Goal: Task Accomplishment & Management: Use online tool/utility

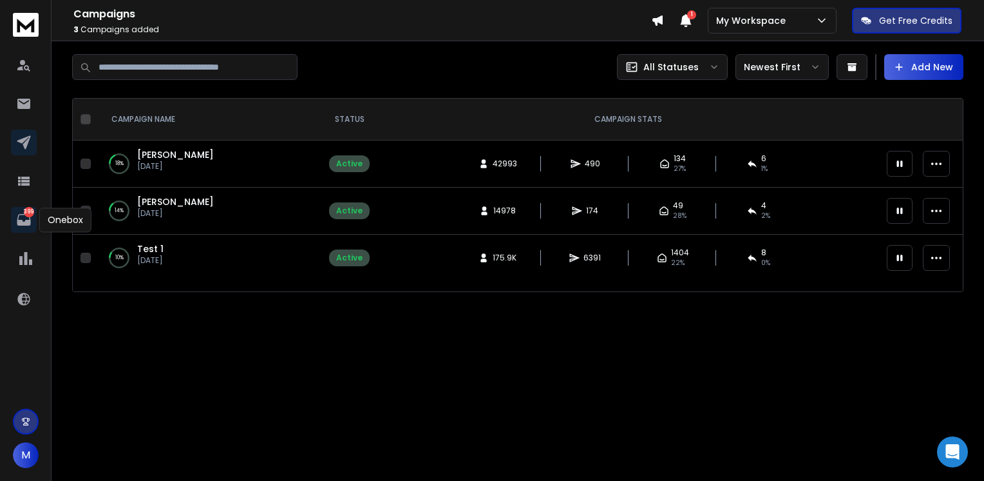
click at [19, 214] on icon at bounding box center [24, 220] width 14 height 12
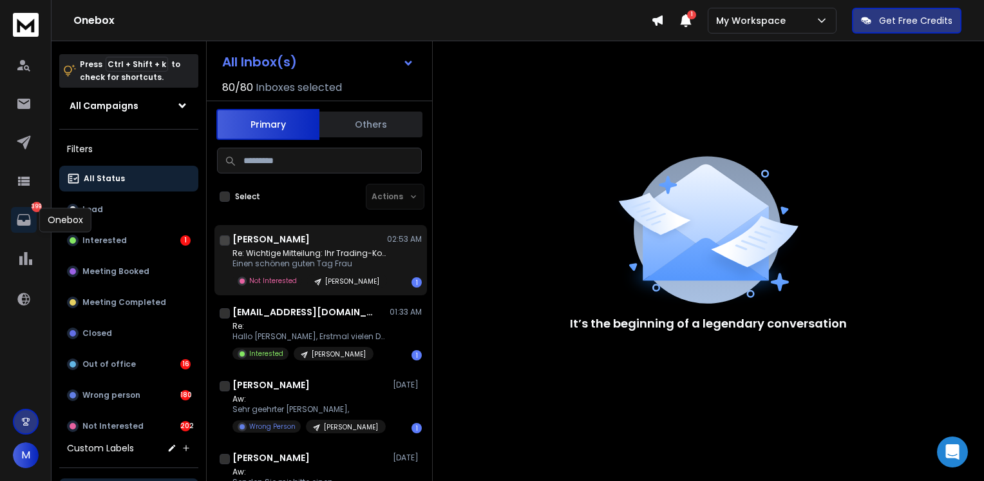
click at [281, 282] on p "Not Interested" at bounding box center [273, 281] width 48 height 10
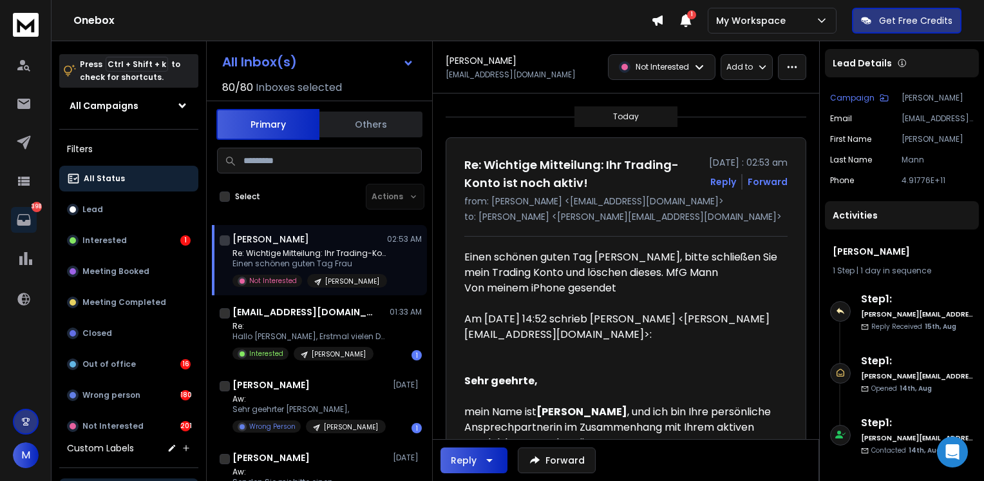
click at [922, 187] on div "Campaign anna Email holgermann1966@gmail.com First Name Holger Last Name Mann P…" at bounding box center [902, 139] width 154 height 124
click at [919, 186] on div "Campaign anna Email holgermann1966@gmail.com First Name Holger Last Name Mann P…" at bounding box center [902, 139] width 154 height 124
click at [917, 184] on div "Campaign anna Email holgermann1966@gmail.com First Name Holger Last Name Mann P…" at bounding box center [902, 139] width 154 height 124
click at [917, 184] on p "4.91776E+11" at bounding box center [938, 180] width 72 height 10
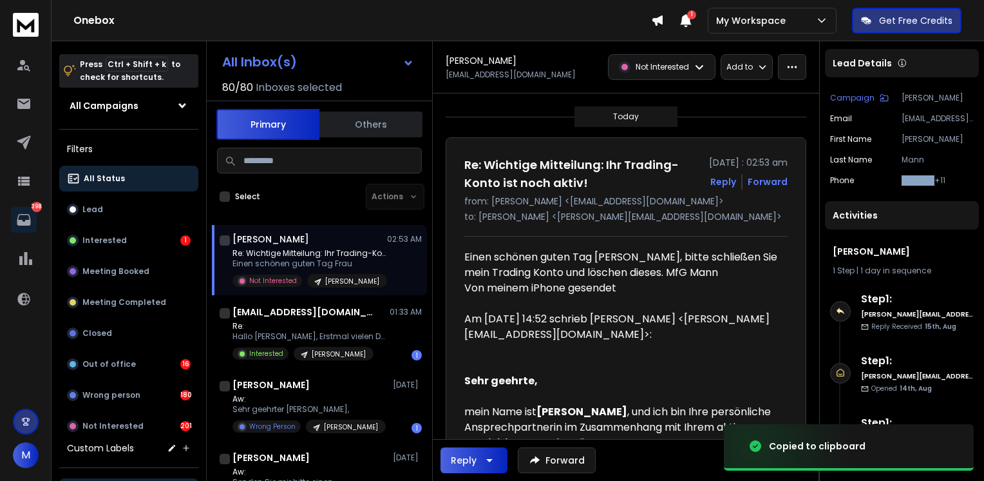
click at [917, 184] on p "4.91776E+11" at bounding box center [938, 180] width 72 height 10
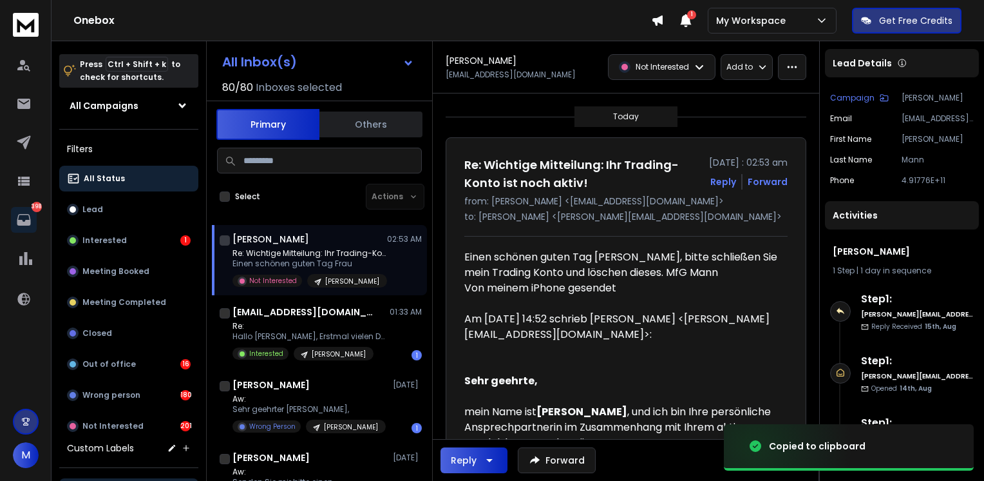
drag, startPoint x: 649, startPoint y: 260, endPoint x: 621, endPoint y: 295, distance: 45.4
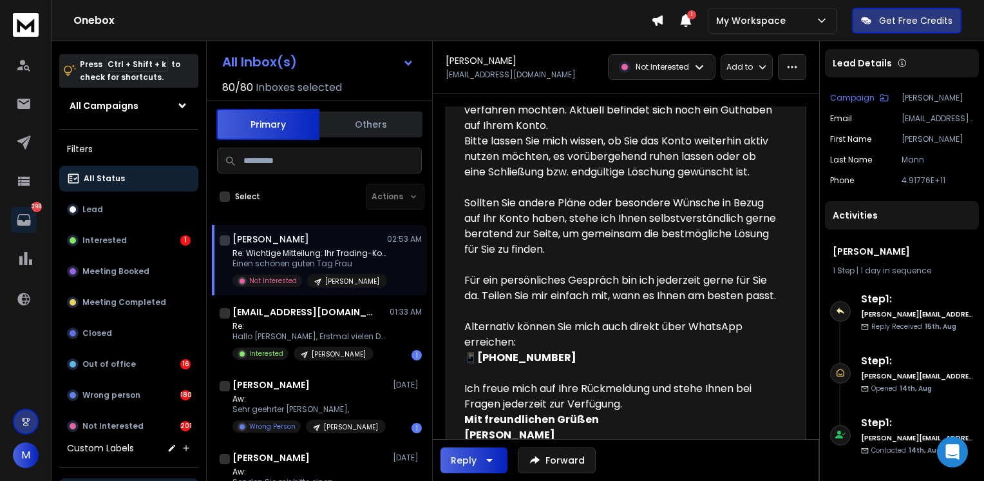
scroll to position [518, 0]
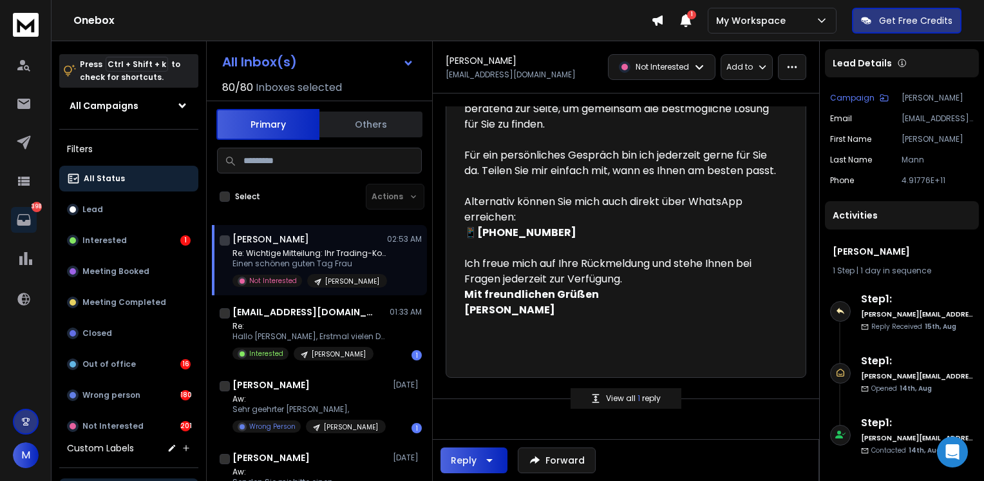
click at [557, 196] on div "Alternativ können Sie mich auch direkt über WhatsApp erreichen: 📱 +44 7927 5049…" at bounding box center [620, 209] width 313 height 62
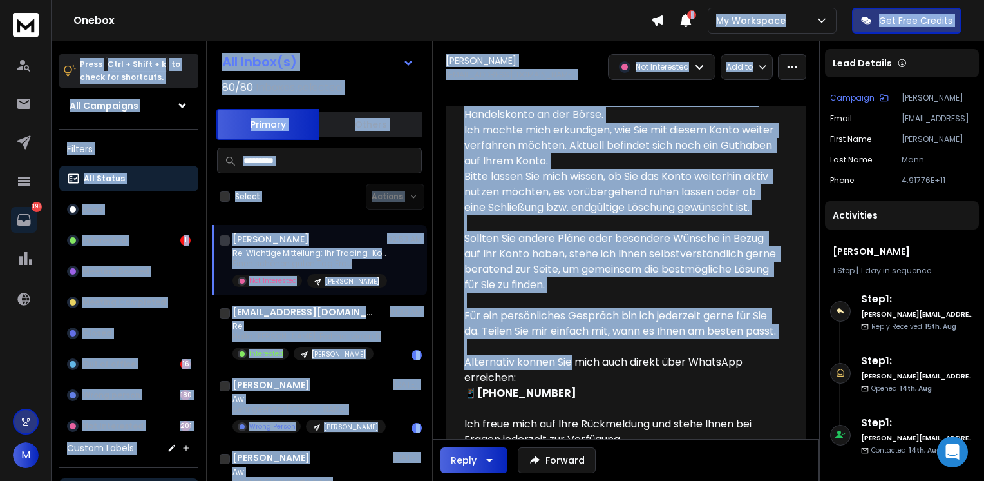
scroll to position [0, 0]
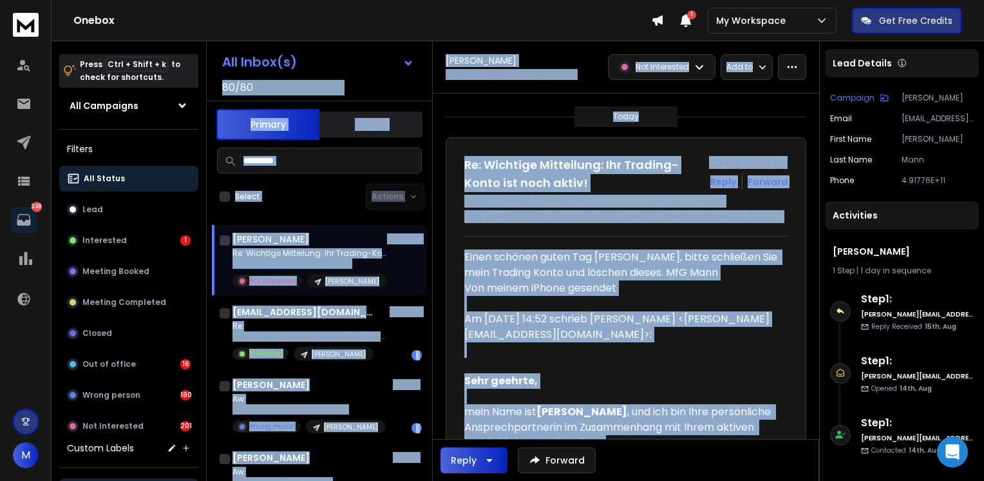
drag, startPoint x: 557, startPoint y: 196, endPoint x: 402, endPoint y: -28, distance: 272.3
click at [402, 0] on html "Your warmest leads are on your site – Turn visits into conversations Reach Out …" at bounding box center [492, 240] width 984 height 481
click at [539, 282] on div "Von meinem iPhone gesendet" at bounding box center [620, 287] width 313 height 15
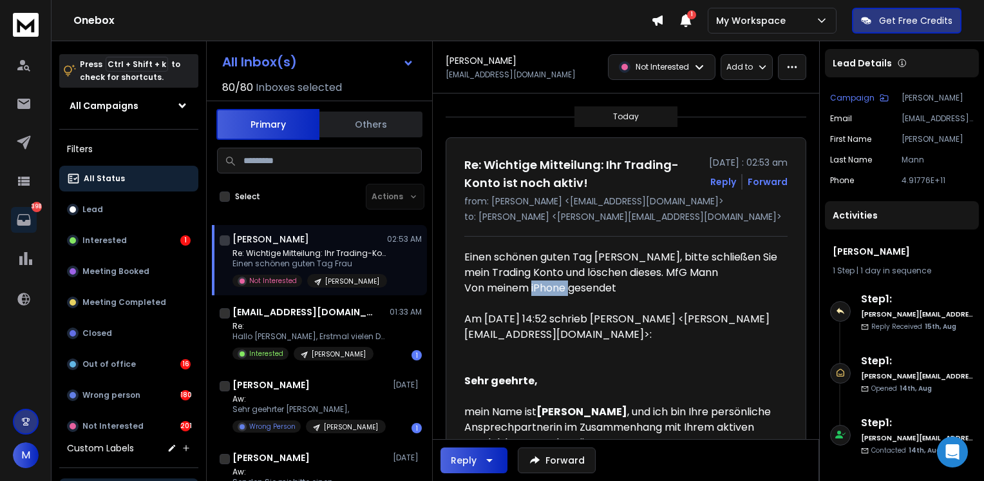
click at [539, 282] on div "Von meinem iPhone gesendet" at bounding box center [620, 287] width 313 height 15
drag, startPoint x: 539, startPoint y: 282, endPoint x: 474, endPoint y: 242, distance: 76.7
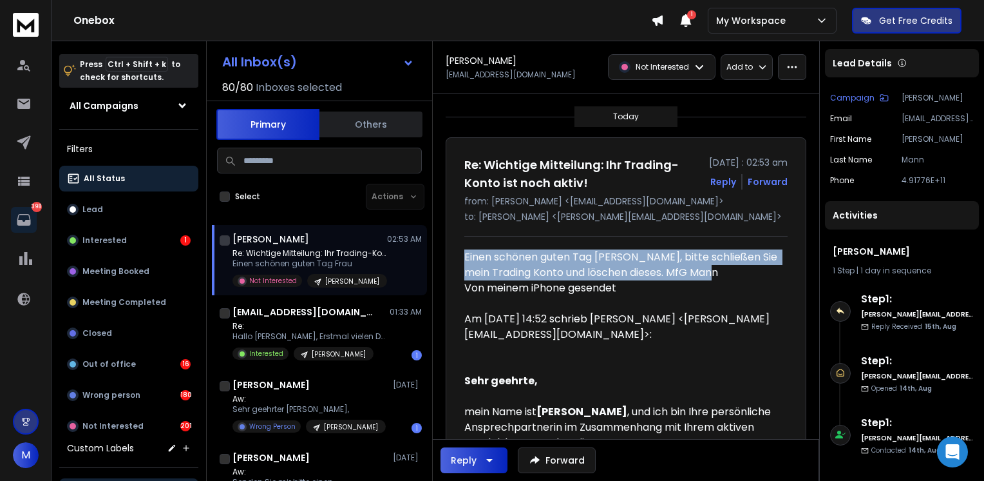
drag, startPoint x: 461, startPoint y: 251, endPoint x: 727, endPoint y: 269, distance: 266.0
copy div "Einen schönen guten Tag Frau [PERSON_NAME], bitte schließen Sie mein Trading Ko…"
click at [478, 457] on div "Reply" at bounding box center [474, 459] width 46 height 15
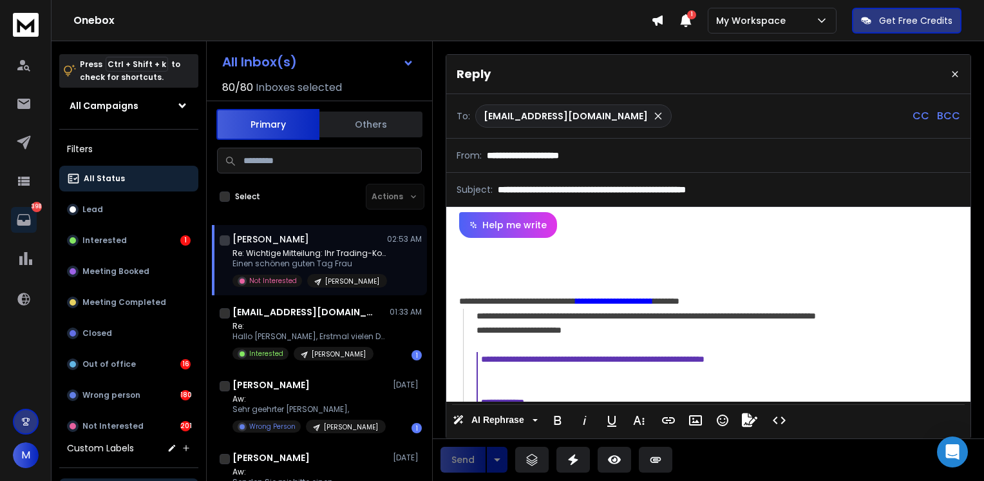
click at [614, 186] on input "**********" at bounding box center [729, 189] width 462 height 13
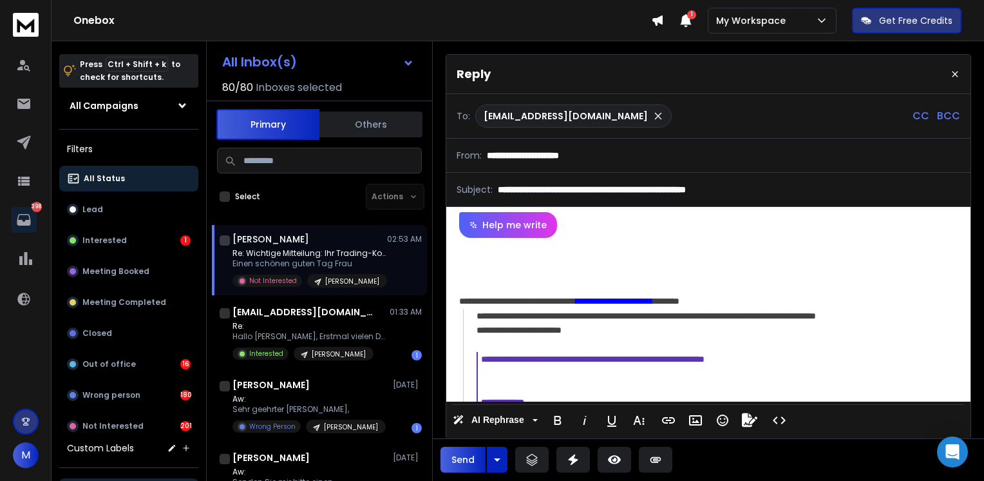
paste input
paste input "**********"
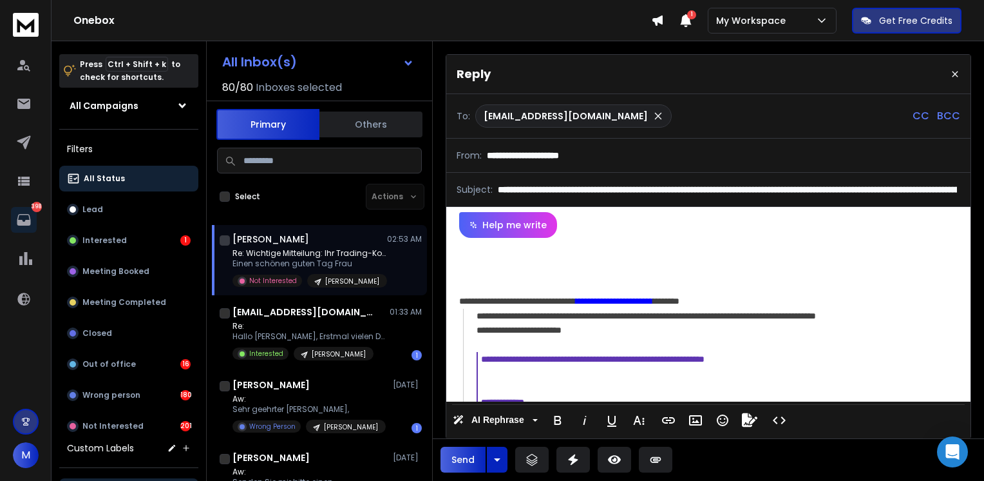
click at [532, 180] on div "**********" at bounding box center [708, 189] width 524 height 33
click at [532, 185] on input "**********" at bounding box center [727, 189] width 459 height 13
drag, startPoint x: 679, startPoint y: 188, endPoint x: 984, endPoint y: 209, distance: 305.4
click at [984, 209] on html "Your warmest leads are on your site – Turn visits into conversations Reach Out …" at bounding box center [492, 240] width 984 height 481
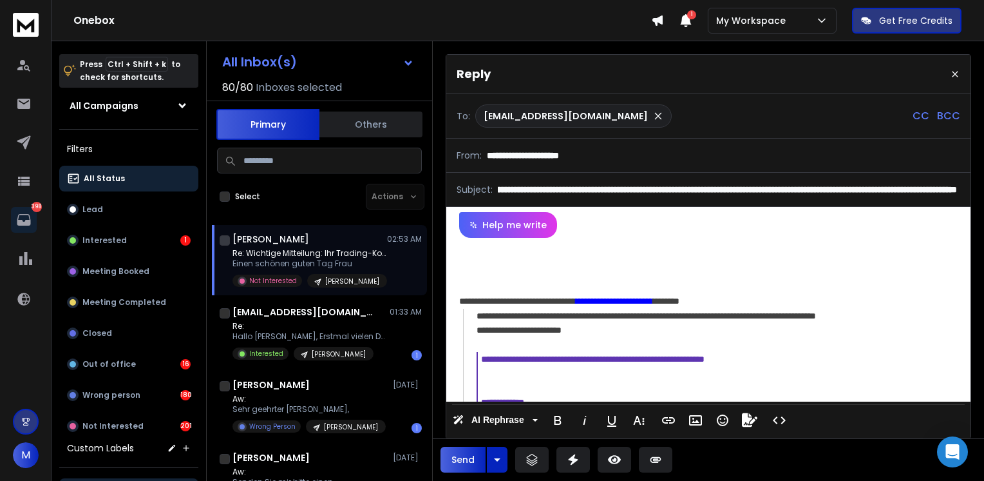
drag, startPoint x: 681, startPoint y: 187, endPoint x: 978, endPoint y: 178, distance: 297.1
click at [978, 178] on div "**********" at bounding box center [708, 320] width 551 height 558
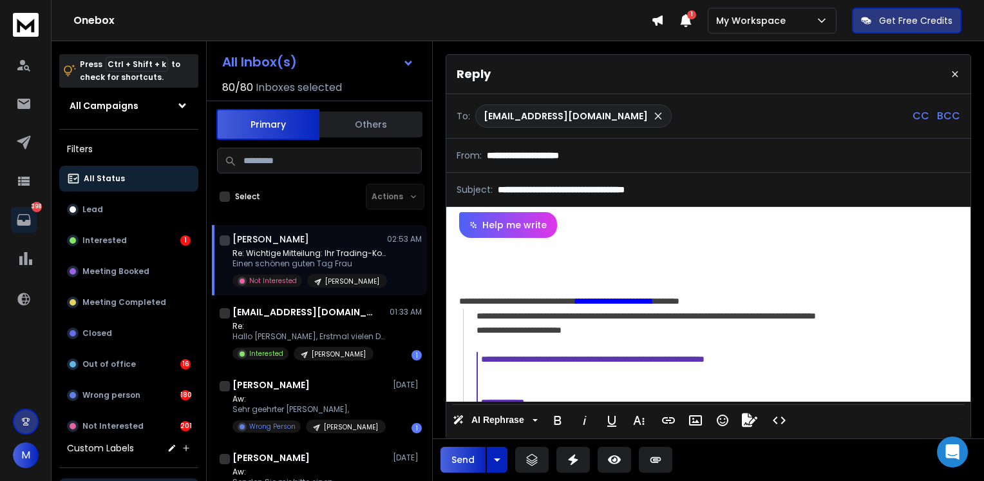
scroll to position [0, 0]
type input "**********"
click at [618, 274] on div at bounding box center [708, 272] width 499 height 14
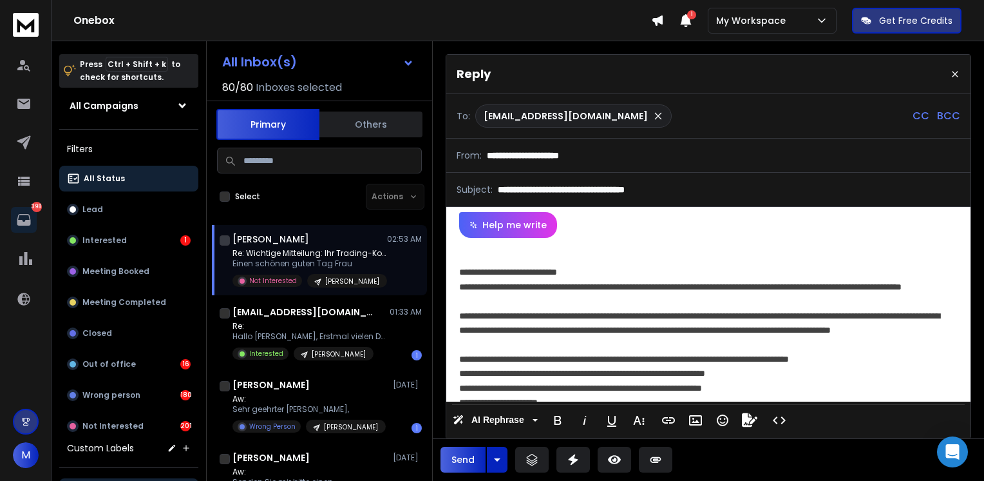
click at [618, 274] on p "**********" at bounding box center [702, 286] width 486 height 43
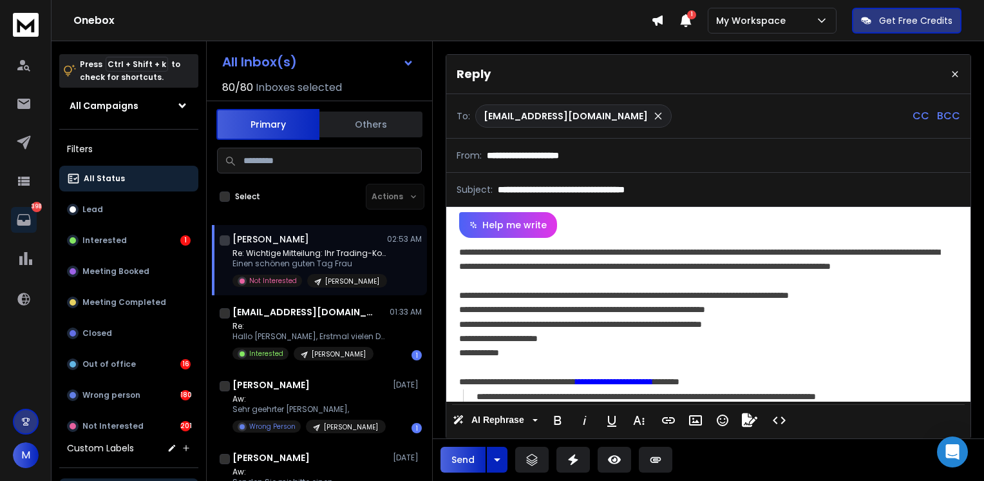
scroll to position [78, 0]
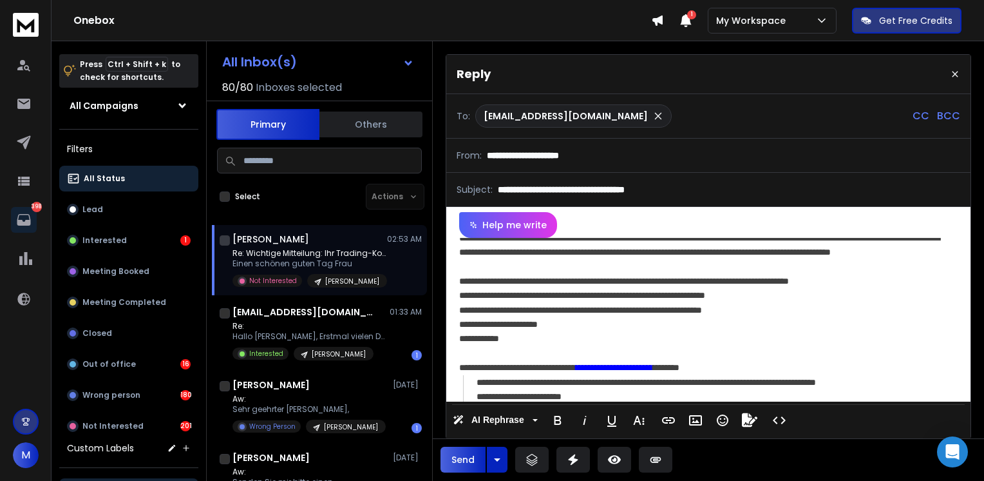
click at [483, 453] on button "Send" at bounding box center [463, 459] width 45 height 26
click at [483, 453] on div "Send" at bounding box center [483, 459] width 84 height 26
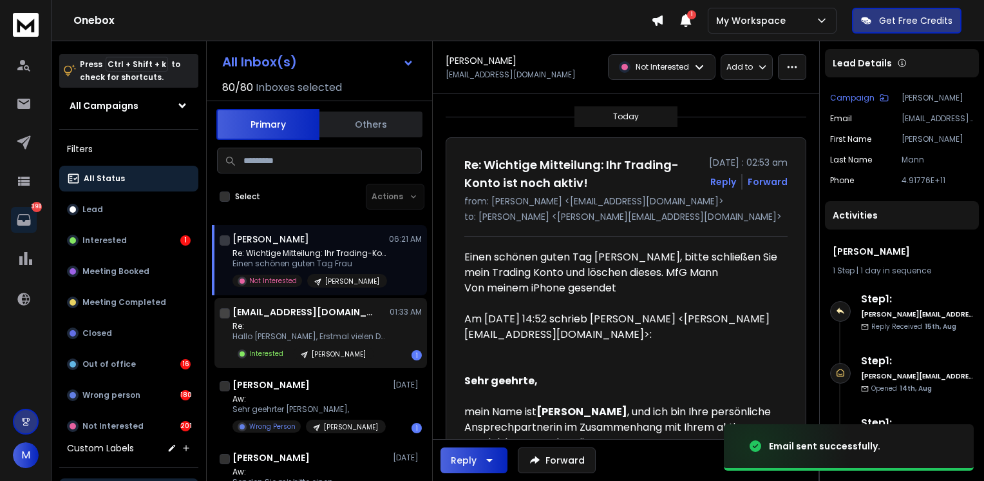
click at [288, 329] on p "Re:" at bounding box center [310, 326] width 155 height 10
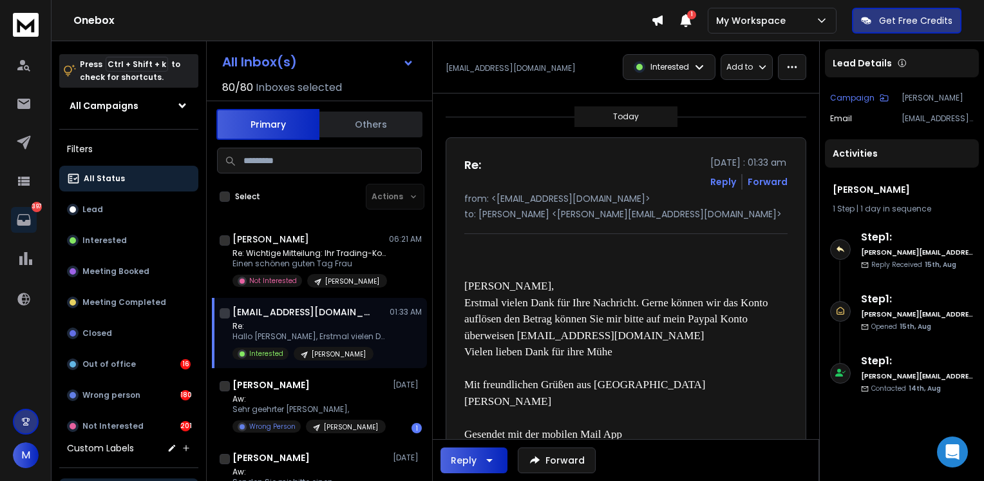
drag, startPoint x: 517, startPoint y: 300, endPoint x: 642, endPoint y: 379, distance: 148.3
copy div "Hallo Herr Fischer, Erstmal vielen Dank für Ihre Nachricht. Gerne können wir da…"
click at [463, 458] on div "Reply" at bounding box center [464, 459] width 26 height 13
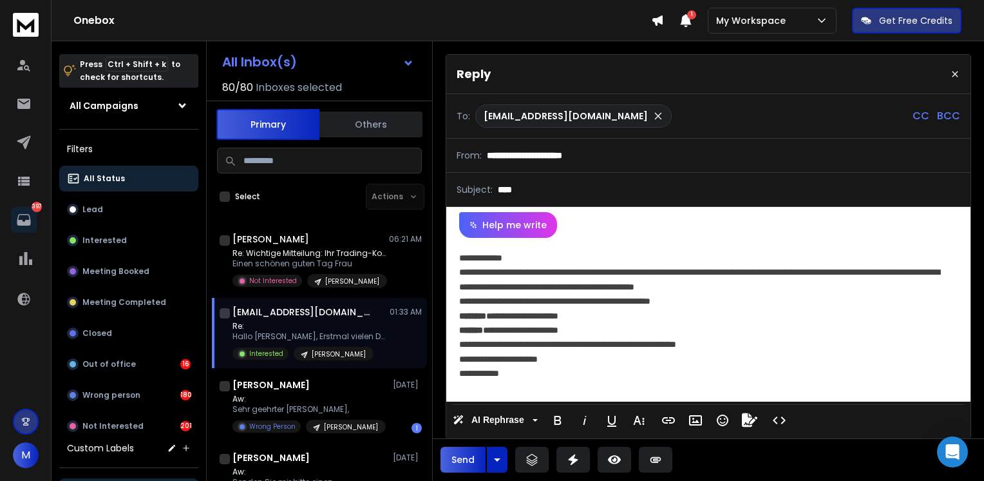
click at [496, 257] on p "**********" at bounding box center [702, 258] width 486 height 14
click at [522, 329] on p "**********" at bounding box center [702, 323] width 486 height 29
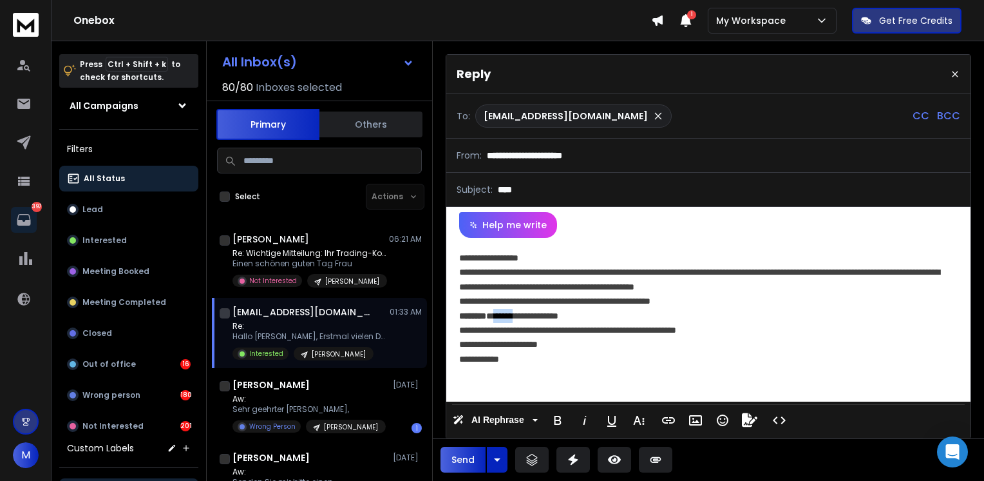
click at [519, 309] on p "**********" at bounding box center [702, 316] width 486 height 14
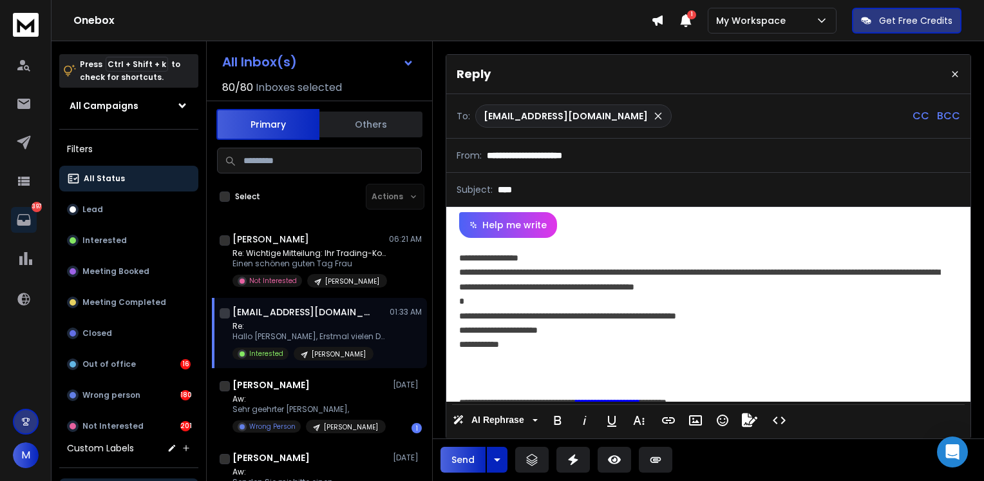
click at [530, 296] on p "*" at bounding box center [702, 301] width 486 height 14
click at [466, 462] on button "Send" at bounding box center [463, 459] width 45 height 26
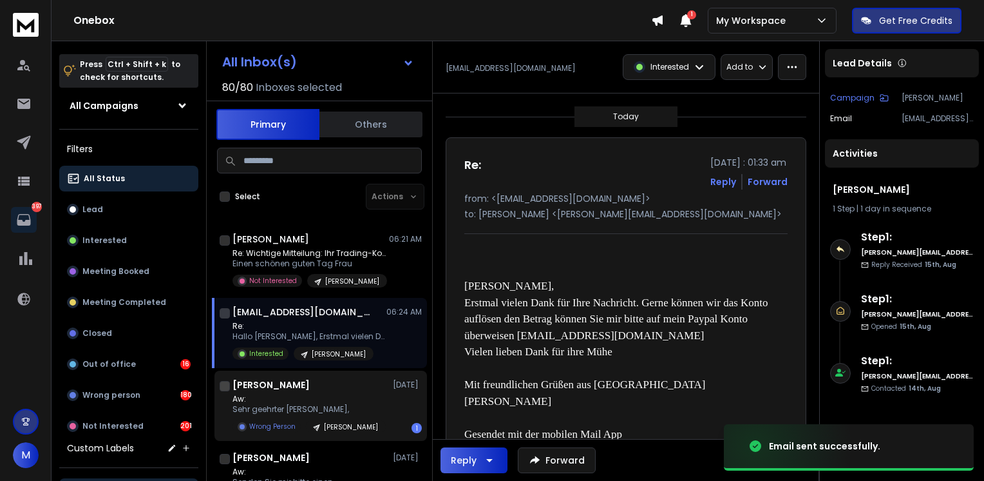
click at [342, 398] on p "Aw:" at bounding box center [309, 399] width 153 height 10
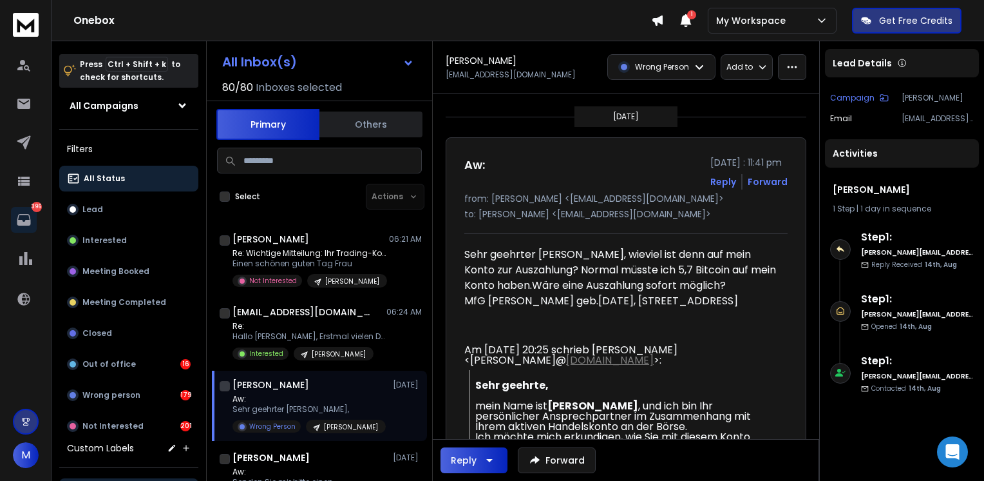
click at [520, 245] on div "Aw: 14 August 2025 : 11:41 pm Reply Forward from: Heinrich Westhaus <heinrich30…" at bounding box center [625, 448] width 323 height 585
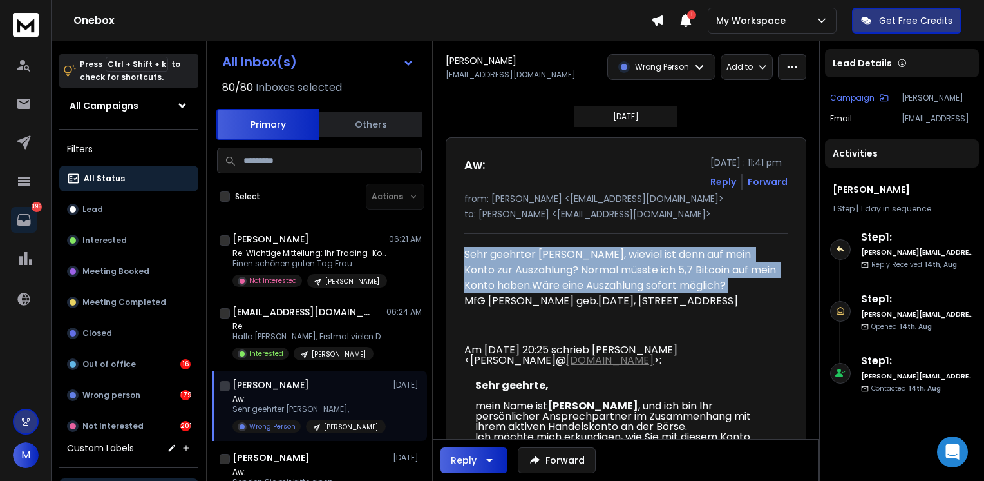
click at [520, 245] on div "Aw: 14 August 2025 : 11:41 pm Reply Forward from: Heinrich Westhaus <heinrich30…" at bounding box center [625, 448] width 323 height 585
click at [521, 247] on div "Sehr geehrter Herr Thomas Fischer, wieviel ist denn auf mein Konto zur Auszahlu…" at bounding box center [620, 270] width 313 height 46
click at [558, 262] on div "Sehr geehrter Herr Thomas Fischer, wieviel ist denn auf mein Konto zur Auszahlu…" at bounding box center [620, 270] width 313 height 46
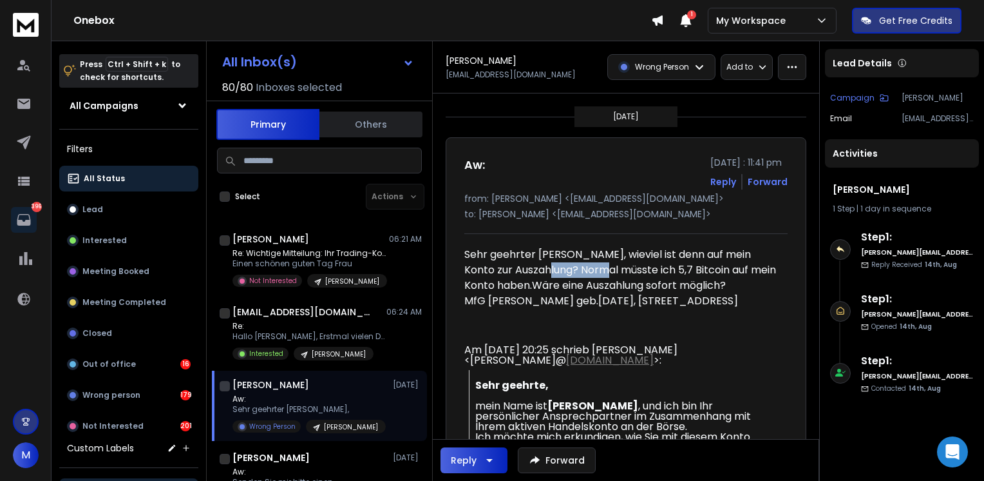
click at [558, 262] on div "Sehr geehrter Herr Thomas Fischer, wieviel ist denn auf mein Konto zur Auszahlu…" at bounding box center [620, 270] width 313 height 46
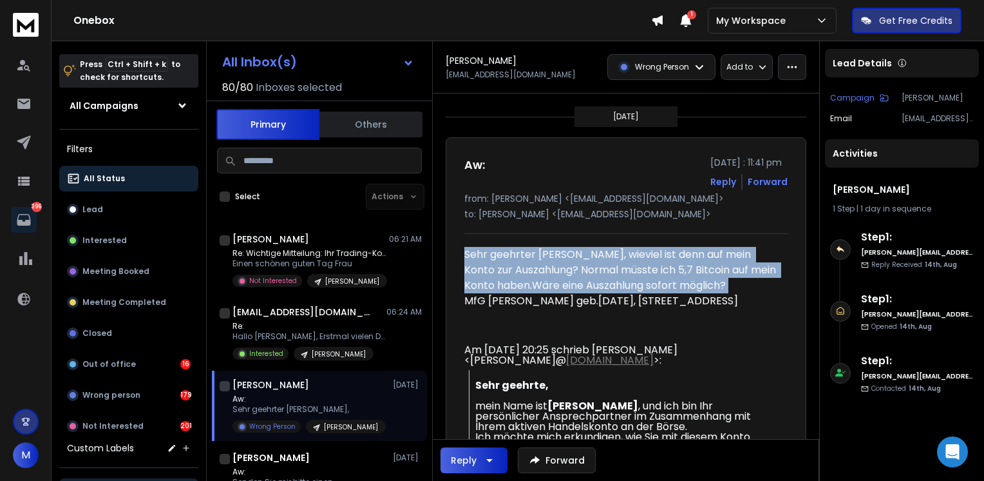
click at [558, 262] on div "Sehr geehrter Herr Thomas Fischer, wieviel ist denn auf mein Konto zur Auszahlu…" at bounding box center [620, 270] width 313 height 46
click at [467, 470] on button "Reply" at bounding box center [474, 460] width 67 height 26
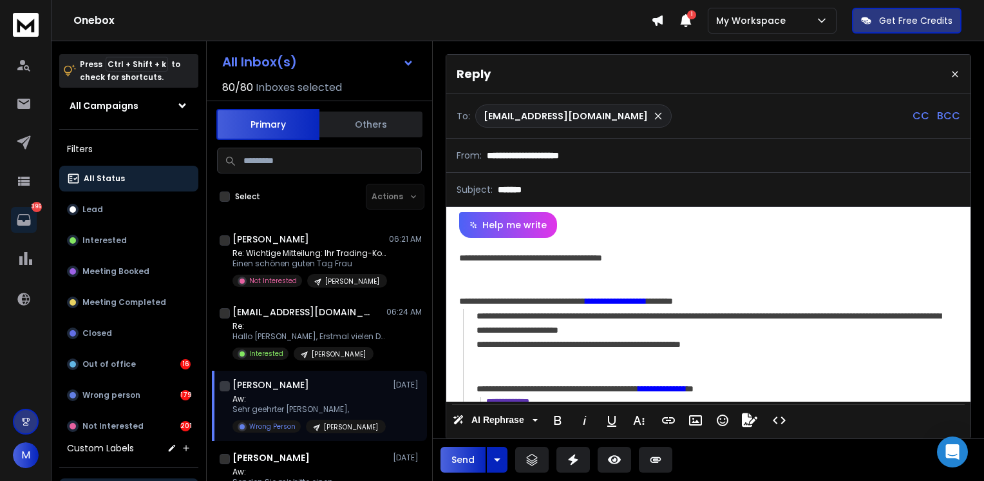
click at [450, 466] on button "Send" at bounding box center [463, 459] width 45 height 26
click at [433, 252] on div "**********" at bounding box center [708, 320] width 551 height 558
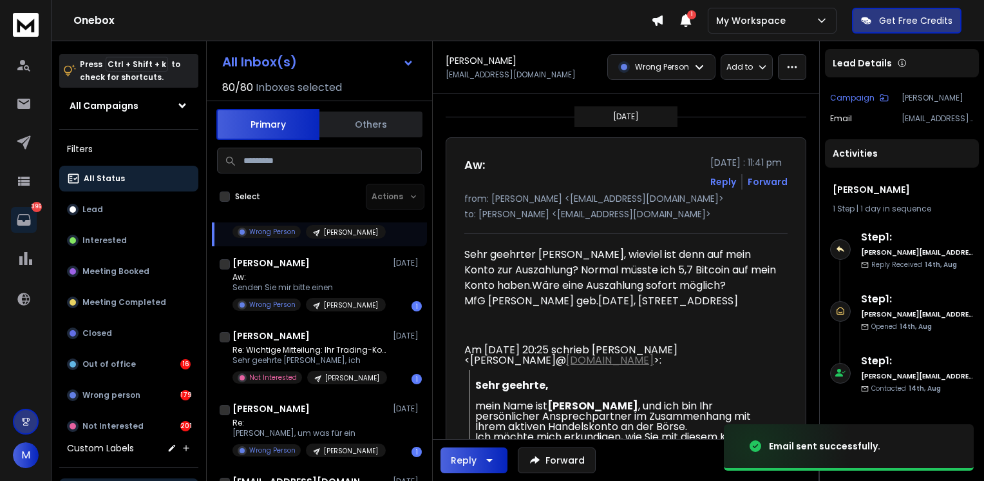
scroll to position [216, 0]
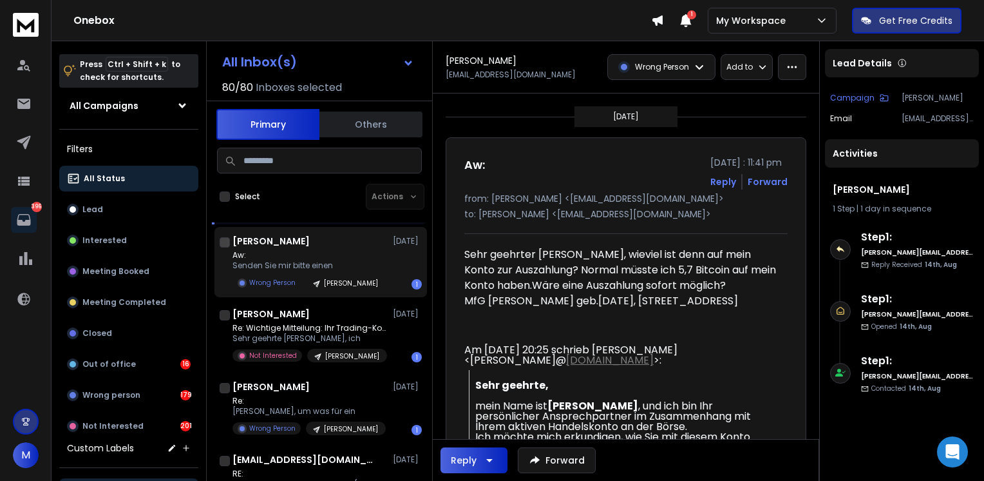
click at [352, 280] on div "[PERSON_NAME]" at bounding box center [346, 283] width 80 height 14
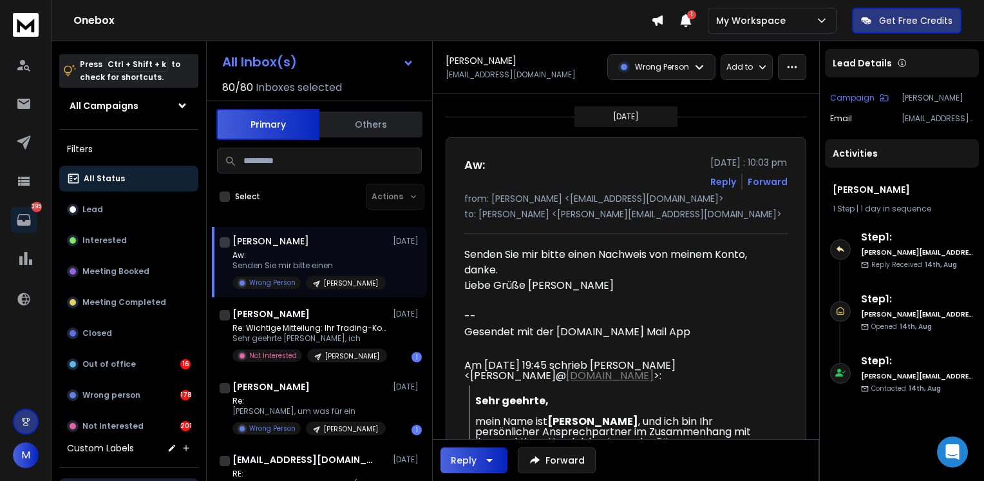
click at [459, 457] on div "Reply" at bounding box center [464, 459] width 26 height 13
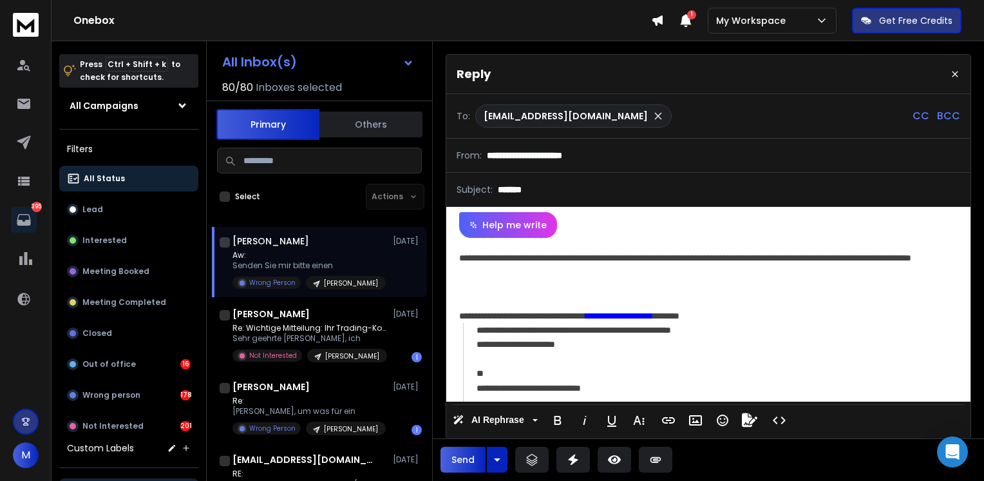
click at [460, 466] on button "Send" at bounding box center [463, 459] width 45 height 26
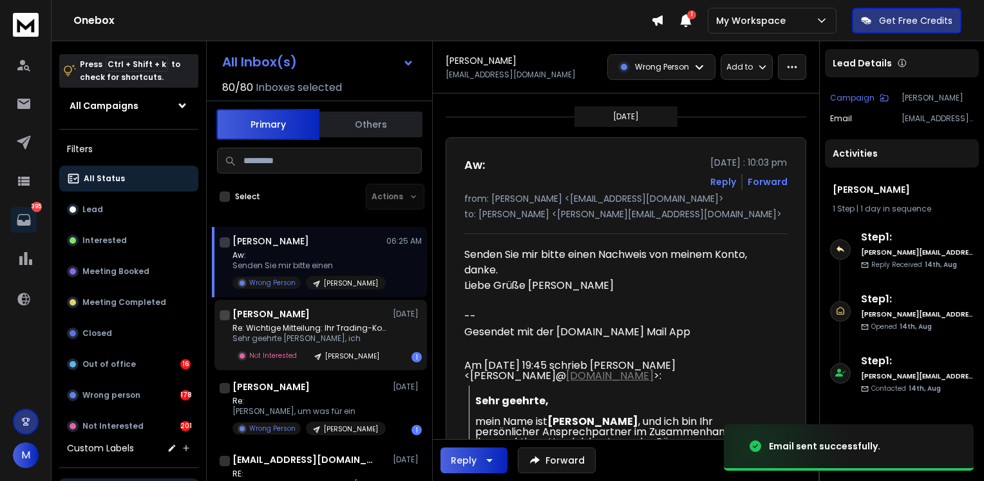
click at [297, 325] on p "Re: Wichtige Mitteilung: Ihr Trading-Konto" at bounding box center [310, 328] width 155 height 10
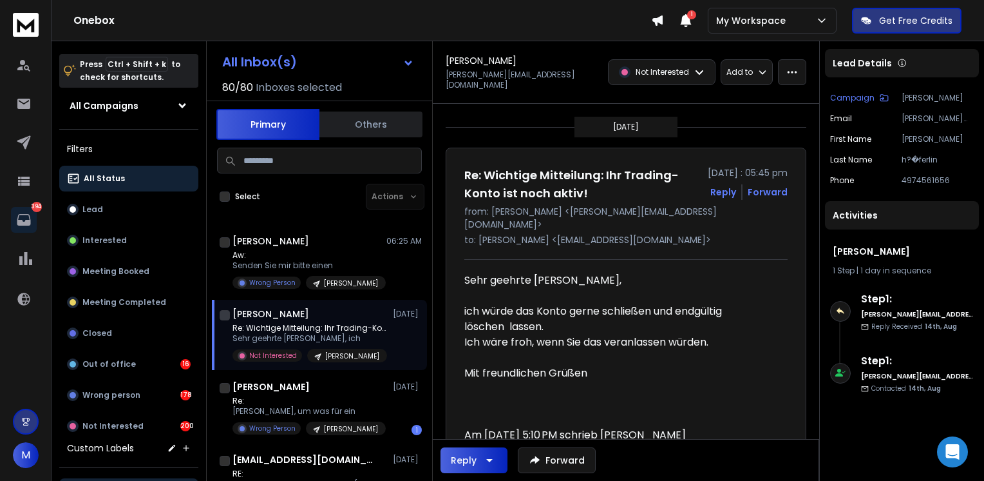
click at [517, 303] on div "ich würde das Konto gerne schließen und endgültig löschen lassen." at bounding box center [620, 318] width 313 height 31
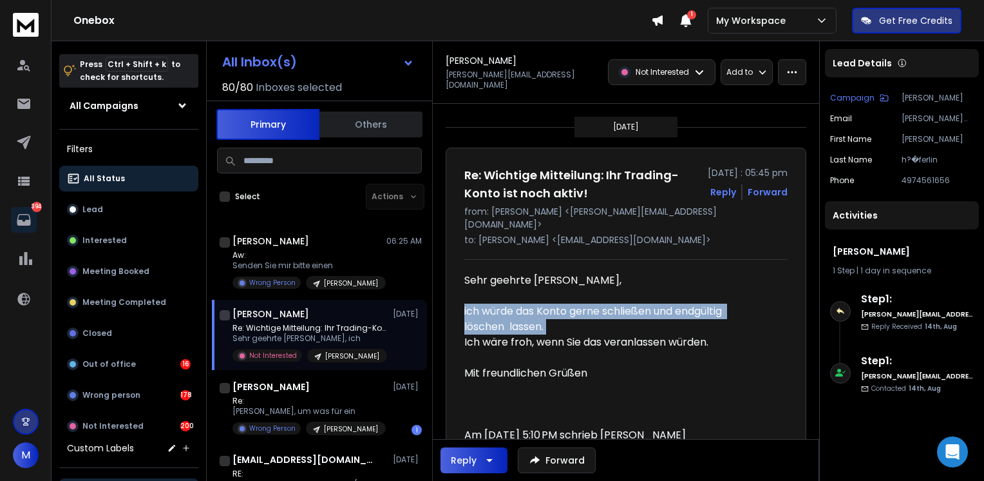
click at [517, 303] on div "ich würde das Konto gerne schließen und endgültig löschen lassen." at bounding box center [620, 318] width 313 height 31
drag, startPoint x: 517, startPoint y: 280, endPoint x: 519, endPoint y: 316, distance: 36.8
click at [519, 334] on div "Ich wäre froh, wenn Sie das veranlassen würden." at bounding box center [620, 341] width 313 height 15
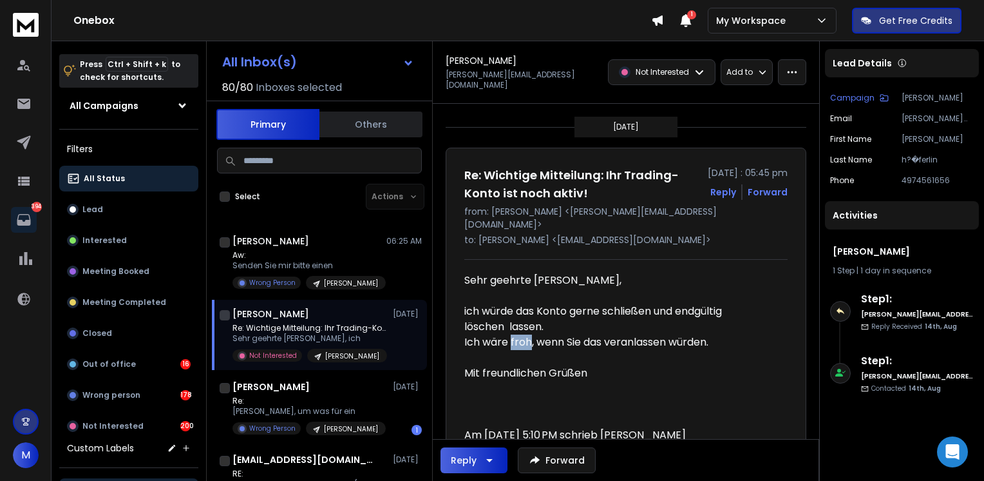
click at [519, 334] on div "Ich wäre froh, wenn Sie das veranlassen würden." at bounding box center [620, 341] width 313 height 15
click at [469, 465] on div "Reply" at bounding box center [464, 459] width 26 height 13
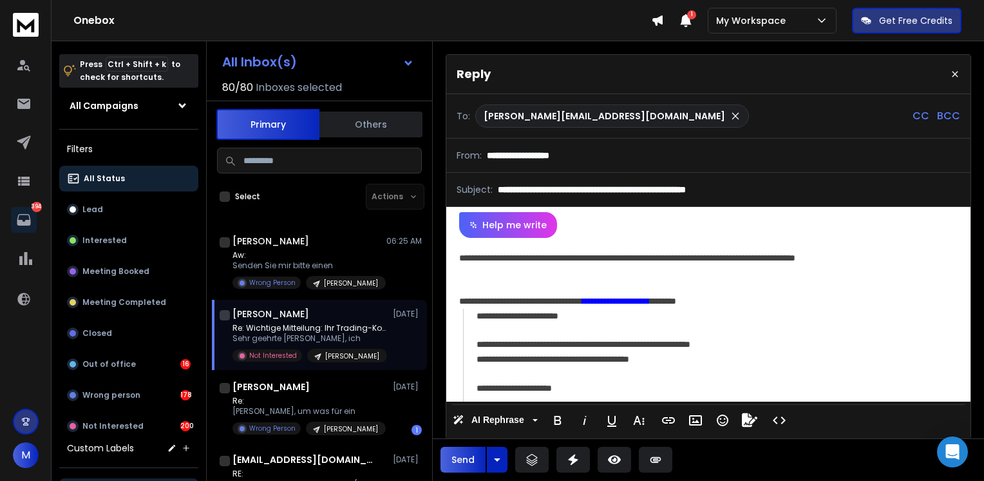
click at [479, 452] on button "Send" at bounding box center [463, 459] width 45 height 26
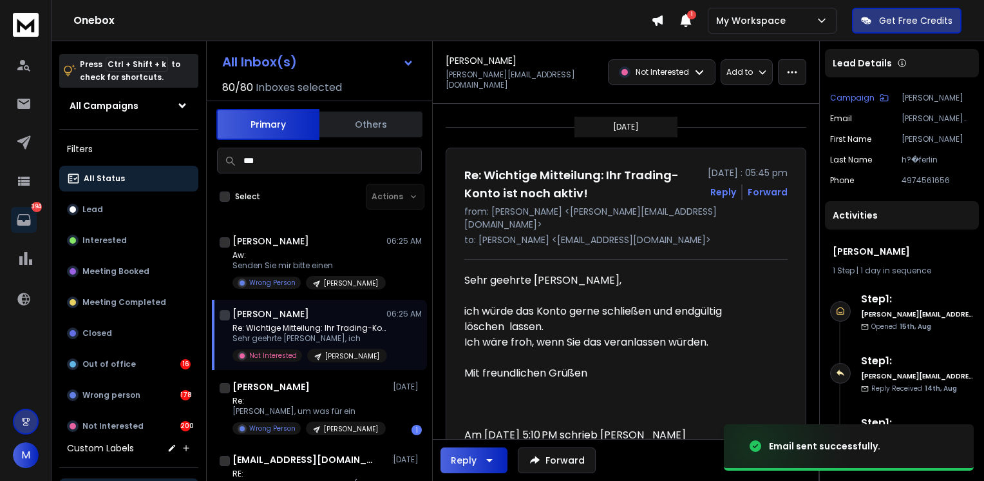
type input "***"
click at [471, 459] on div "Reply" at bounding box center [464, 459] width 26 height 13
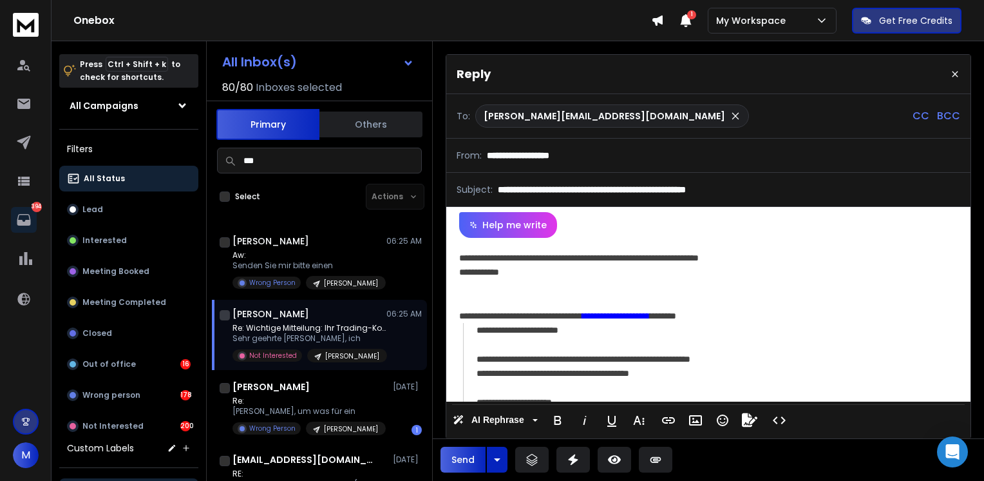
click at [461, 446] on button "Send" at bounding box center [463, 459] width 45 height 26
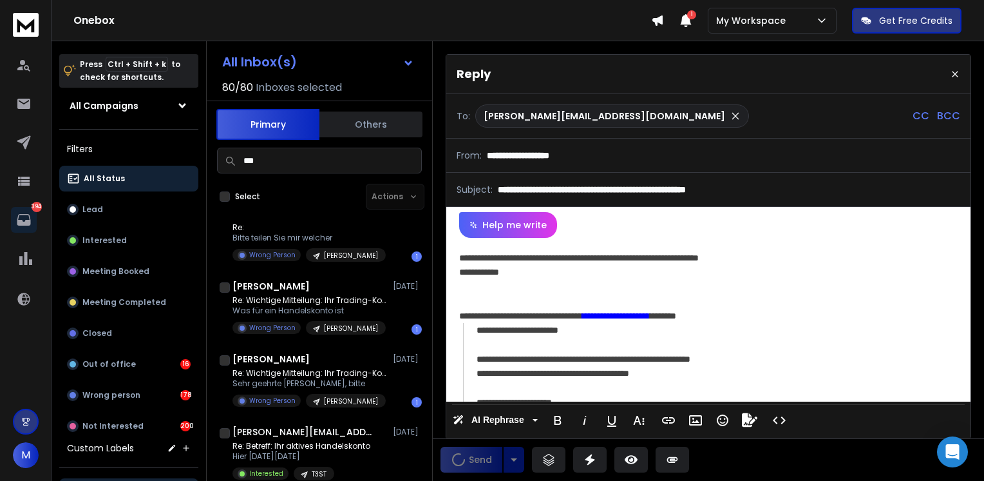
scroll to position [605, 0]
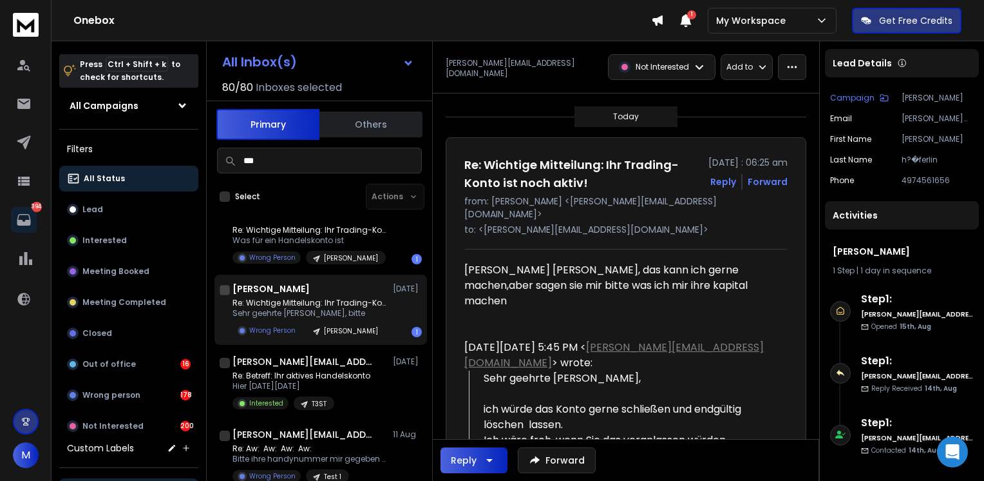
click at [371, 321] on div "Re: Wichtige Mitteilung: Ihr Trading-Konto Sehr geehrte Frau Fisher, bitte Wron…" at bounding box center [310, 317] width 155 height 39
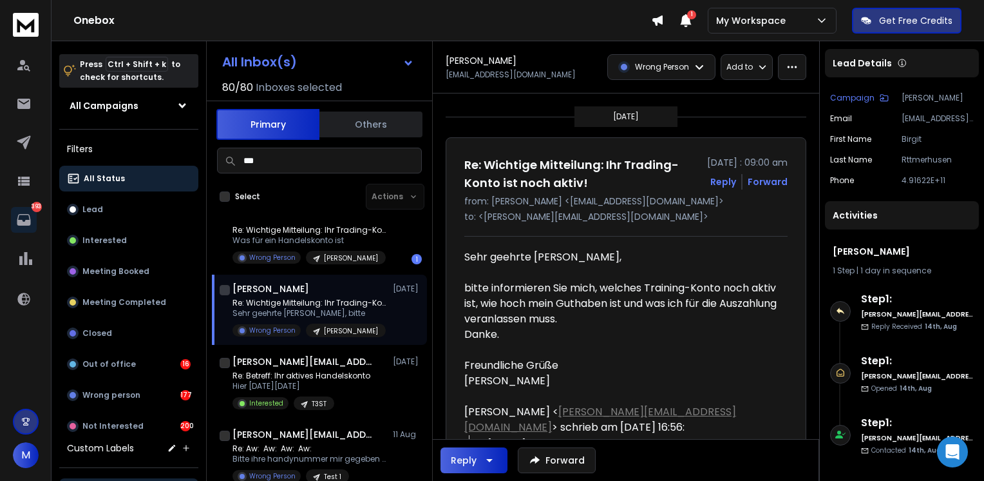
click at [566, 275] on div at bounding box center [620, 272] width 313 height 15
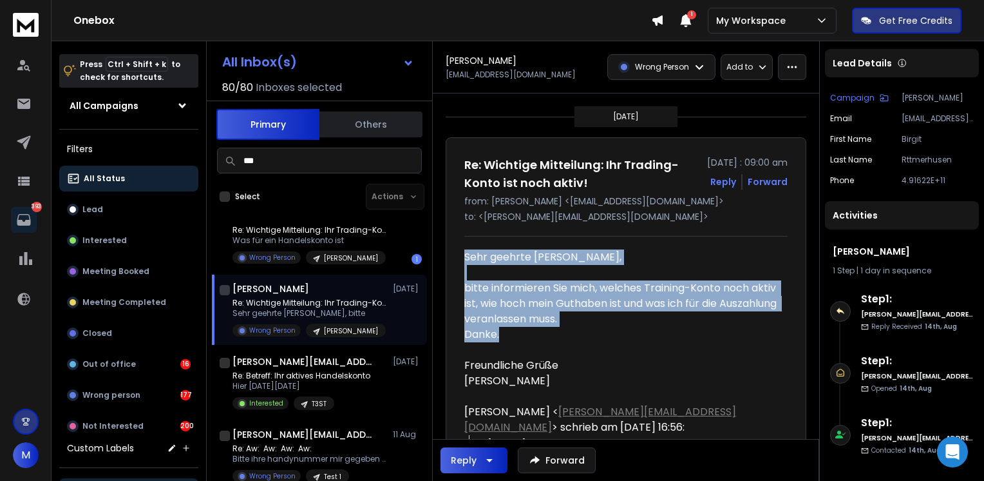
drag, startPoint x: 528, startPoint y: 339, endPoint x: 461, endPoint y: 258, distance: 104.7
drag, startPoint x: 588, startPoint y: 370, endPoint x: 450, endPoint y: 292, distance: 158.7
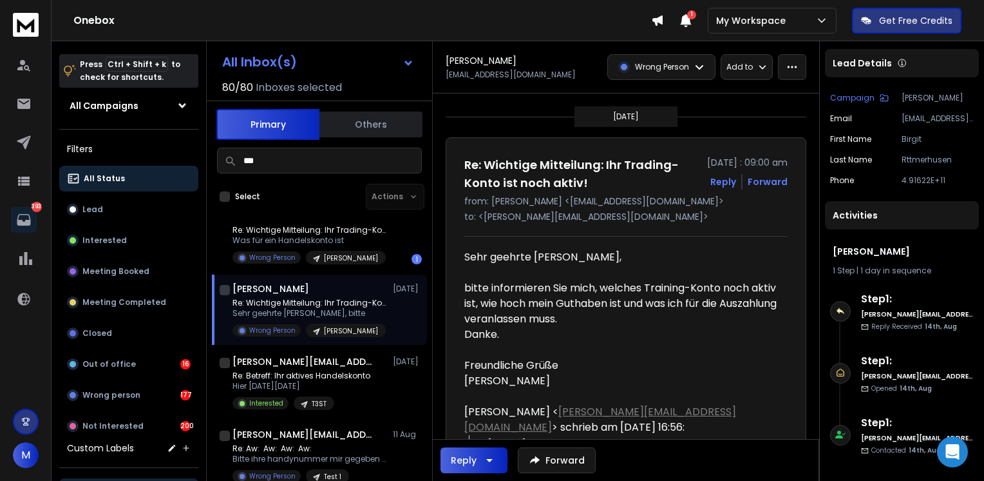
drag, startPoint x: 450, startPoint y: 292, endPoint x: 447, endPoint y: 233, distance: 59.3
drag, startPoint x: 461, startPoint y: 246, endPoint x: 585, endPoint y: 386, distance: 186.6
copy div "Sehr geehrte Frau Fisher, bitte informieren Sie mich, welches Training-Konto no…"
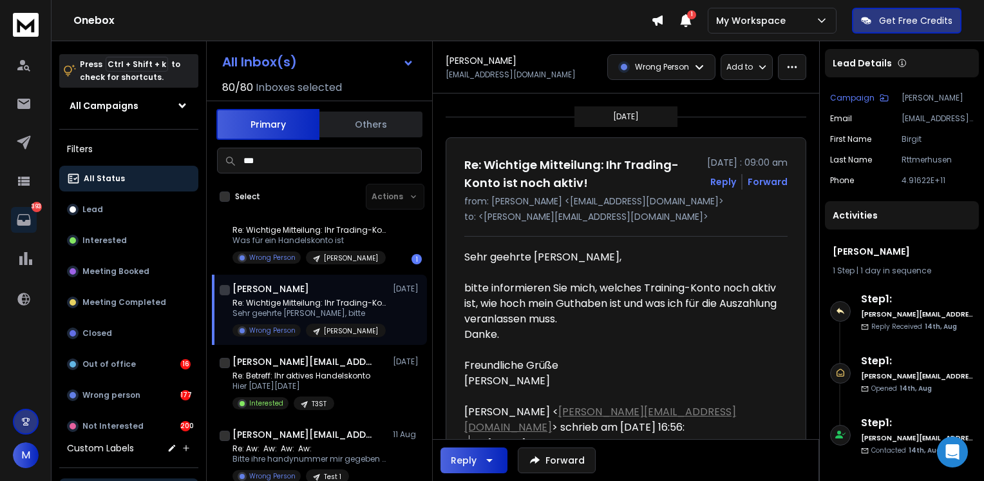
click at [472, 453] on div "Reply" at bounding box center [474, 459] width 46 height 15
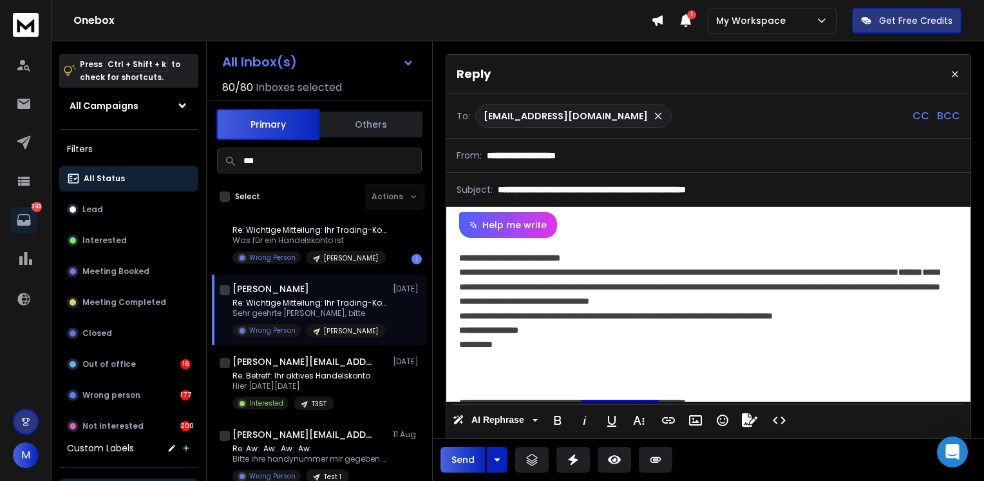
click at [501, 350] on p "**********" at bounding box center [702, 337] width 486 height 29
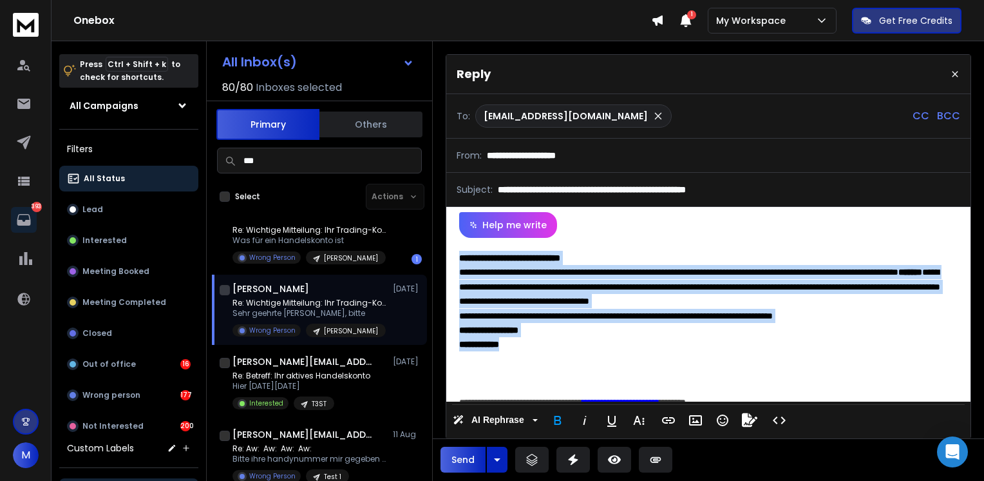
drag, startPoint x: 554, startPoint y: 342, endPoint x: 374, endPoint y: 171, distance: 248.3
click at [374, 171] on div "All Inbox(s) 80 / 80 Inboxes selected *** Primary Others *** Select Actions Hol…" at bounding box center [595, 281] width 778 height 481
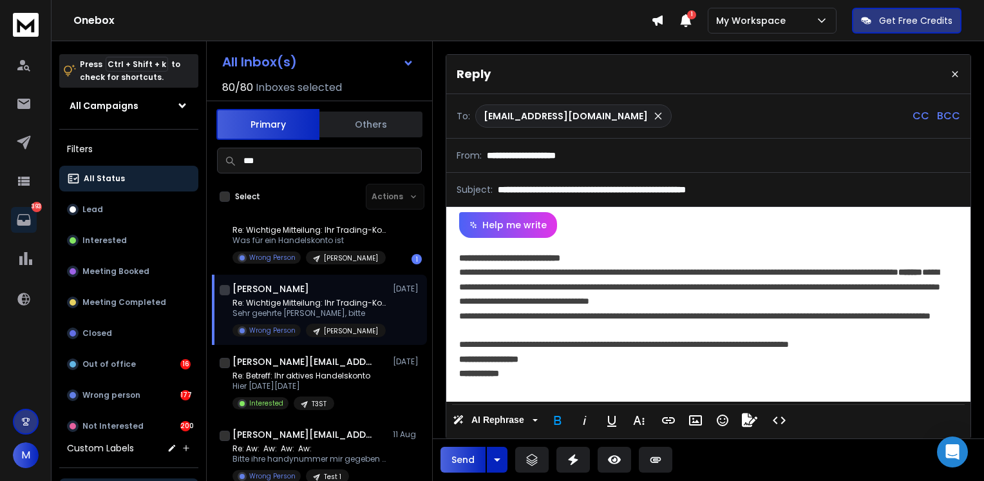
click at [595, 332] on p "**********" at bounding box center [702, 323] width 486 height 29
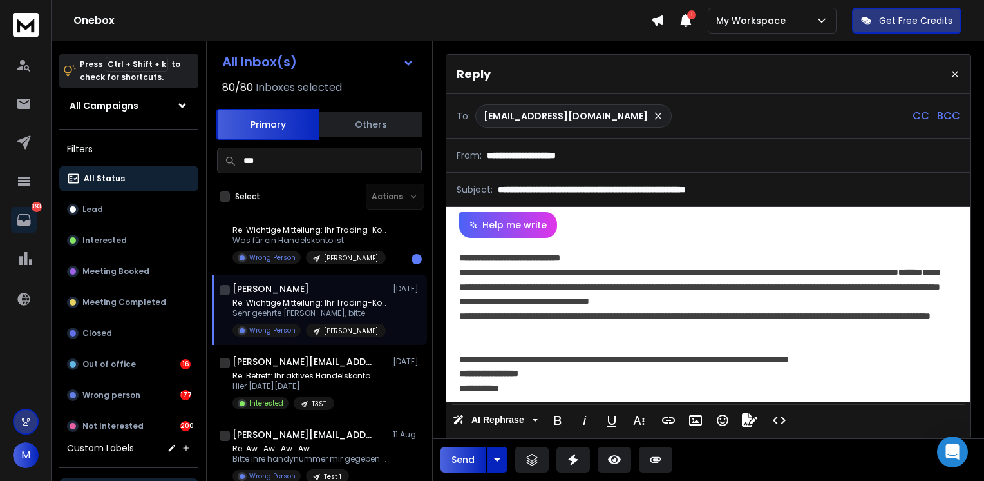
click at [897, 356] on p "**********" at bounding box center [702, 359] width 486 height 14
click at [635, 256] on p "**********" at bounding box center [708, 258] width 499 height 14
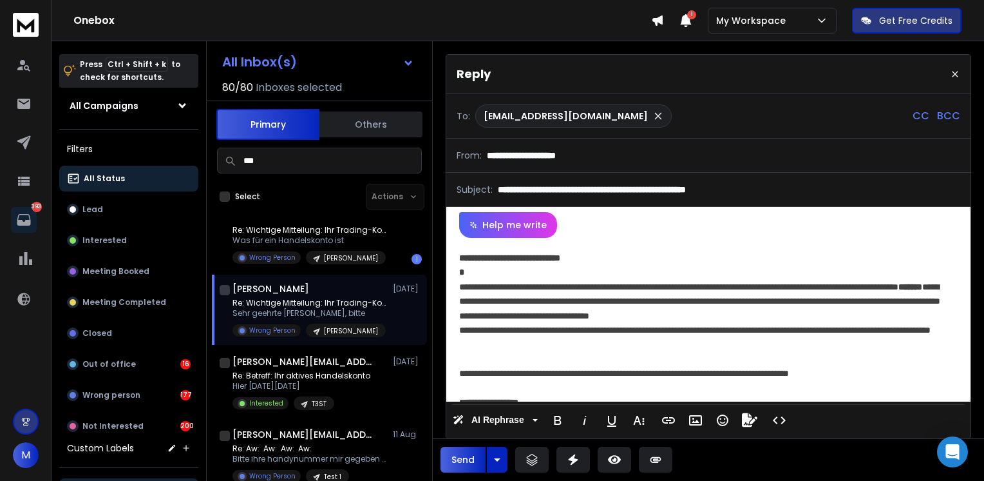
click at [457, 470] on button "Send" at bounding box center [463, 459] width 45 height 26
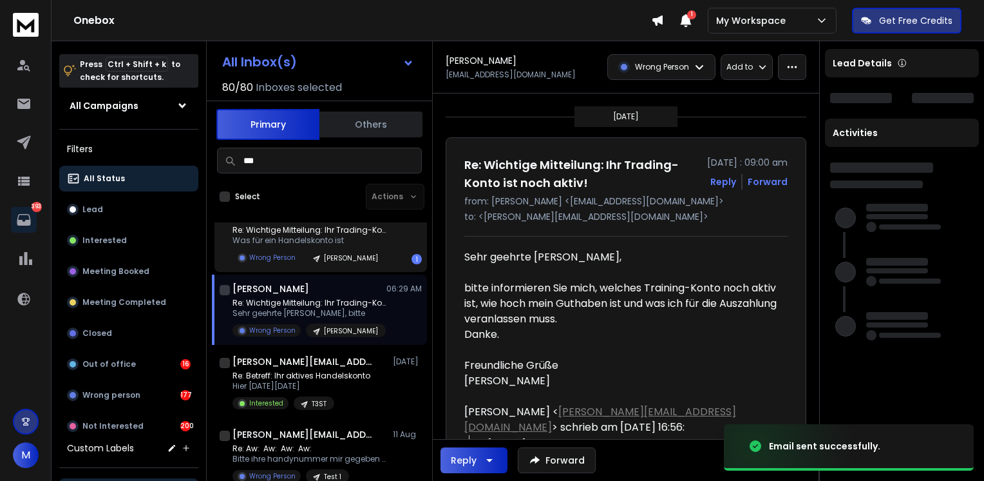
click at [345, 257] on div "[PERSON_NAME]" at bounding box center [346, 258] width 80 height 14
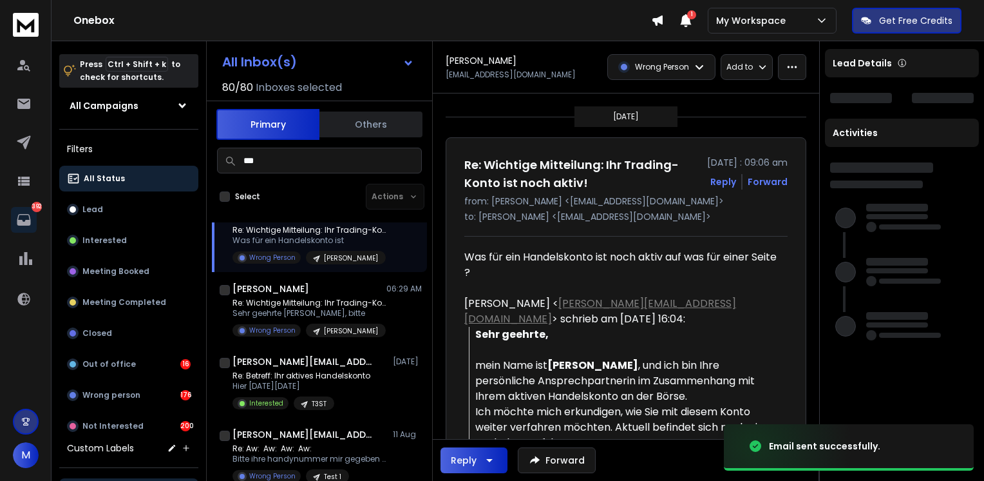
click at [507, 262] on div "Was für ein Handelskonto ist noch aktiv auf was für einer Seite ?" at bounding box center [620, 264] width 313 height 31
drag, startPoint x: 507, startPoint y: 262, endPoint x: 639, endPoint y: 259, distance: 132.1
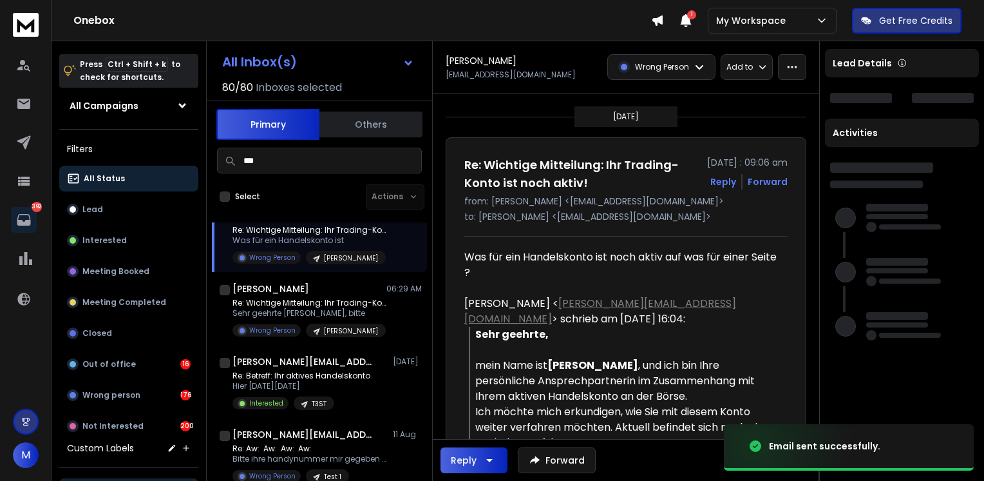
click at [639, 259] on div "Was für ein Handelskonto ist noch aktiv auf was für einer Seite ?" at bounding box center [620, 264] width 313 height 31
copy div "ein"
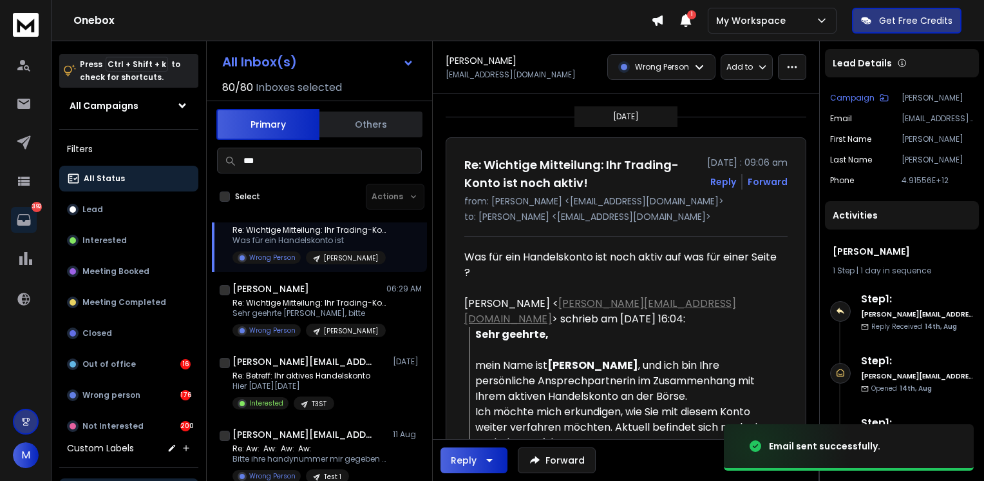
click at [523, 202] on p "from: Kevin Bernutat <aftershate2025@gmail.com>" at bounding box center [625, 201] width 323 height 13
copy p "Bernutat"
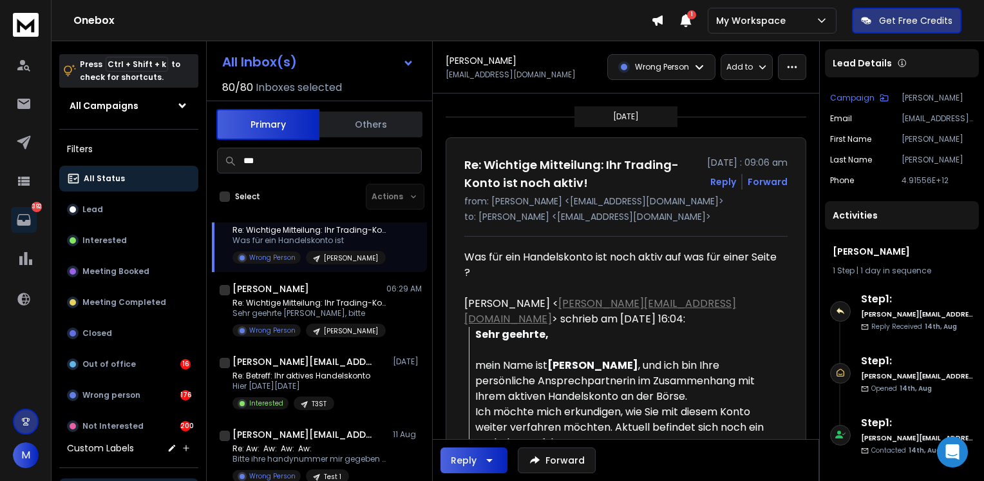
click at [541, 276] on div "Was für ein Handelskonto ist noch aktiv auf was für einer Seite ?" at bounding box center [620, 264] width 313 height 31
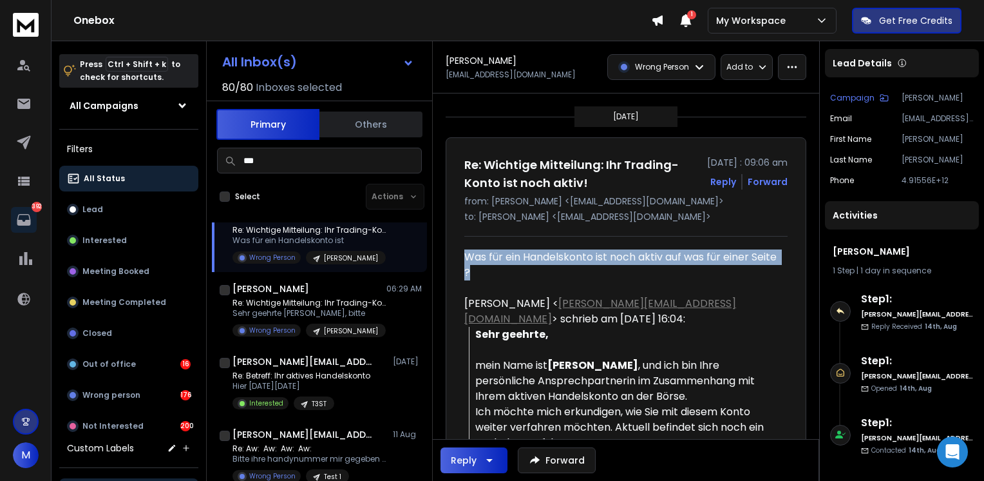
click at [541, 276] on div "Was für ein Handelskonto ist noch aktiv auf was für einer Seite ?" at bounding box center [620, 264] width 313 height 31
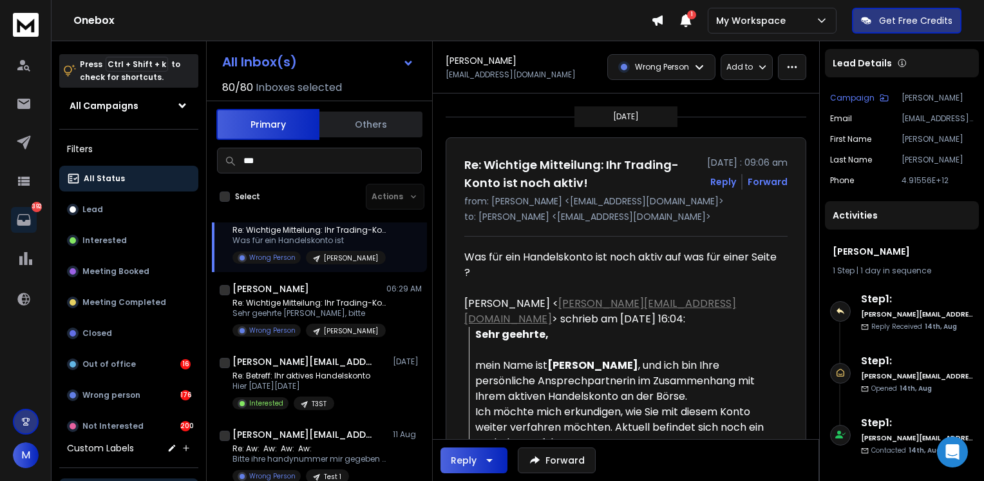
click at [541, 276] on div "Was für ein Handelskonto ist noch aktiv auf was für einer Seite ?" at bounding box center [620, 264] width 313 height 31
copy div "Was für ein Handelskonto ist noch aktiv auf was für einer Seite ?"
click at [528, 199] on p "from: Kevin Bernutat <aftershate2025@gmail.com>" at bounding box center [625, 201] width 323 height 13
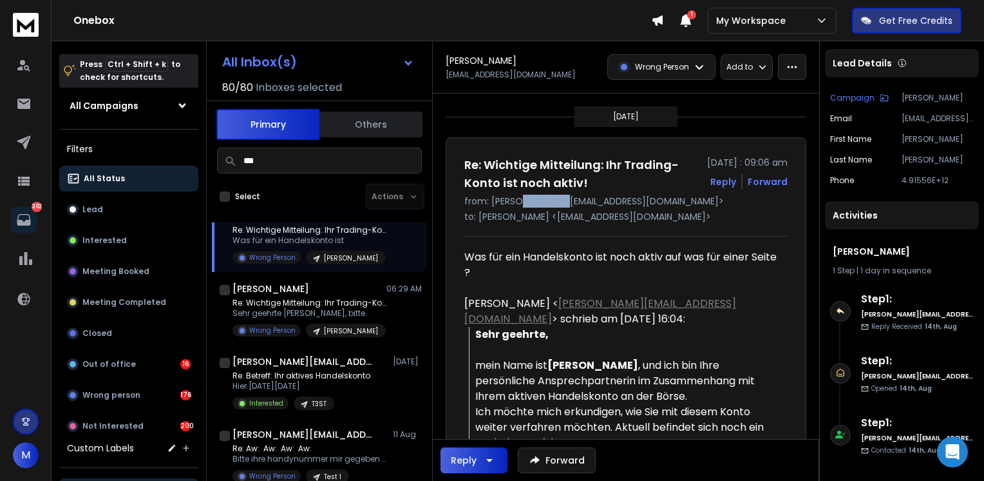
copy p "Bernutat"
click at [459, 466] on div "Reply" at bounding box center [464, 459] width 26 height 13
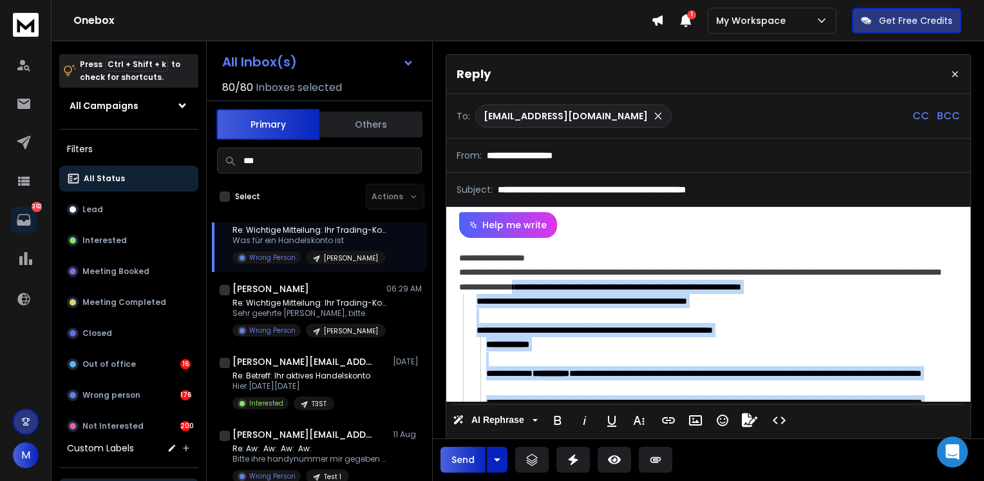
scroll to position [295, 0]
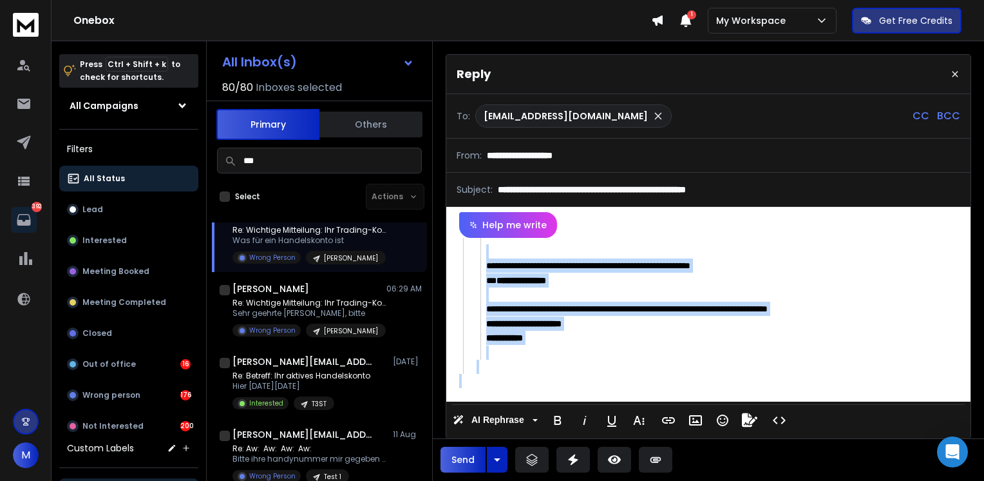
drag, startPoint x: 631, startPoint y: 285, endPoint x: 986, endPoint y: 508, distance: 419.4
click at [984, 480] on html "Your warmest leads are on your site – Turn visits into conversations Reach Out …" at bounding box center [492, 240] width 984 height 481
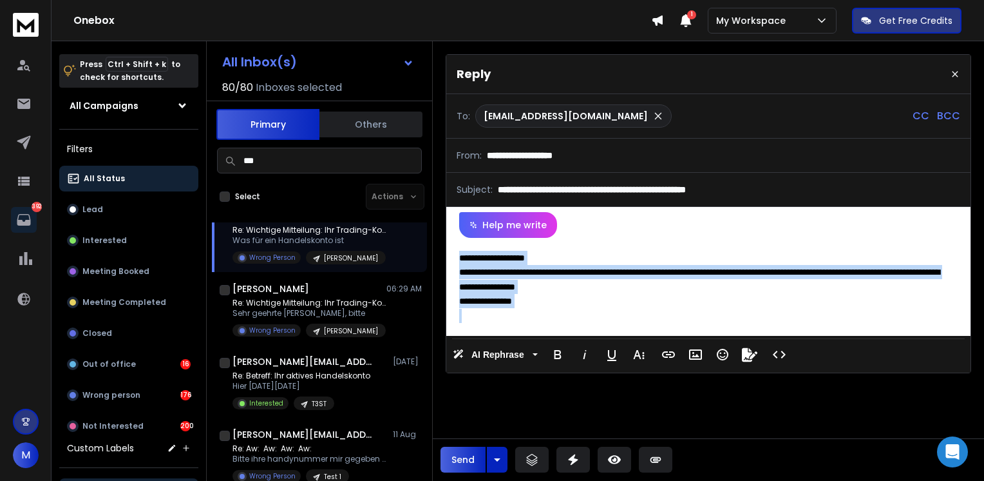
drag, startPoint x: 590, startPoint y: 316, endPoint x: 443, endPoint y: 231, distance: 169.7
click at [443, 231] on div "**********" at bounding box center [708, 287] width 551 height 493
copy div "**********"
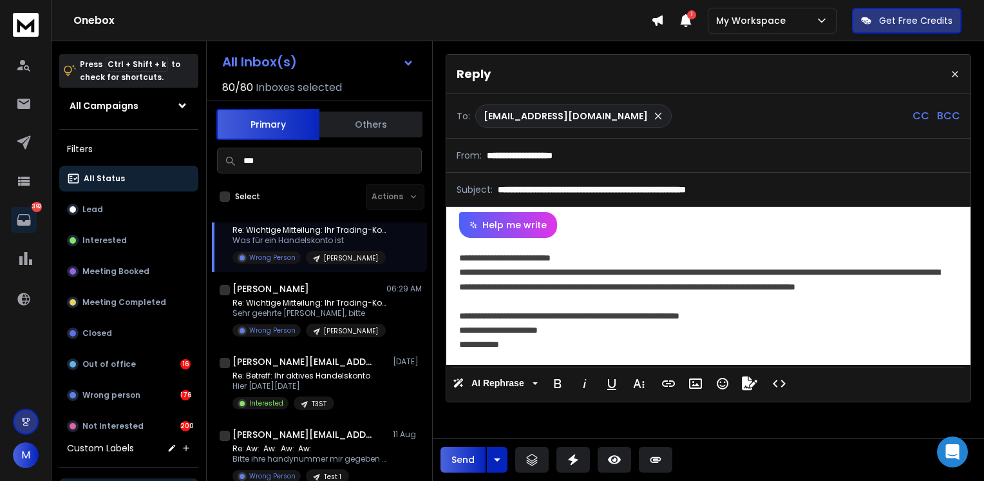
click at [468, 460] on button "Send" at bounding box center [463, 459] width 45 height 26
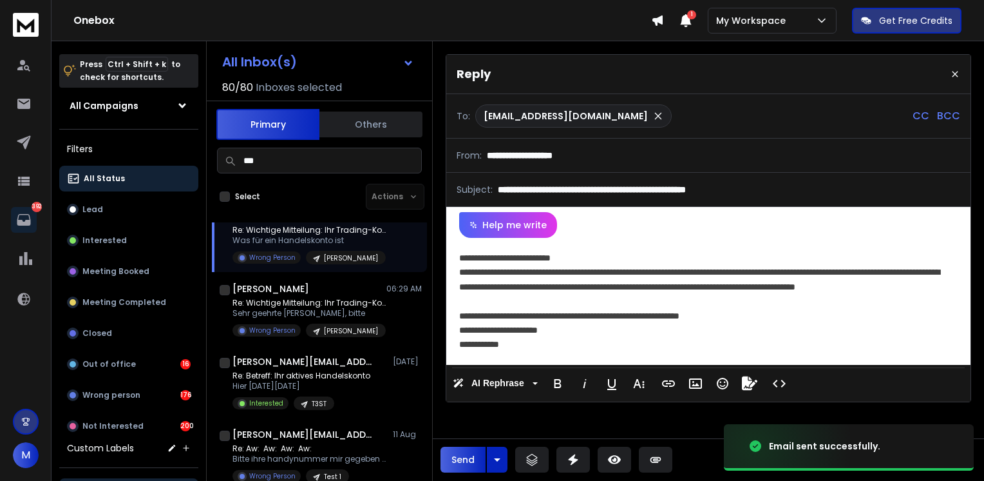
scroll to position [271, 0]
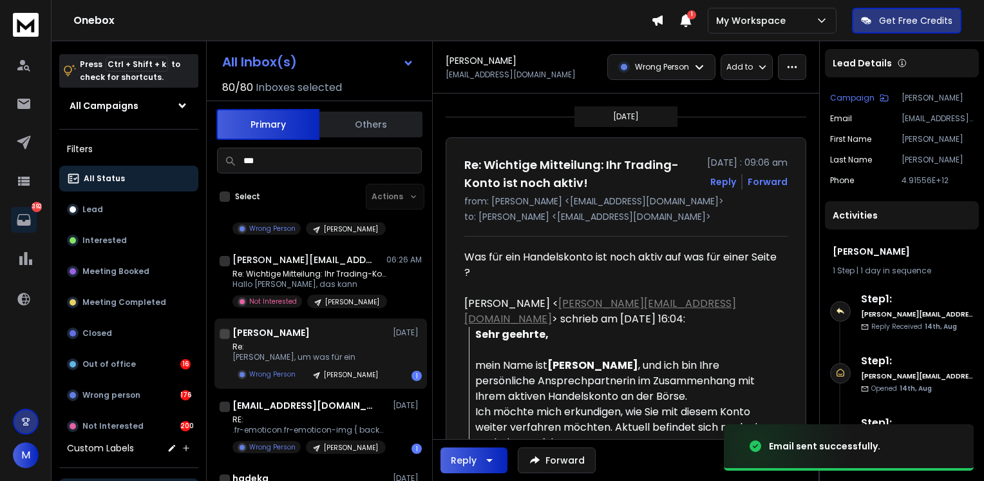
click at [394, 349] on div "Re: Herr Fischer, um was für ein Wrong Person Thomas 1" at bounding box center [327, 360] width 189 height 39
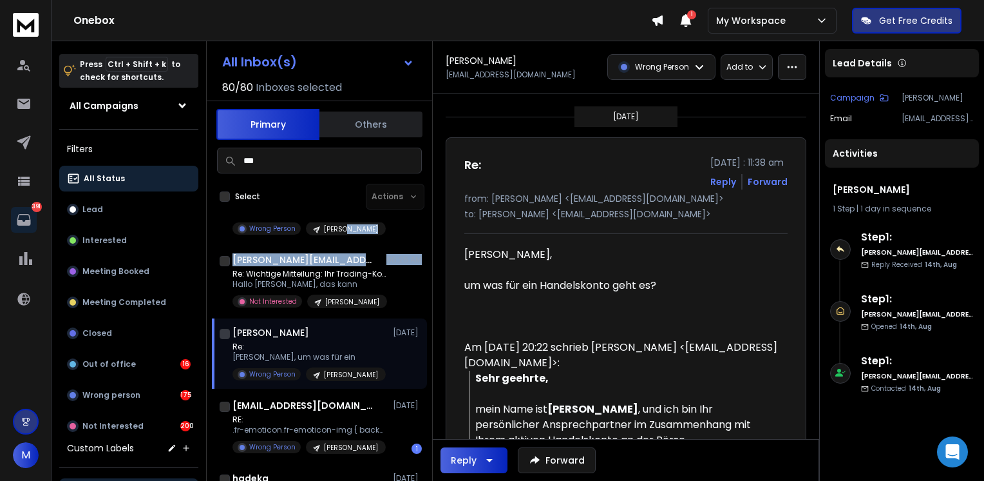
drag, startPoint x: 427, startPoint y: 267, endPoint x: 429, endPoint y: 245, distance: 21.3
click at [429, 245] on div "Holger Mann 06:21 AM Re: Wichtige Mitteilung: Ihr Trading-Konto Einen schönen g…" at bounding box center [319, 400] width 225 height 356
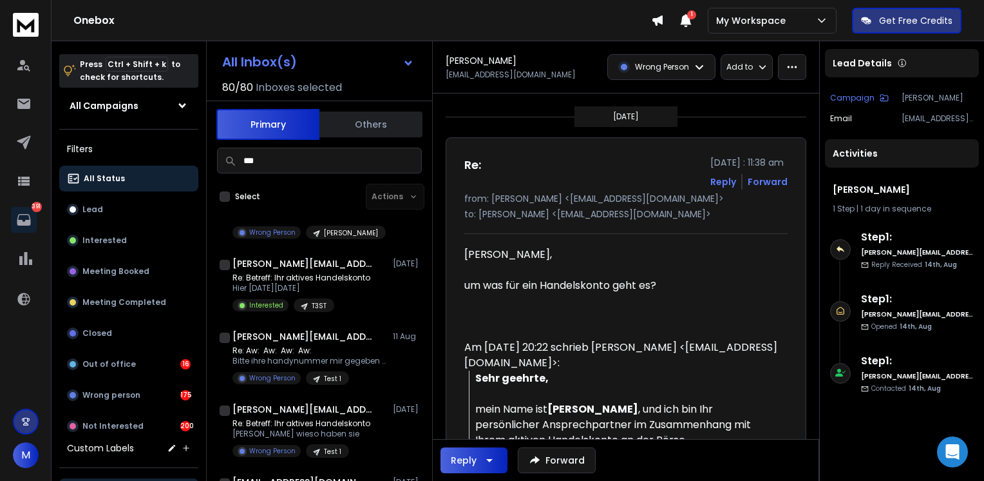
scroll to position [719, 0]
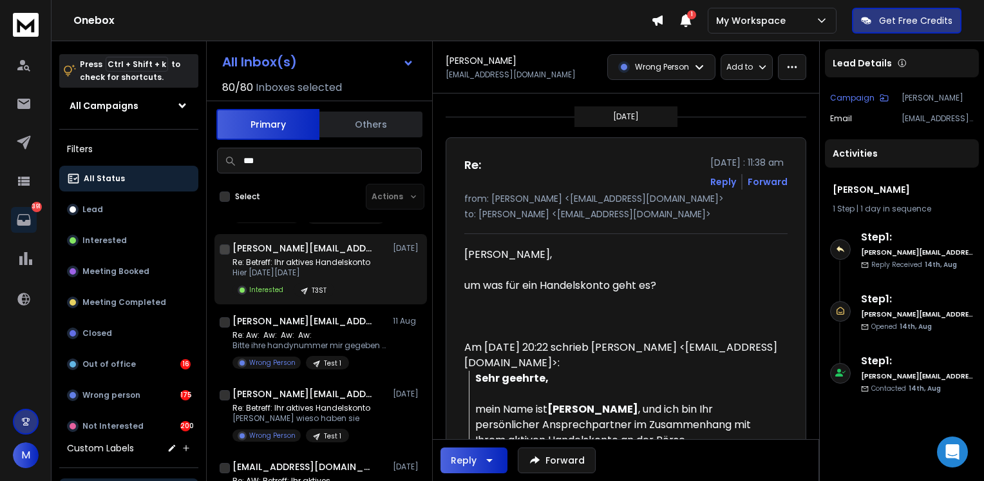
click at [410, 278] on div "Re: Betreff: Ihr aktives Handelskonto Hier On Saturday, Jun 28, 2025 Interested…" at bounding box center [327, 276] width 189 height 39
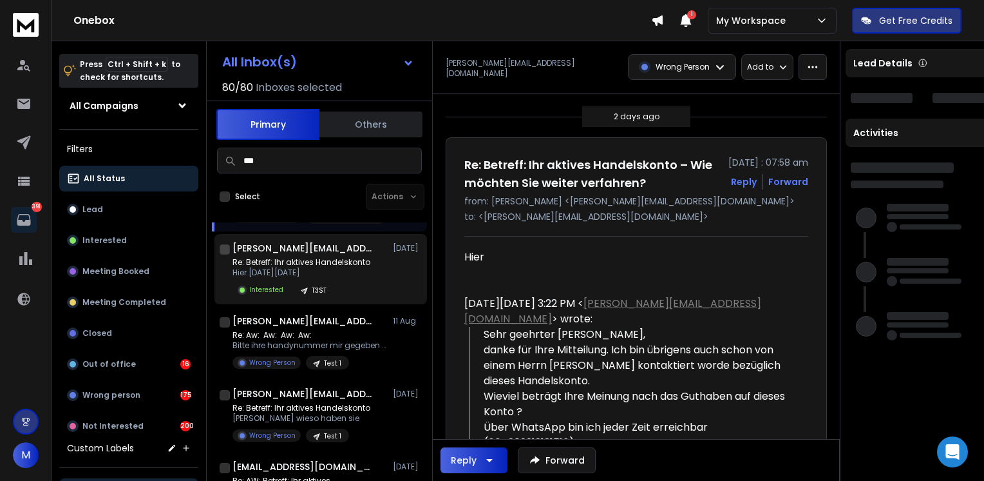
scroll to position [544, 0]
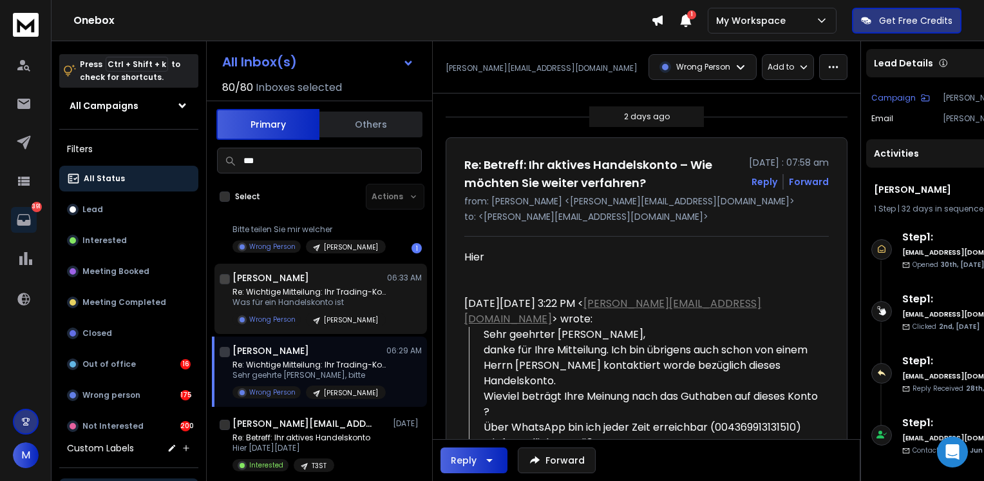
click at [362, 315] on div "Wrong Person anna" at bounding box center [310, 319] width 155 height 14
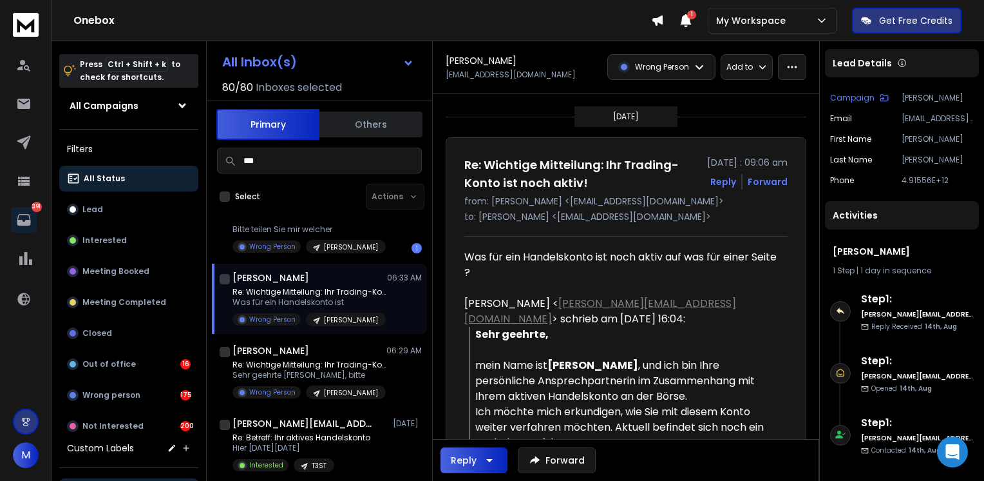
click at [495, 265] on div "Was für ein Handelskonto ist noch aktiv auf was für einer Seite ?" at bounding box center [620, 264] width 313 height 31
copy div "Was für ein Handelskonto ist noch aktiv auf was für einer Seite ?"
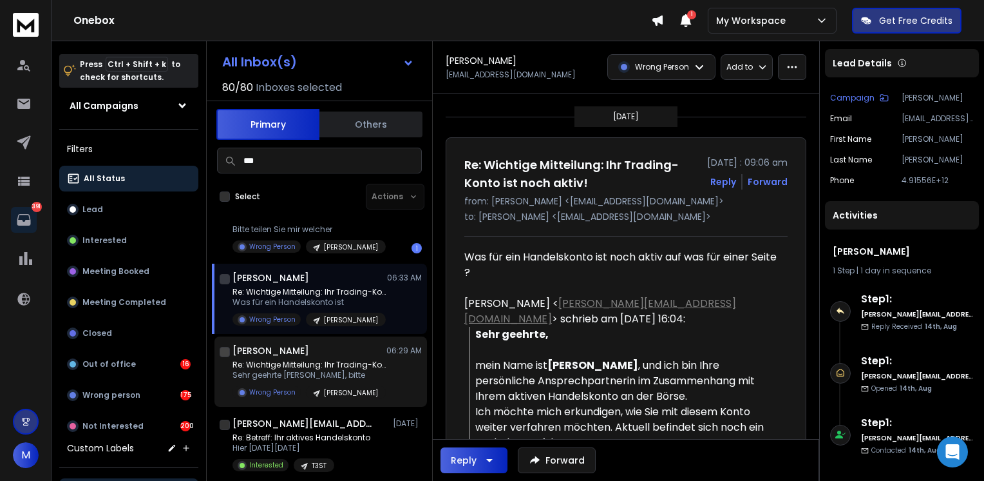
click at [336, 364] on p "Re: Wichtige Mitteilung: Ihr Trading-Konto" at bounding box center [310, 364] width 155 height 10
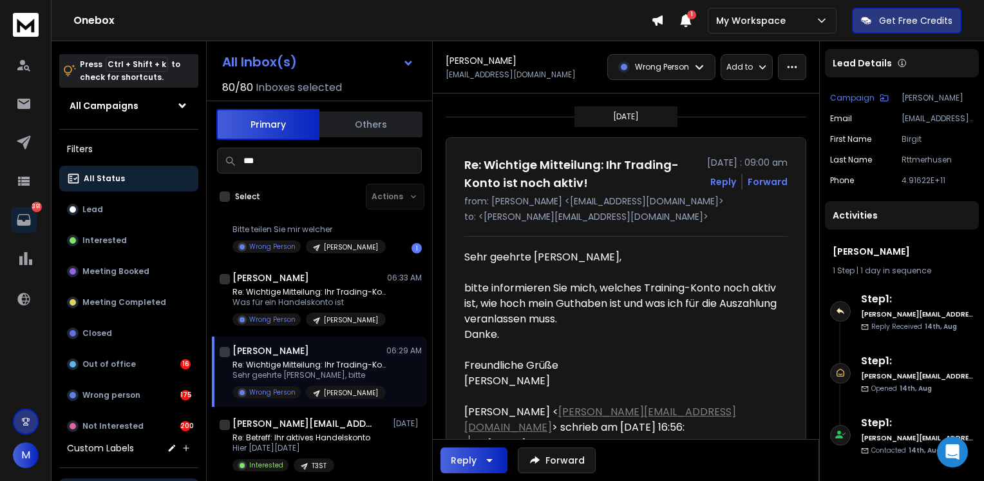
click at [336, 364] on p "Re: Wichtige Mitteilung: Ihr Trading-Konto" at bounding box center [310, 364] width 155 height 10
click at [336, 365] on p "Re: Wichtige Mitteilung: Ihr Trading-Konto" at bounding box center [310, 364] width 155 height 10
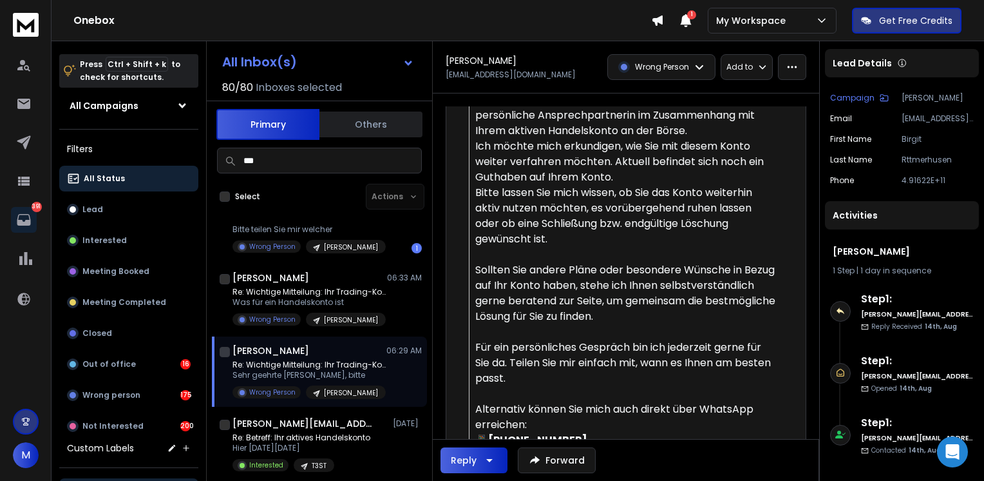
scroll to position [0, 0]
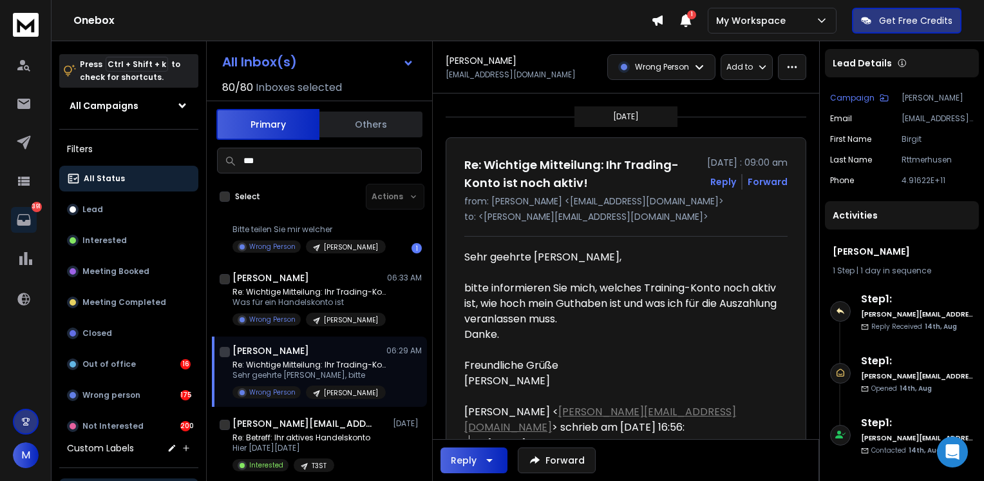
drag, startPoint x: 433, startPoint y: 302, endPoint x: 430, endPoint y: 277, distance: 25.3
click at [430, 277] on div "All Inbox(s) 80 / 80 Inboxes selected *** Primary Others *** Select Actions Hol…" at bounding box center [595, 281] width 778 height 481
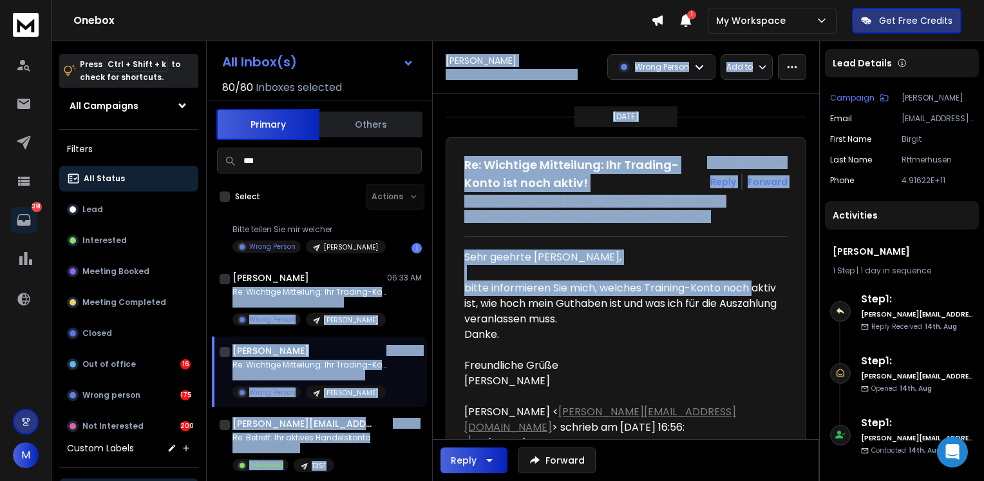
scroll to position [536, 0]
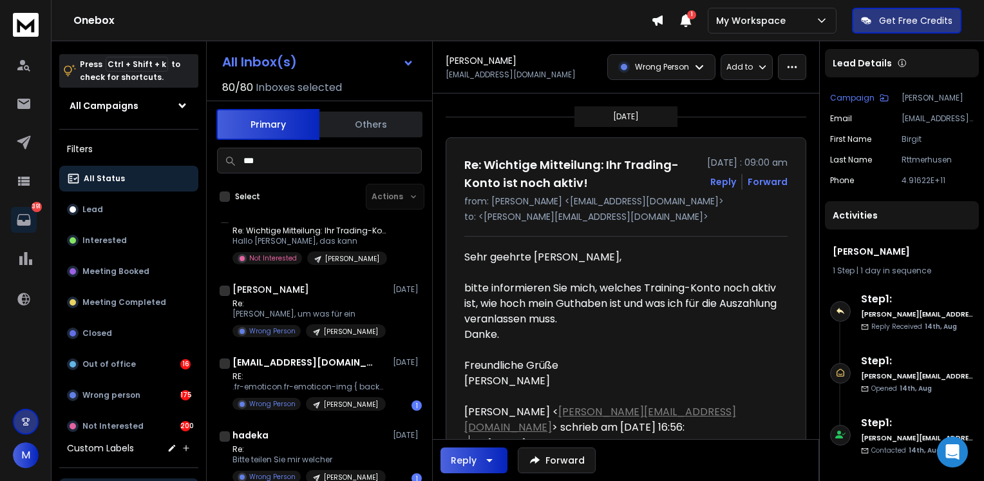
scroll to position [276, 0]
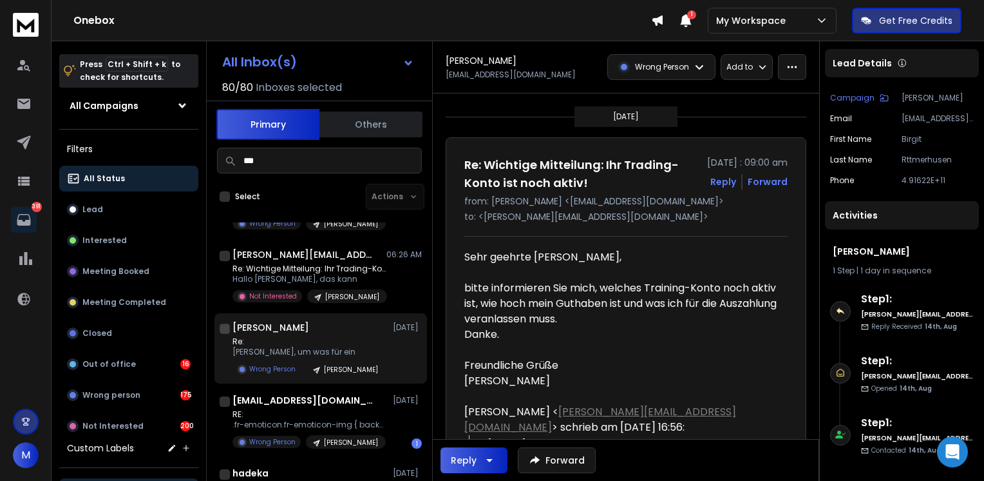
click at [361, 328] on div "Hans-Dieter Kienzle 14 Aug" at bounding box center [327, 327] width 189 height 13
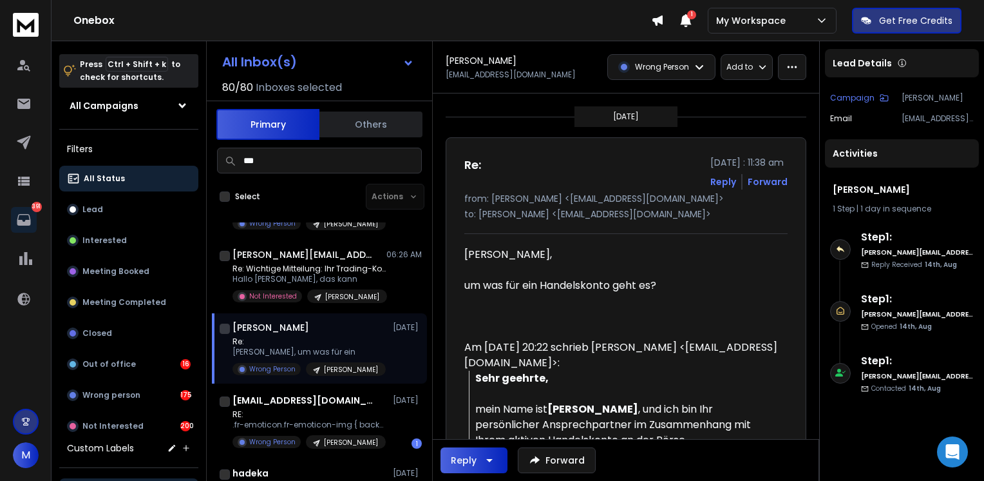
click at [472, 447] on button "Reply" at bounding box center [474, 460] width 67 height 26
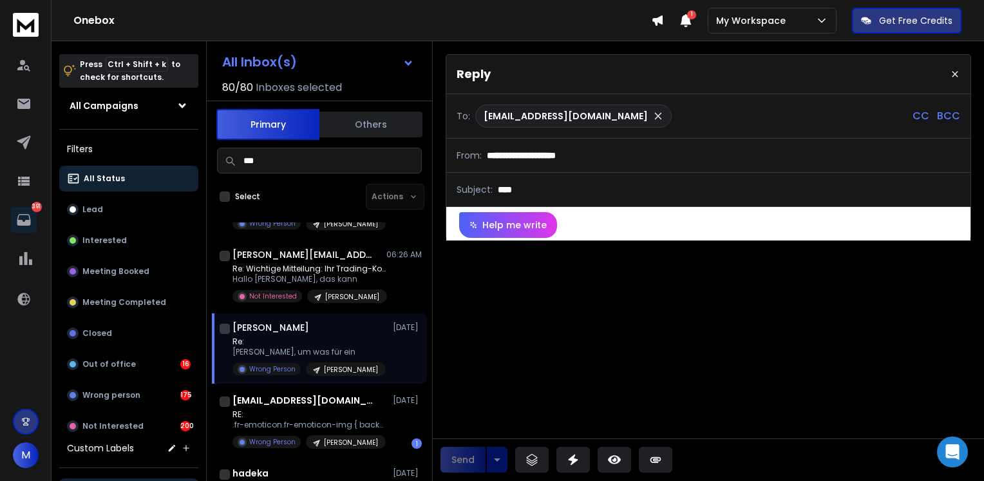
click at [472, 441] on div "Send" at bounding box center [708, 459] width 551 height 42
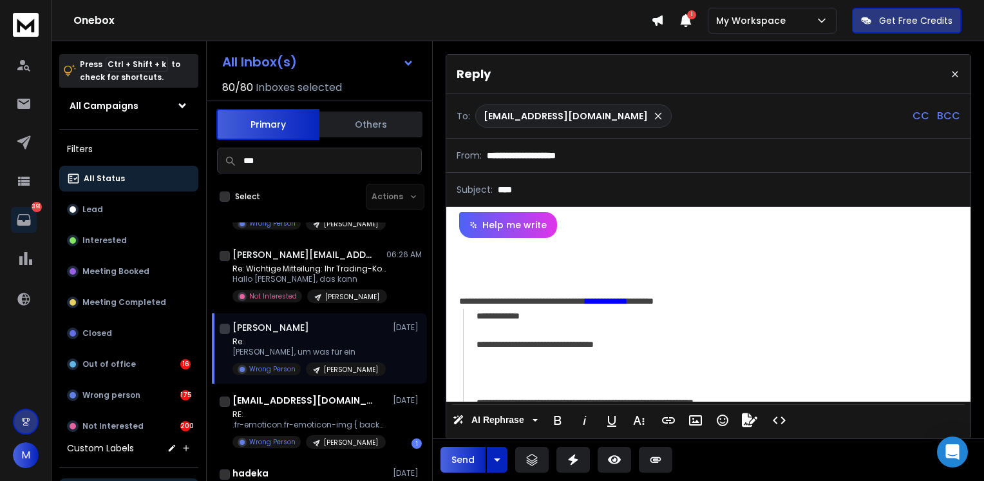
click at [472, 441] on div "Send" at bounding box center [708, 459] width 551 height 42
drag, startPoint x: 472, startPoint y: 447, endPoint x: 496, endPoint y: 236, distance: 212.7
click at [496, 236] on button "Help me write" at bounding box center [508, 225] width 98 height 26
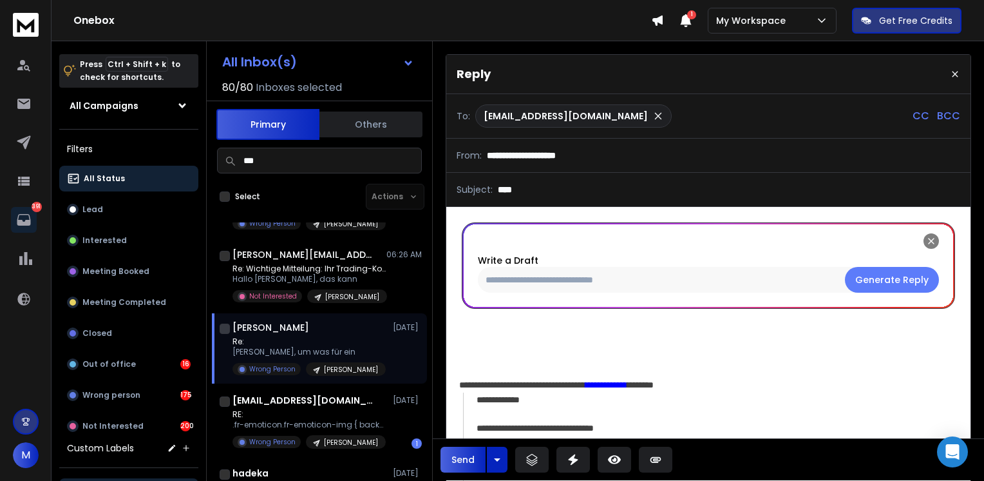
click at [928, 236] on icon at bounding box center [931, 241] width 10 height 10
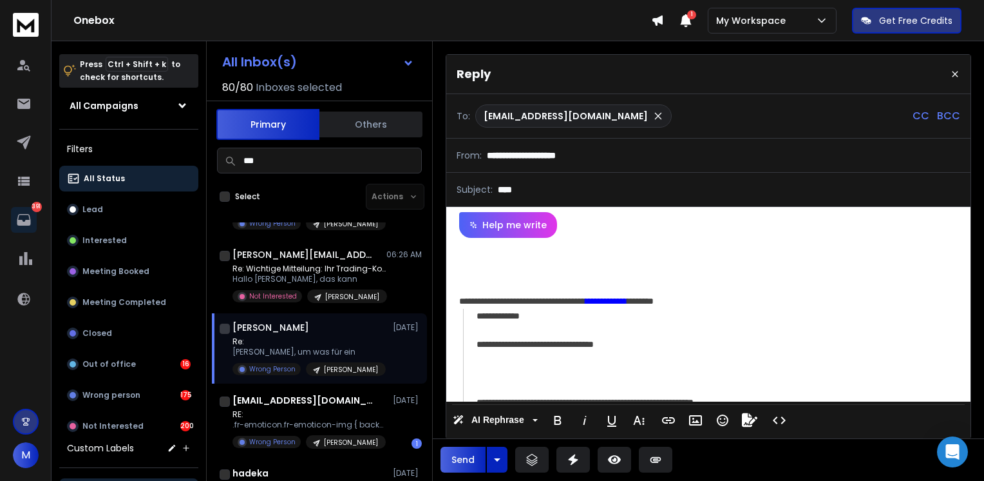
click at [579, 268] on div at bounding box center [708, 272] width 499 height 14
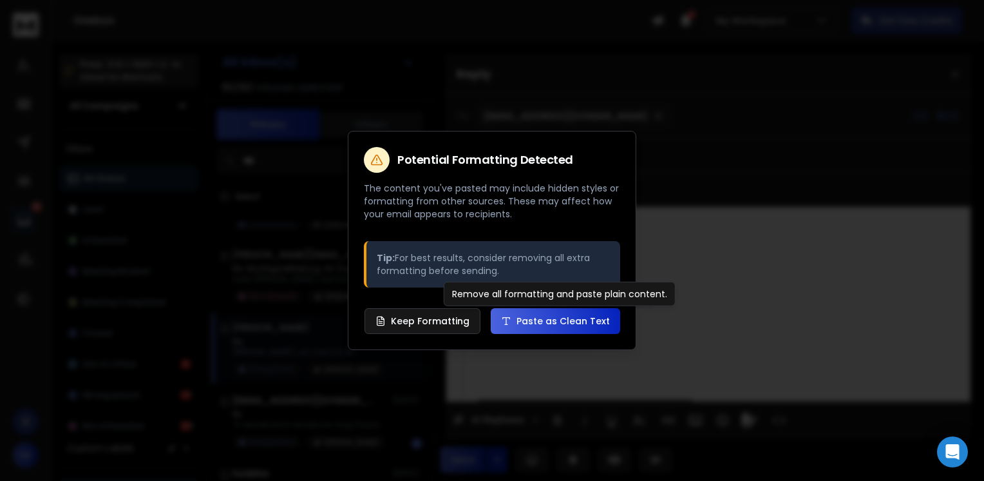
click at [520, 318] on button "Paste as Clean Text" at bounding box center [555, 321] width 129 height 26
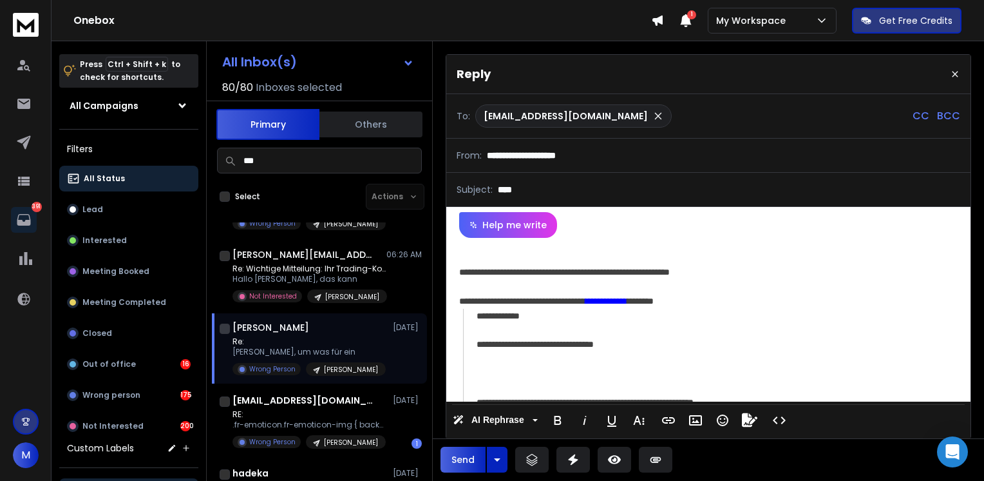
click at [604, 262] on div at bounding box center [708, 258] width 499 height 14
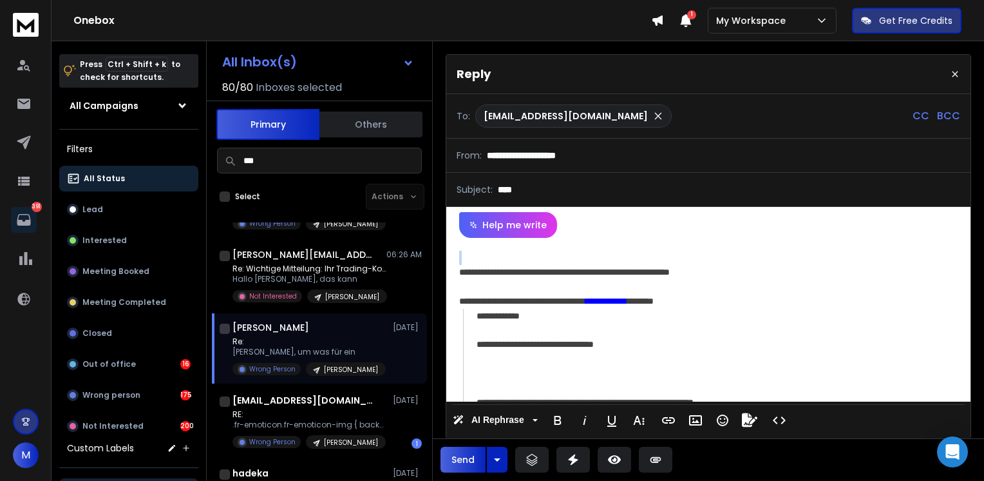
click at [604, 262] on div at bounding box center [708, 258] width 499 height 14
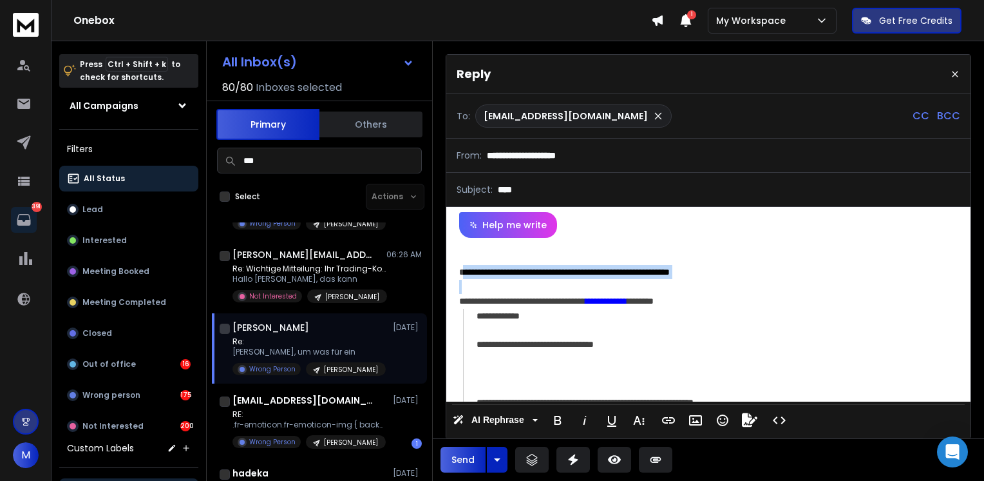
drag, startPoint x: 757, startPoint y: 285, endPoint x: 466, endPoint y: 268, distance: 291.0
click at [466, 268] on div "**********" at bounding box center [708, 320] width 524 height 164
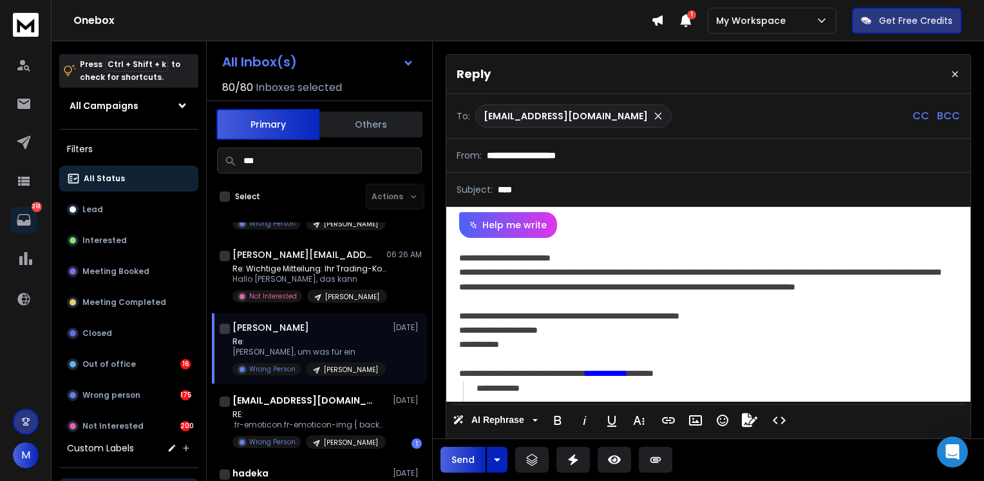
click at [557, 260] on p "**********" at bounding box center [702, 258] width 486 height 14
click at [473, 351] on p "**********" at bounding box center [702, 337] width 486 height 29
click at [467, 461] on button "Send" at bounding box center [463, 459] width 45 height 26
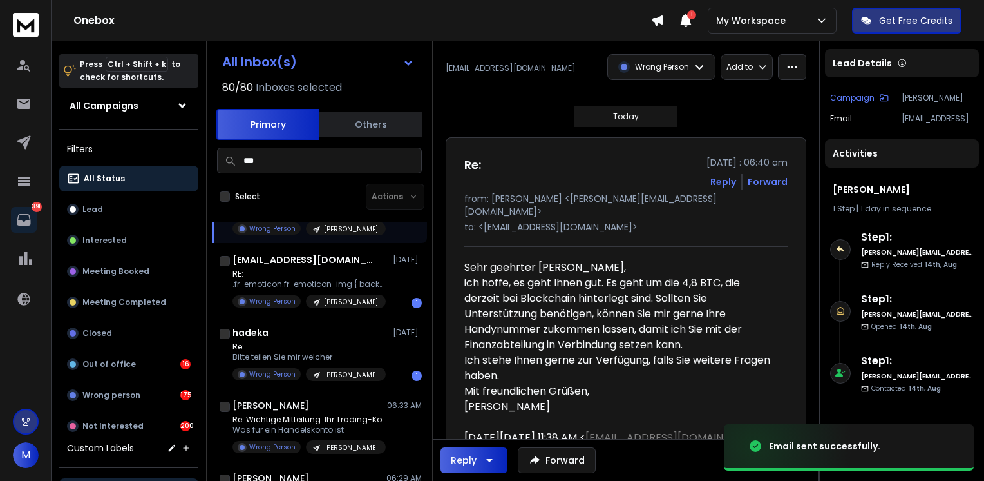
scroll to position [0, 0]
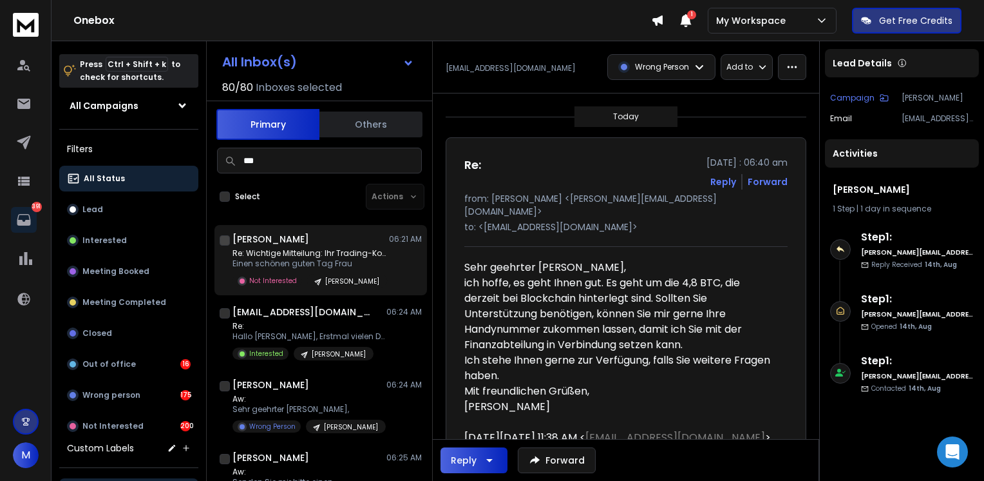
click at [400, 279] on div "Re: Wichtige Mitteilung: Ihr Trading-Konto Einen schönen guten Tag Frau Not Int…" at bounding box center [327, 267] width 189 height 39
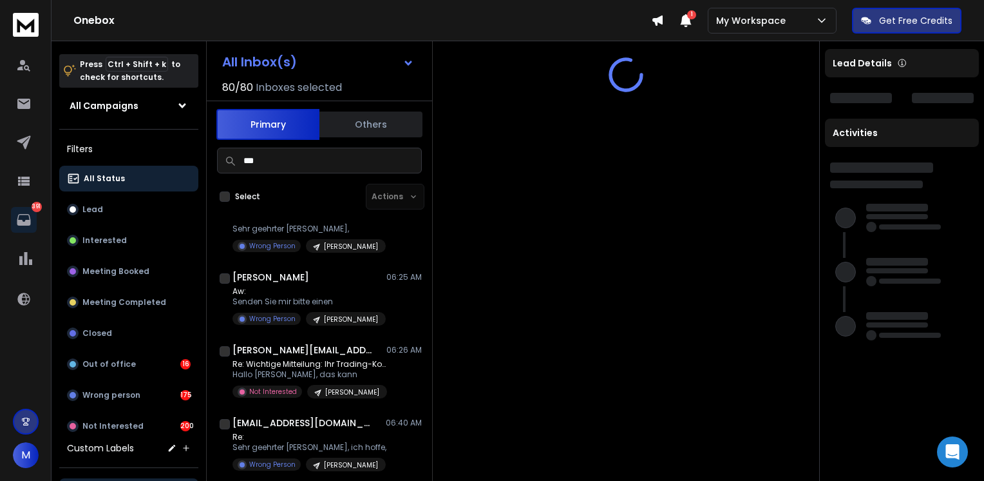
scroll to position [325, 0]
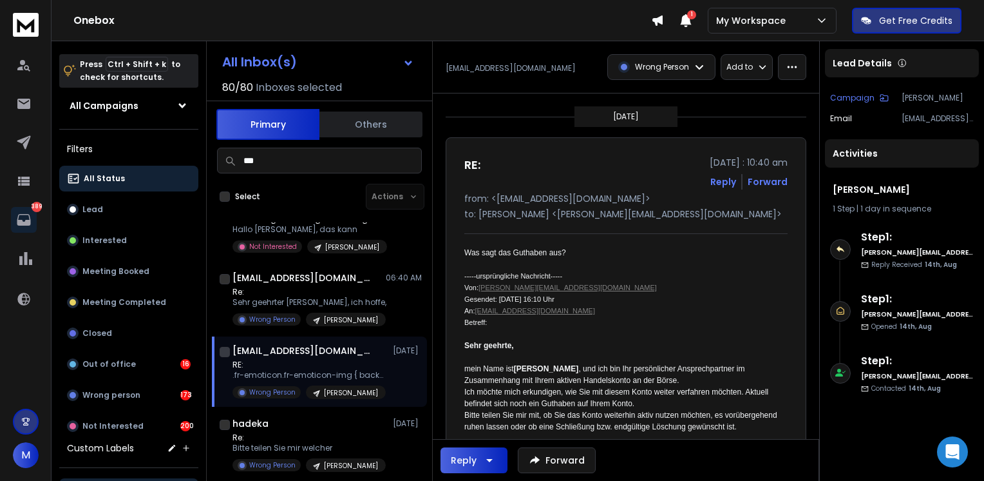
click at [472, 455] on div "Reply" at bounding box center [464, 459] width 26 height 13
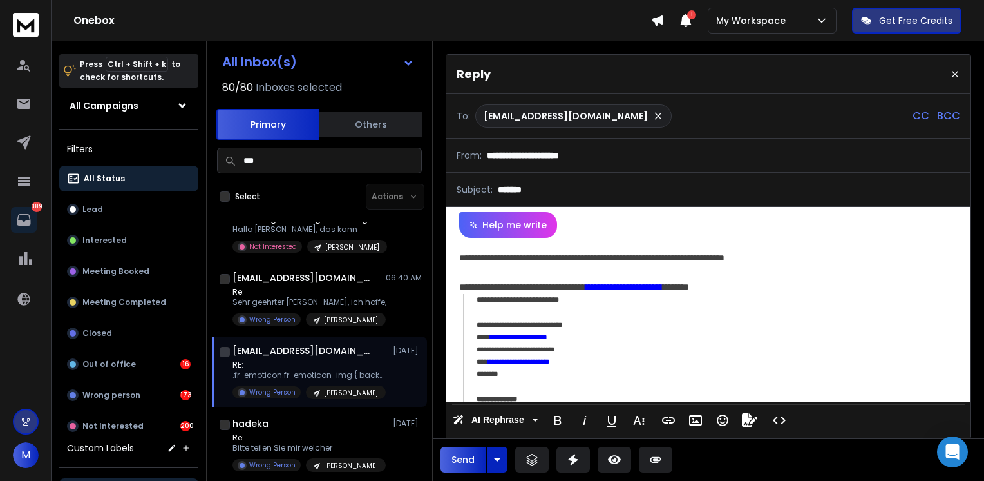
click at [468, 457] on button "Send" at bounding box center [463, 459] width 45 height 26
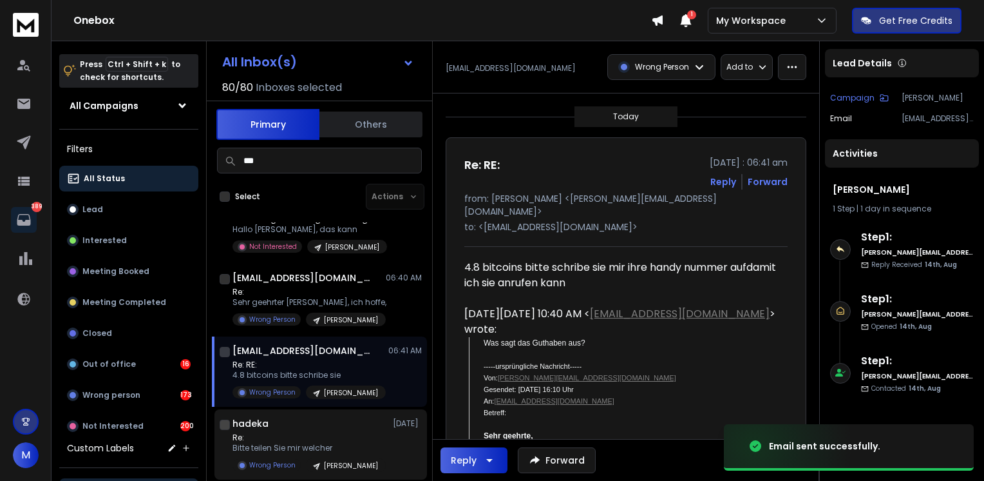
click at [348, 434] on p "Re:" at bounding box center [309, 437] width 153 height 10
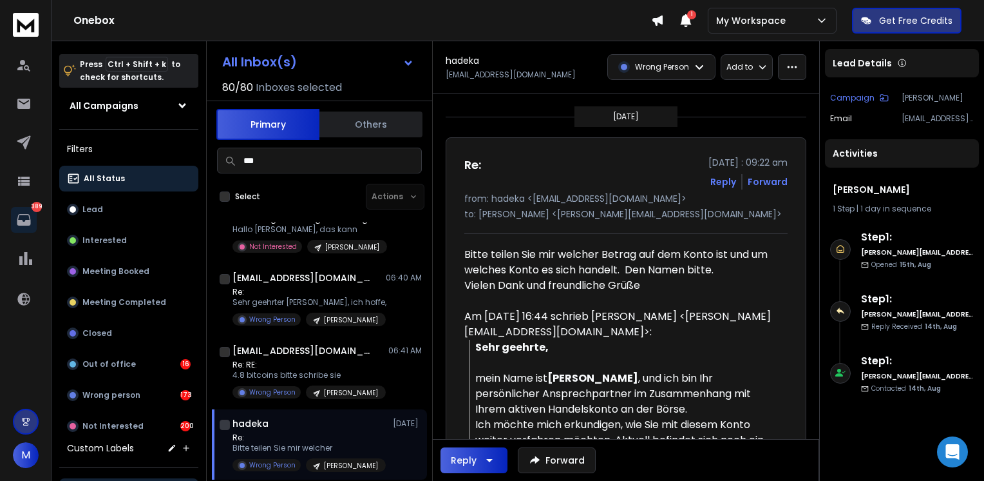
click at [547, 256] on div "Bitte teilen Sie mir welcher Betrag auf dem Konto ist und um welches Konto es s…" at bounding box center [620, 270] width 313 height 46
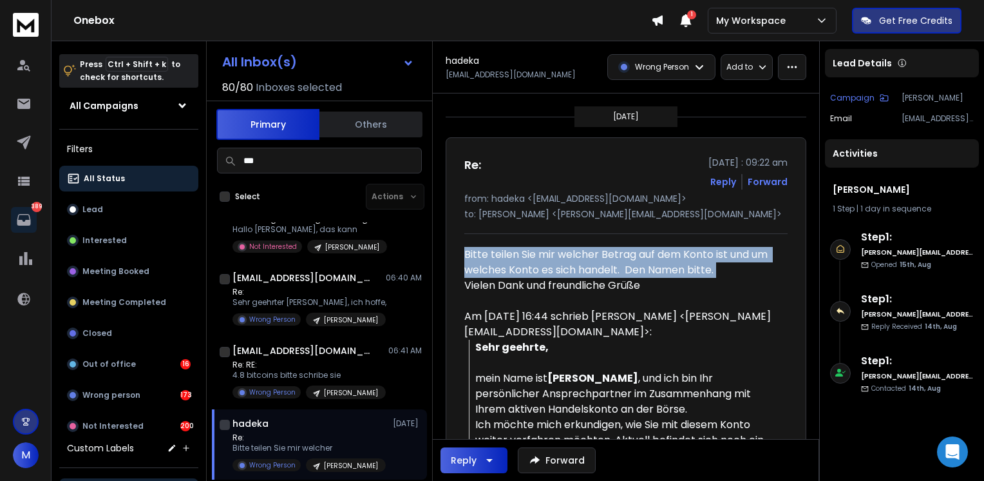
click at [547, 256] on div "Bitte teilen Sie mir welcher Betrag auf dem Konto ist und um welches Konto es s…" at bounding box center [620, 270] width 313 height 46
drag, startPoint x: 547, startPoint y: 256, endPoint x: 544, endPoint y: 276, distance: 20.2
click at [544, 276] on div "Bitte teilen Sie mir welcher Betrag auf dem Konto ist und um welches Konto es s…" at bounding box center [620, 270] width 313 height 46
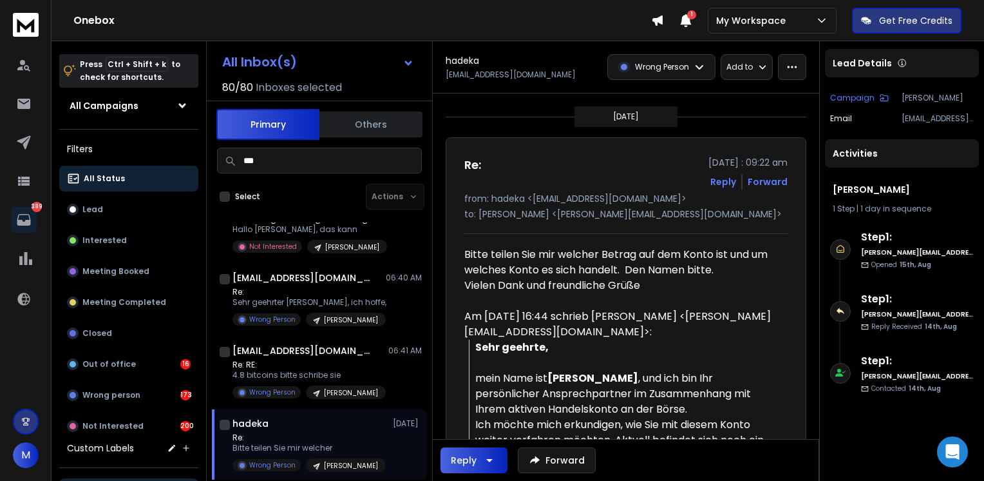
click at [560, 199] on p "from: hadeka <hd.kiefer@web.de>" at bounding box center [625, 198] width 323 height 13
click at [479, 477] on div "Reply Forward" at bounding box center [626, 460] width 386 height 42
click at [473, 473] on div "Reply Forward" at bounding box center [626, 460] width 386 height 42
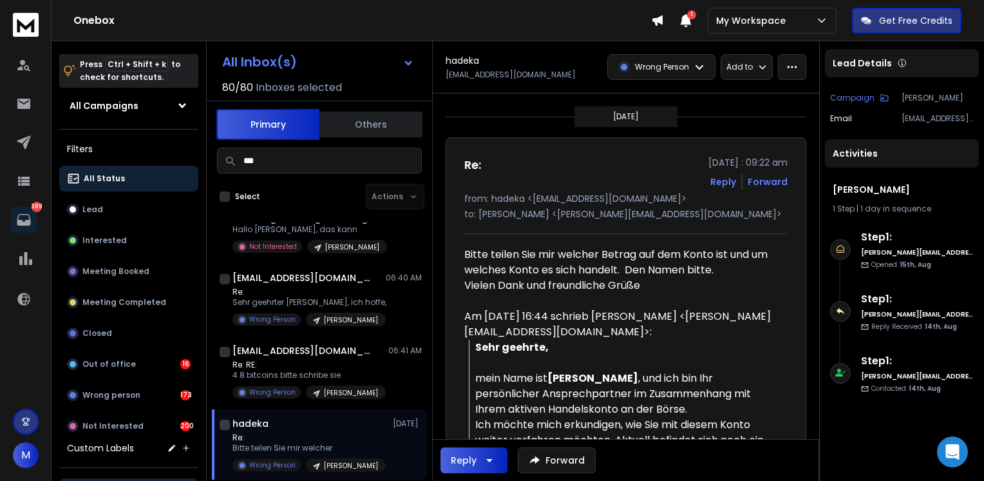
click at [473, 473] on div "Reply Forward" at bounding box center [626, 460] width 386 height 42
click at [462, 459] on div "Reply" at bounding box center [464, 459] width 26 height 13
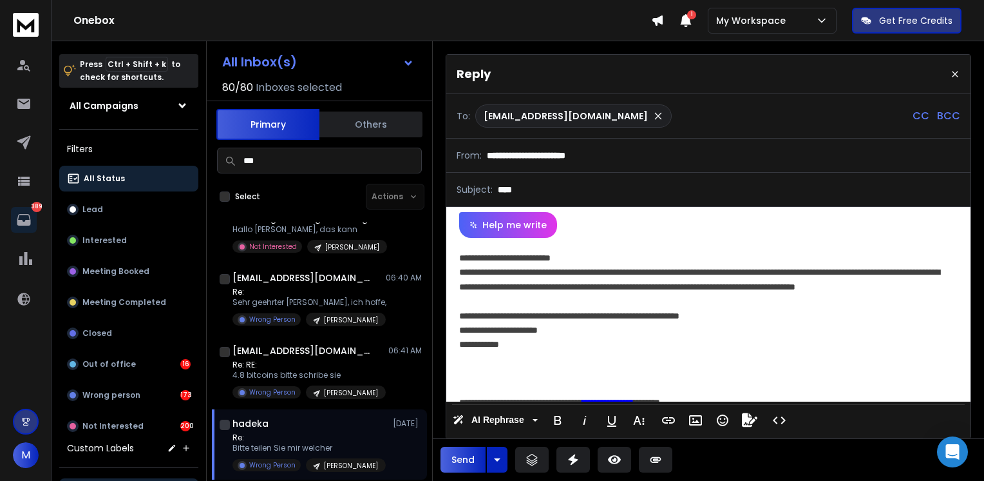
click at [560, 247] on div "**********" at bounding box center [708, 320] width 524 height 164
click at [560, 252] on p "**********" at bounding box center [702, 258] width 486 height 14
click at [466, 345] on p "**********" at bounding box center [702, 337] width 486 height 29
click at [458, 470] on button "Send" at bounding box center [463, 459] width 45 height 26
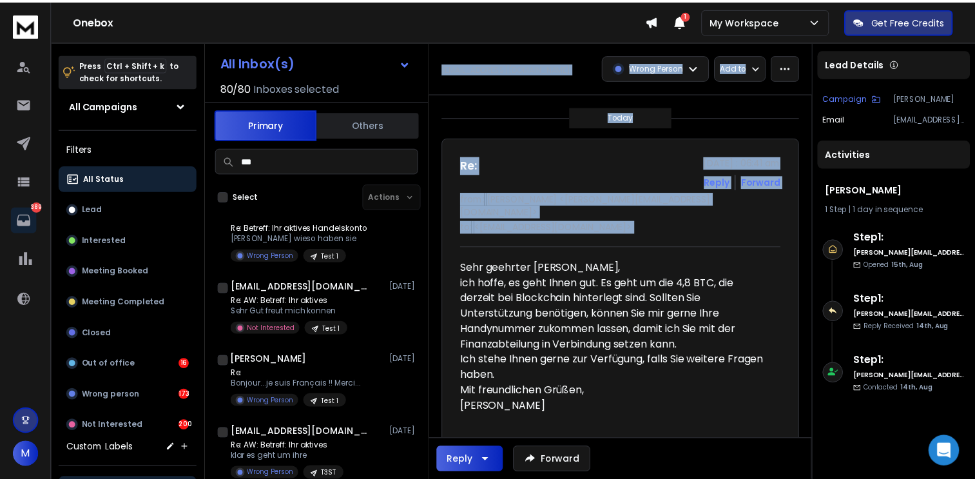
scroll to position [0, 0]
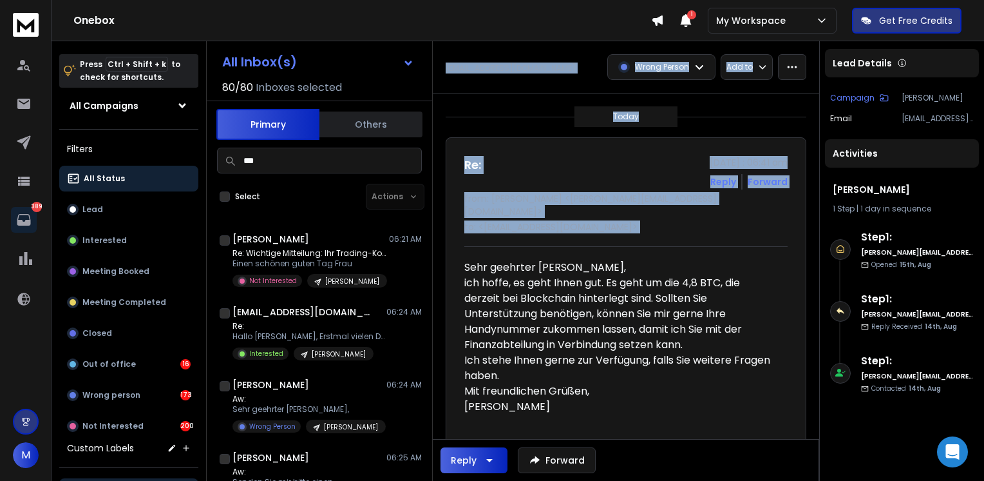
click at [368, 121] on button "Others" at bounding box center [370, 124] width 103 height 28
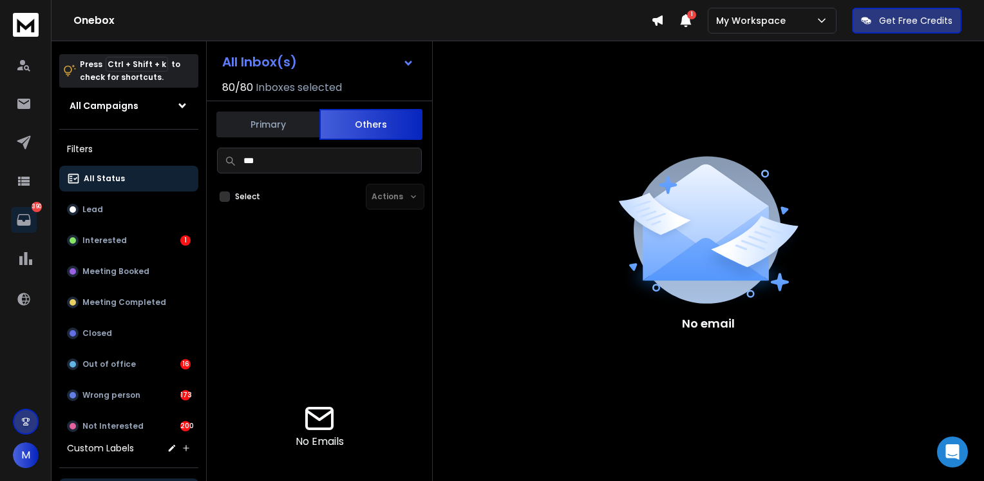
click at [420, 115] on button "Others" at bounding box center [370, 124] width 103 height 31
click at [309, 122] on button "Primary" at bounding box center [267, 124] width 103 height 28
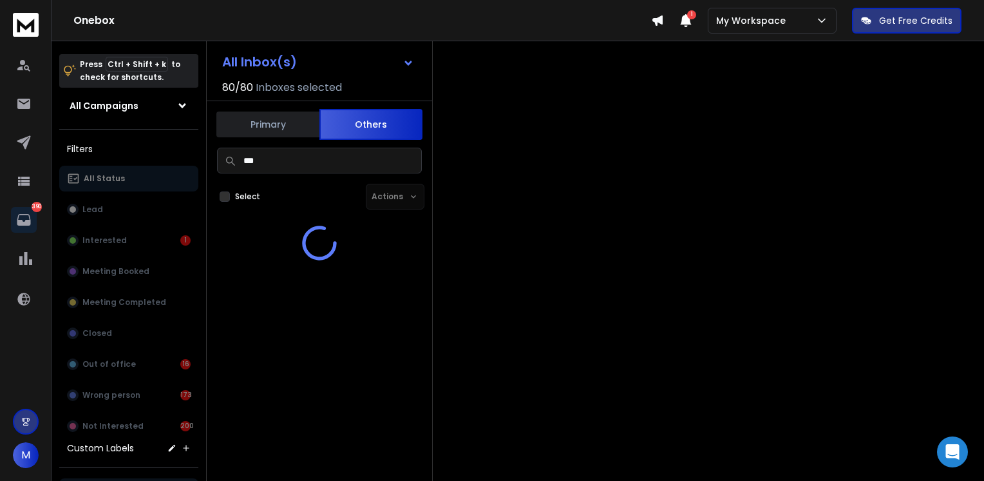
click at [354, 126] on button "Others" at bounding box center [370, 124] width 103 height 31
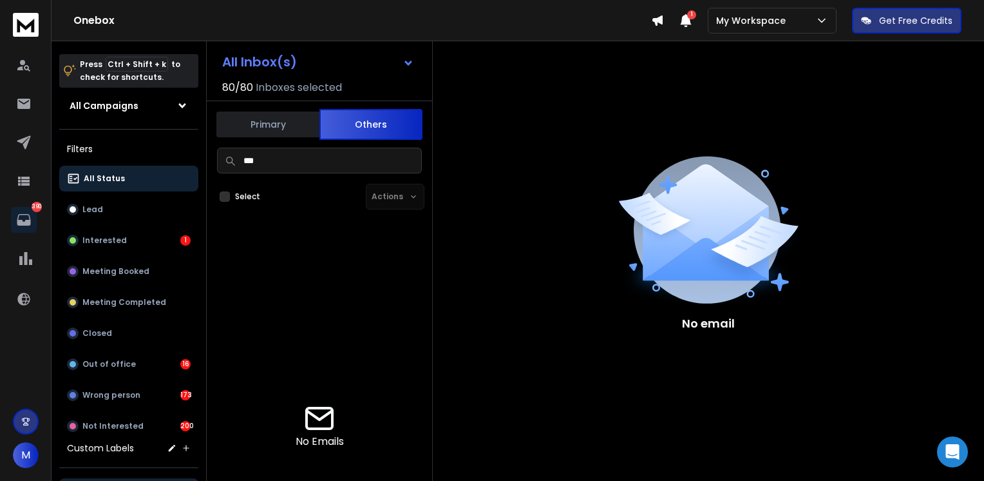
click at [268, 133] on button "Primary" at bounding box center [267, 124] width 103 height 28
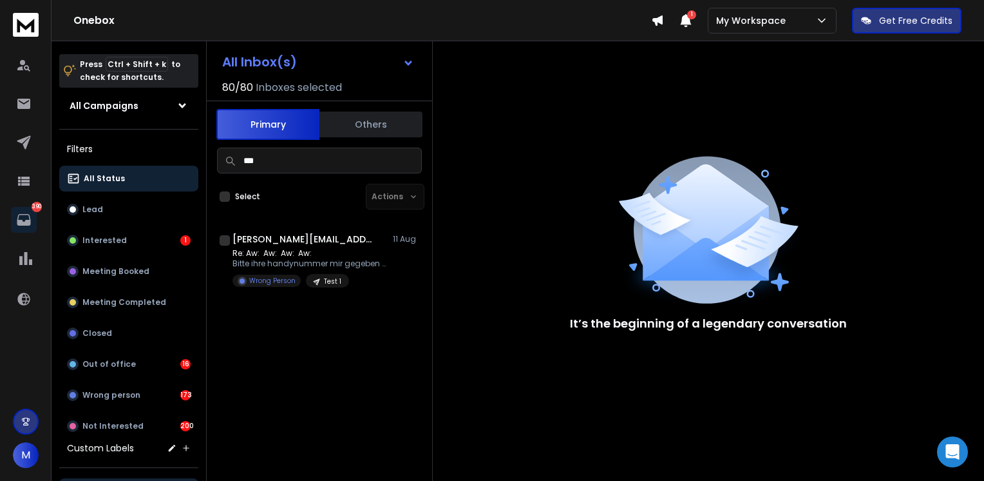
click at [278, 159] on input "***" at bounding box center [319, 161] width 205 height 26
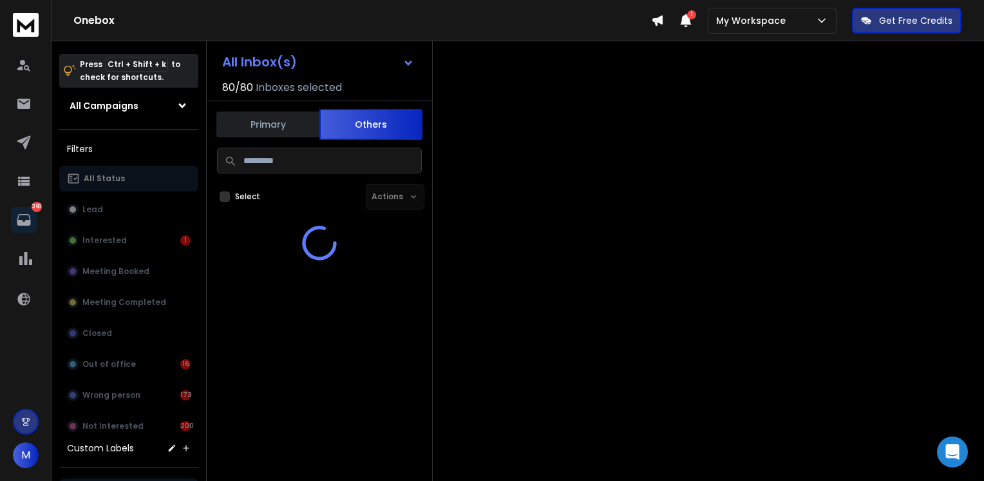
click at [332, 130] on button "Others" at bounding box center [370, 124] width 103 height 31
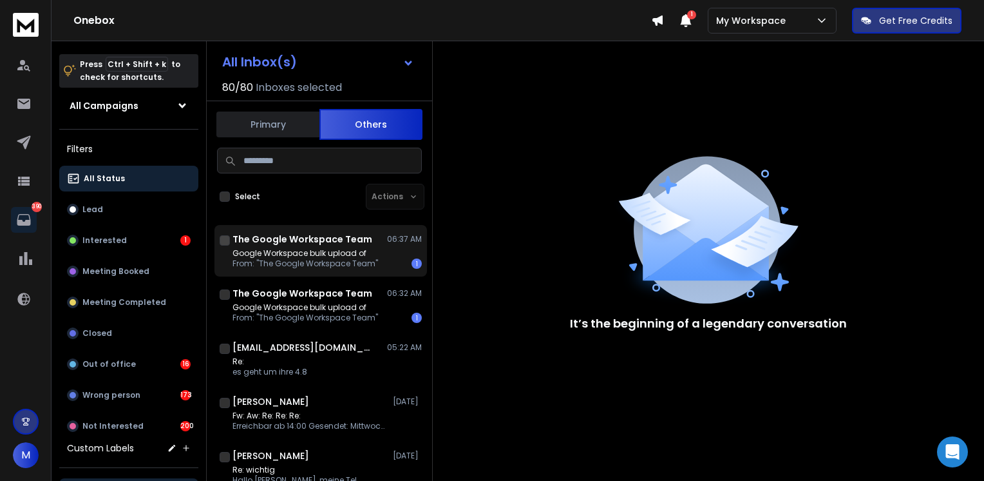
click at [312, 267] on p "From: "The Google Workspace Team"" at bounding box center [306, 263] width 146 height 10
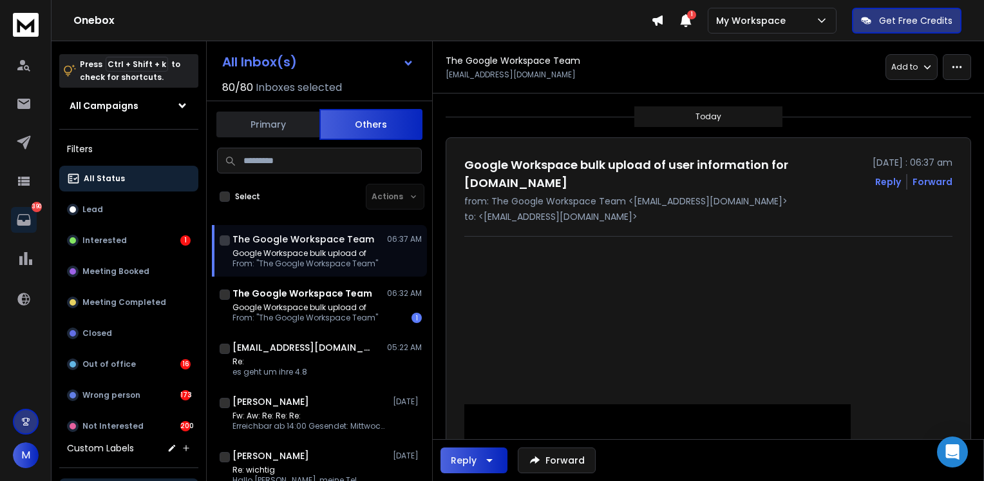
click at [82, 90] on div "Press Ctrl + Shift + k to check for shortcuts. All Campaigns All Campaigns" at bounding box center [128, 84] width 139 height 70
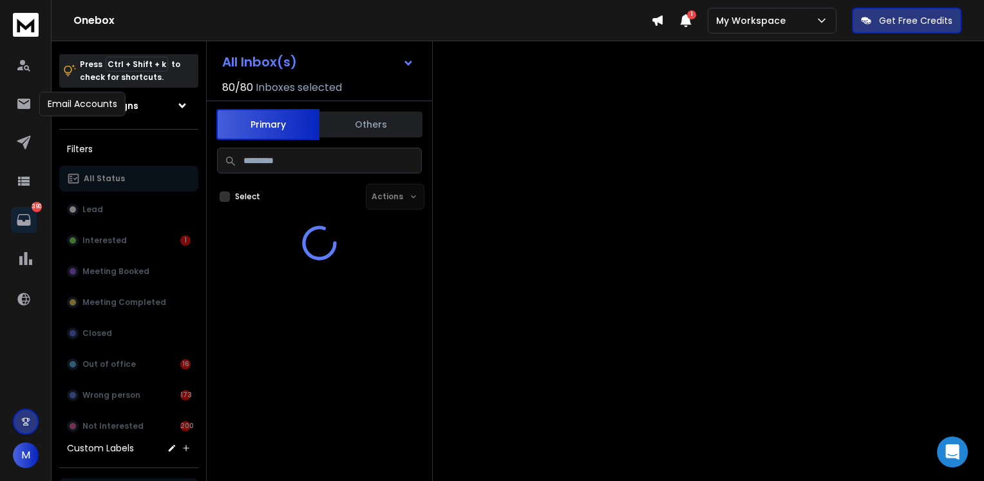
click at [272, 133] on button "Primary" at bounding box center [267, 124] width 103 height 31
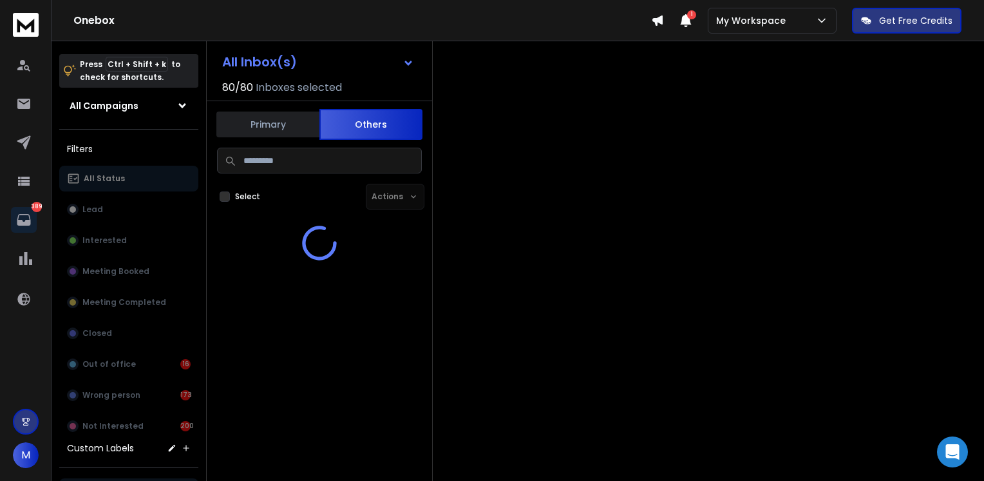
click at [372, 117] on button "Others" at bounding box center [370, 124] width 103 height 31
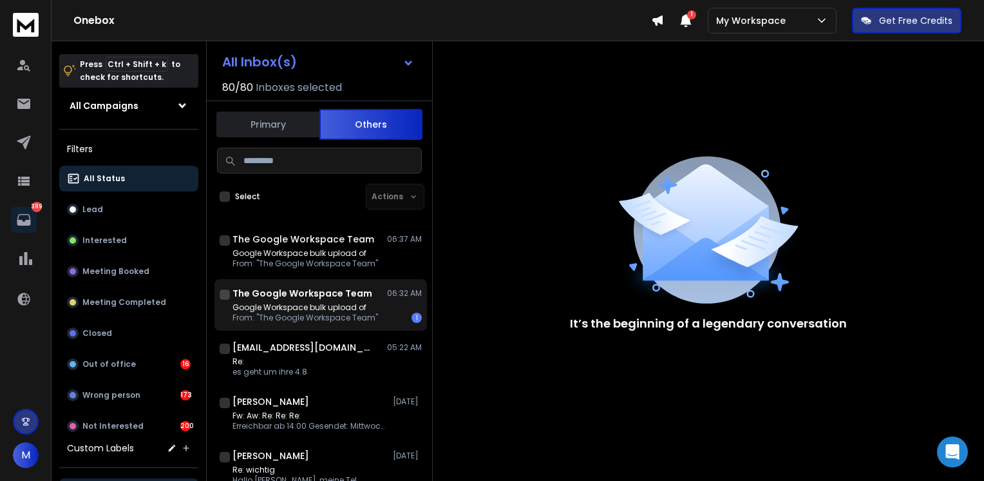
click at [265, 307] on p "Google Workspace bulk upload of" at bounding box center [306, 307] width 146 height 10
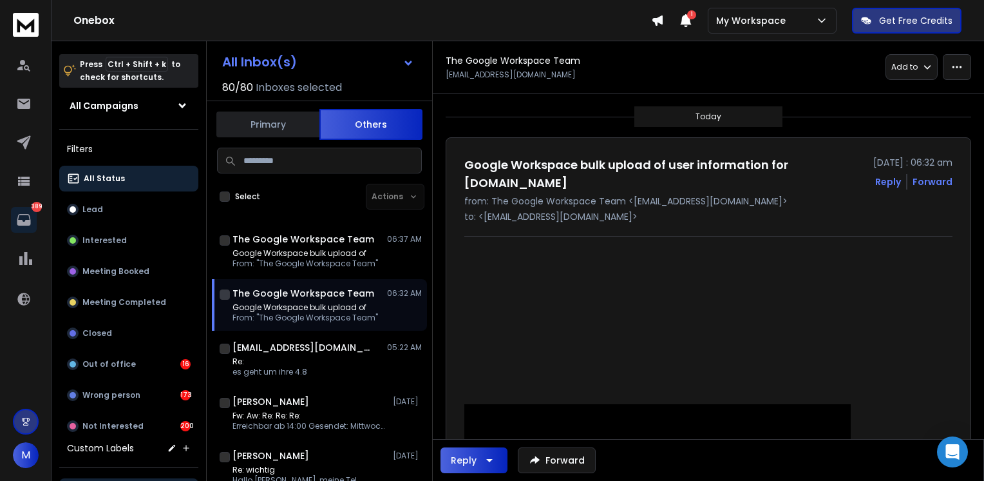
click at [224, 293] on button "button" at bounding box center [225, 294] width 10 height 10
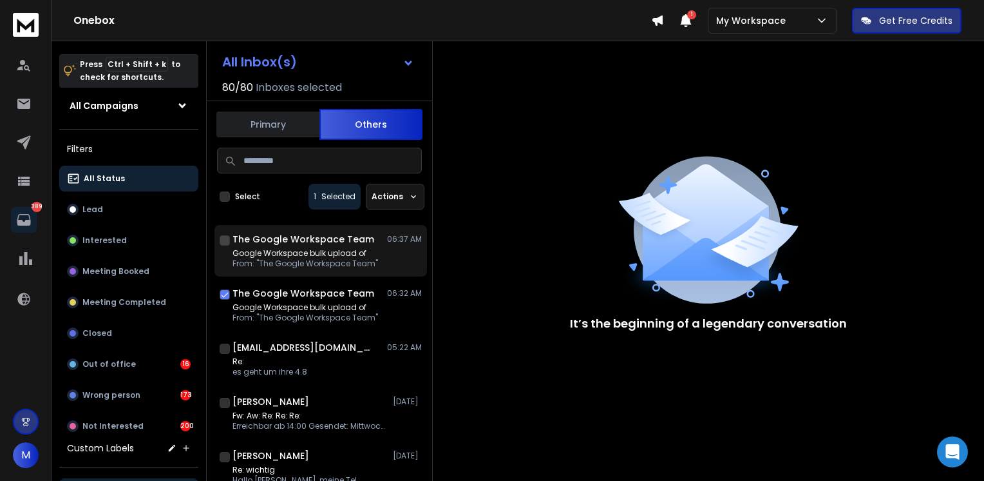
click at [227, 242] on button "button" at bounding box center [225, 240] width 10 height 10
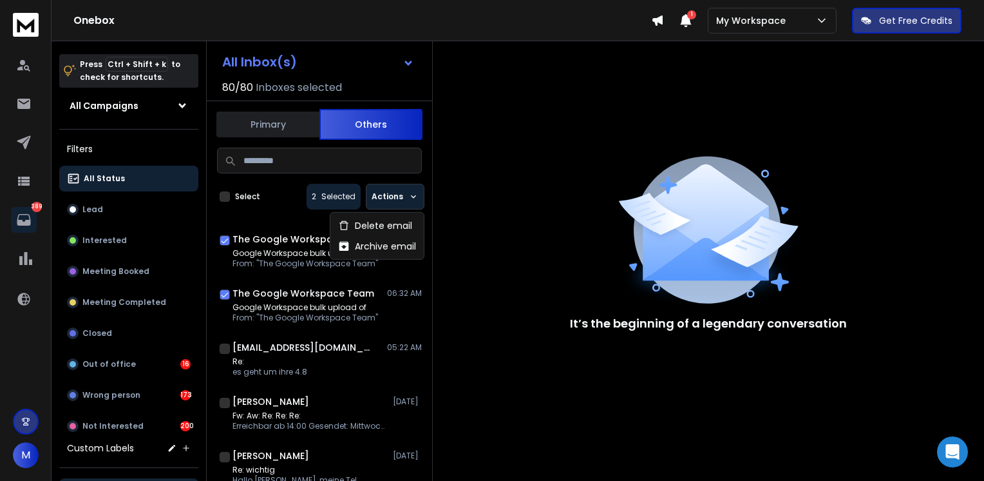
click at [386, 189] on button "Actions" at bounding box center [395, 197] width 59 height 26
click at [376, 225] on div "Delete email" at bounding box center [375, 225] width 74 height 13
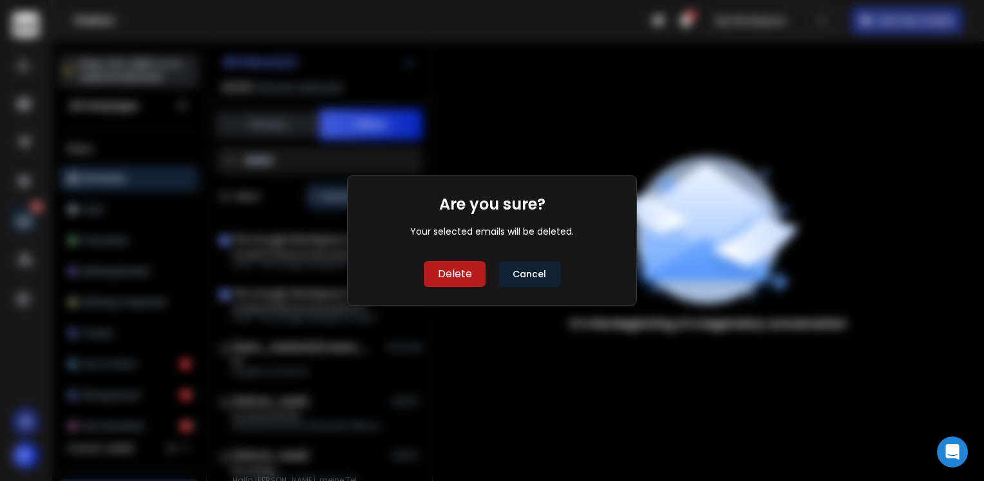
click at [474, 272] on button "Delete" at bounding box center [455, 274] width 62 height 26
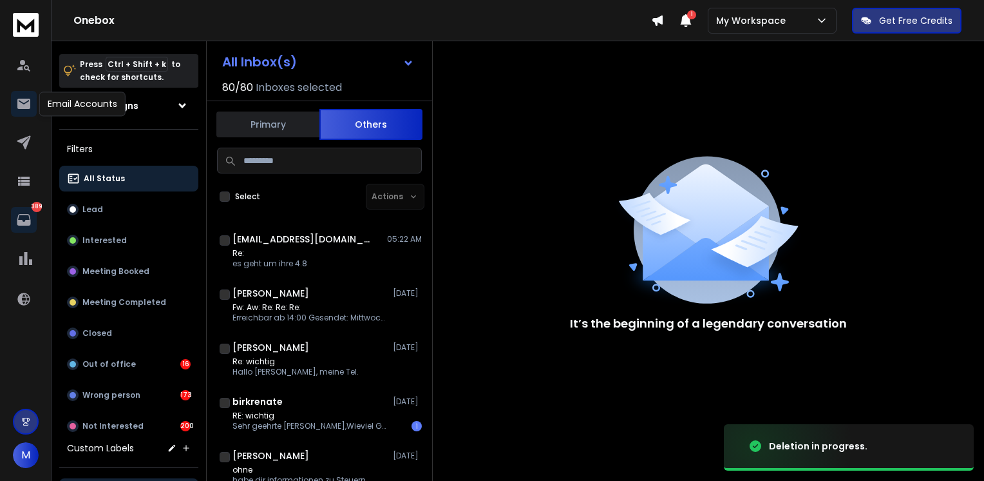
click at [23, 111] on icon at bounding box center [23, 103] width 15 height 15
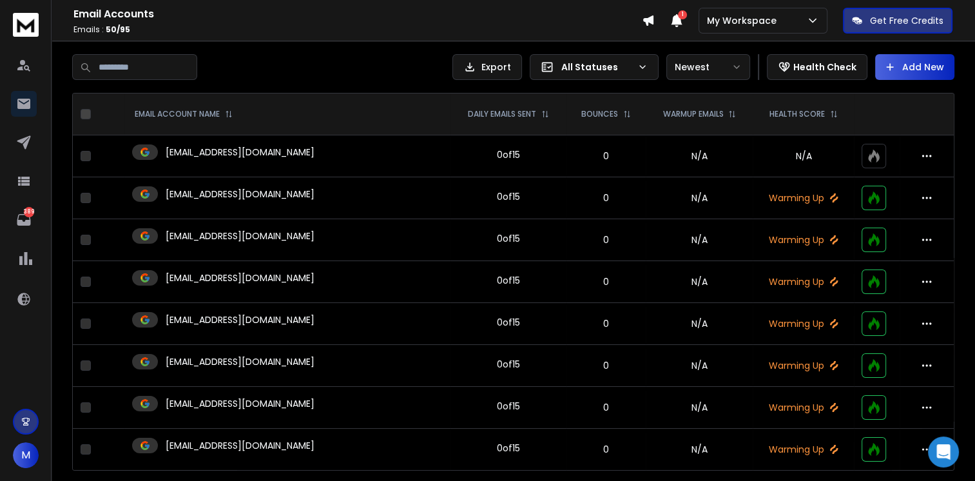
click at [867, 151] on icon at bounding box center [873, 155] width 13 height 13
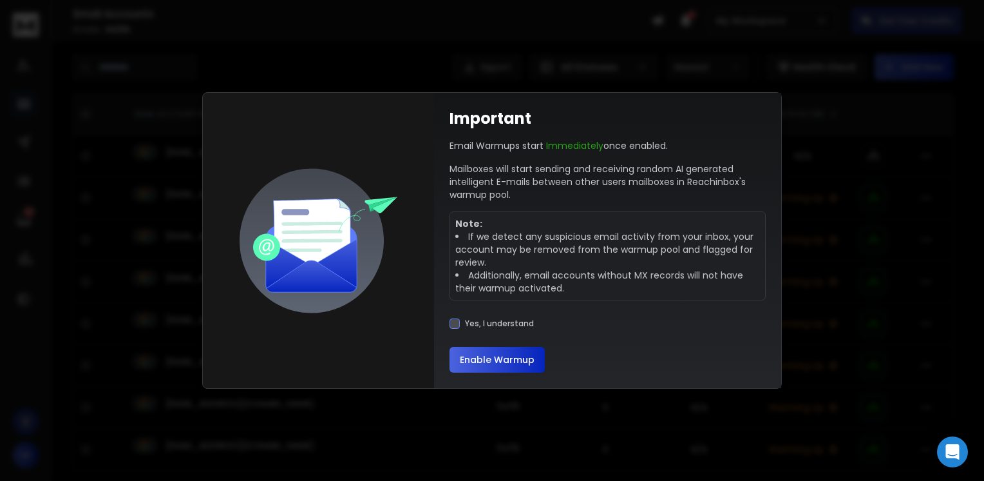
click at [456, 320] on button "Yes, I understand" at bounding box center [455, 323] width 10 height 10
click at [466, 356] on button "Enable Warmup" at bounding box center [497, 360] width 95 height 26
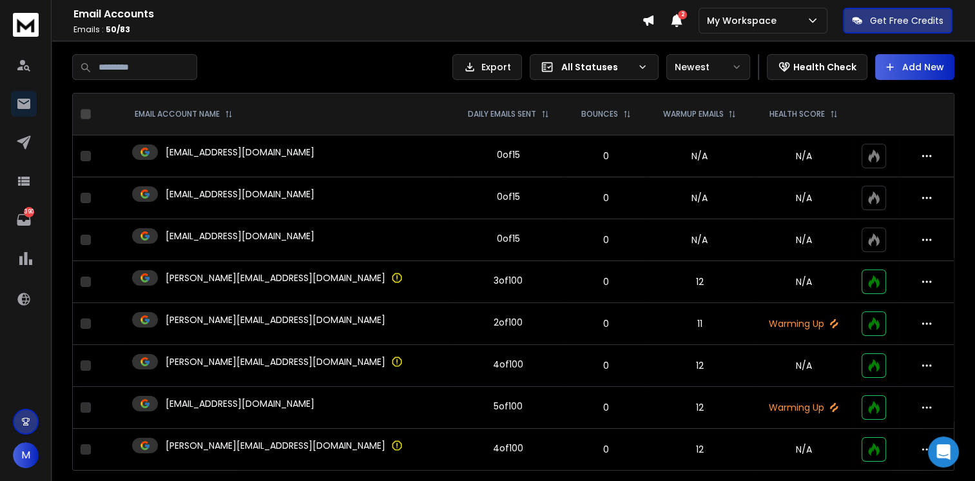
click at [868, 240] on icon at bounding box center [873, 239] width 11 height 13
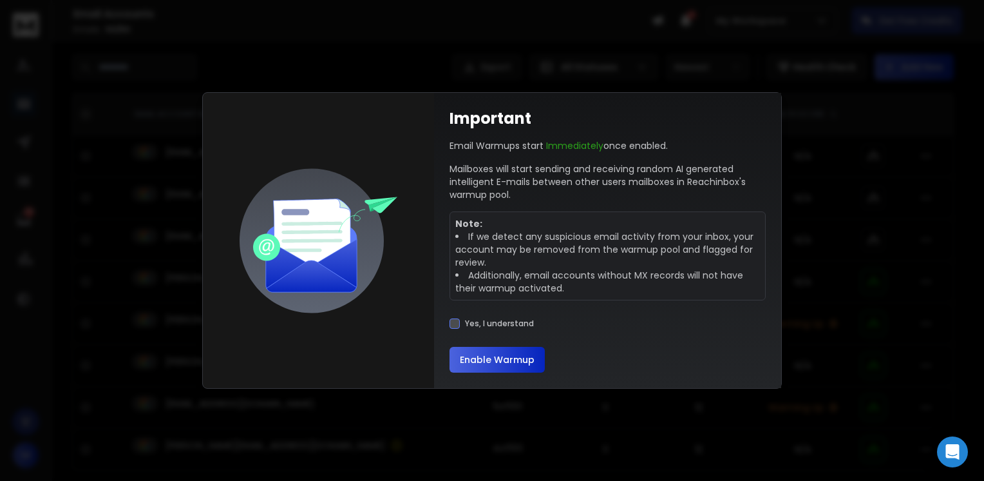
click at [477, 319] on label "Yes, I understand" at bounding box center [499, 323] width 69 height 10
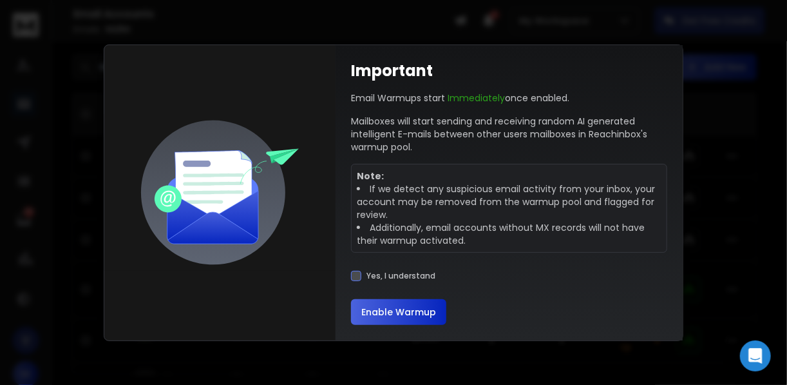
click at [359, 274] on button "Yes, I understand" at bounding box center [356, 276] width 10 height 10
click at [390, 312] on button "Enable Warmup" at bounding box center [398, 312] width 95 height 26
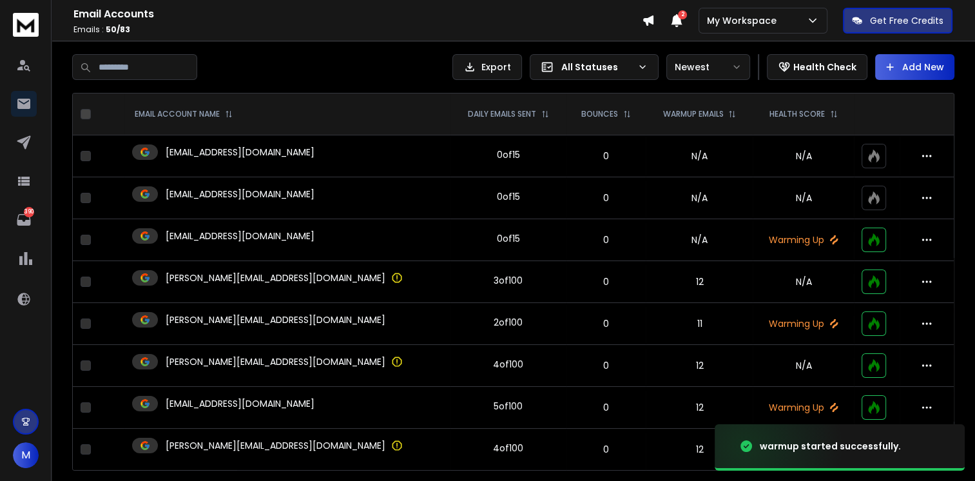
click at [867, 156] on icon at bounding box center [873, 155] width 13 height 13
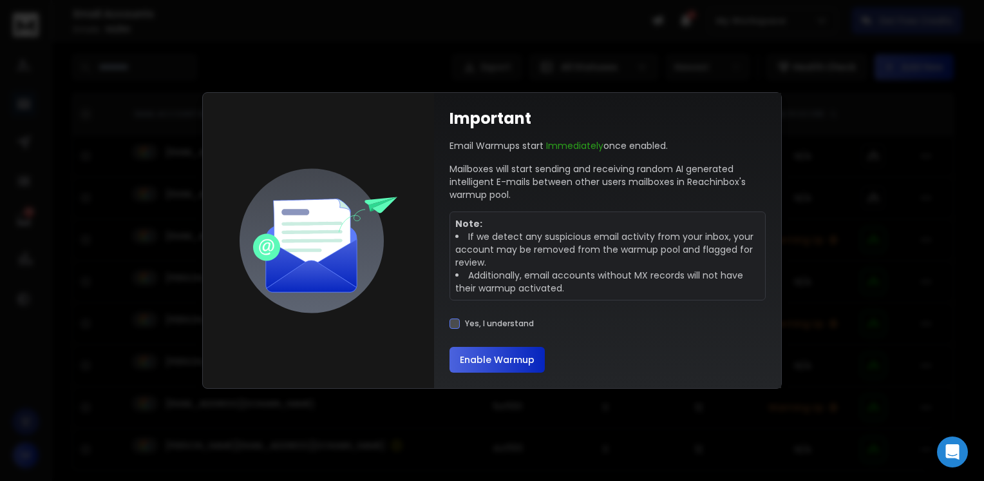
click at [453, 323] on button "Yes, I understand" at bounding box center [455, 323] width 10 height 10
click at [470, 356] on button "Enable Warmup" at bounding box center [497, 360] width 95 height 26
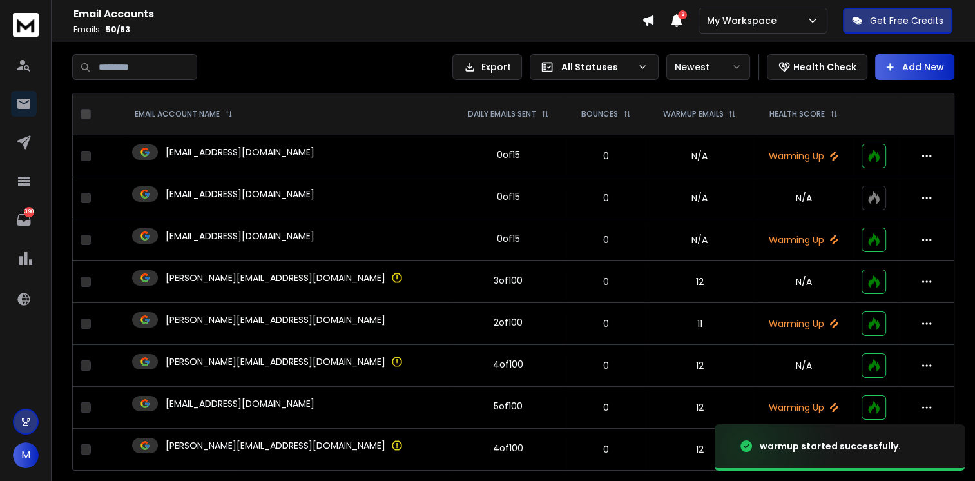
click at [867, 200] on icon at bounding box center [873, 197] width 13 height 13
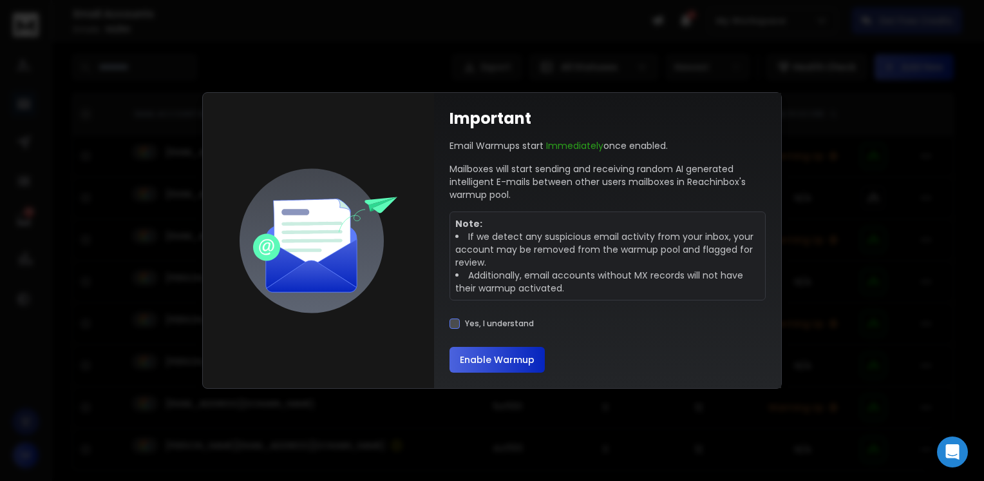
click at [451, 319] on button "Yes, I understand" at bounding box center [455, 323] width 10 height 10
click at [476, 352] on button "Enable Warmup" at bounding box center [497, 360] width 95 height 26
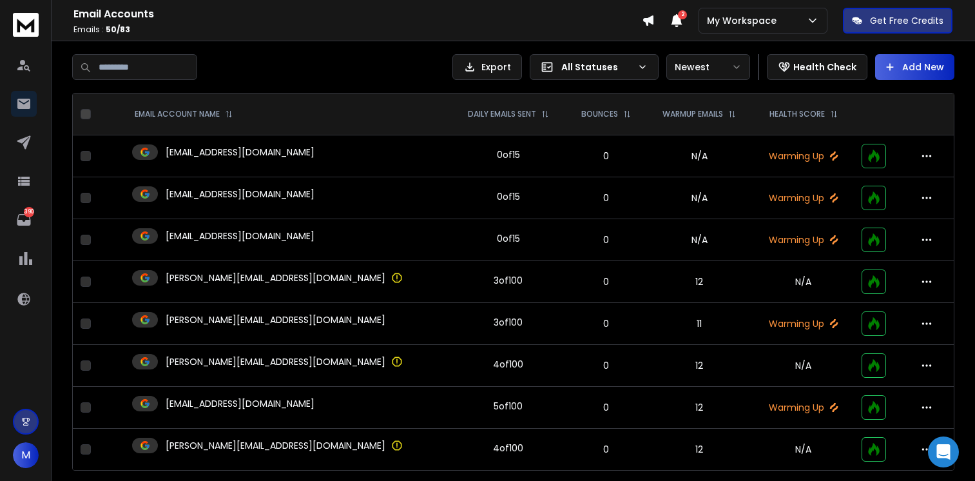
click at [117, 32] on span "50 / 83" at bounding box center [118, 29] width 24 height 11
drag, startPoint x: 0, startPoint y: 0, endPoint x: 117, endPoint y: 32, distance: 121.4
click at [117, 32] on span "50 / 83" at bounding box center [118, 29] width 24 height 11
drag, startPoint x: 117, startPoint y: 32, endPoint x: 445, endPoint y: -48, distance: 337.3
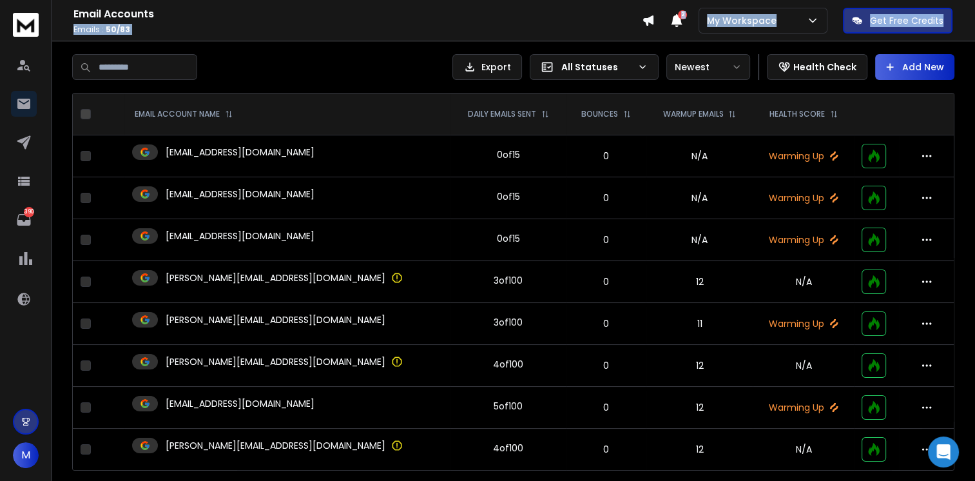
click at [445, 0] on html "Your warmest leads are on your site – Turn visits into conversations Reach Out …" at bounding box center [487, 240] width 975 height 481
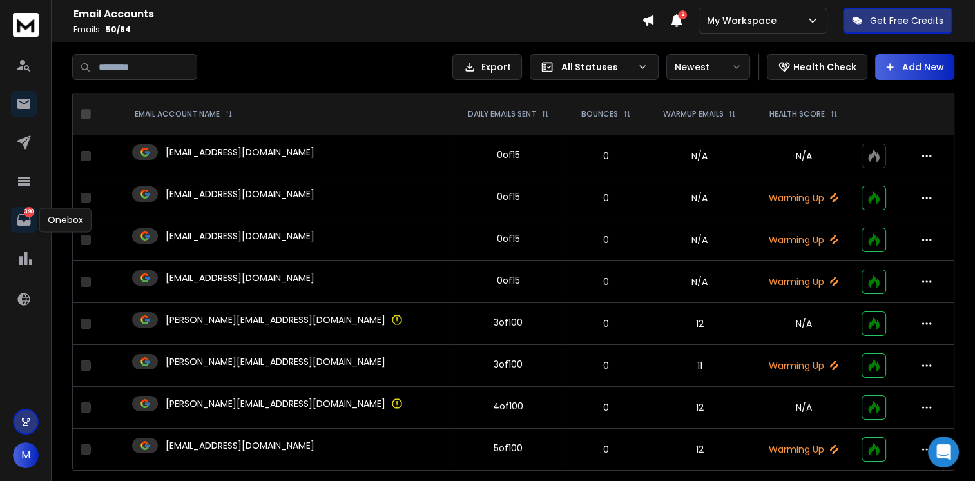
click at [21, 220] on icon at bounding box center [24, 220] width 14 height 12
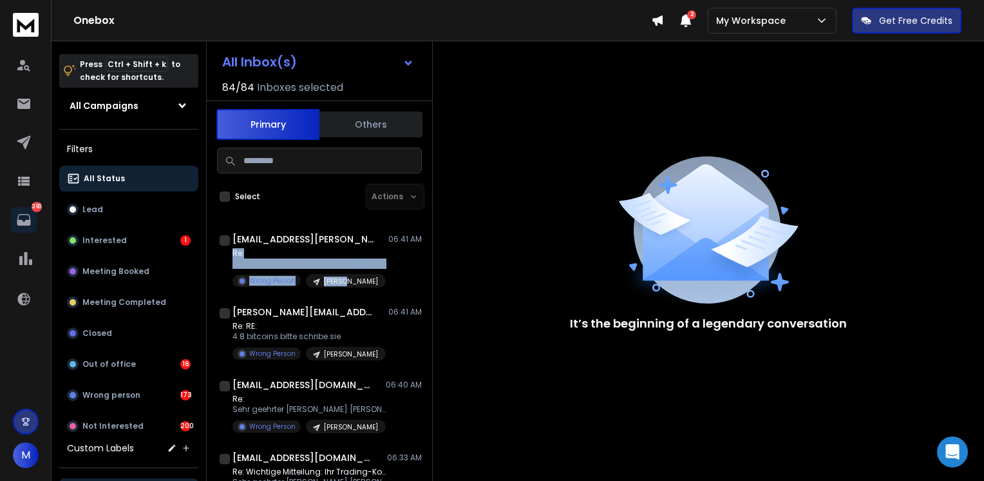
drag, startPoint x: 428, startPoint y: 241, endPoint x: 432, endPoint y: 285, distance: 44.0
click at [432, 285] on div "[EMAIL_ADDRESS][PERSON_NAME][DOMAIN_NAME] 06:41 AM Re: Sehr geehrter [PERSON_NA…" at bounding box center [319, 400] width 225 height 356
click at [428, 244] on div "[EMAIL_ADDRESS][PERSON_NAME][DOMAIN_NAME] 06:41 AM Re: Sehr geehrter [PERSON_NA…" at bounding box center [319, 400] width 225 height 356
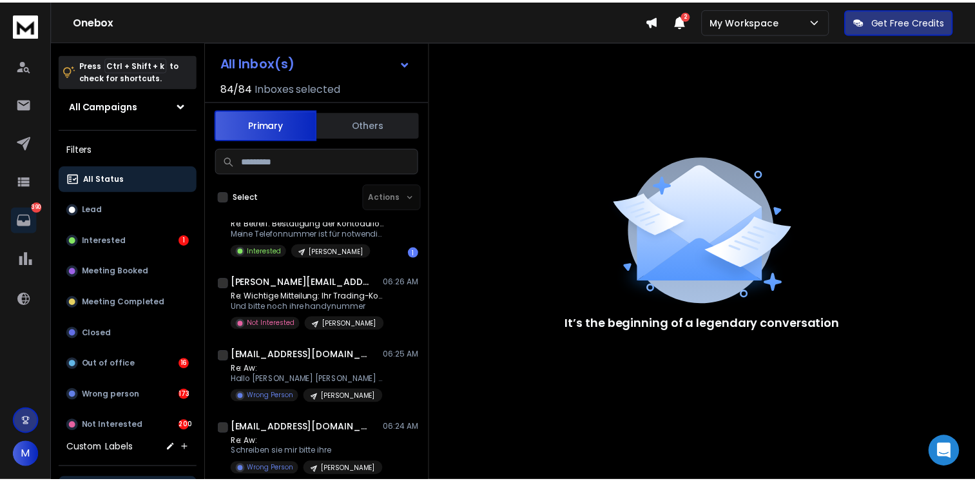
scroll to position [379, 0]
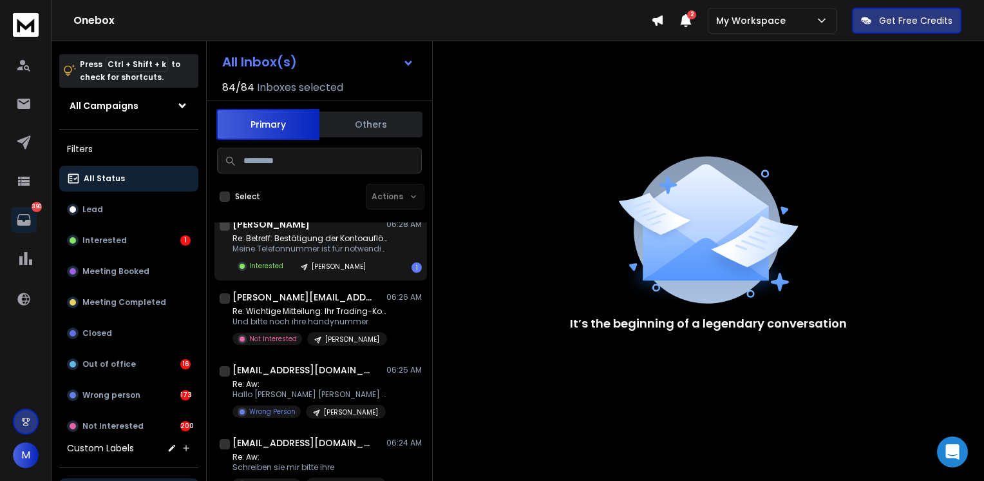
click at [383, 267] on div "Interested anna" at bounding box center [310, 266] width 155 height 14
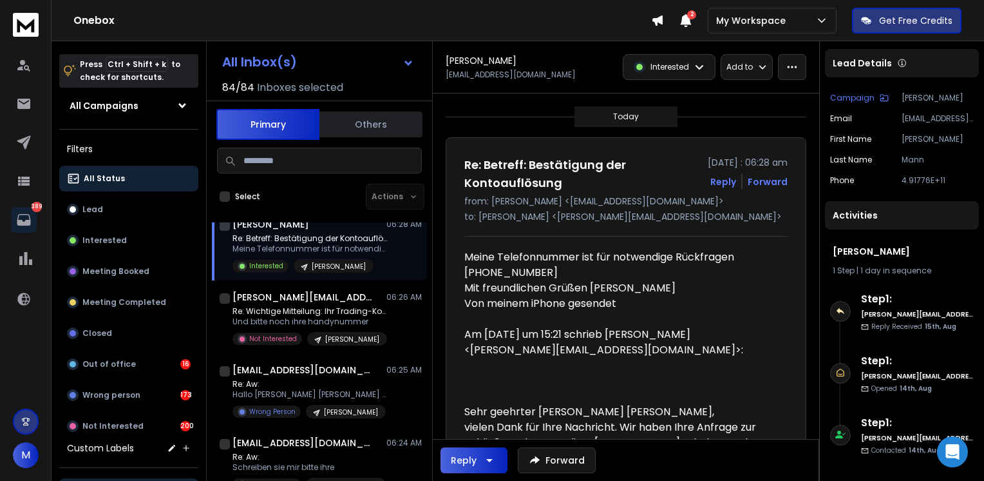
click at [504, 272] on div "+491776006777" at bounding box center [620, 272] width 313 height 15
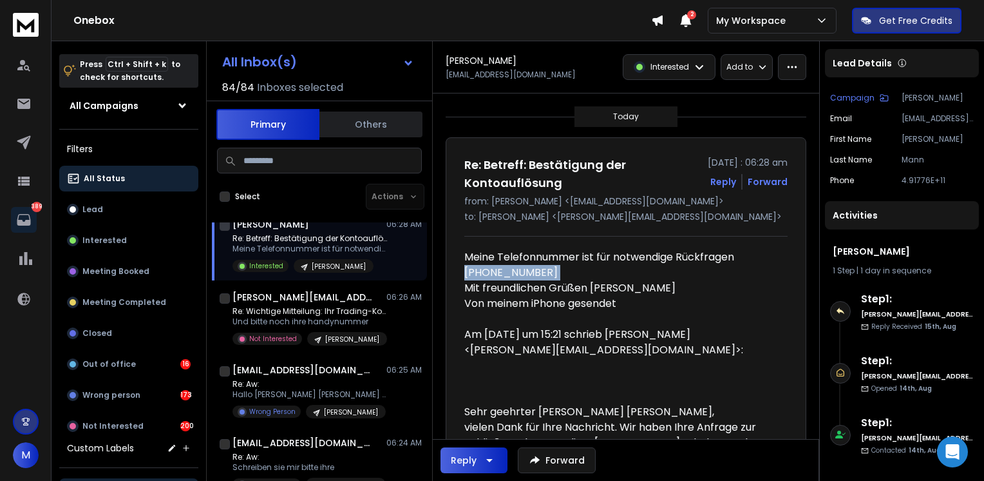
click at [473, 451] on button "Reply" at bounding box center [474, 460] width 67 height 26
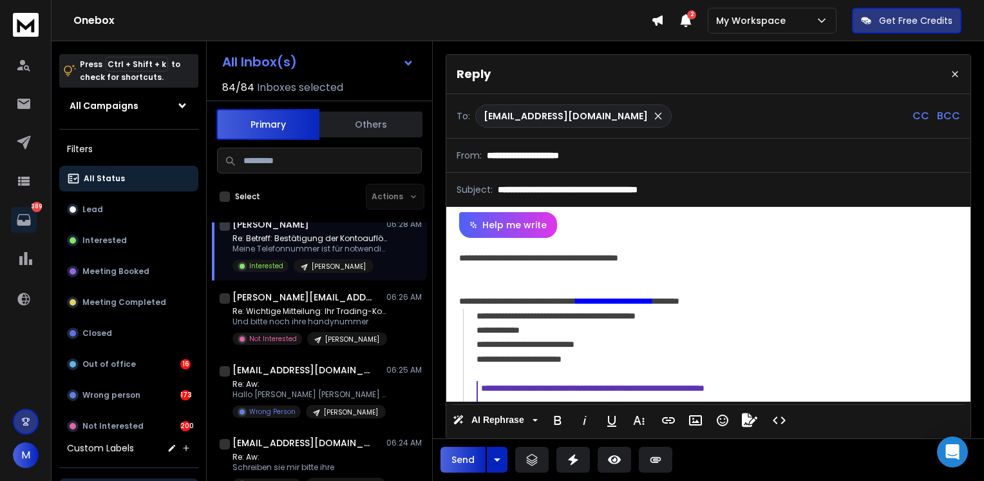
click at [474, 463] on button "Send" at bounding box center [463, 459] width 45 height 26
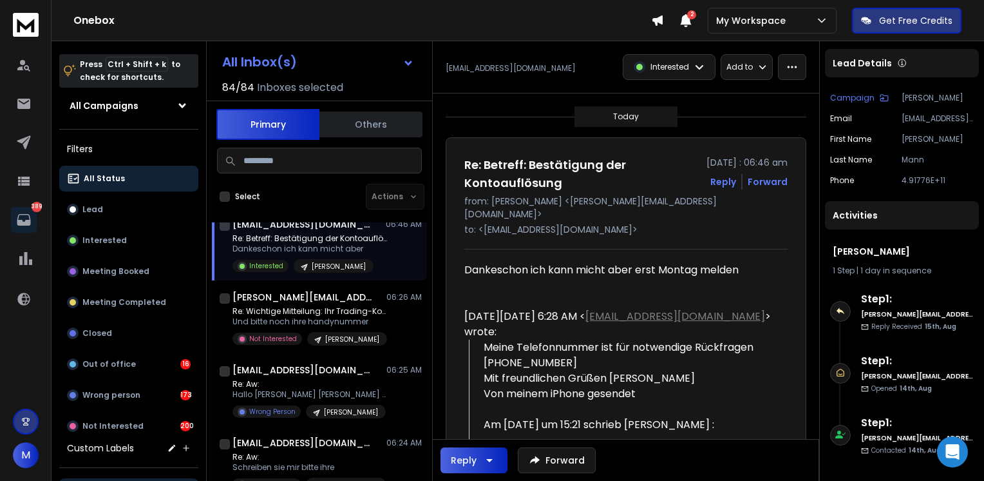
click at [21, 124] on div "389" at bounding box center [26, 184] width 30 height 265
click at [22, 112] on link at bounding box center [24, 104] width 26 height 26
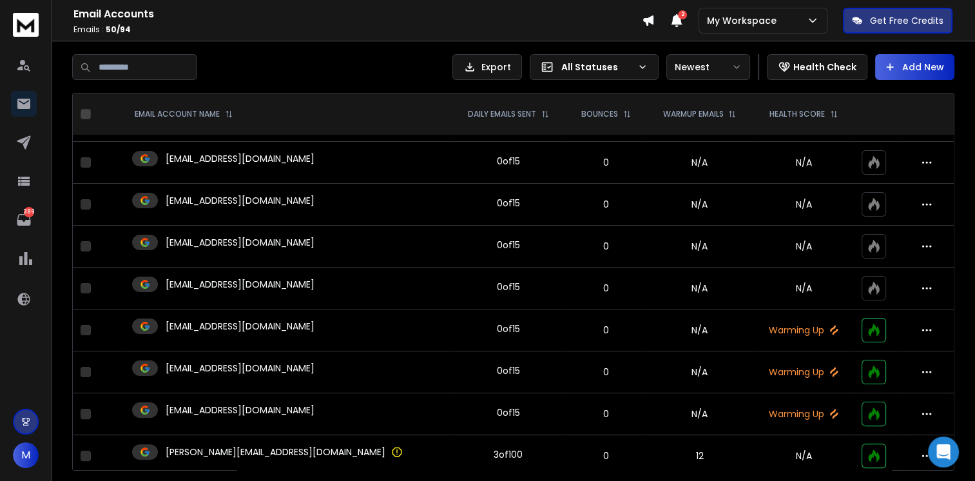
scroll to position [319, 0]
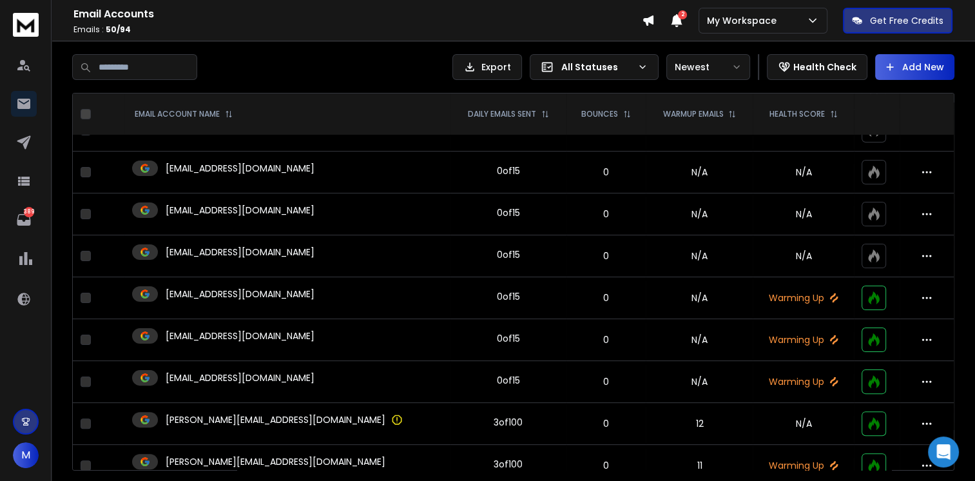
click at [867, 250] on icon at bounding box center [873, 255] width 13 height 13
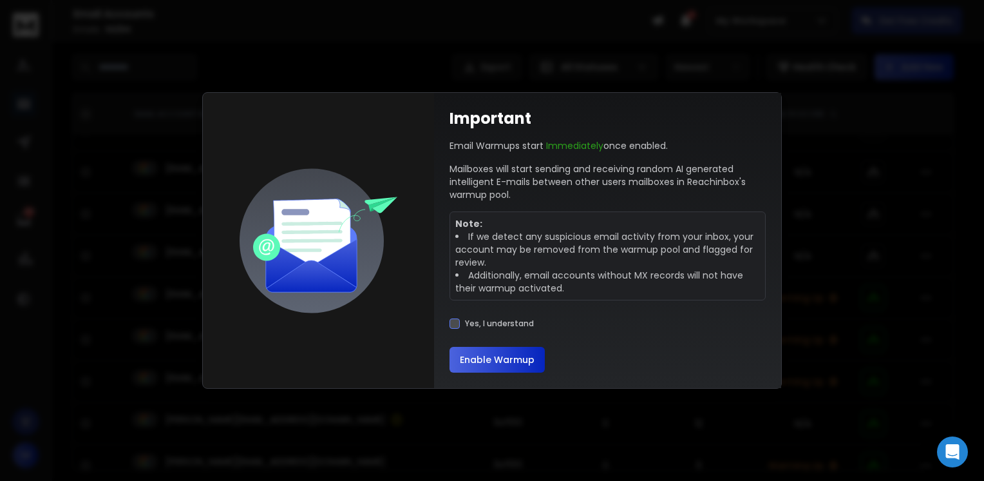
click at [450, 317] on div "Yes, I understand" at bounding box center [492, 323] width 84 height 26
click at [451, 321] on button "Yes, I understand" at bounding box center [455, 323] width 10 height 10
click at [482, 357] on button "Enable Warmup" at bounding box center [497, 360] width 95 height 26
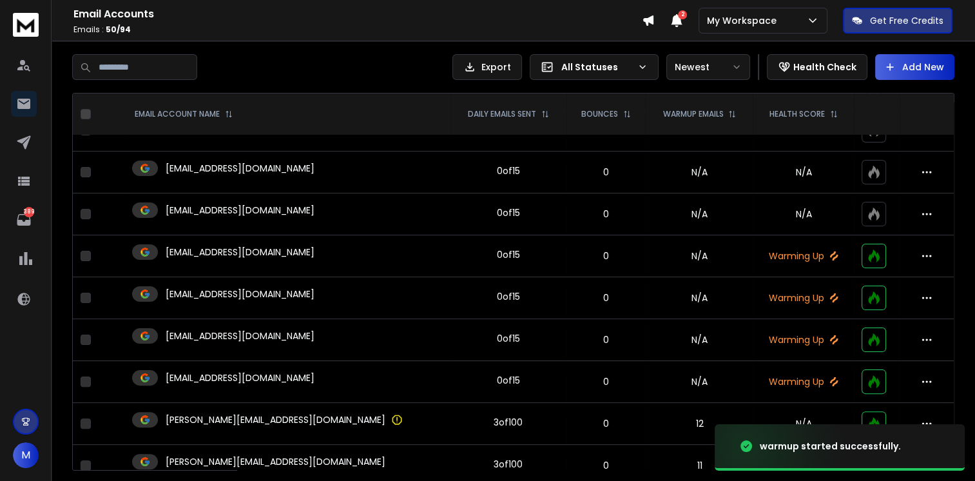
click at [868, 216] on icon at bounding box center [873, 213] width 11 height 13
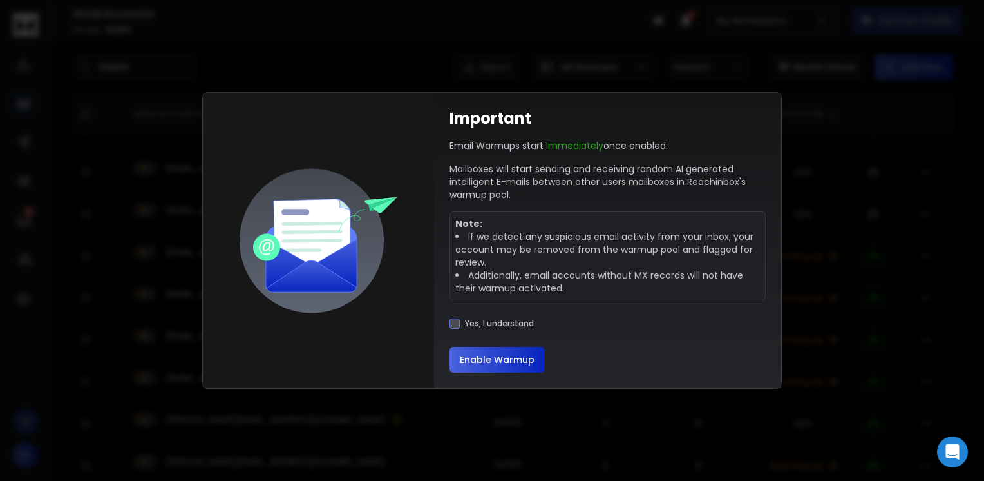
click at [453, 326] on button "Yes, I understand" at bounding box center [455, 323] width 10 height 10
click at [472, 361] on button "Enable Warmup" at bounding box center [497, 360] width 95 height 26
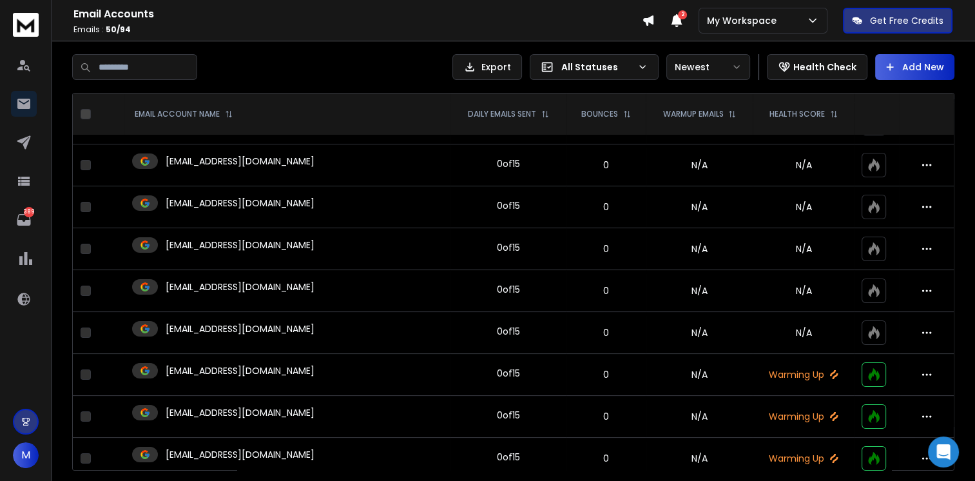
scroll to position [0, 0]
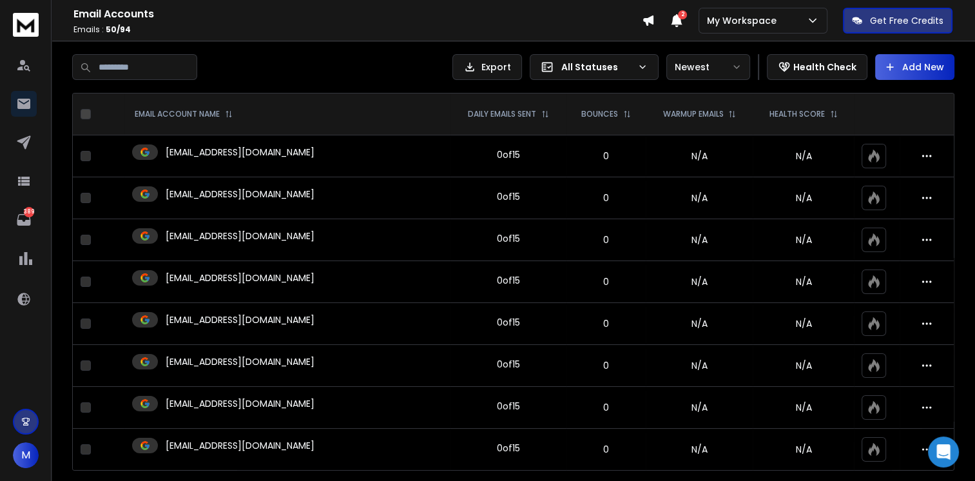
click at [85, 448] on button "button" at bounding box center [86, 449] width 10 height 10
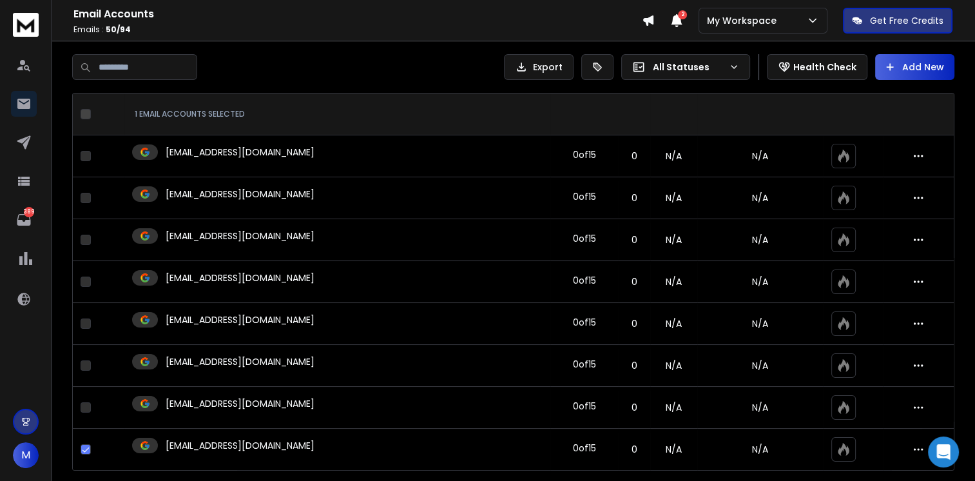
click at [85, 402] on button "button" at bounding box center [86, 407] width 10 height 10
click at [86, 366] on button "button" at bounding box center [86, 365] width 10 height 10
click at [85, 320] on button "button" at bounding box center [86, 323] width 10 height 10
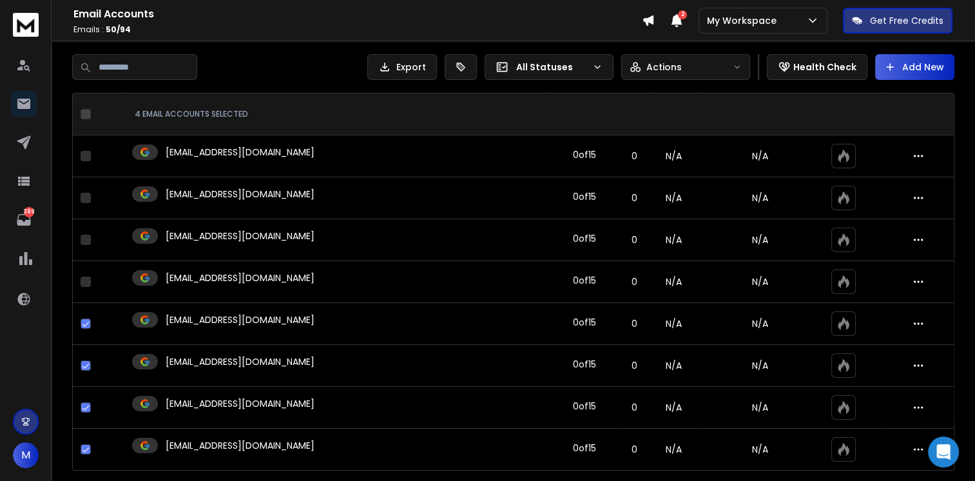
click at [84, 280] on button "button" at bounding box center [86, 281] width 10 height 10
click at [81, 242] on button "button" at bounding box center [86, 239] width 10 height 10
click at [82, 194] on button "button" at bounding box center [86, 198] width 10 height 10
click at [84, 153] on button "button" at bounding box center [86, 156] width 10 height 10
click at [697, 115] on th at bounding box center [760, 114] width 126 height 42
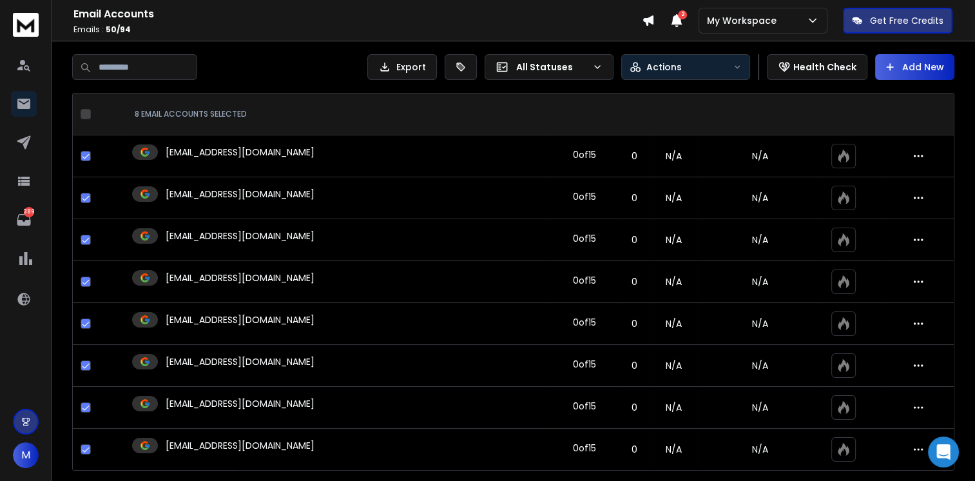
click at [641, 65] on icon "button" at bounding box center [635, 67] width 12 height 12
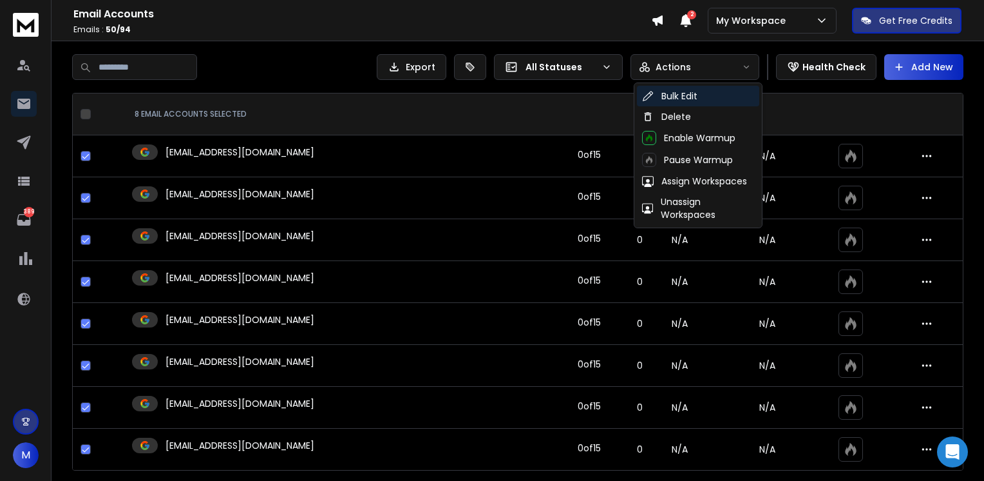
click at [652, 99] on icon at bounding box center [648, 96] width 12 height 12
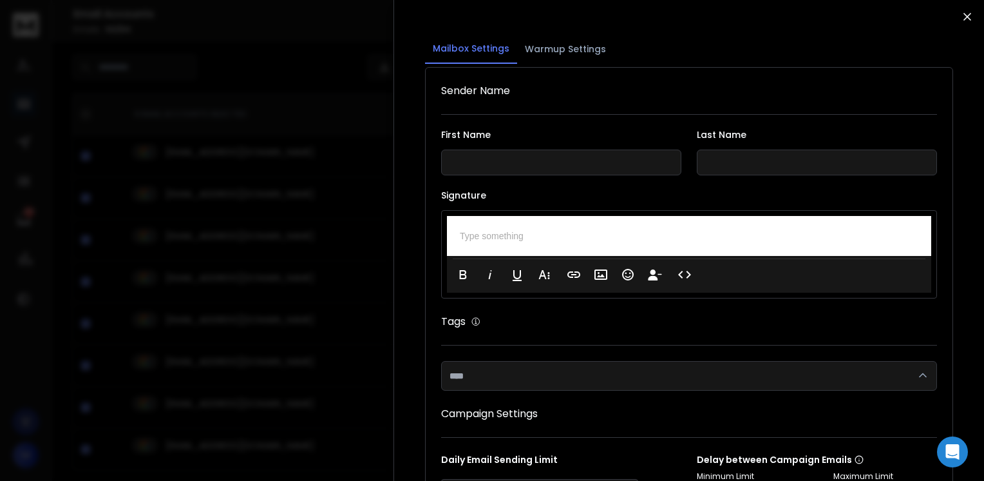
click at [961, 19] on icon "button" at bounding box center [967, 16] width 13 height 13
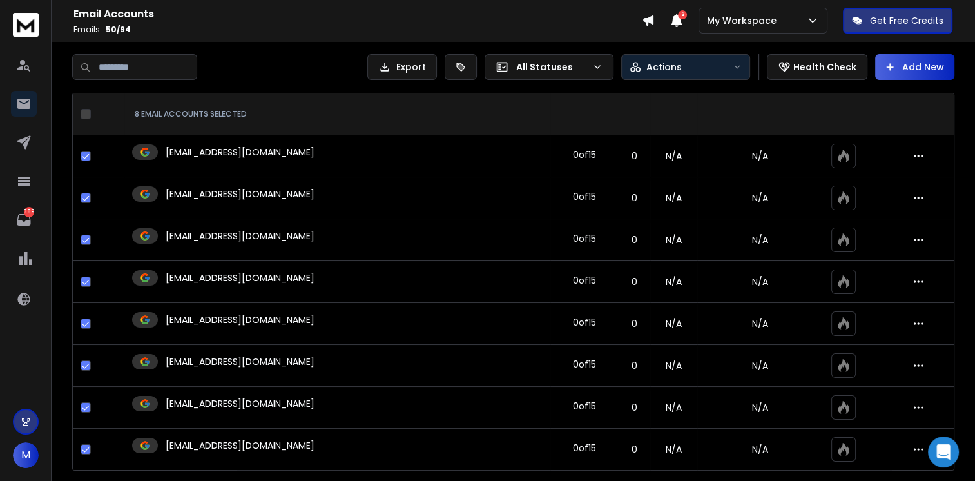
click at [637, 62] on icon "button" at bounding box center [635, 67] width 12 height 12
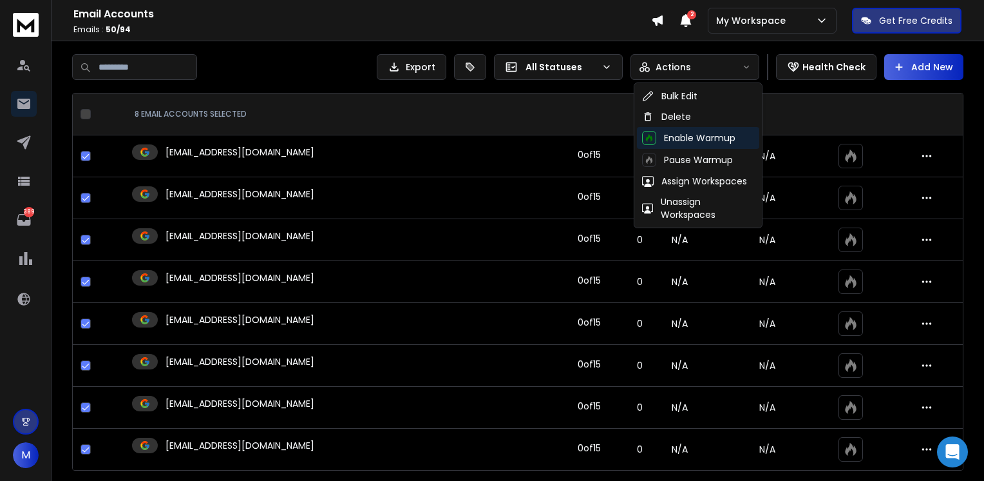
click at [673, 133] on div "Enable Warmup" at bounding box center [688, 138] width 93 height 14
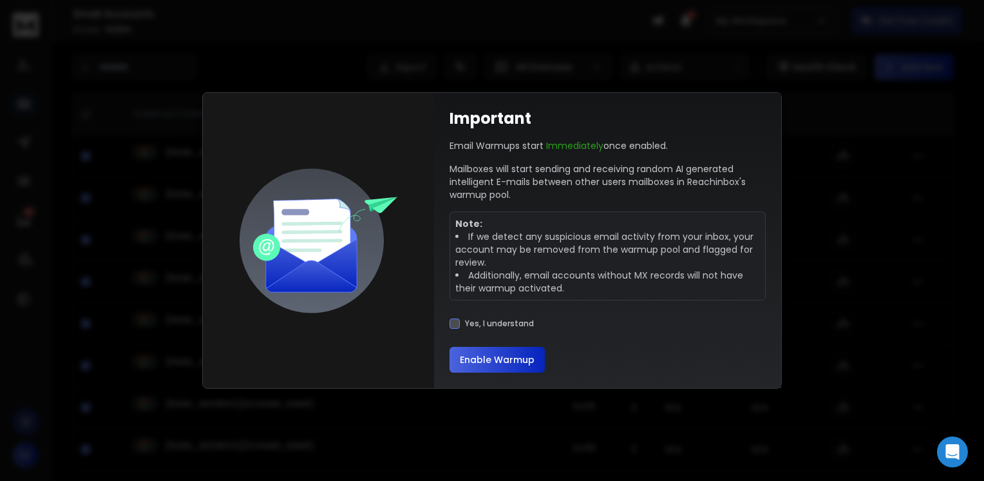
click at [454, 323] on button "Yes, I understand" at bounding box center [455, 323] width 10 height 10
click at [470, 357] on button "Enable Warmup" at bounding box center [497, 360] width 95 height 26
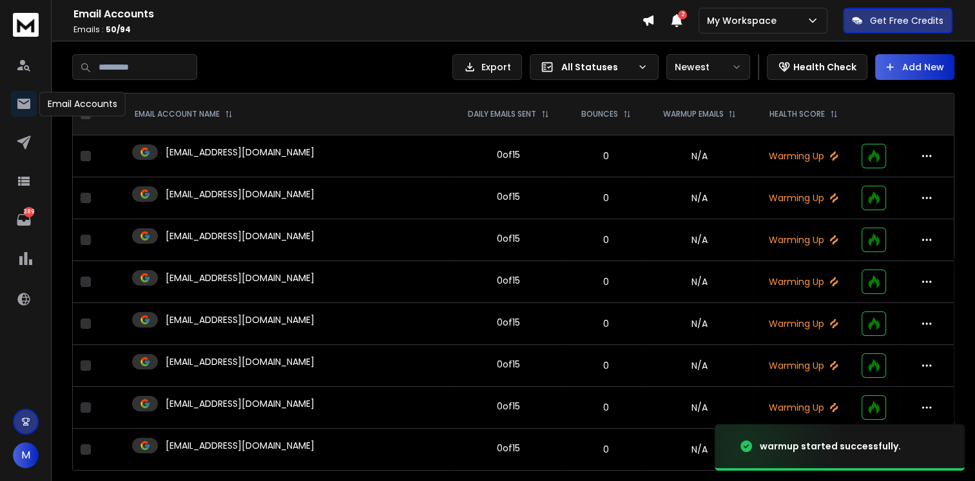
click at [21, 103] on icon at bounding box center [23, 104] width 13 height 10
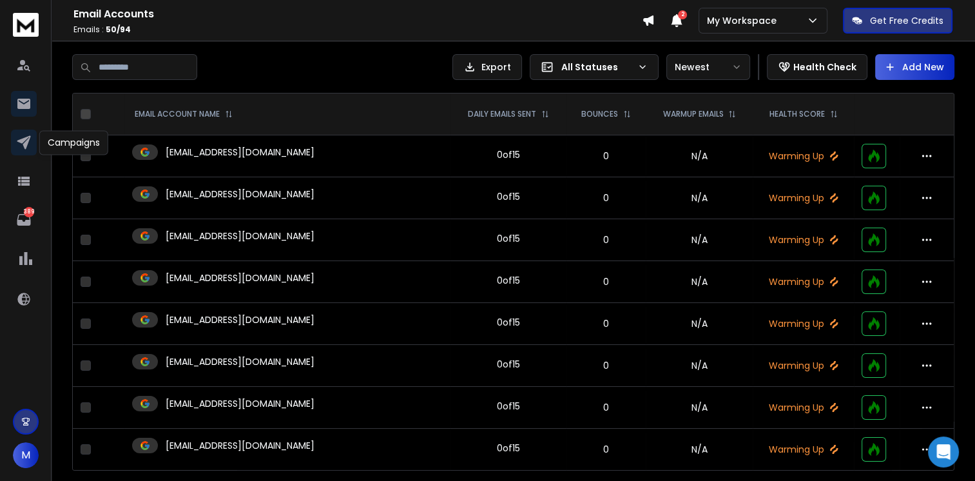
click at [21, 135] on icon at bounding box center [23, 142] width 15 height 15
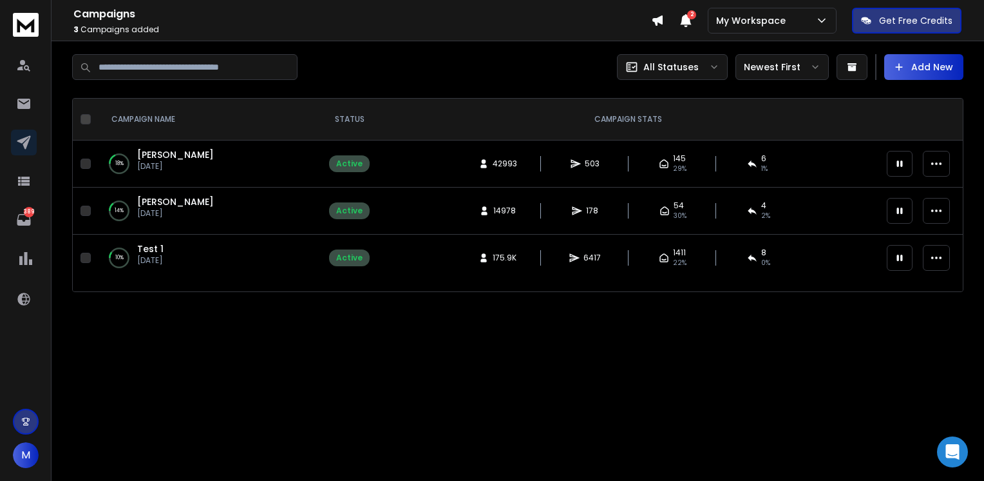
click at [908, 70] on button "Add New" at bounding box center [923, 67] width 79 height 26
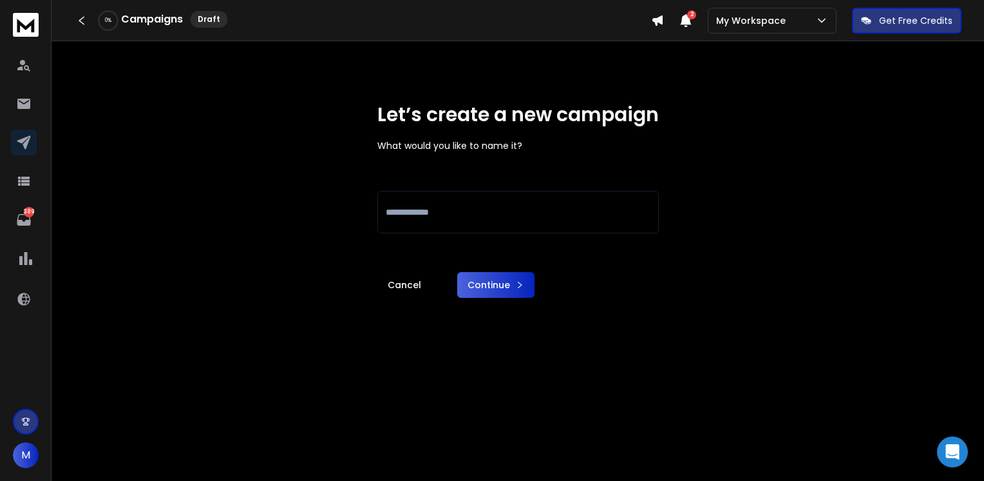
click at [519, 201] on input at bounding box center [517, 212] width 281 height 43
type input "**********"
click at [498, 293] on button "Continue" at bounding box center [495, 285] width 77 height 26
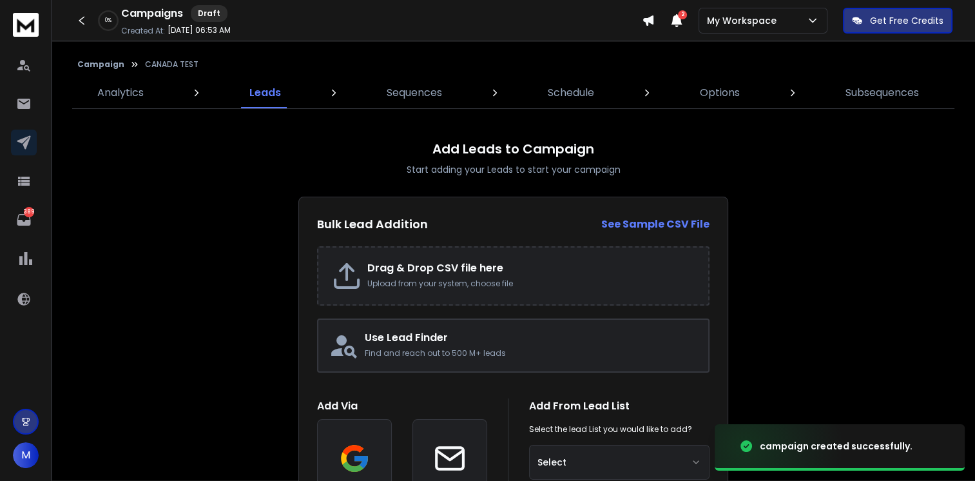
click at [460, 251] on div "Drag & Drop CSV file here Upload from your system, choose file" at bounding box center [513, 275] width 392 height 59
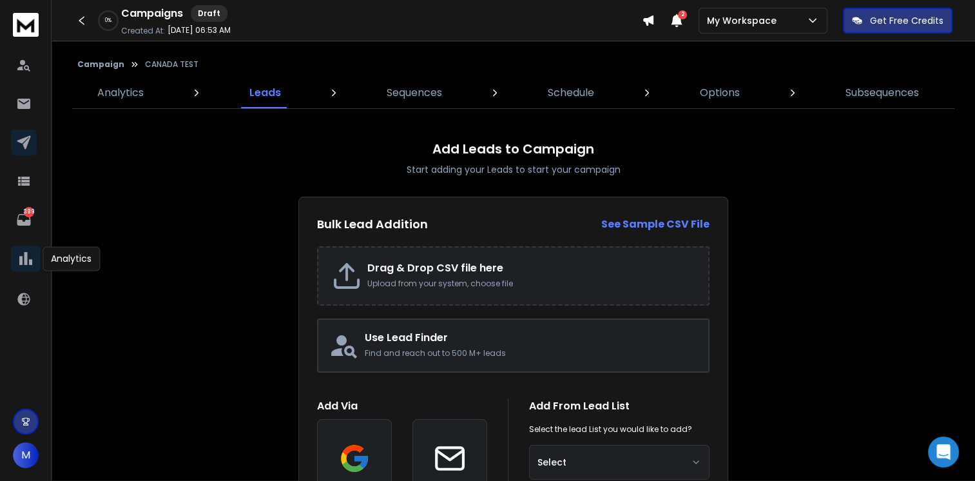
click at [24, 260] on icon at bounding box center [25, 258] width 13 height 13
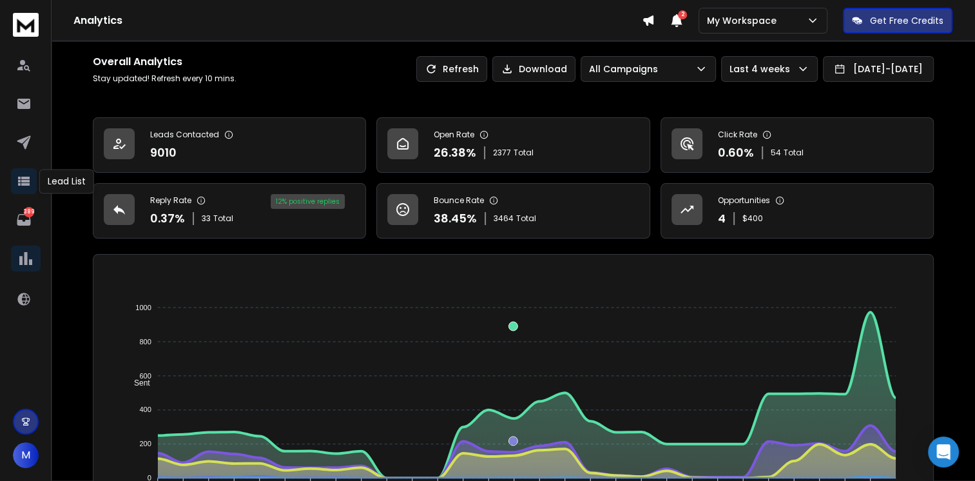
click at [23, 176] on icon at bounding box center [24, 180] width 12 height 9
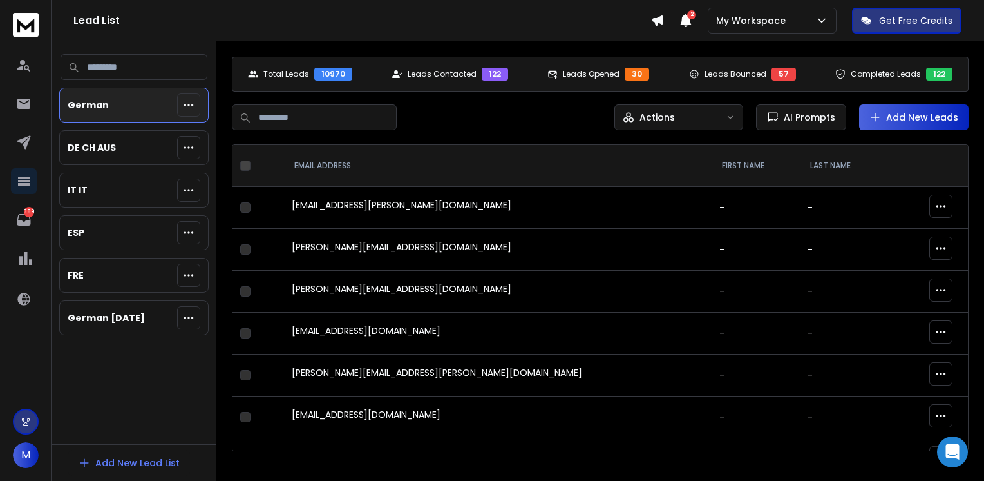
click at [144, 455] on button "Add New Lead List" at bounding box center [129, 463] width 122 height 26
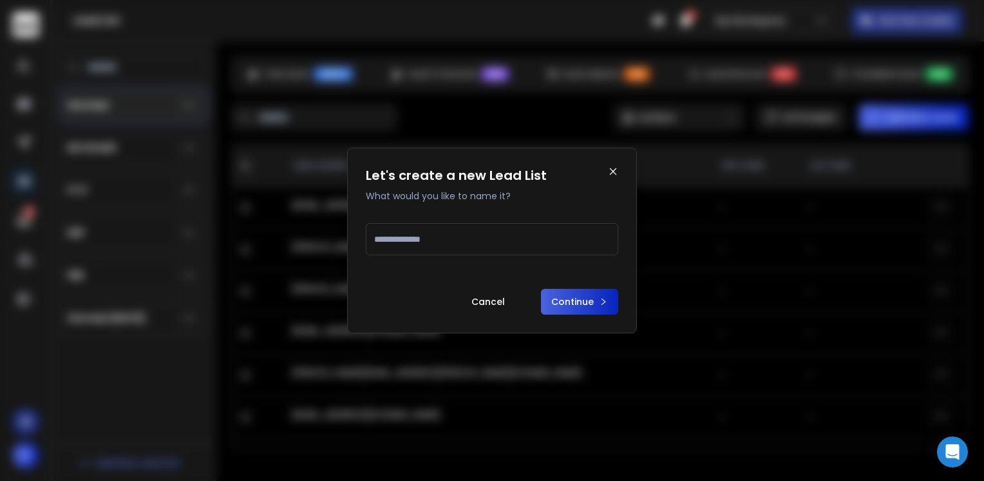
click at [416, 240] on input at bounding box center [492, 239] width 252 height 32
type input "******"
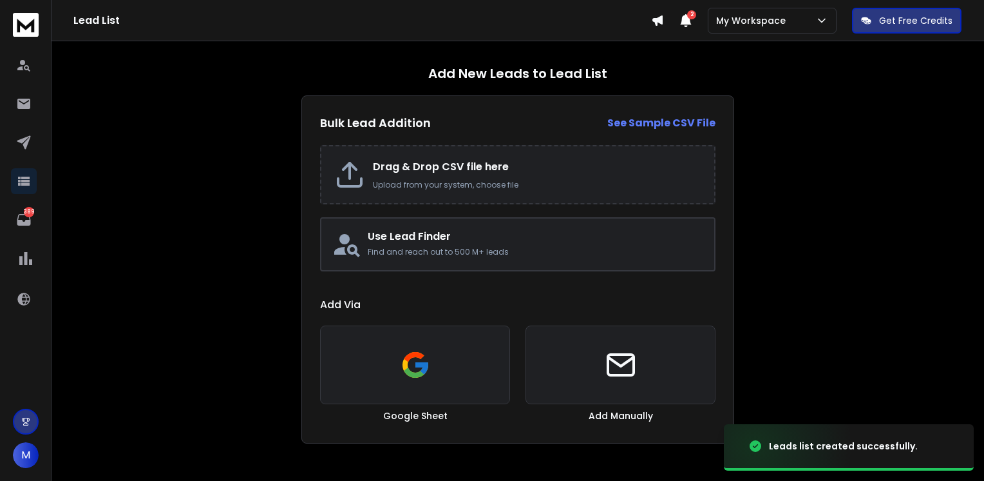
click at [488, 159] on h2 "Drag & Drop CSV file here" at bounding box center [537, 166] width 329 height 15
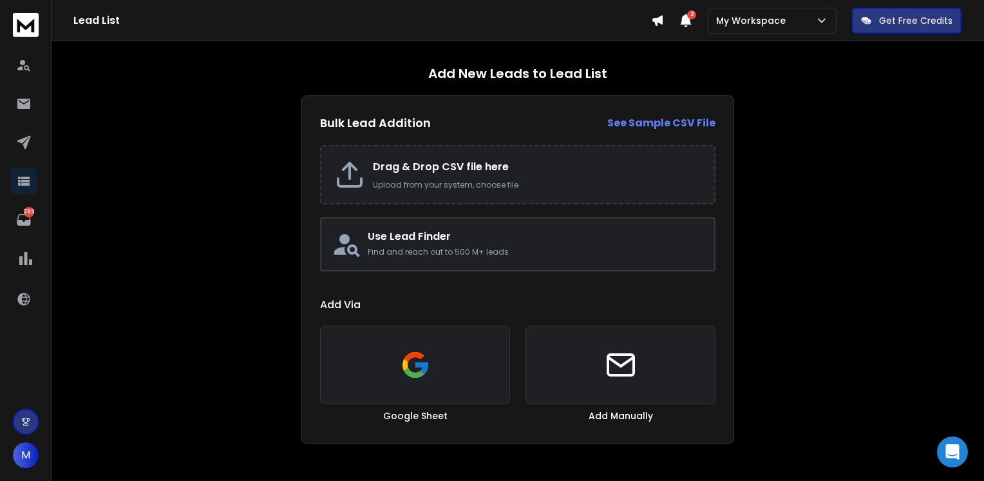
type input "**********"
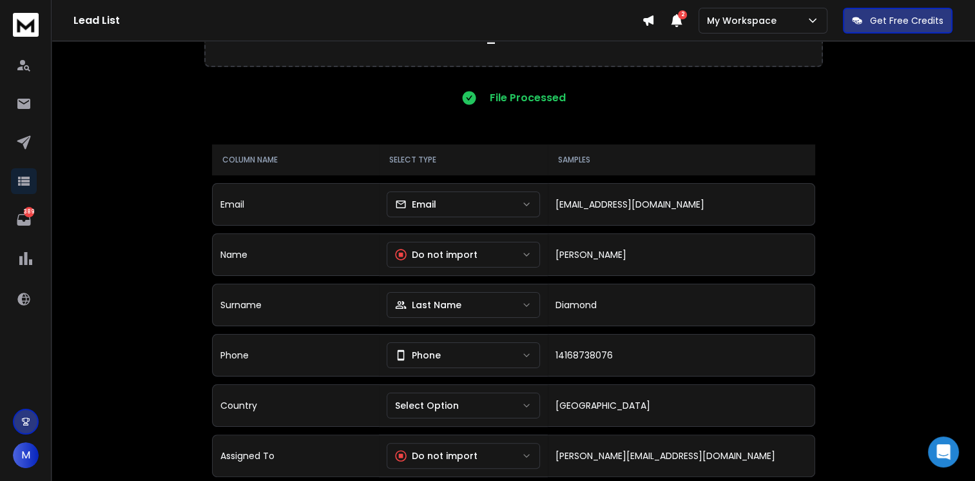
scroll to position [194, 0]
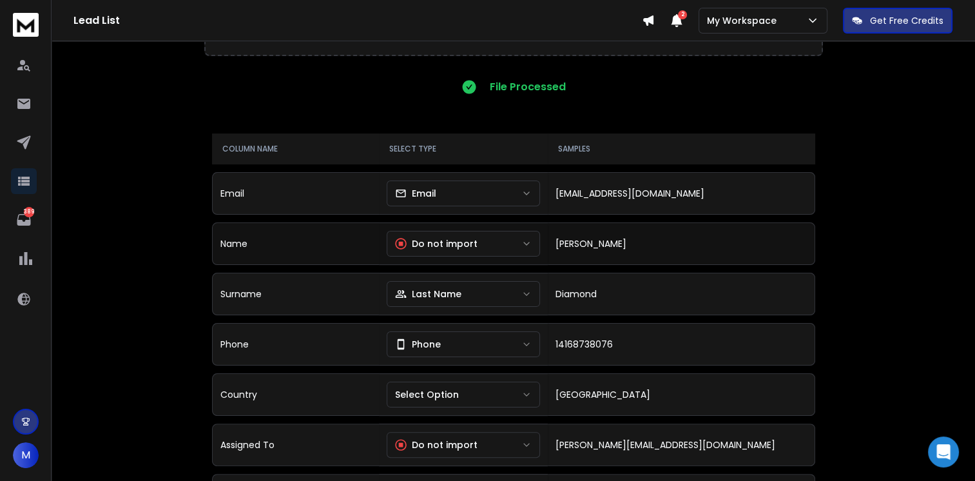
click at [477, 245] on div "Do not import" at bounding box center [436, 243] width 82 height 13
click at [676, 386] on td "Canada" at bounding box center [681, 394] width 267 height 43
click at [540, 439] on button "Do not import" at bounding box center [467, 445] width 153 height 26
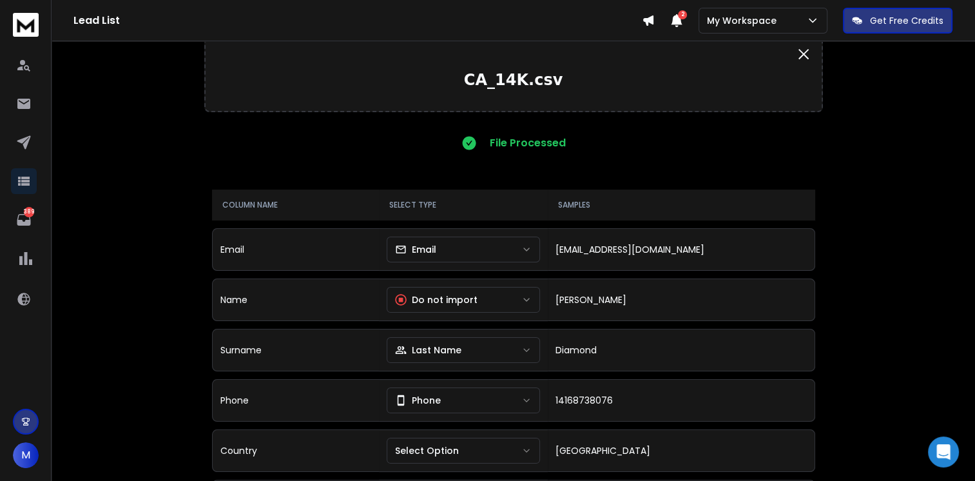
scroll to position [169, 0]
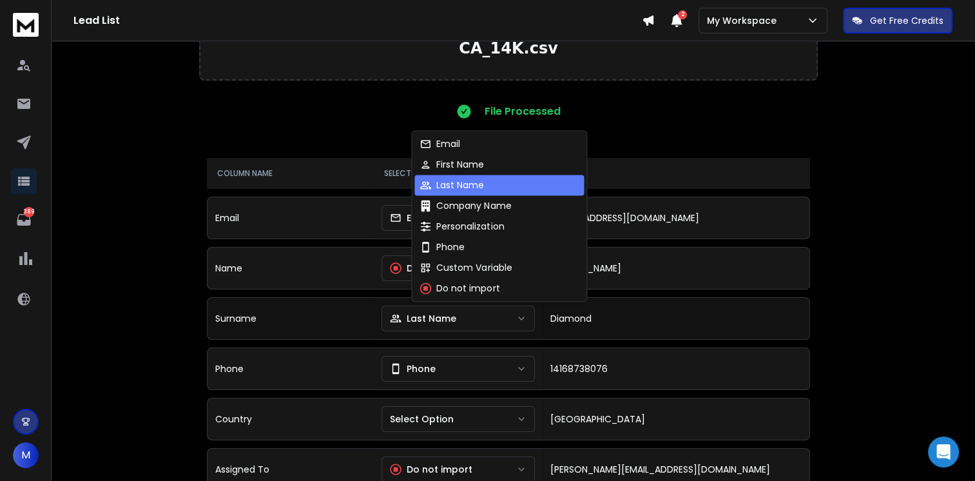
click at [505, 310] on button "Last Name" at bounding box center [457, 318] width 153 height 26
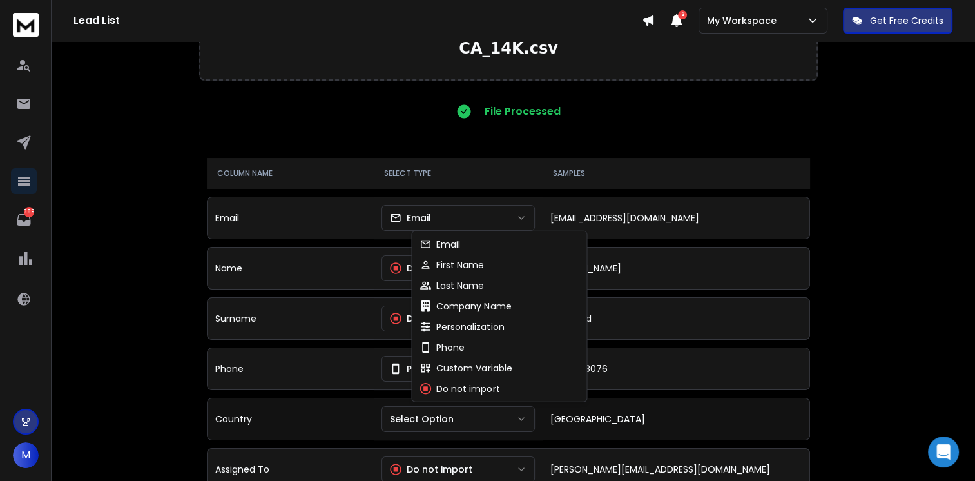
click at [484, 427] on button "Select Option" at bounding box center [457, 419] width 153 height 26
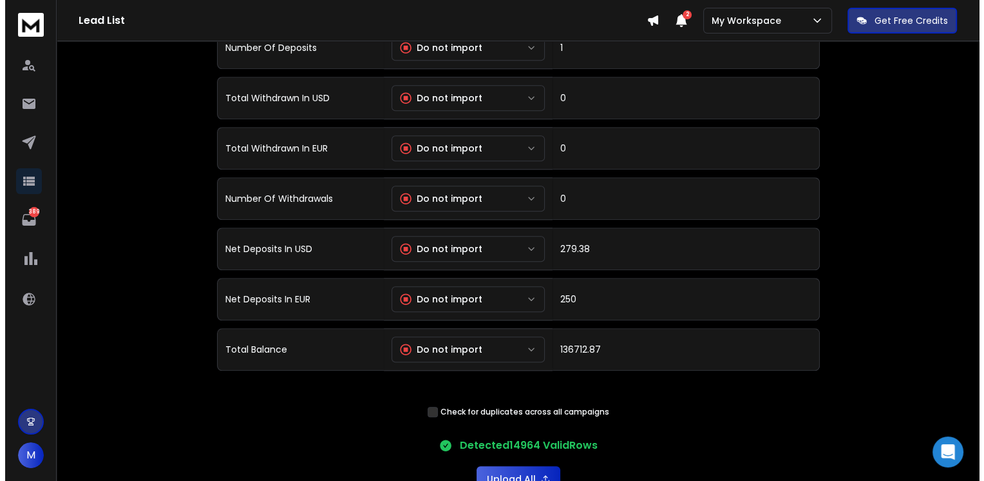
scroll to position [1139, 0]
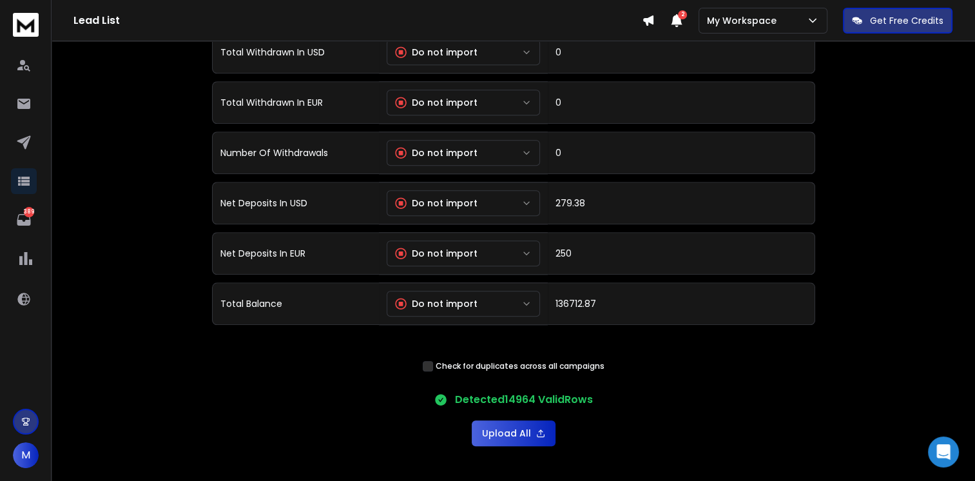
click at [425, 361] on button "Check for duplicates across all campaigns" at bounding box center [428, 366] width 10 height 10
click at [515, 424] on button "Upload All" at bounding box center [514, 433] width 84 height 26
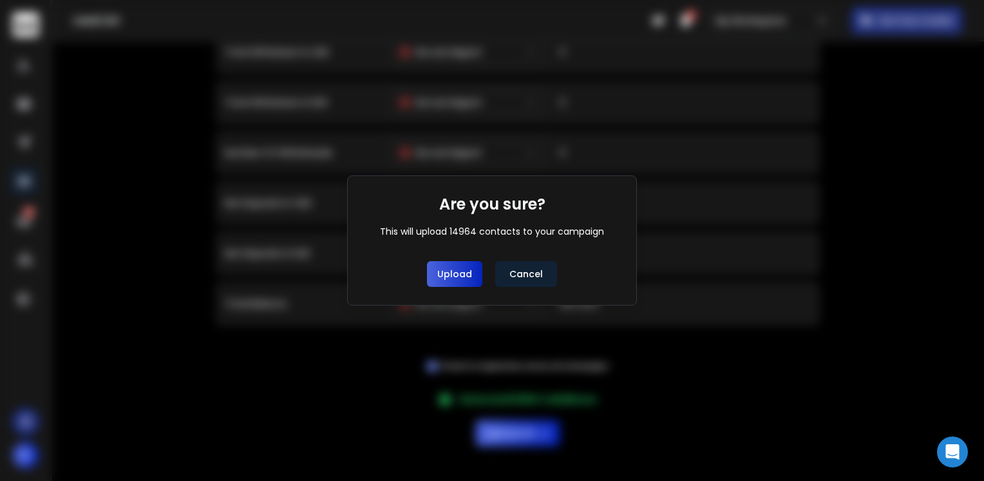
click at [464, 277] on button "Upload" at bounding box center [454, 274] width 55 height 26
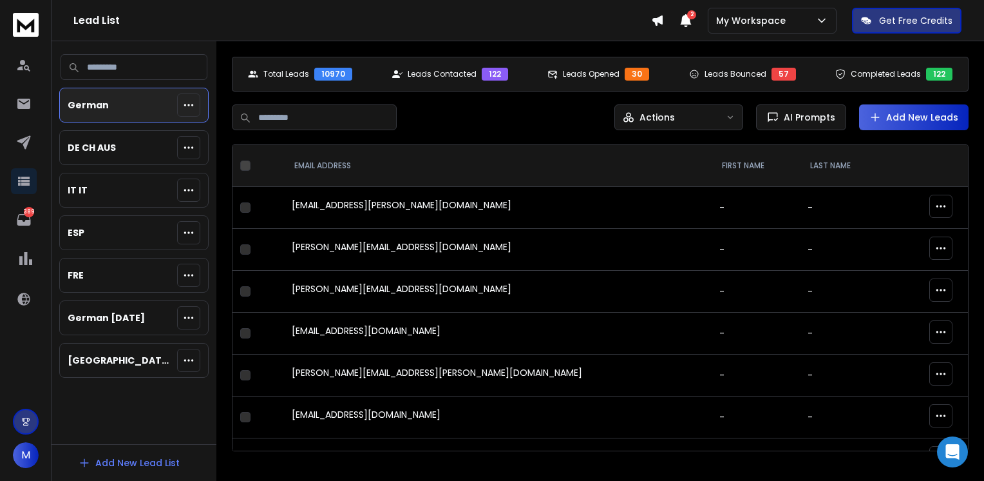
click at [89, 362] on p "Canada" at bounding box center [120, 360] width 104 height 13
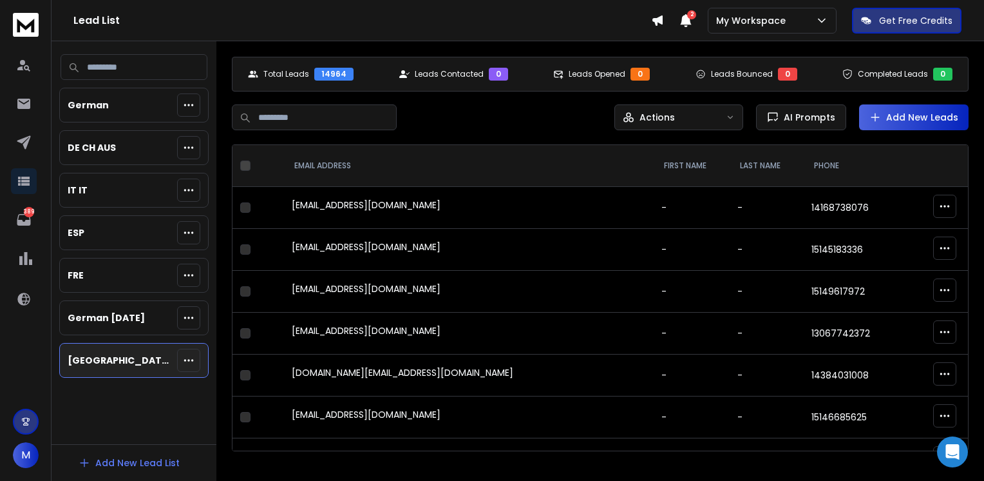
click at [97, 278] on div "FRE" at bounding box center [133, 275] width 149 height 35
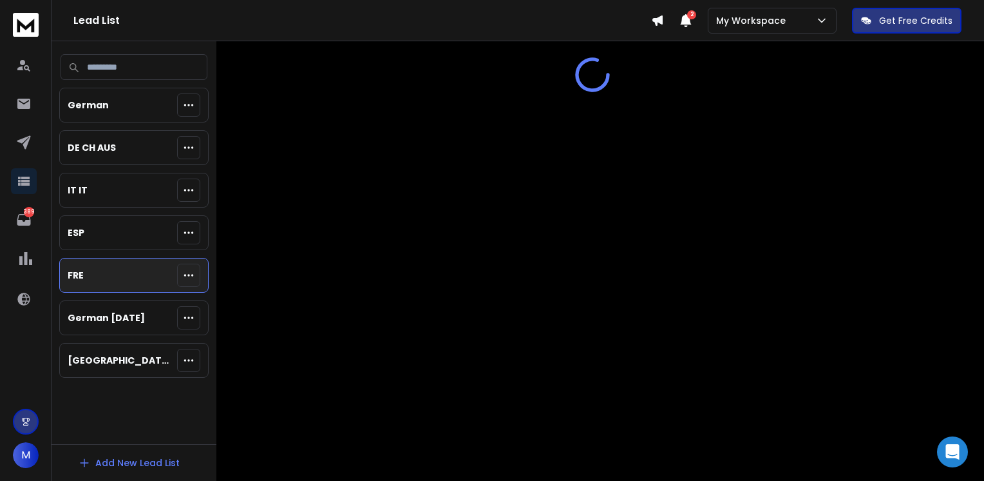
click at [106, 189] on div "IT IT" at bounding box center [133, 190] width 149 height 35
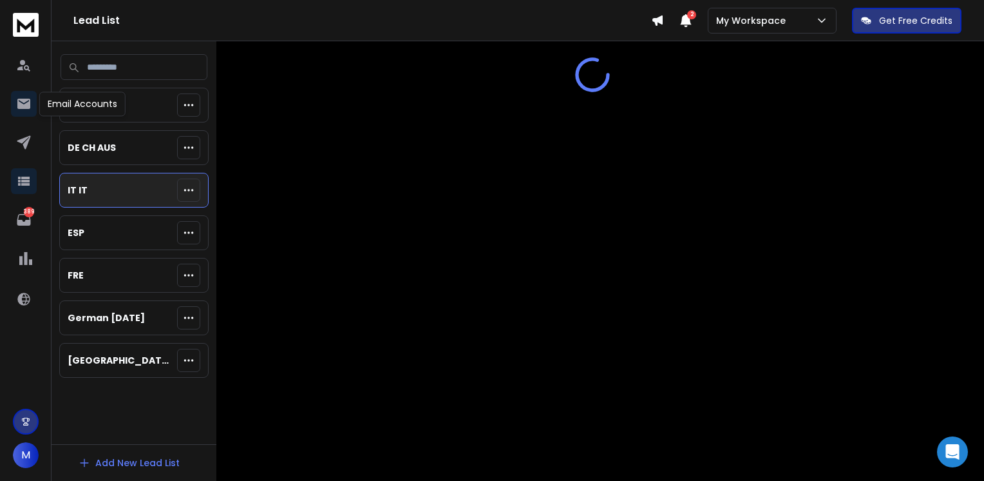
click at [25, 106] on icon at bounding box center [23, 104] width 13 height 10
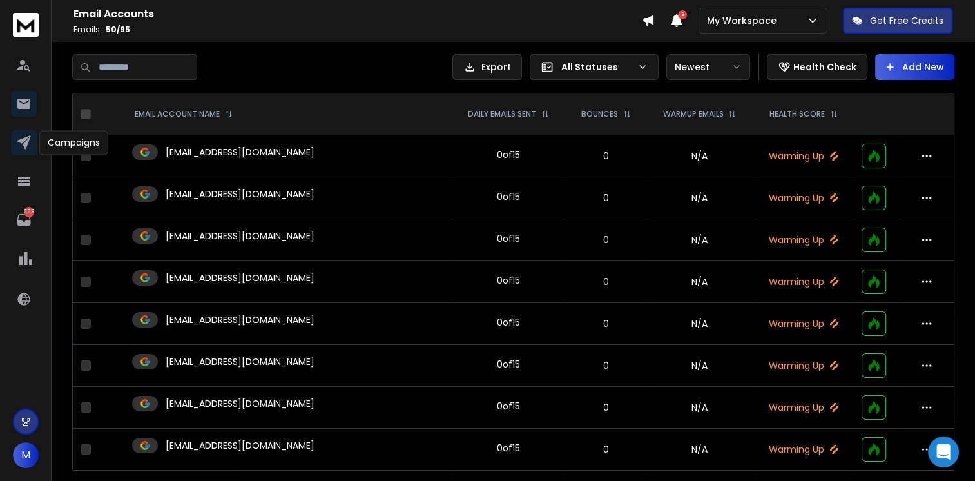
click at [17, 144] on icon at bounding box center [23, 142] width 15 height 15
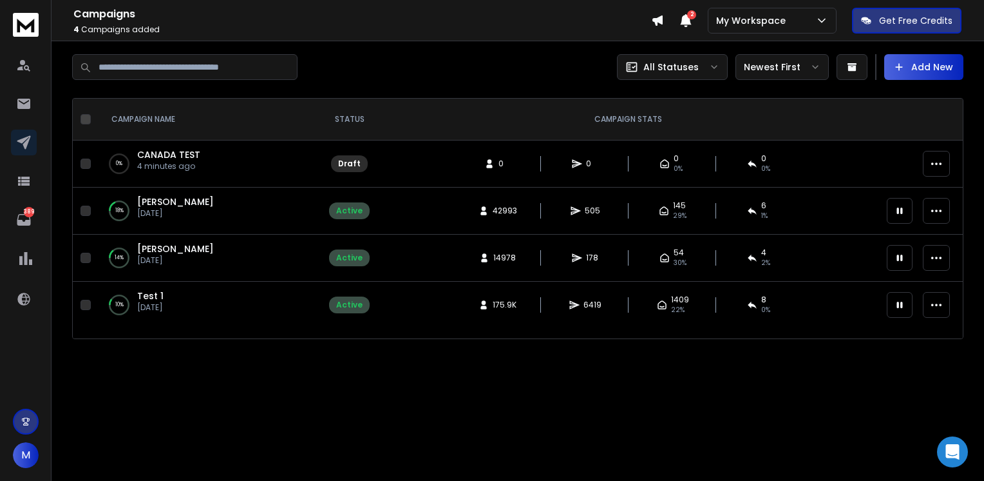
click at [152, 149] on span "CANADA TEST" at bounding box center [168, 154] width 63 height 13
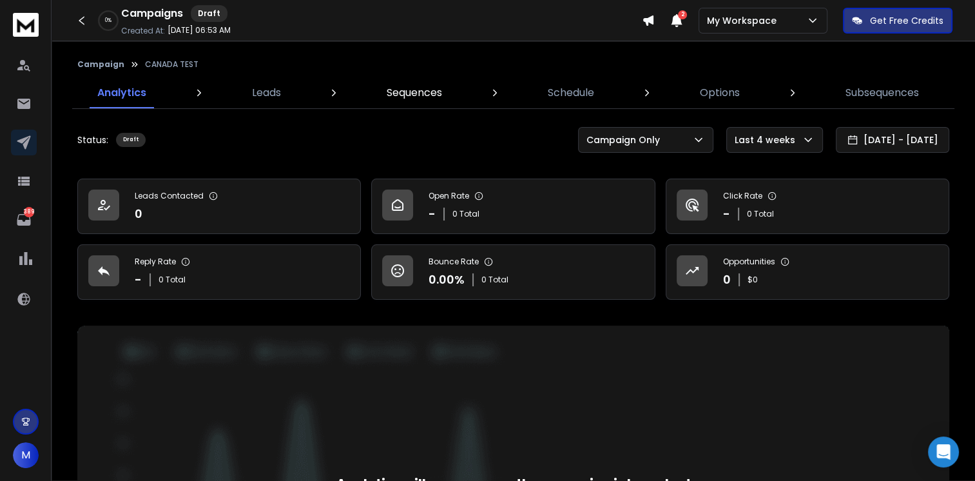
click at [395, 96] on p "Sequences" at bounding box center [413, 92] width 55 height 15
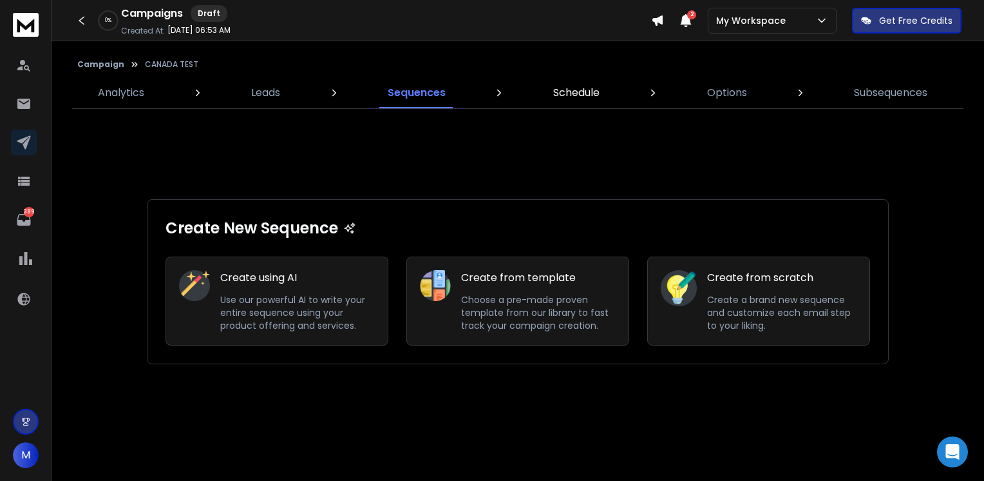
click at [555, 92] on p "Schedule" at bounding box center [576, 92] width 46 height 15
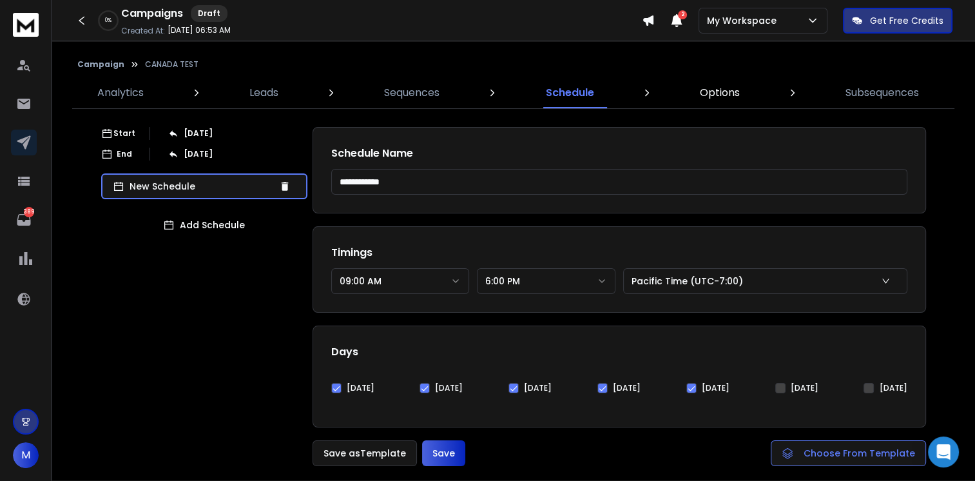
click at [732, 90] on p "Options" at bounding box center [720, 92] width 40 height 15
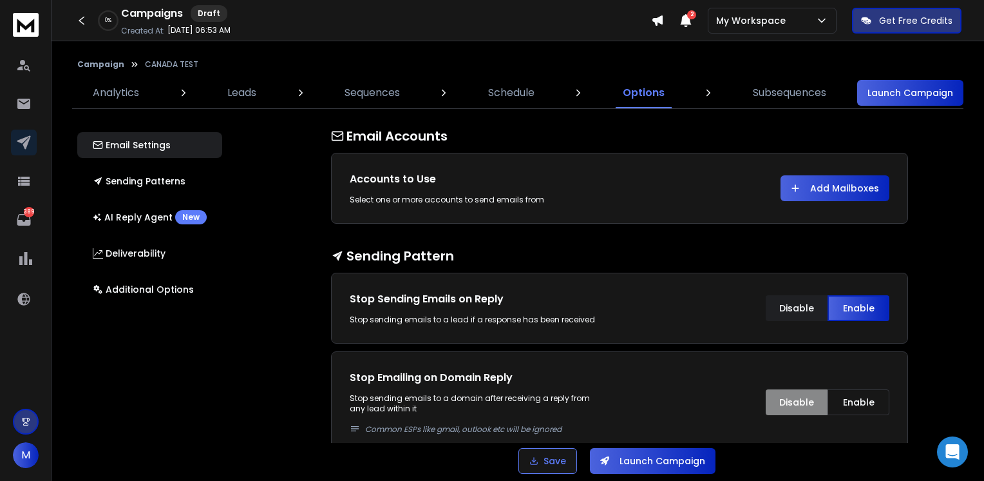
click at [819, 186] on button "Add Mailboxes" at bounding box center [835, 188] width 109 height 26
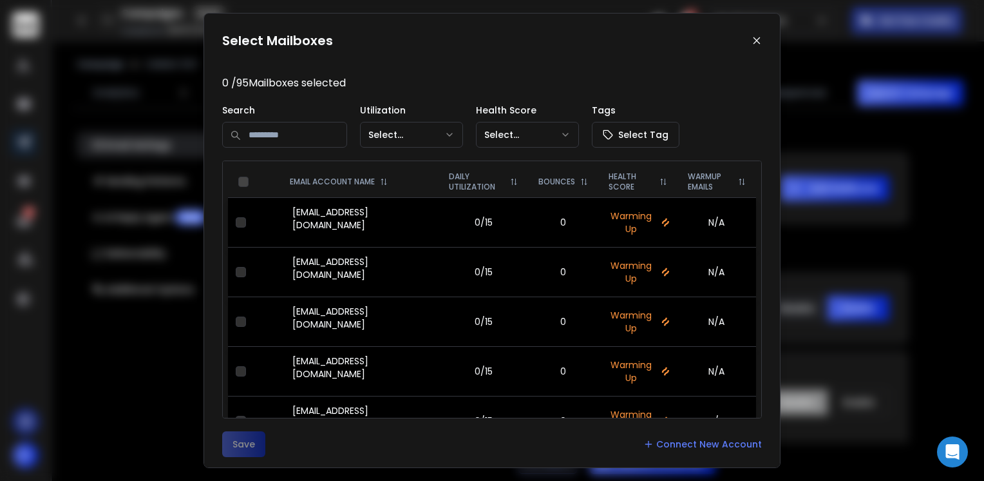
click at [268, 140] on input at bounding box center [284, 135] width 125 height 26
type input "******"
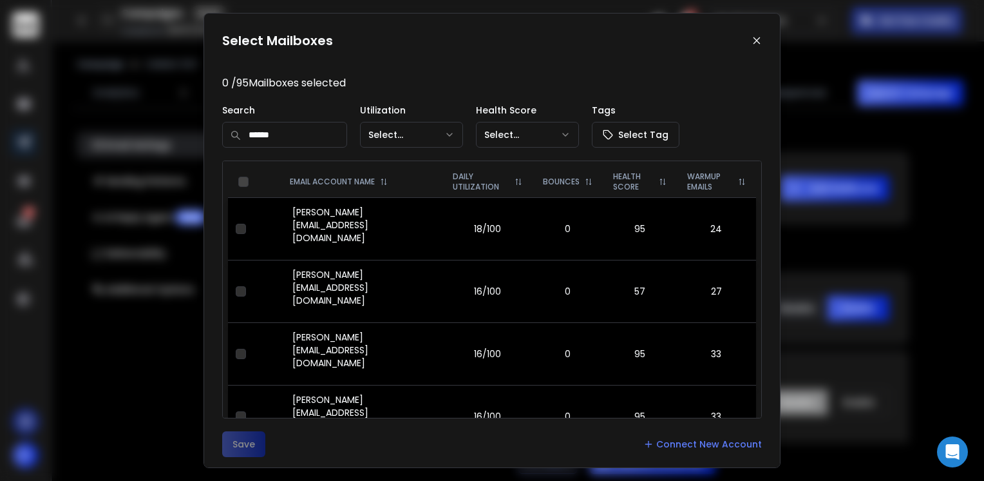
click at [289, 140] on input "******" at bounding box center [284, 135] width 125 height 26
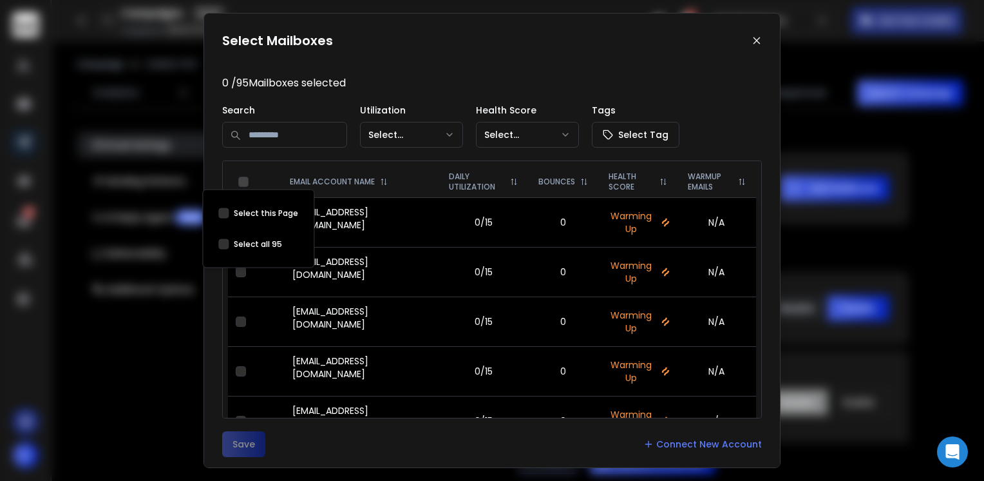
click at [244, 182] on button "Select this Page" at bounding box center [243, 181] width 10 height 10
click at [221, 239] on button "Select this Page" at bounding box center [223, 244] width 10 height 10
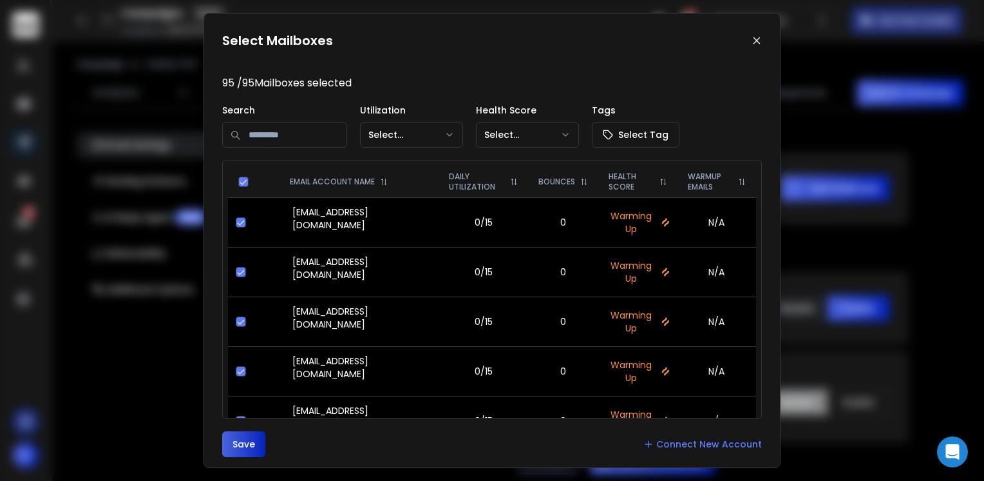
click at [288, 129] on input at bounding box center [284, 135] width 125 height 26
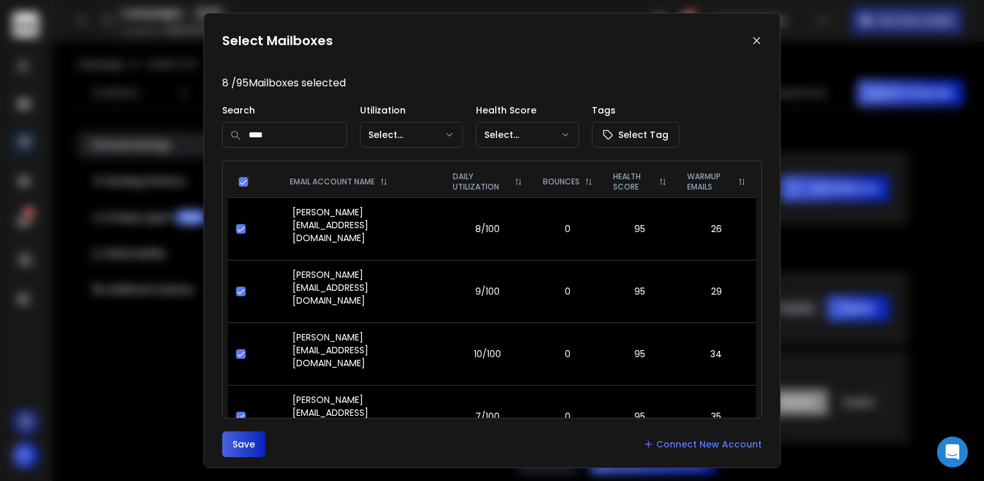
click at [233, 171] on th at bounding box center [254, 181] width 52 height 31
click at [220, 242] on button "Select this Page" at bounding box center [225, 244] width 10 height 10
click at [281, 130] on input "****" at bounding box center [284, 135] width 125 height 26
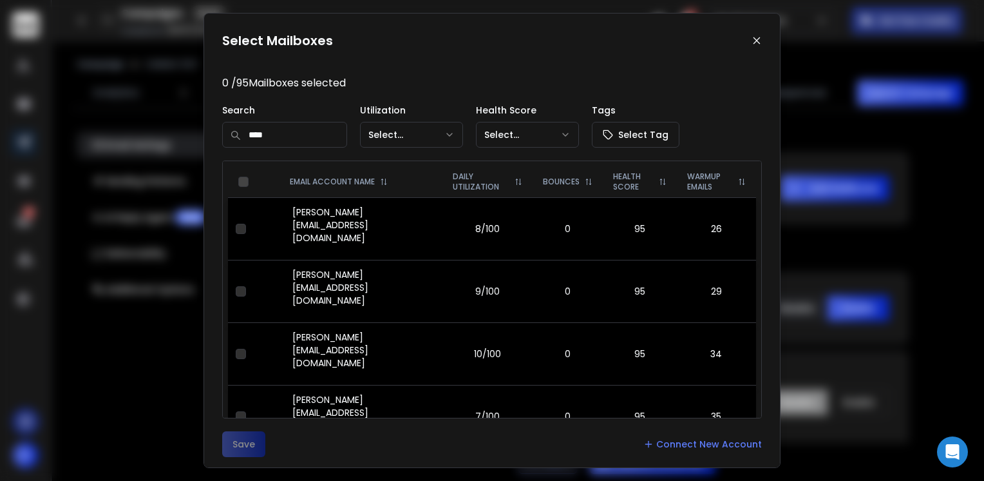
click at [281, 130] on input "****" at bounding box center [284, 135] width 125 height 26
type input "******"
click at [316, 138] on input "******" at bounding box center [284, 135] width 125 height 26
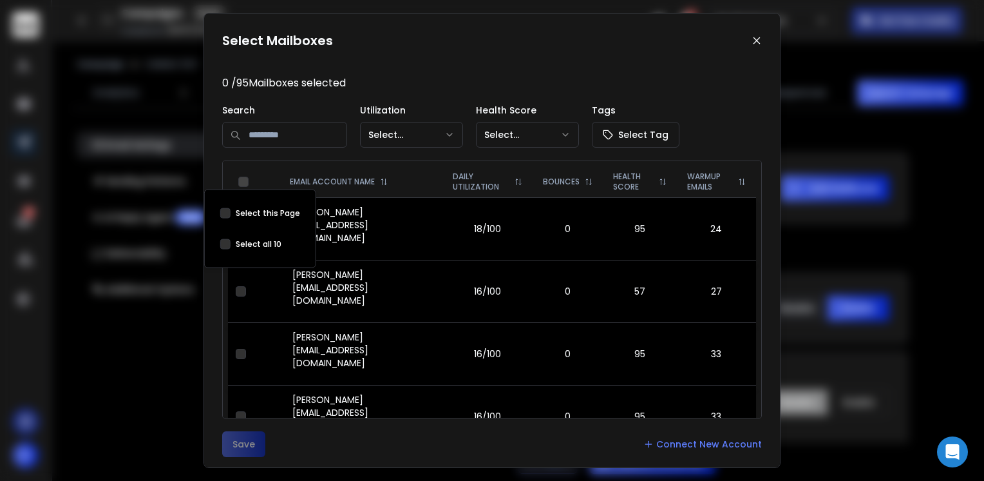
click at [243, 181] on button "Select this Page" at bounding box center [243, 181] width 10 height 10
click at [243, 187] on body "Get only verified leads with our AI-powered Lead Finder, starting at $22/mo Try…" at bounding box center [492, 240] width 984 height 481
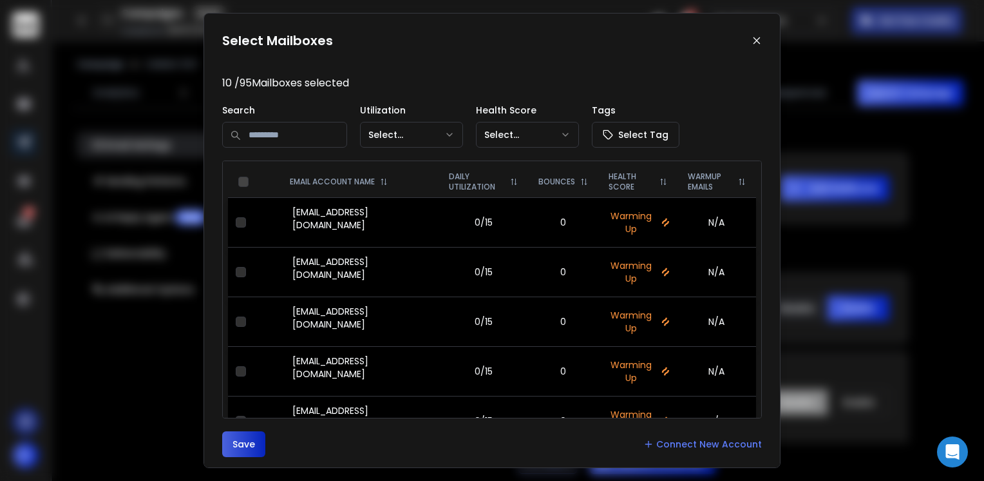
click at [247, 175] on th at bounding box center [254, 181] width 52 height 31
click at [241, 175] on th at bounding box center [254, 181] width 52 height 31
click at [241, 192] on body "Get only verified leads with our AI-powered Lead Finder, starting at $22/mo Try…" at bounding box center [492, 240] width 984 height 481
click at [222, 243] on button "Select this Page" at bounding box center [223, 244] width 10 height 10
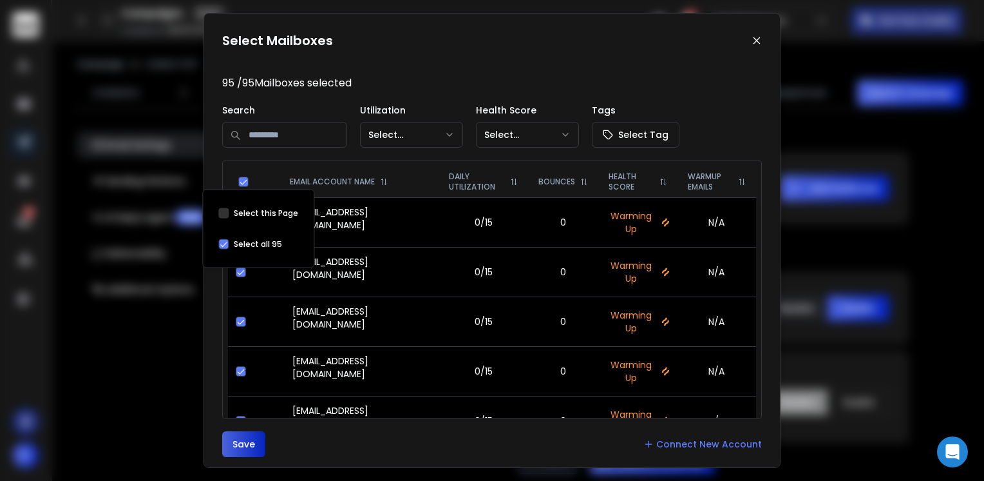
type button "on"
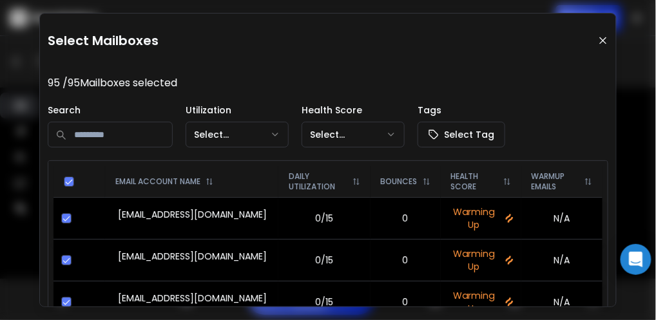
click at [182, 95] on div "95 / 95 Mailboxes selected Search Utilization Select... Health Score Select... …" at bounding box center [328, 265] width 560 height 381
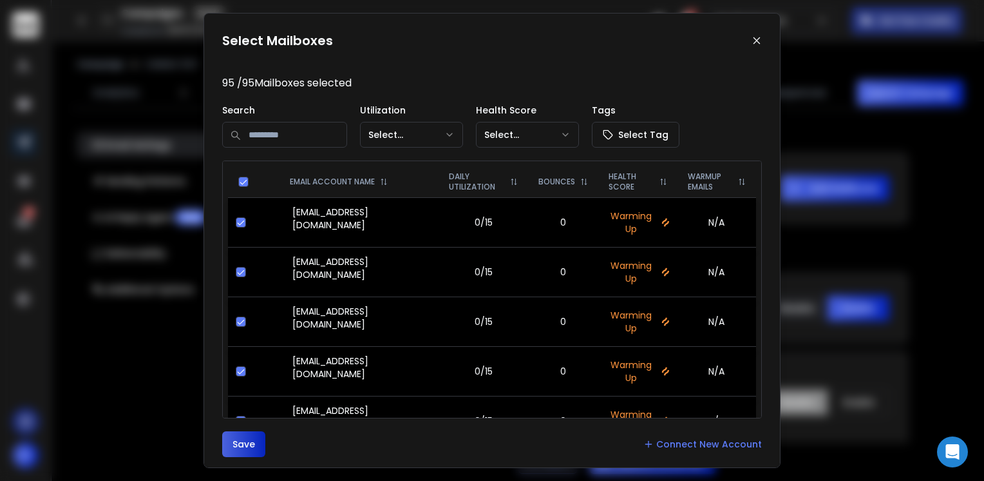
click at [333, 132] on input at bounding box center [284, 135] width 125 height 26
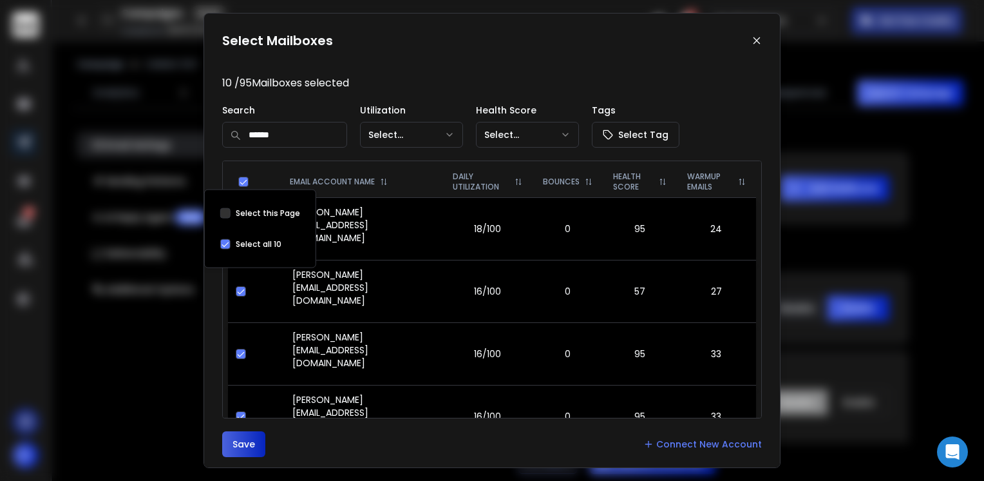
click at [236, 240] on label "Select all 10" at bounding box center [259, 244] width 46 height 10
click at [221, 239] on button "Select this Page" at bounding box center [225, 244] width 10 height 10
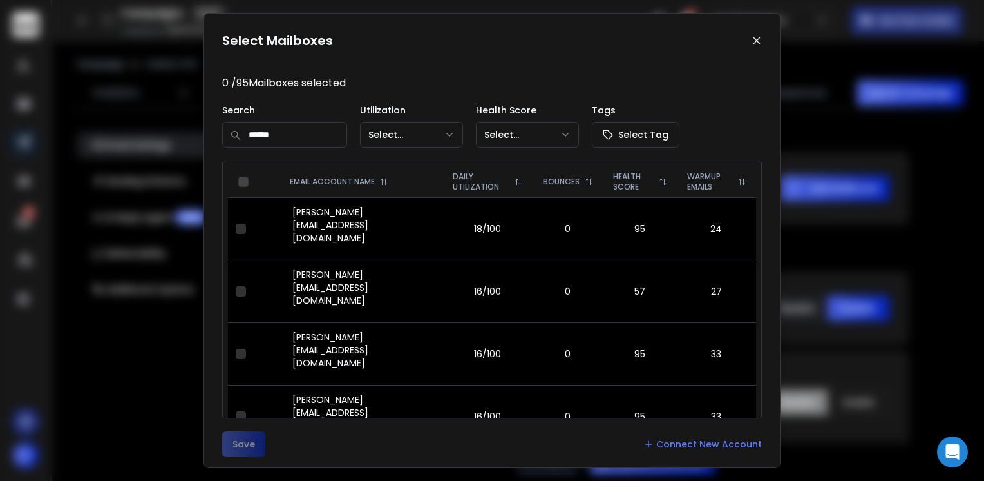
click at [291, 135] on input "******" at bounding box center [284, 135] width 125 height 26
type input "****"
click at [291, 133] on input "****" at bounding box center [284, 135] width 125 height 26
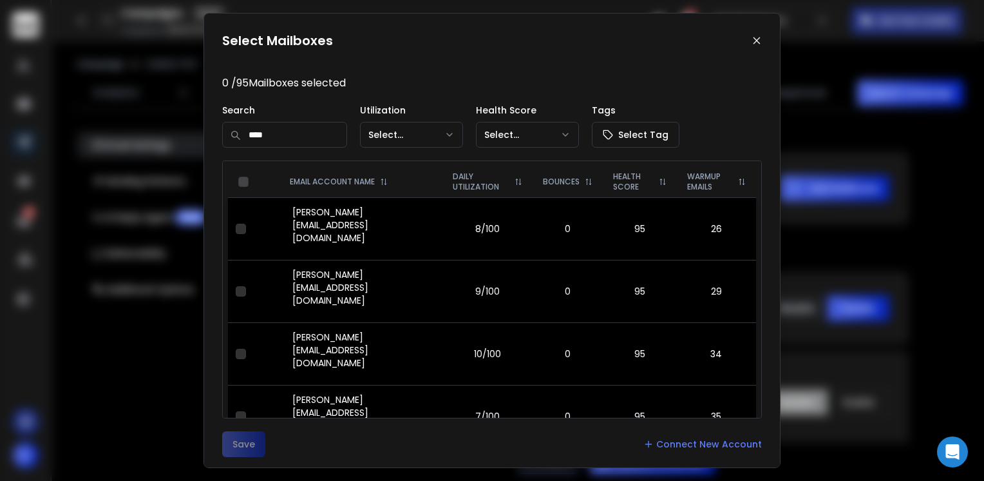
click at [291, 133] on input "****" at bounding box center [284, 135] width 125 height 26
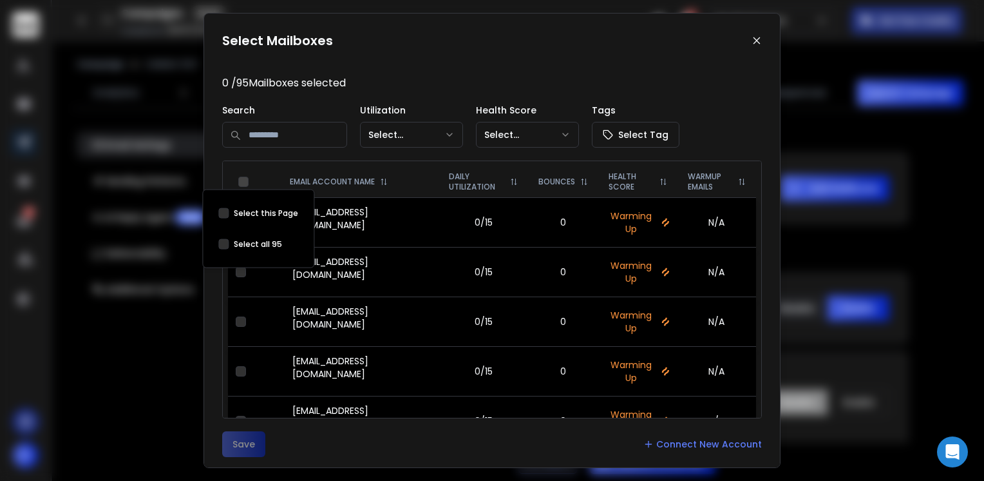
click at [240, 178] on button "Select this Page" at bounding box center [243, 181] width 10 height 10
click at [222, 239] on button "Select this Page" at bounding box center [223, 244] width 10 height 10
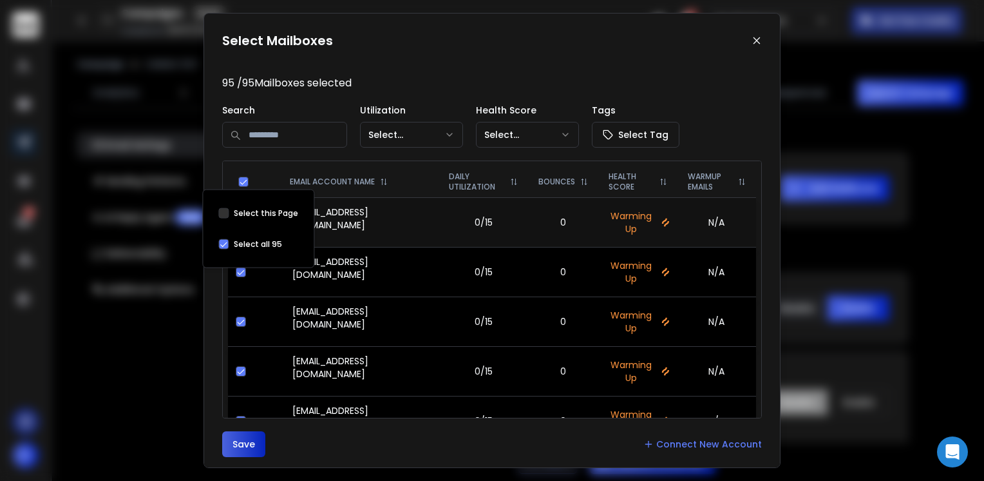
click at [392, 215] on p "alexameier@activest24.com" at bounding box center [361, 218] width 138 height 26
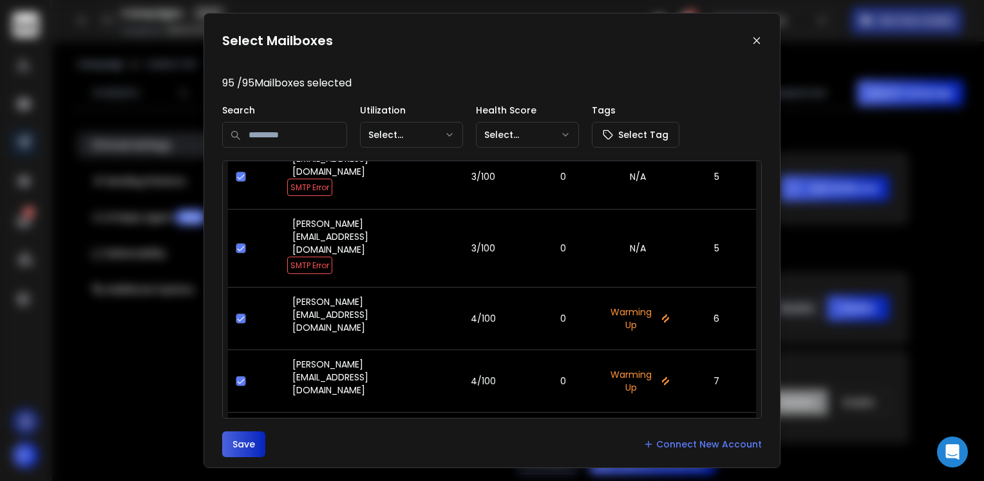
scroll to position [2086, 0]
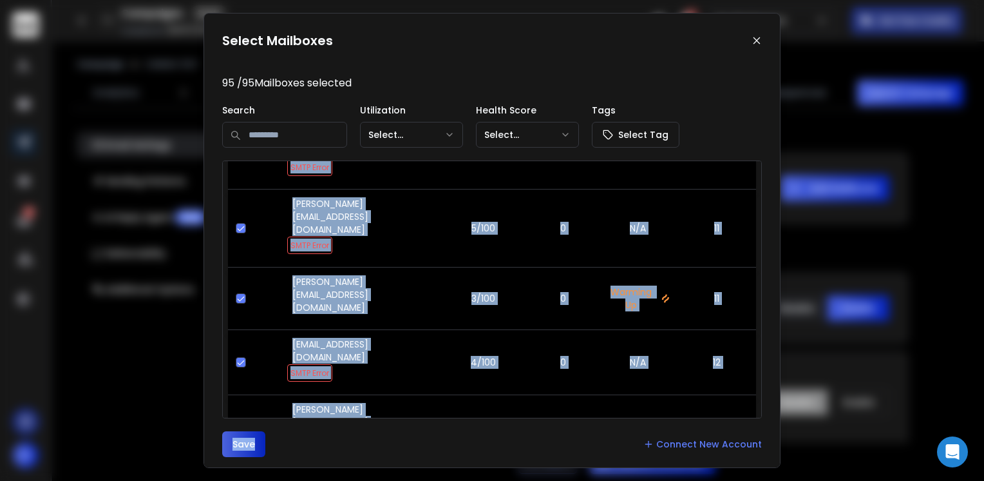
drag, startPoint x: 761, startPoint y: 291, endPoint x: 766, endPoint y: 444, distance: 153.4
click at [766, 444] on div "Select Mailboxes 95 / 95 Mailboxes selected Search Utilization Select... Health…" at bounding box center [492, 240] width 577 height 455
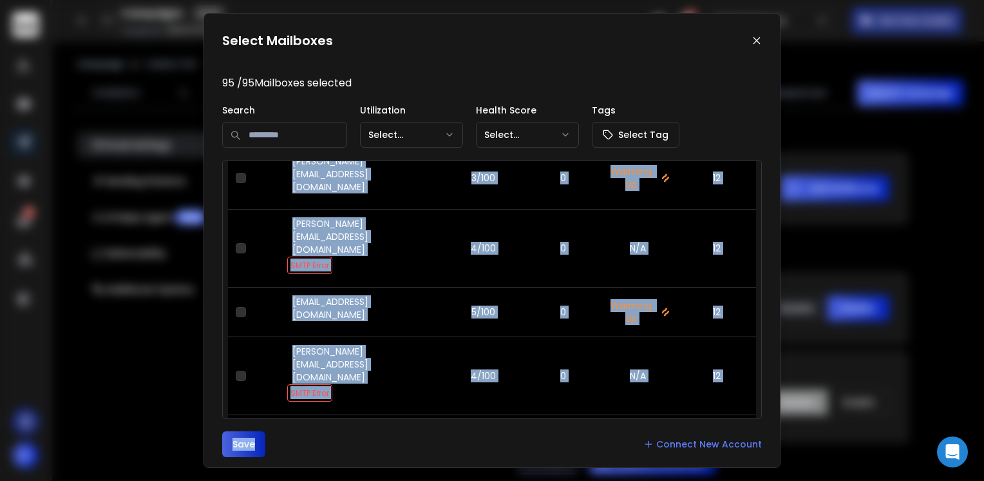
scroll to position [4079, 0]
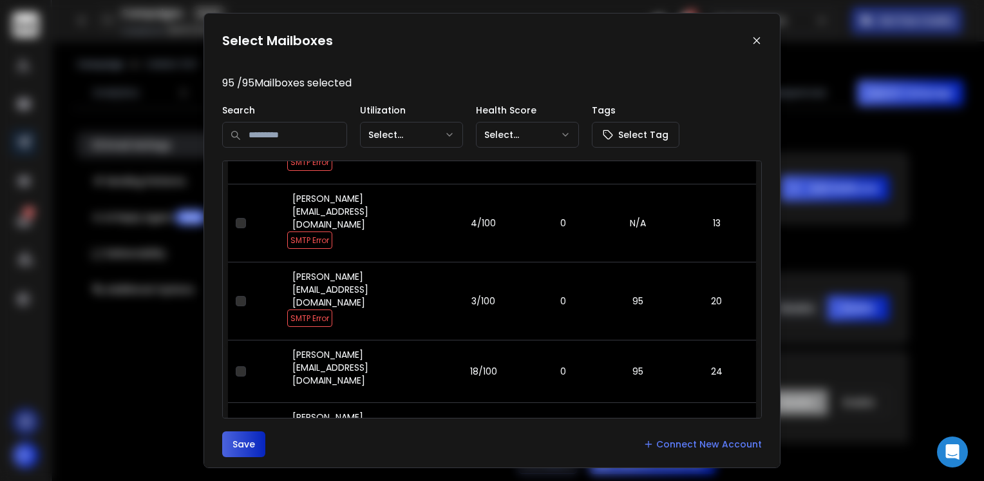
type button "on"
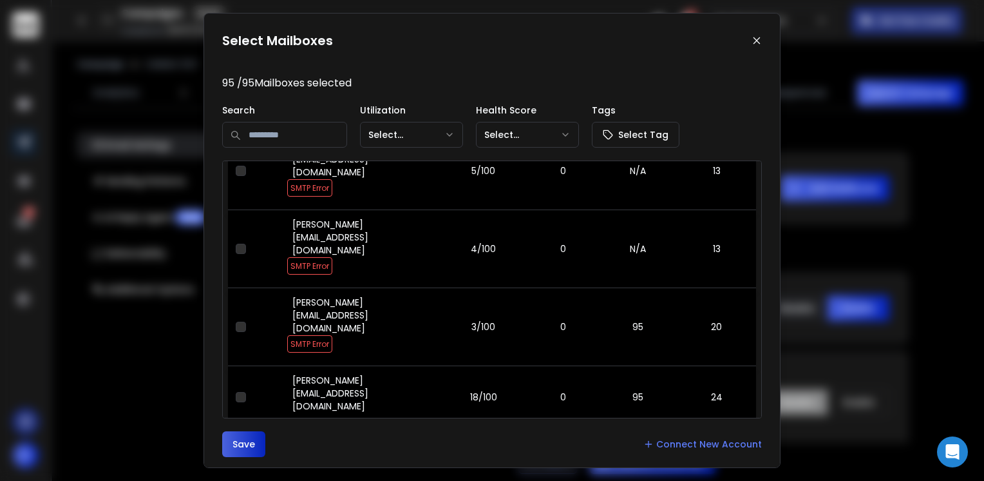
scroll to position [4002, 0]
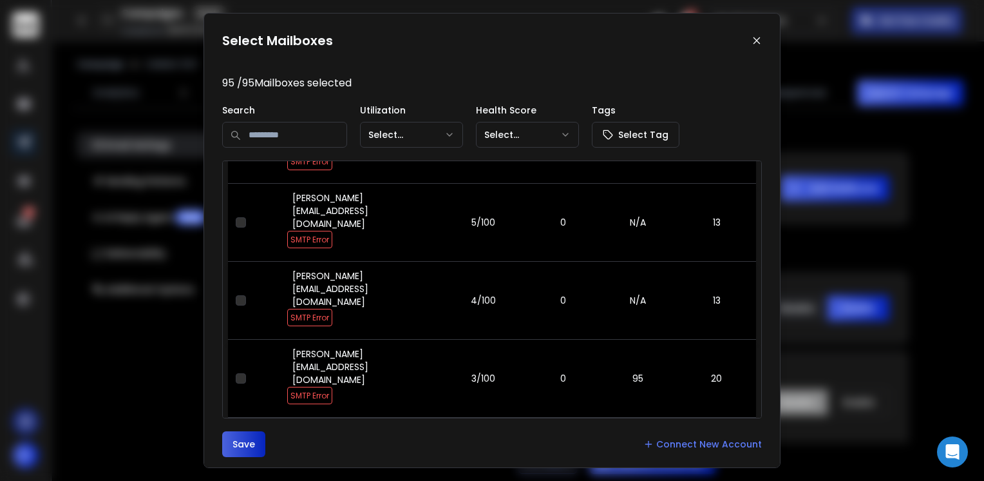
type button "on"
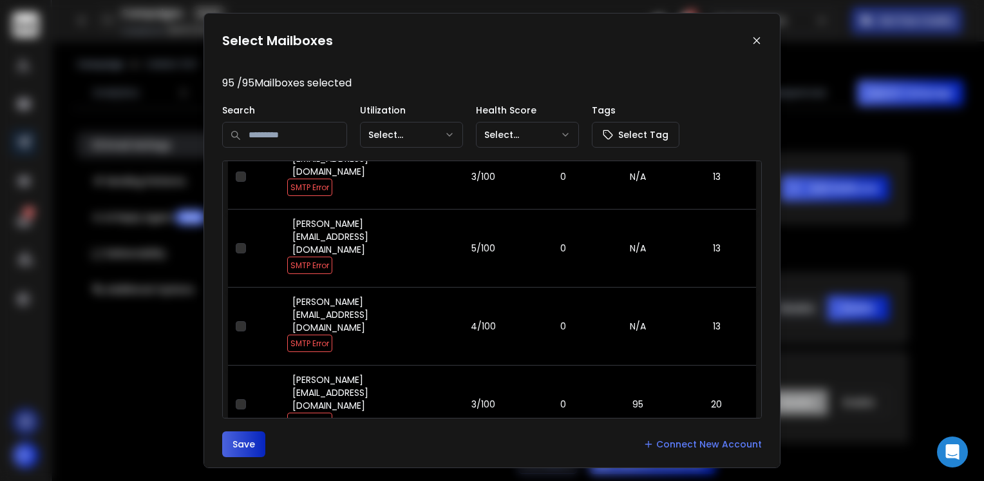
scroll to position [3950, 0]
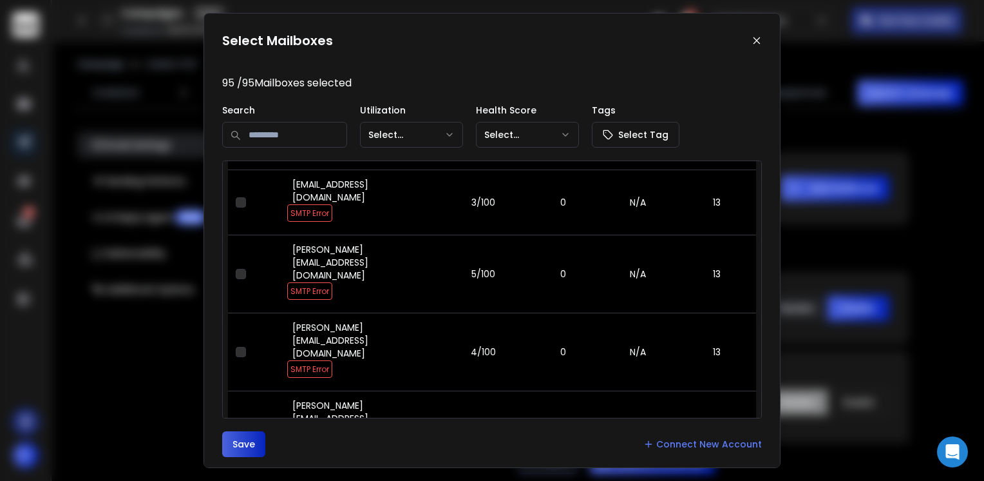
type button "on"
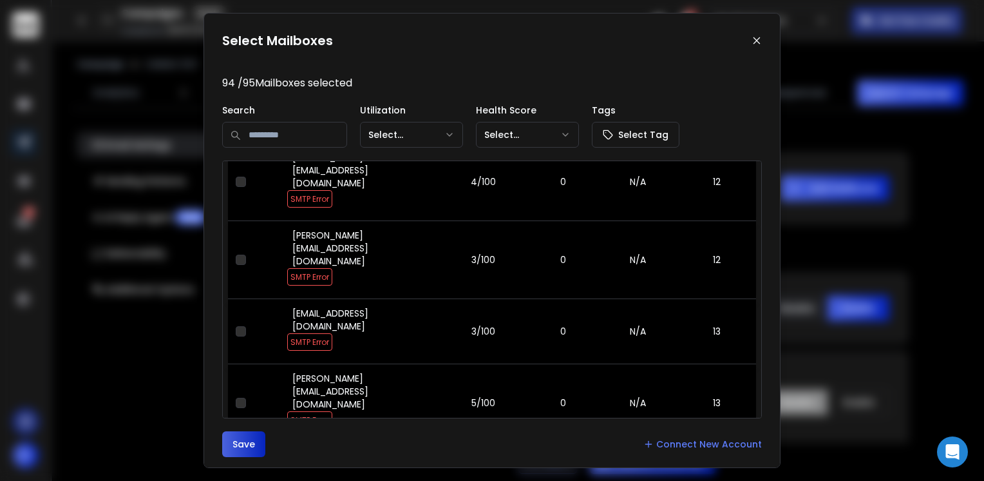
scroll to position [3796, 0]
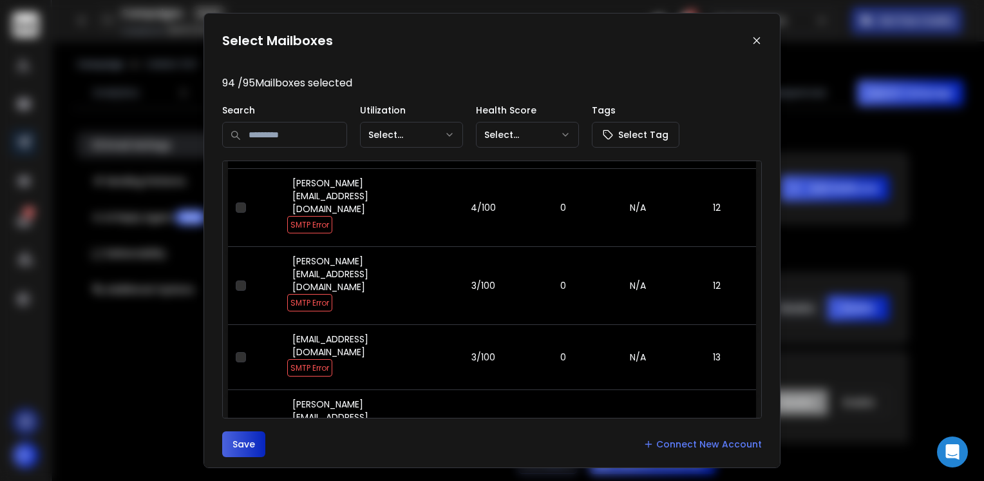
type button "on"
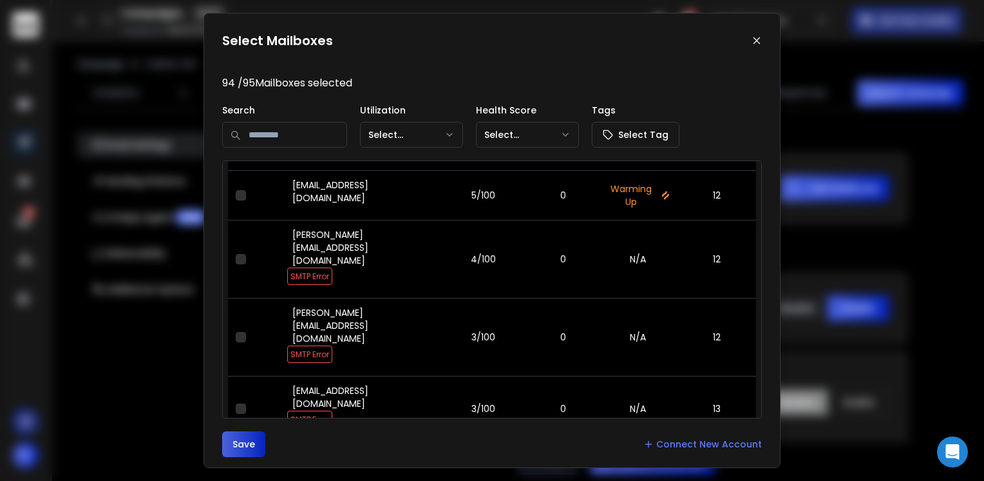
scroll to position [3719, 0]
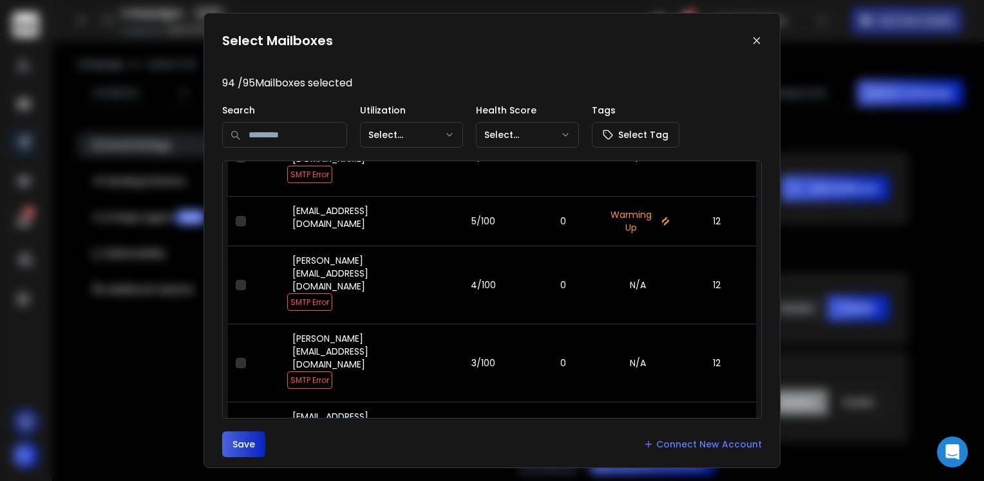
type button "on"
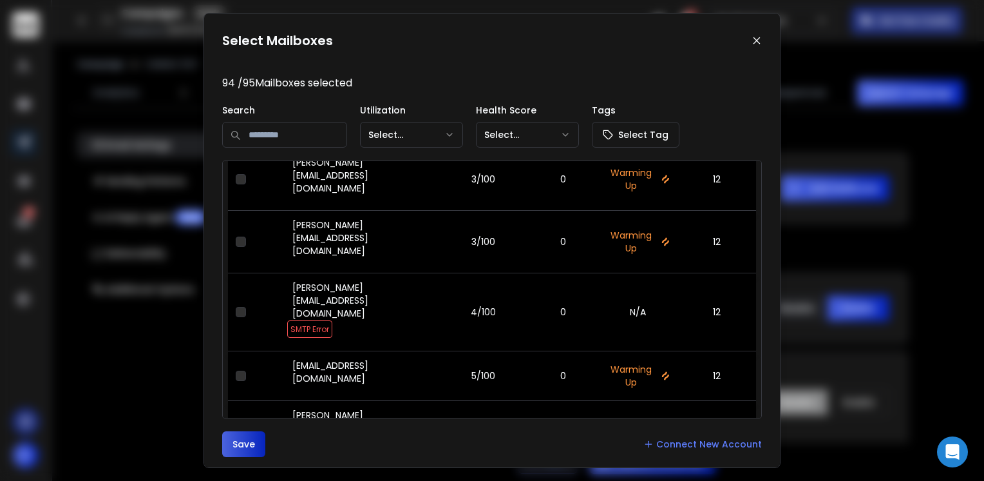
scroll to position [3538, 0]
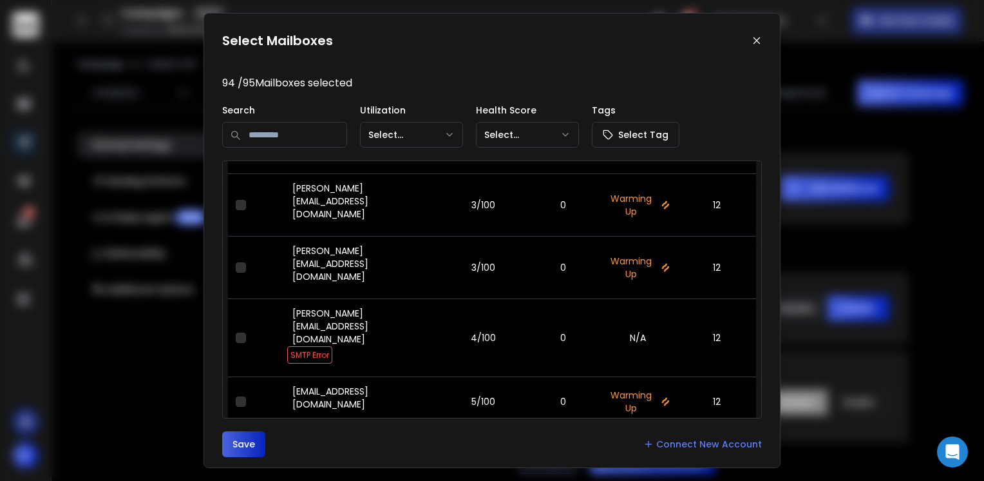
type button "on"
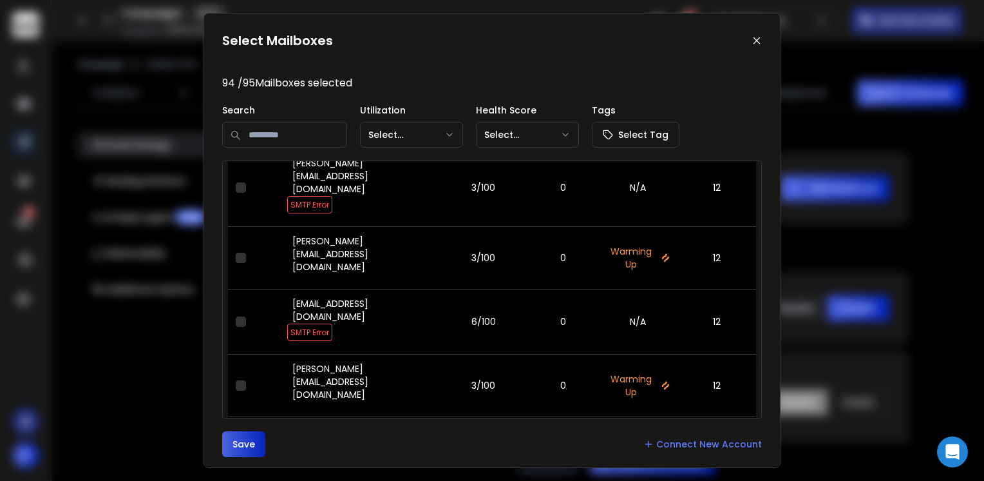
scroll to position [3332, 0]
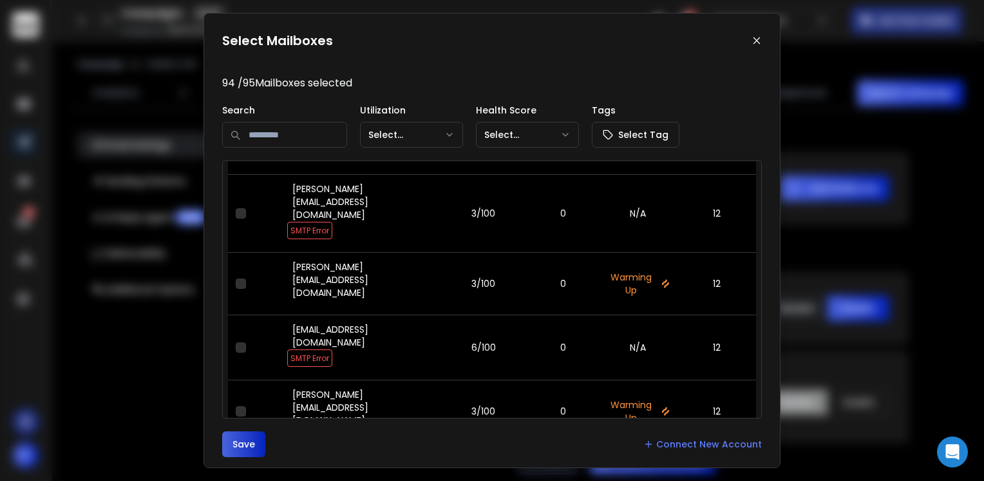
type button "on"
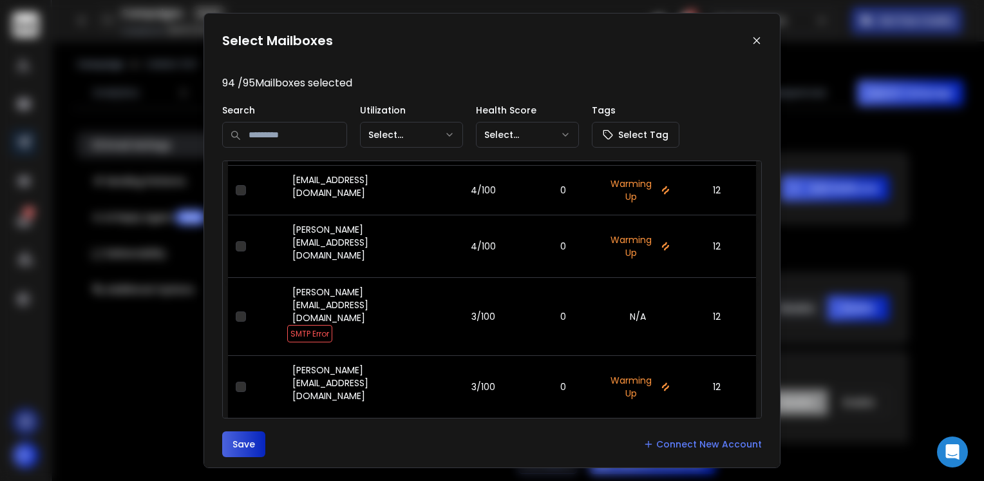
scroll to position [3177, 0]
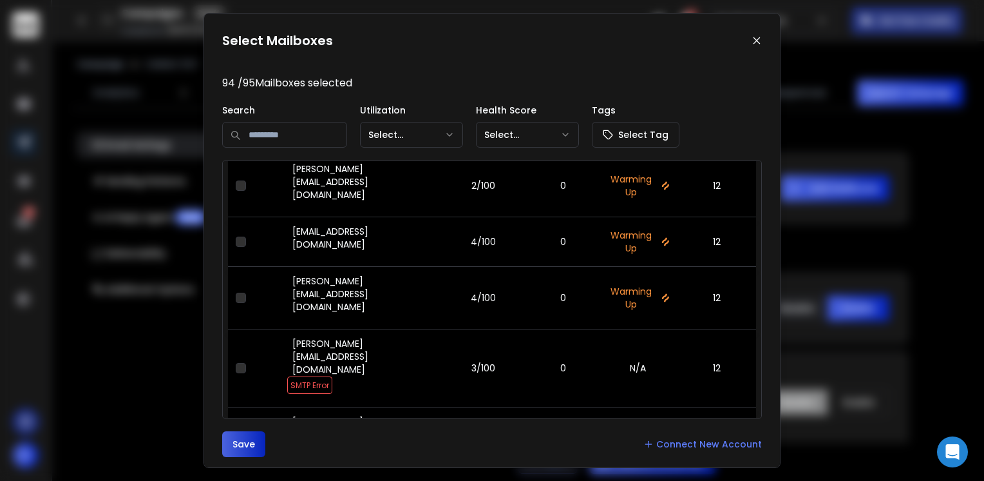
type button "on"
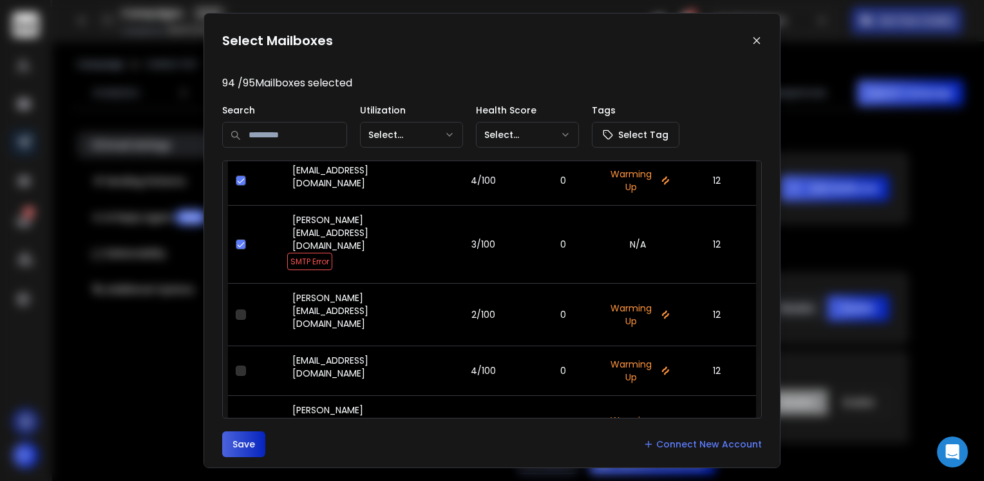
scroll to position [3023, 0]
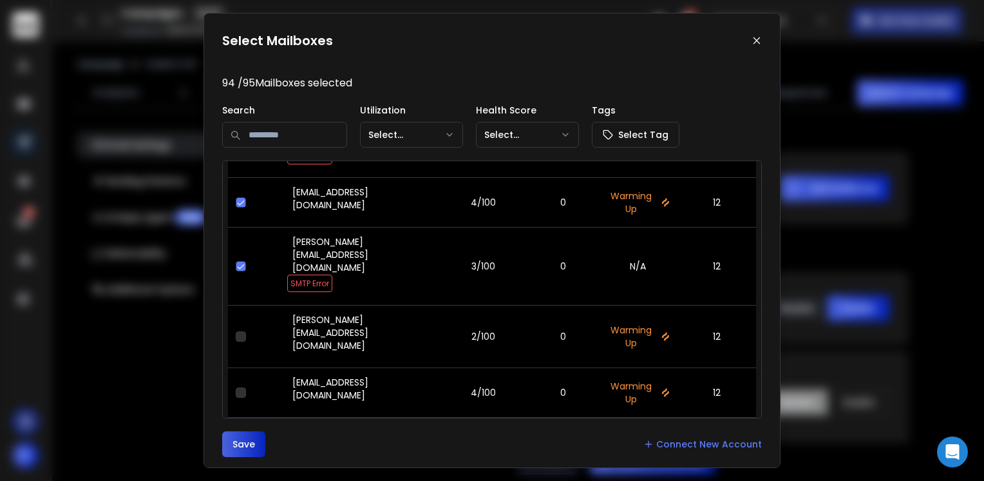
type button "on"
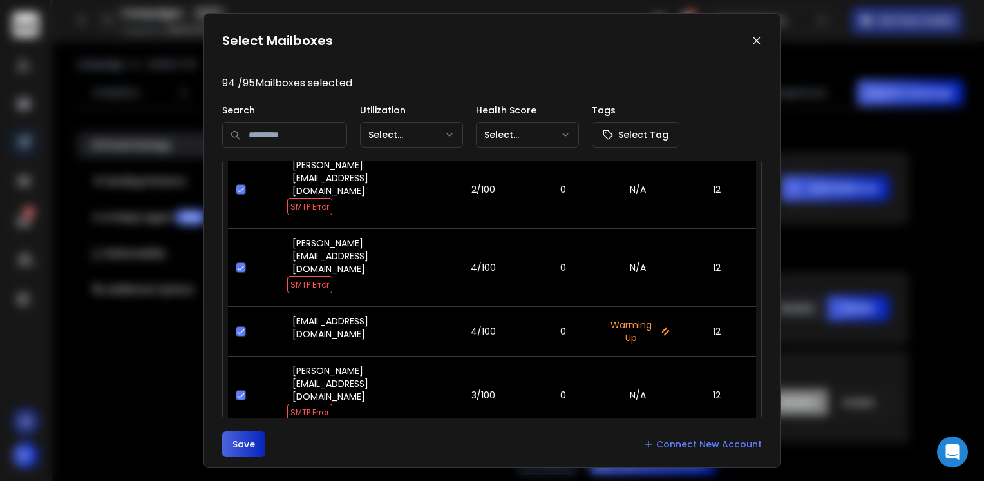
scroll to position [2872, 0]
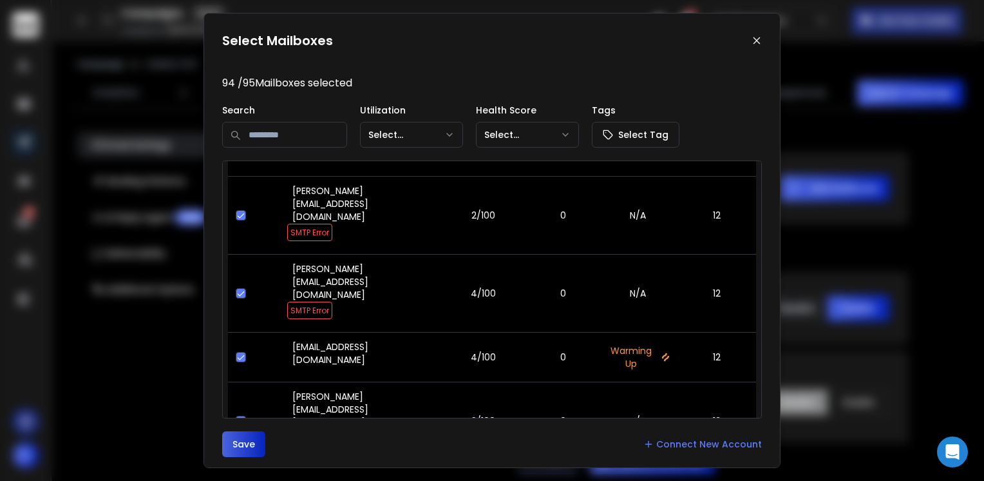
type button "on"
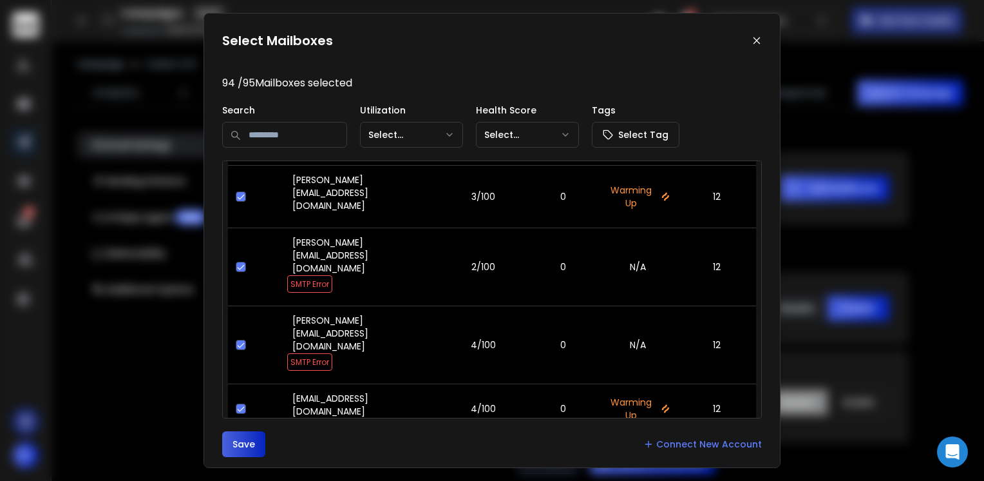
scroll to position [2769, 0]
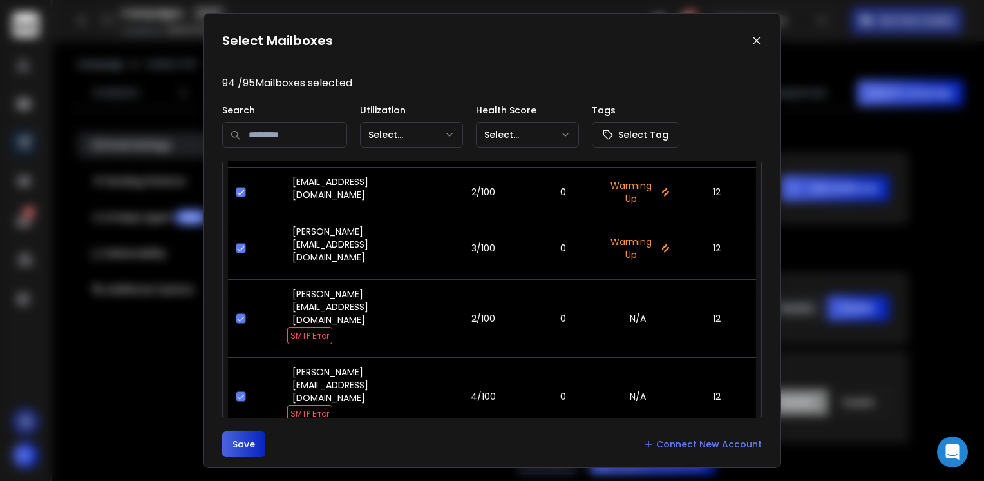
type button "on"
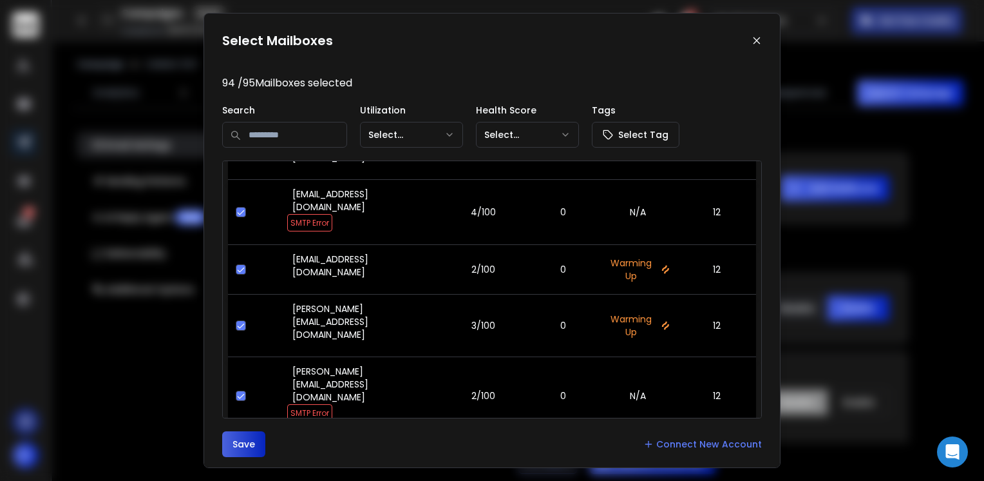
scroll to position [2640, 0]
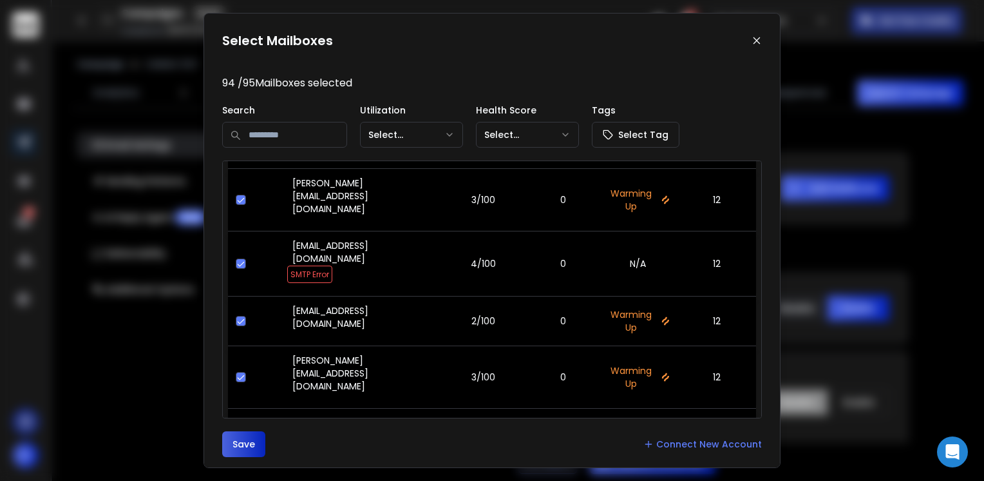
type button "on"
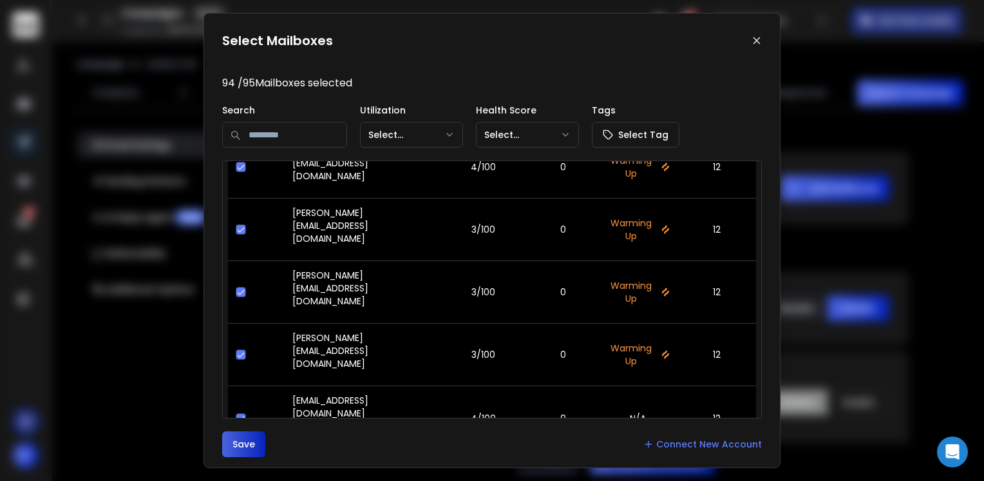
scroll to position [2434, 0]
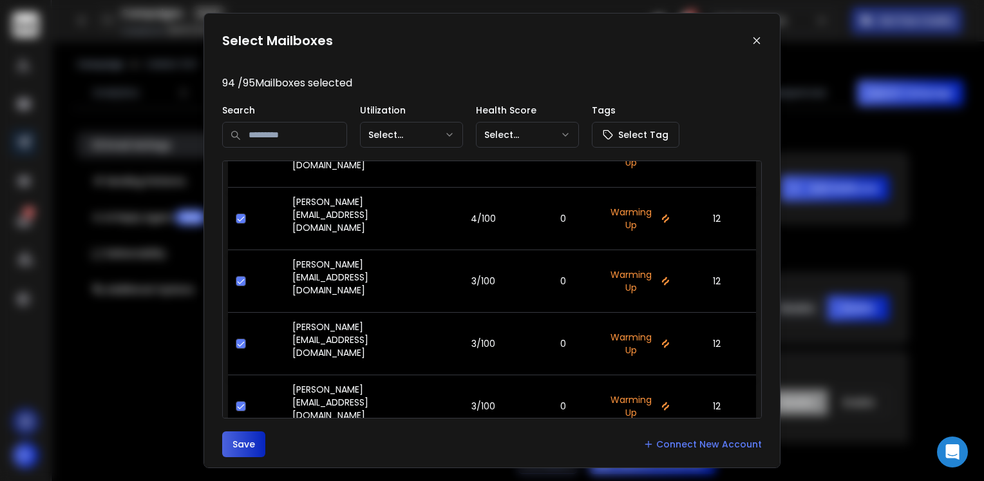
type button "on"
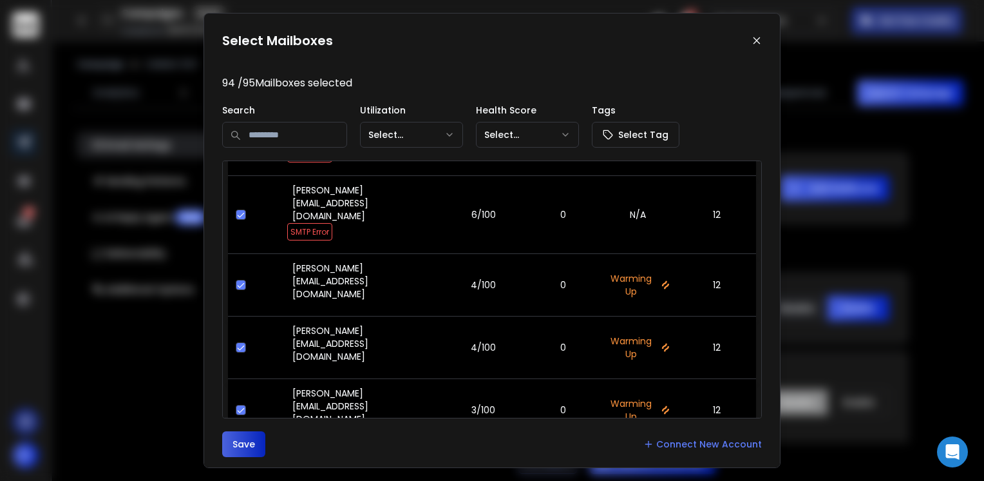
scroll to position [2254, 0]
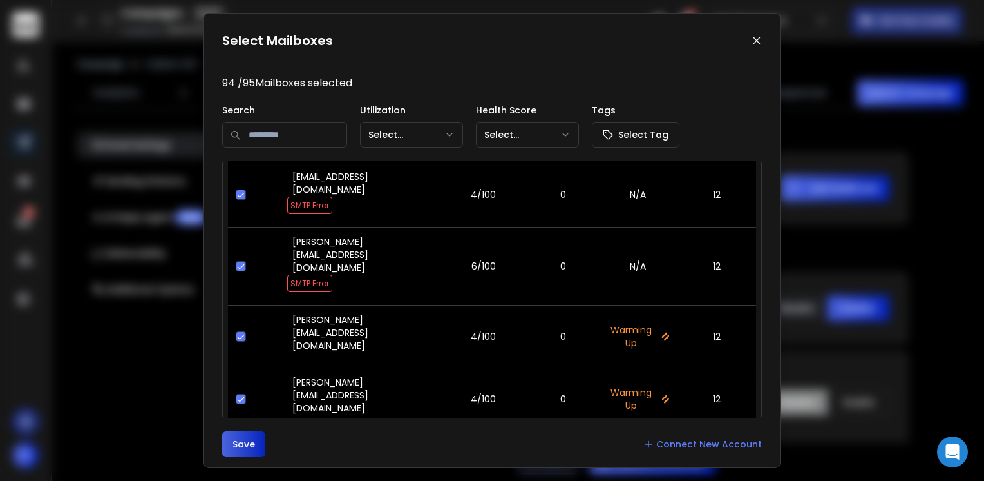
type button "on"
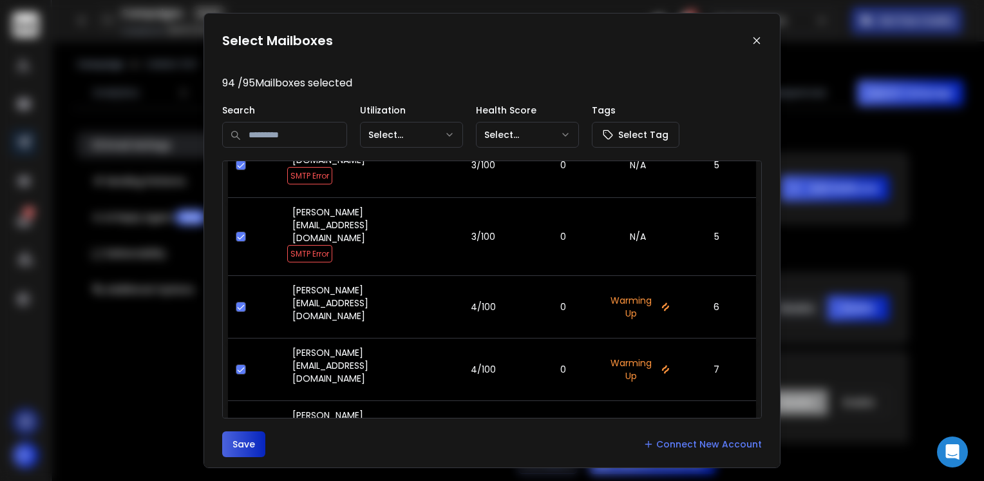
scroll to position [0, 0]
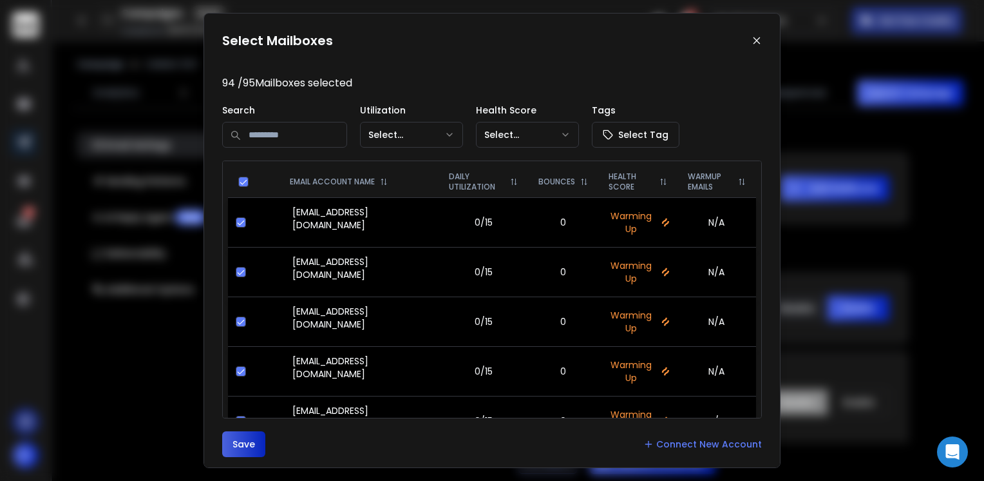
click at [251, 433] on button "Save" at bounding box center [243, 444] width 43 height 26
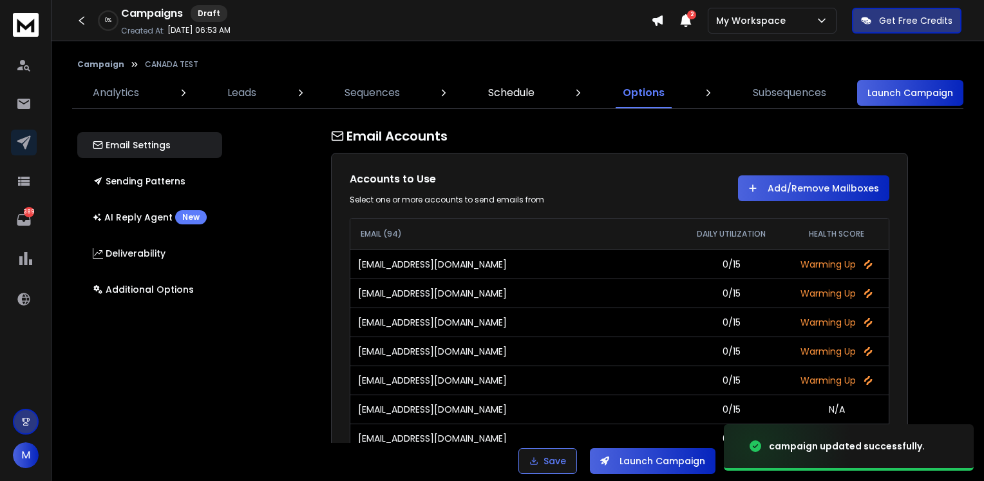
click at [515, 93] on p "Schedule" at bounding box center [511, 92] width 46 height 15
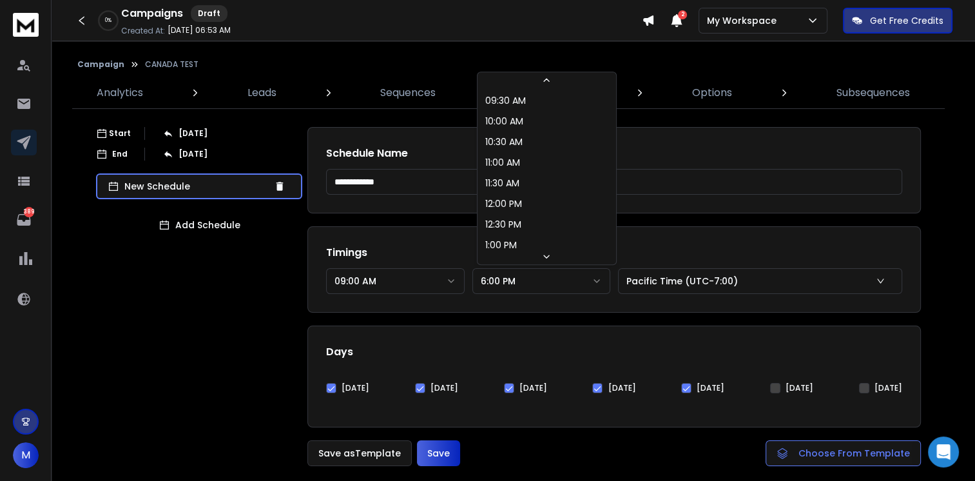
click at [535, 278] on button "6:00 PM" at bounding box center [541, 281] width 138 height 26
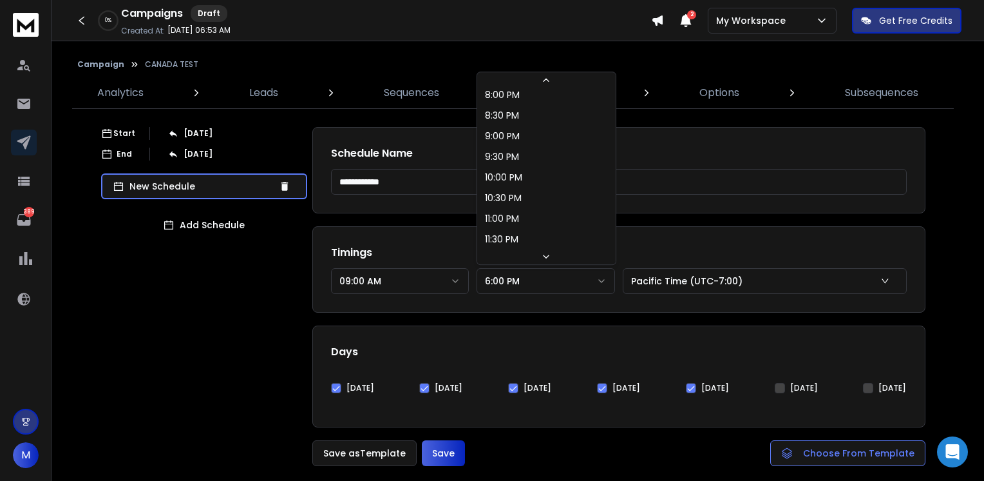
scroll to position [446, 0]
select select "********"
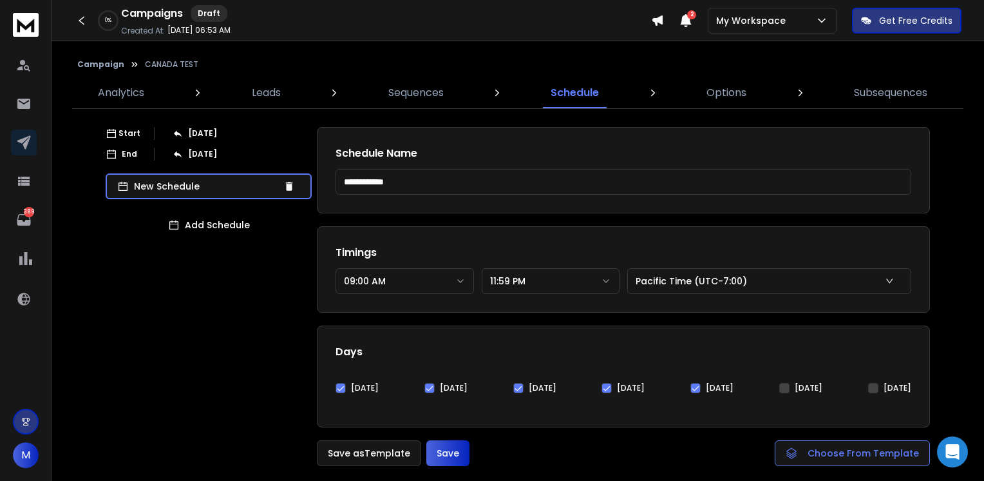
click at [448, 281] on button "09:00 AM" at bounding box center [405, 281] width 138 height 26
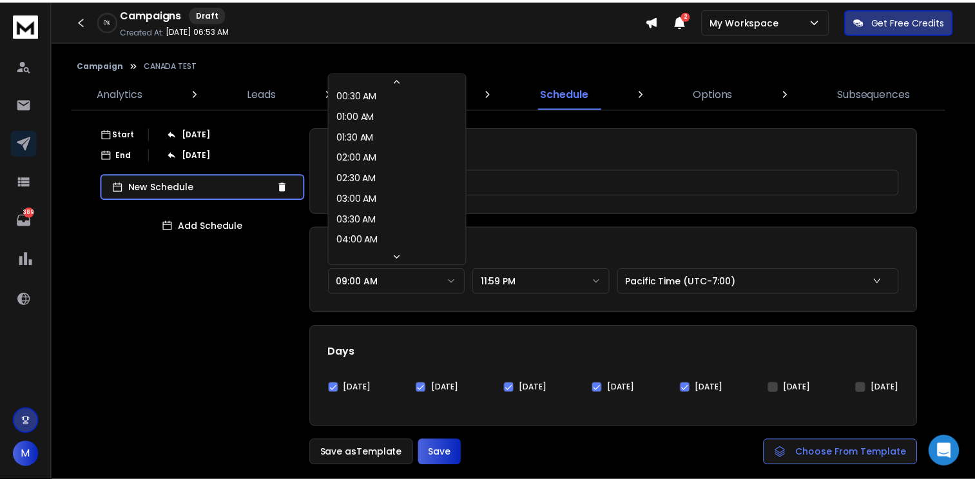
scroll to position [0, 0]
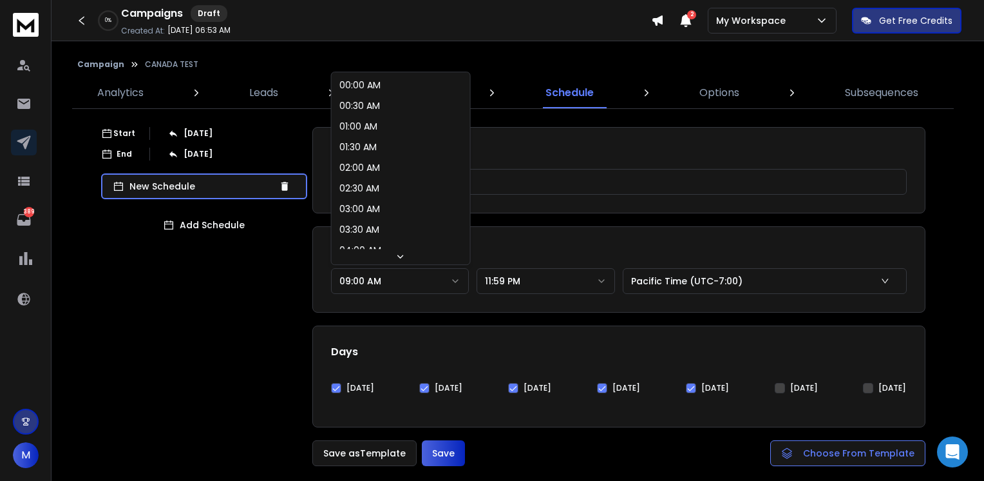
select select "********"
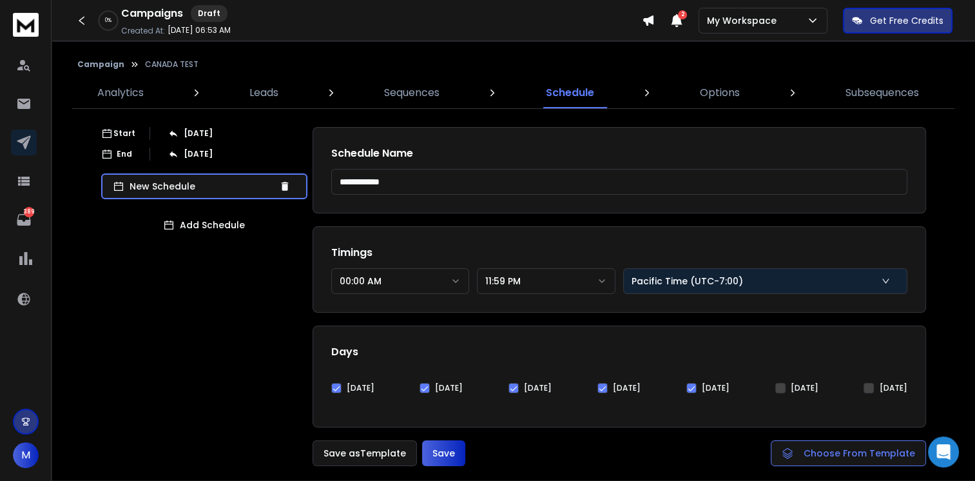
click at [654, 280] on p "Pacific Time (UTC-7:00)" at bounding box center [689, 280] width 117 height 13
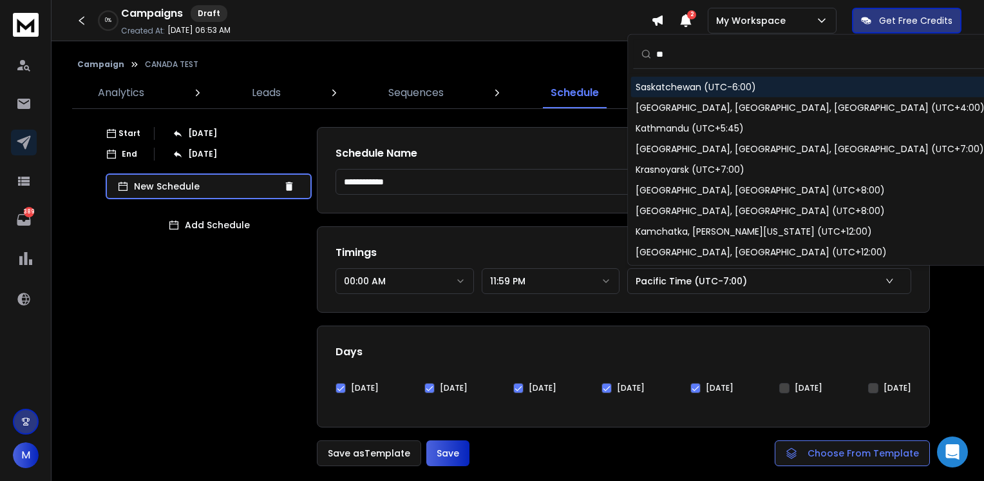
type input "*"
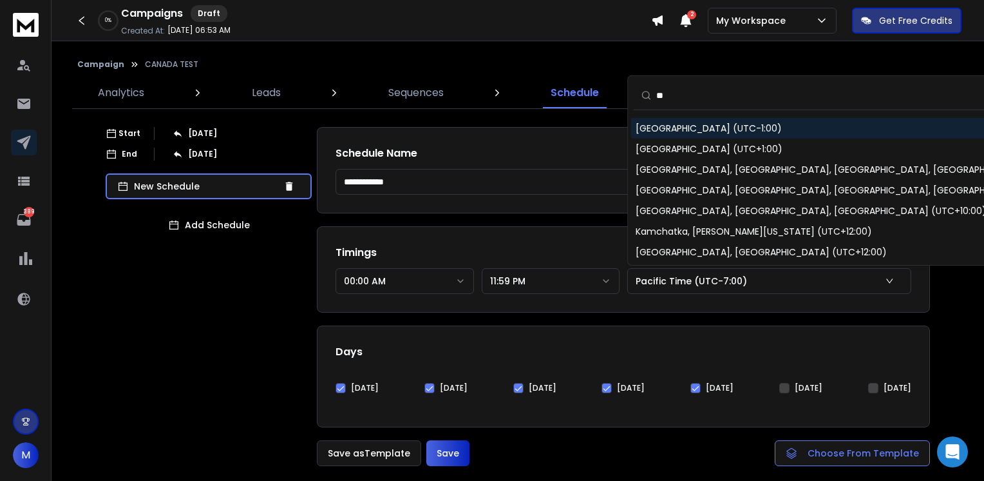
type input "*"
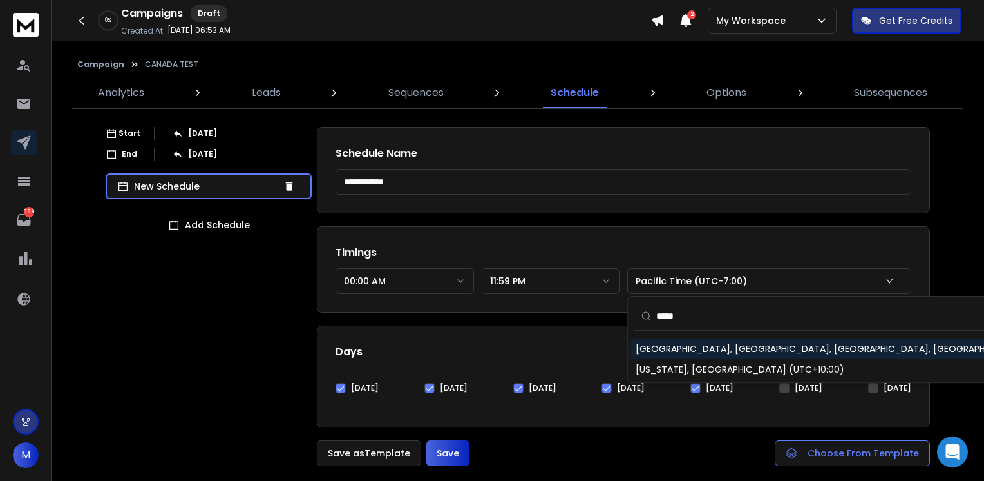
type input "******"
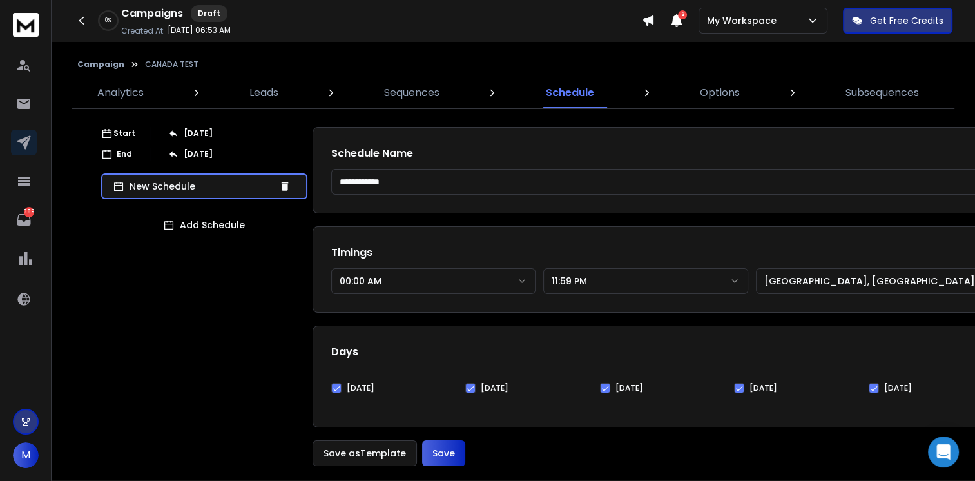
click at [450, 462] on button "Save" at bounding box center [443, 453] width 43 height 26
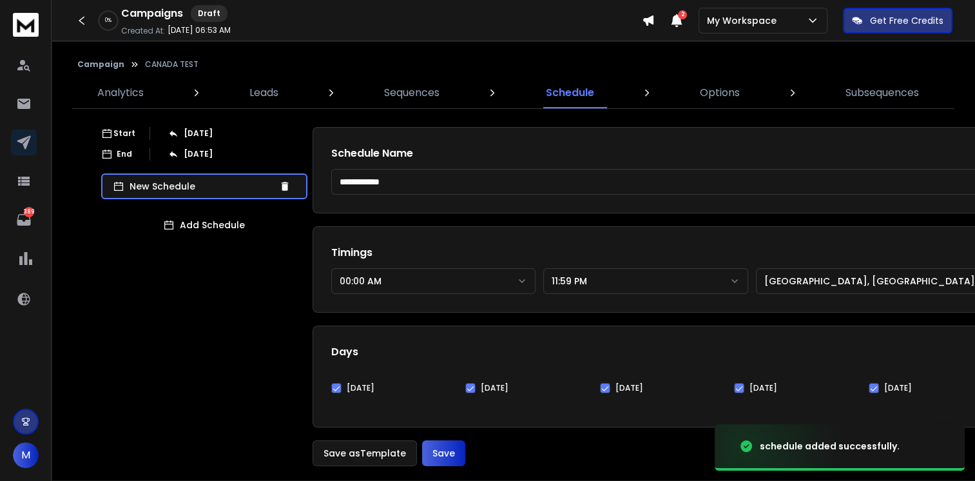
click at [374, 104] on div "Analytics Leads Sequences Schedule Options Subsequences" at bounding box center [508, 92] width 872 height 31
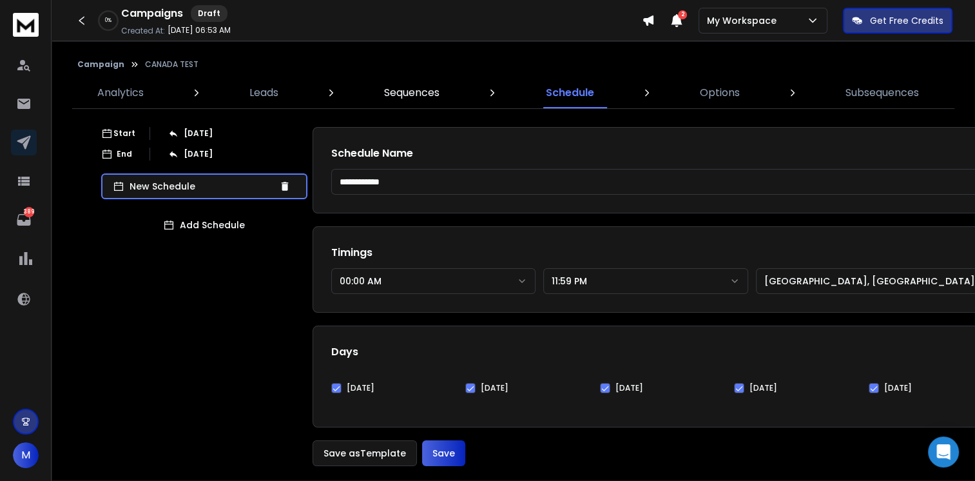
click at [399, 85] on p "Sequences" at bounding box center [411, 92] width 55 height 15
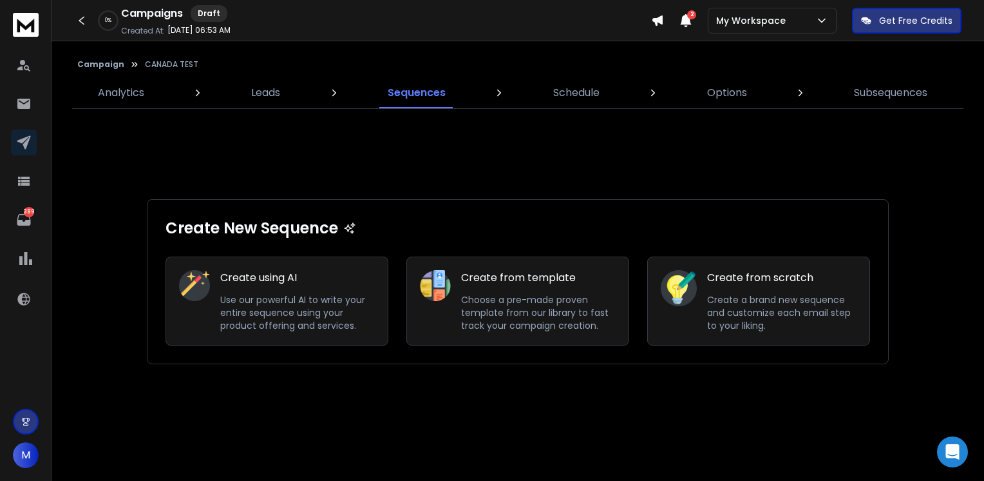
click at [440, 299] on img at bounding box center [435, 285] width 31 height 31
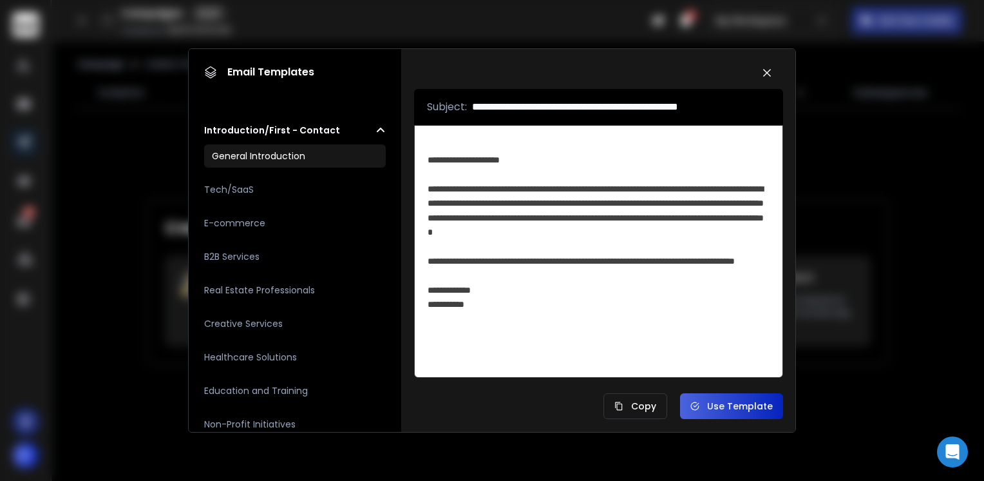
click at [759, 69] on div at bounding box center [598, 73] width 369 height 32
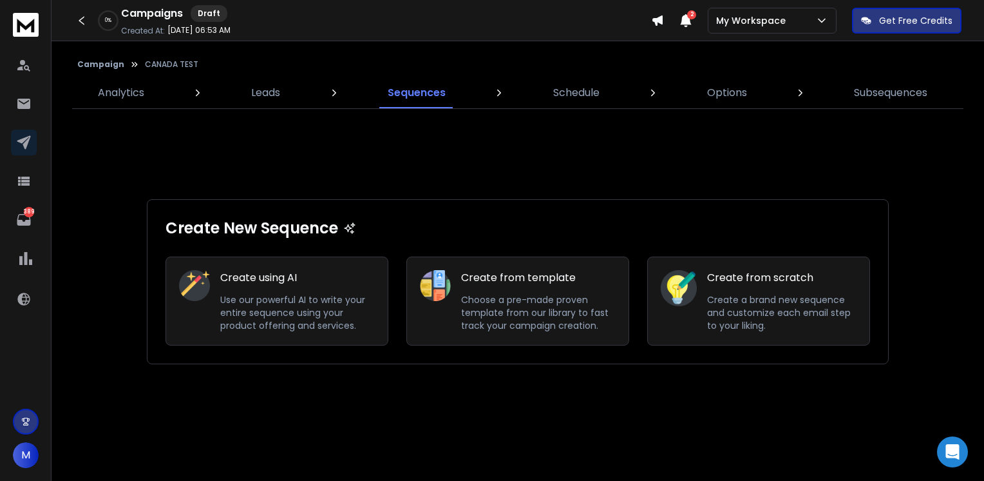
click at [779, 341] on div "Create from scratch Create a brand new sequence and customize each email step t…" at bounding box center [758, 300] width 223 height 89
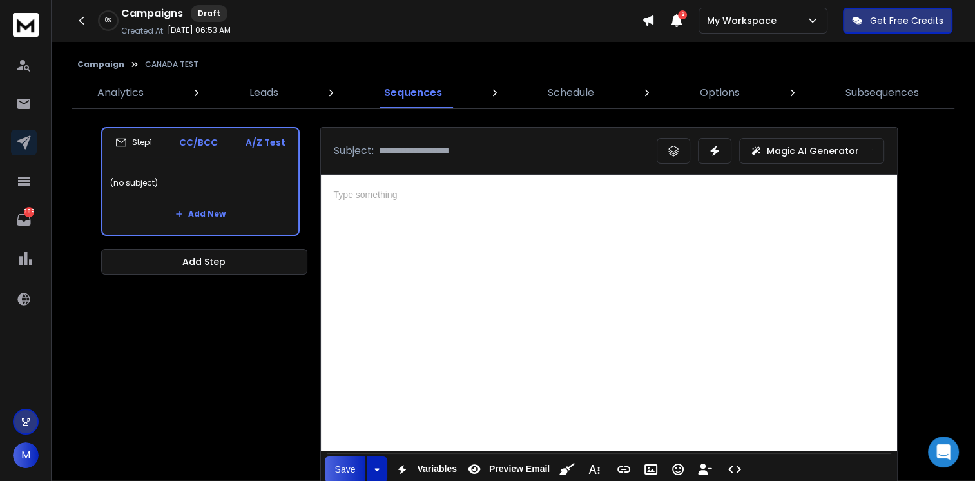
click at [483, 156] on input at bounding box center [511, 150] width 265 height 15
paste input "**********"
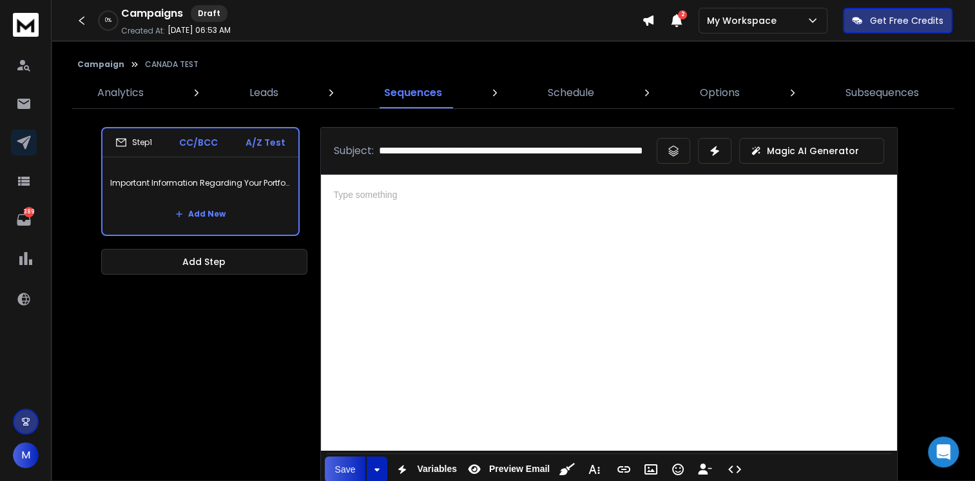
paste input "**********"
type input "**********"
click at [352, 232] on div at bounding box center [609, 313] width 576 height 276
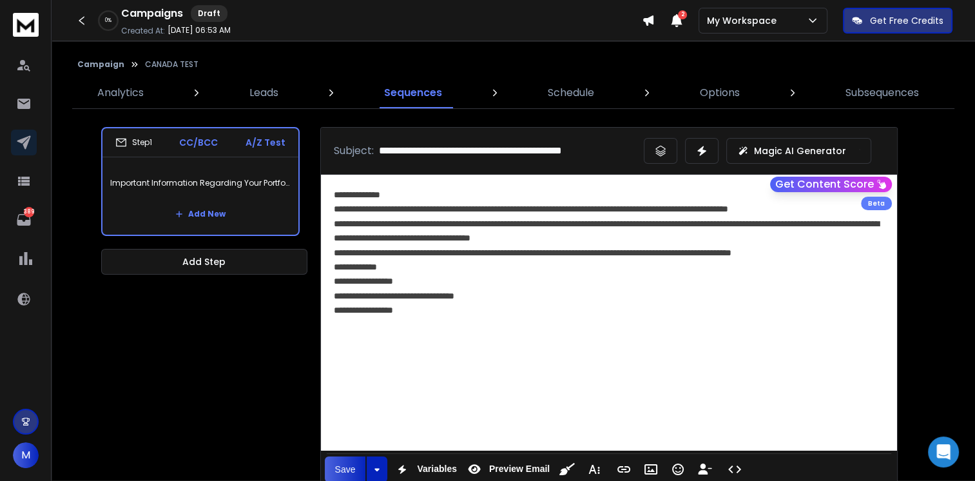
click at [397, 198] on p "**********" at bounding box center [609, 194] width 550 height 14
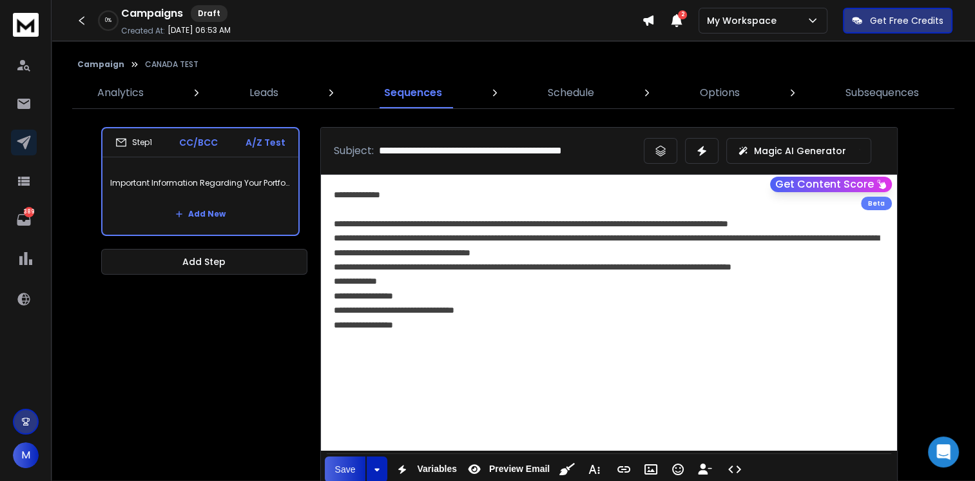
click at [646, 240] on p "**********" at bounding box center [609, 245] width 550 height 29
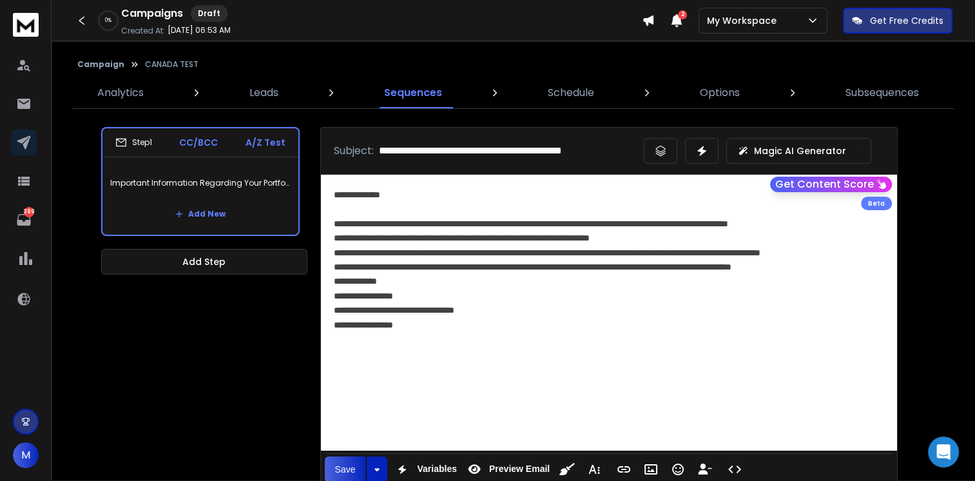
click at [859, 249] on p "**********" at bounding box center [609, 252] width 550 height 14
click at [867, 254] on p "**********" at bounding box center [609, 252] width 550 height 14
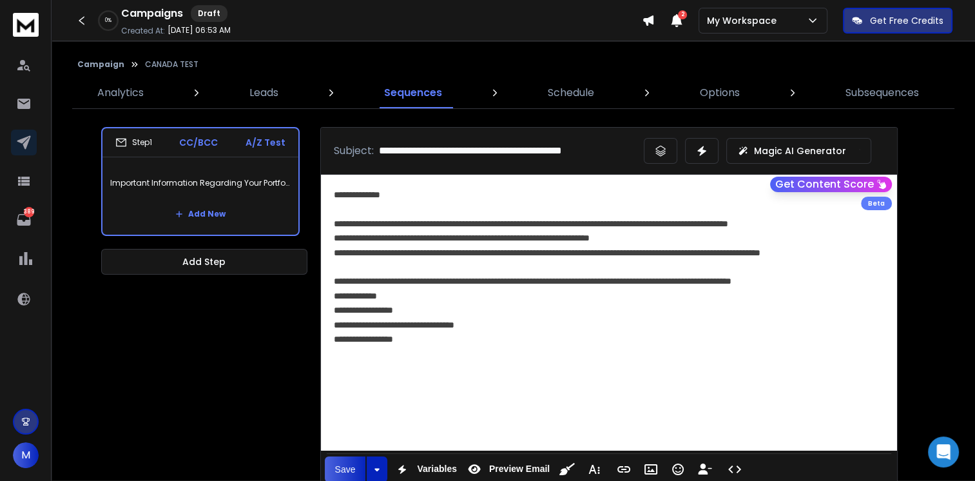
click at [836, 280] on p "**********" at bounding box center [609, 281] width 550 height 14
click at [675, 278] on p "**********" at bounding box center [609, 281] width 550 height 14
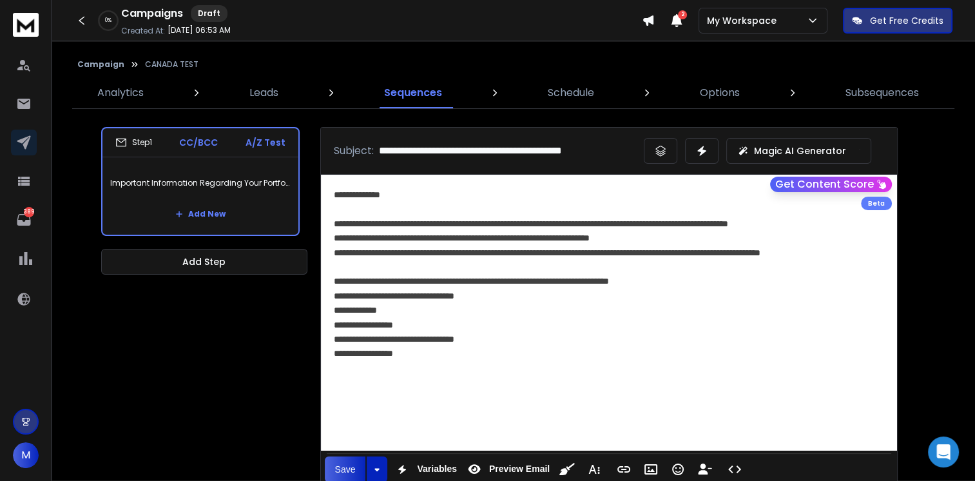
click at [479, 292] on p "**********" at bounding box center [609, 296] width 550 height 14
click at [379, 324] on p "**********" at bounding box center [609, 347] width 550 height 58
click at [390, 318] on p "**********" at bounding box center [609, 347] width 550 height 58
click at [104, 104] on link "Analytics" at bounding box center [121, 92] width 62 height 31
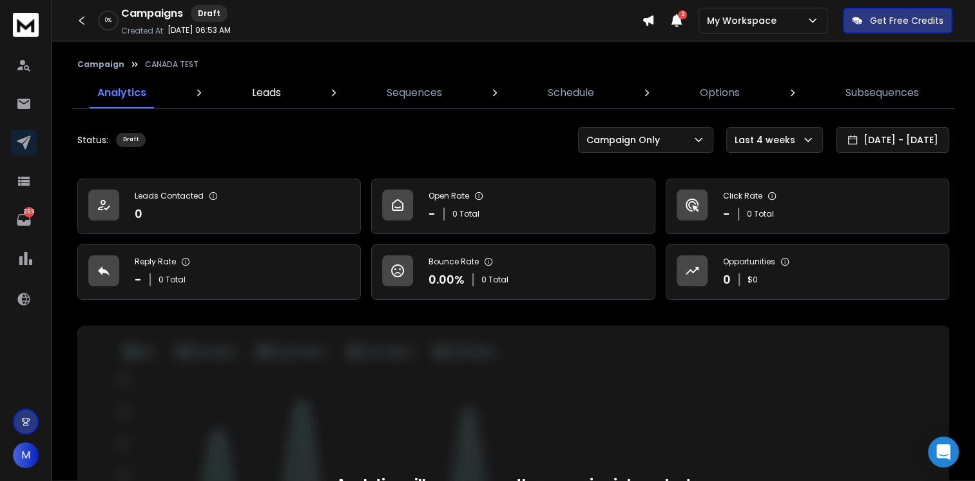
click at [265, 77] on link "Leads" at bounding box center [266, 92] width 44 height 31
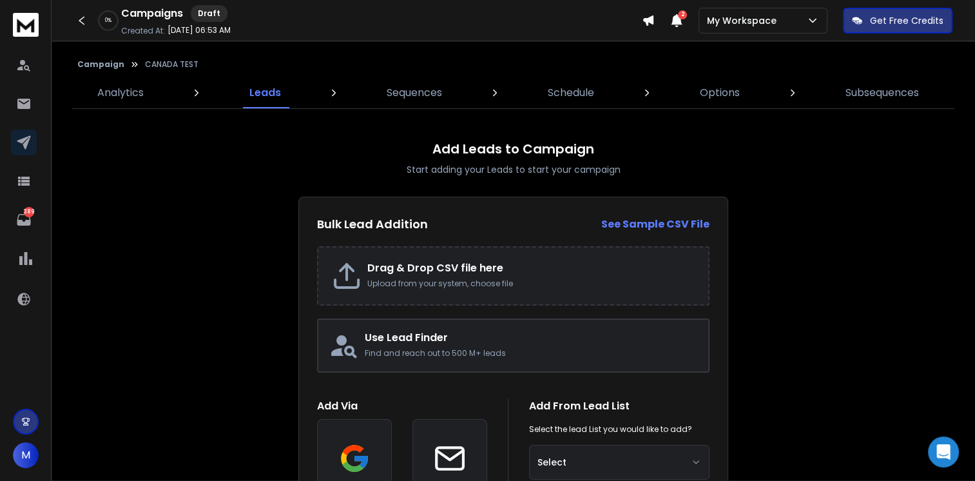
click at [389, 267] on h2 "Drag & Drop CSV file here" at bounding box center [531, 267] width 328 height 15
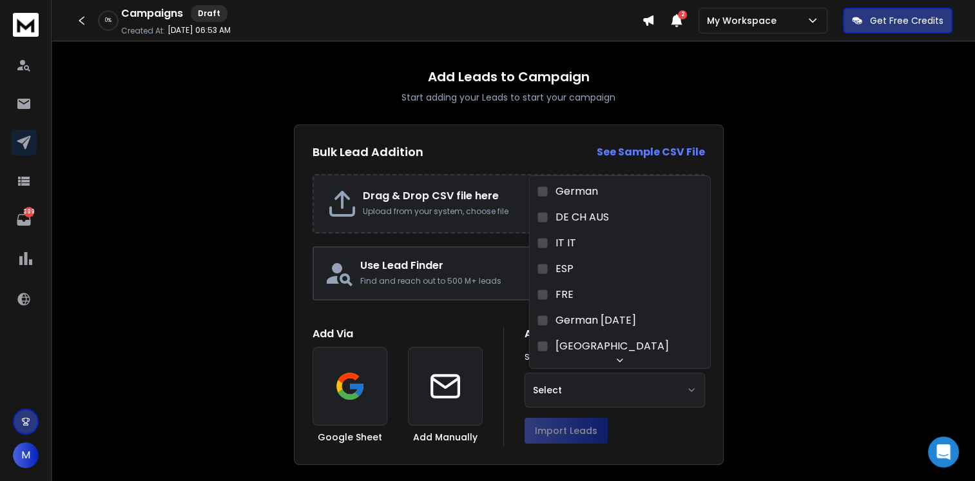
click at [665, 383] on button "Select" at bounding box center [614, 389] width 180 height 35
click at [541, 345] on button "button" at bounding box center [542, 346] width 10 height 10
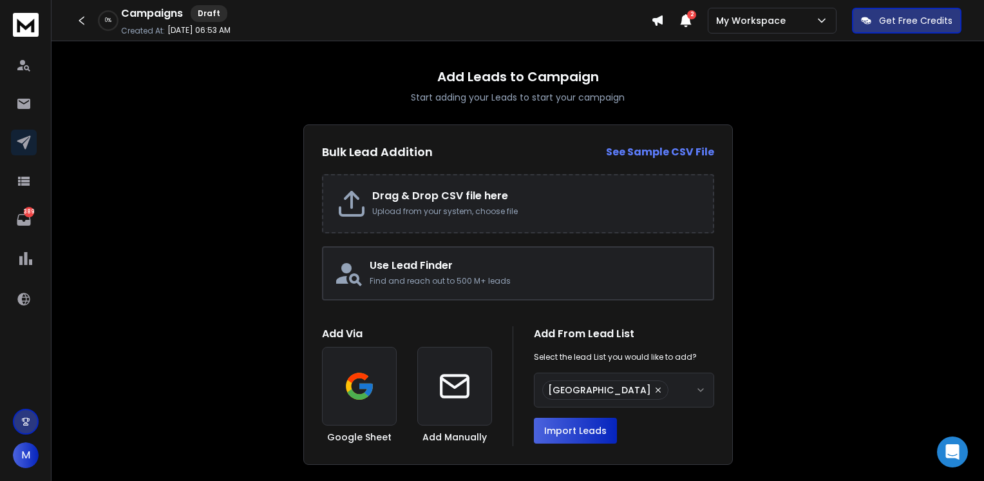
click at [576, 427] on button "Import Leads" at bounding box center [575, 430] width 83 height 26
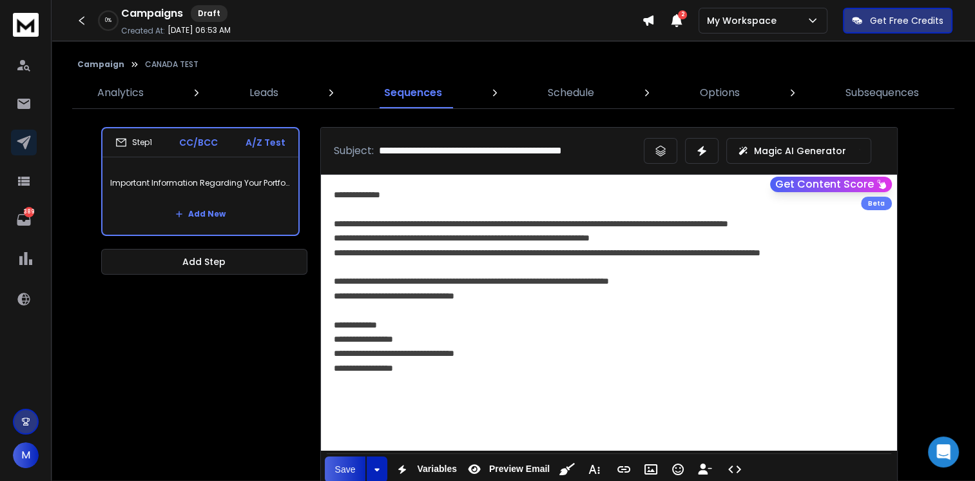
click at [15, 202] on div "389" at bounding box center [26, 184] width 30 height 265
drag, startPoint x: 15, startPoint y: 202, endPoint x: 26, endPoint y: 226, distance: 26.8
click at [26, 226] on icon at bounding box center [23, 219] width 15 height 15
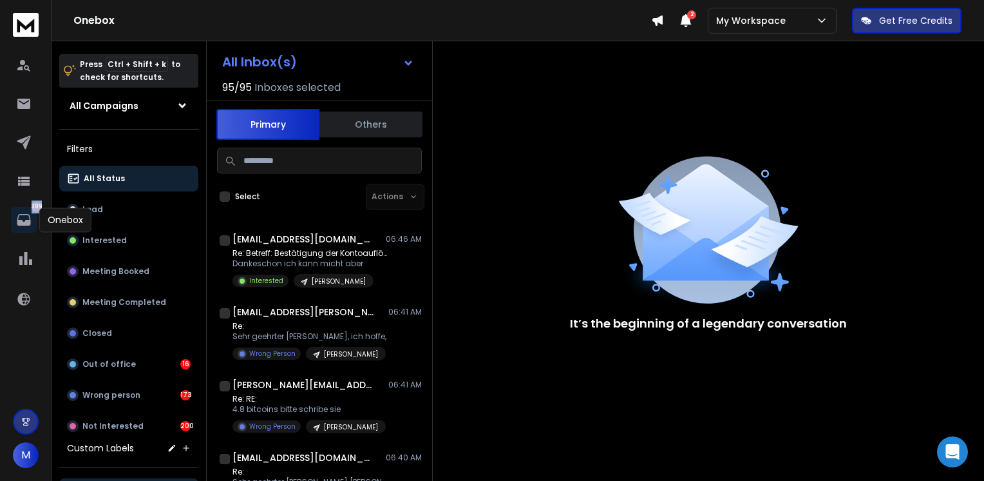
click at [360, 133] on button "Others" at bounding box center [370, 124] width 103 height 28
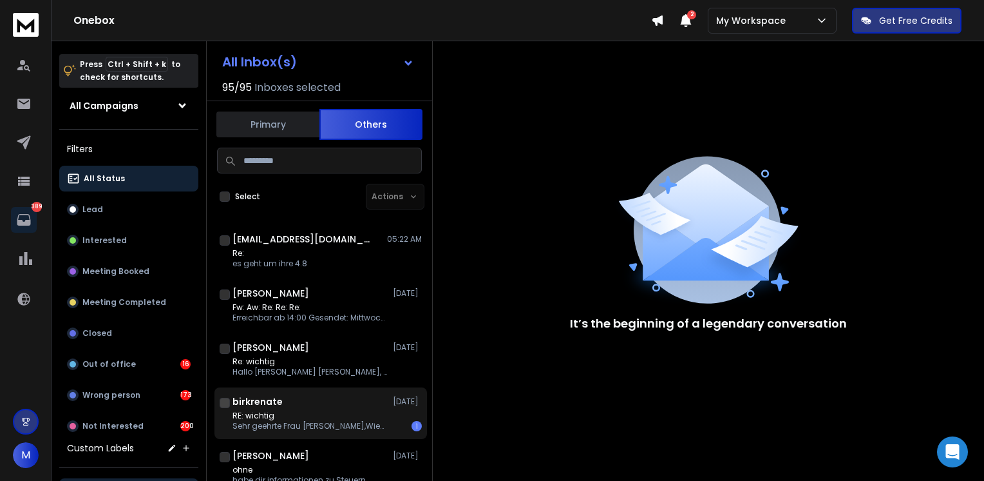
click at [302, 397] on div "birkrenate 12 Aug" at bounding box center [327, 401] width 189 height 13
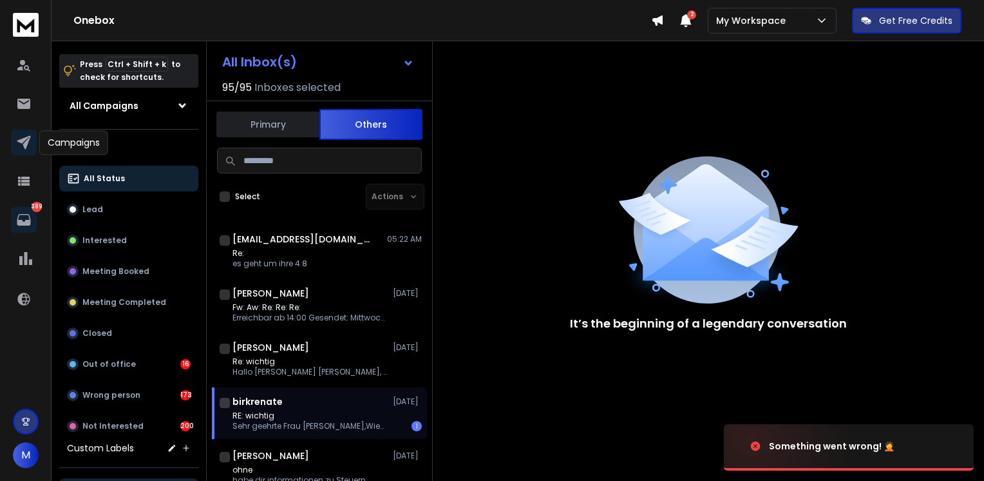
click at [21, 138] on icon at bounding box center [24, 142] width 14 height 14
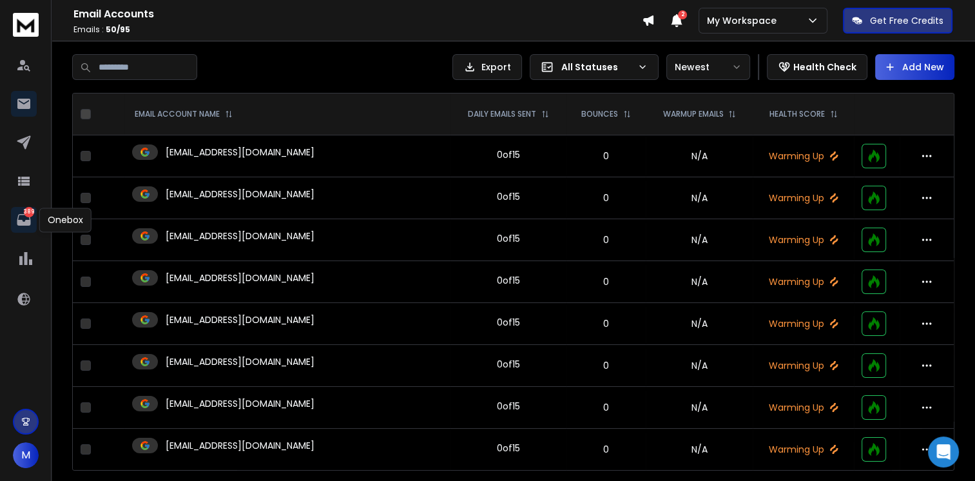
click at [15, 229] on link "389" at bounding box center [24, 220] width 26 height 26
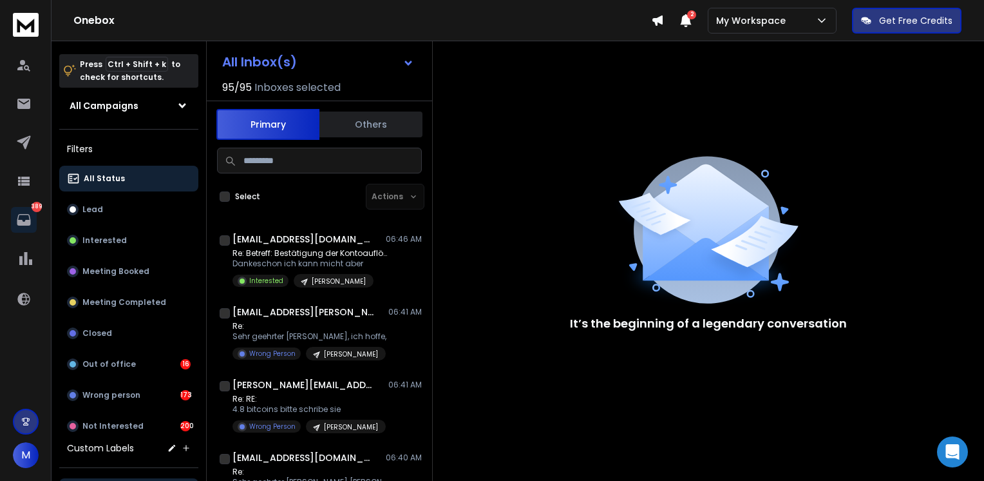
click at [412, 120] on button "Others" at bounding box center [370, 124] width 103 height 28
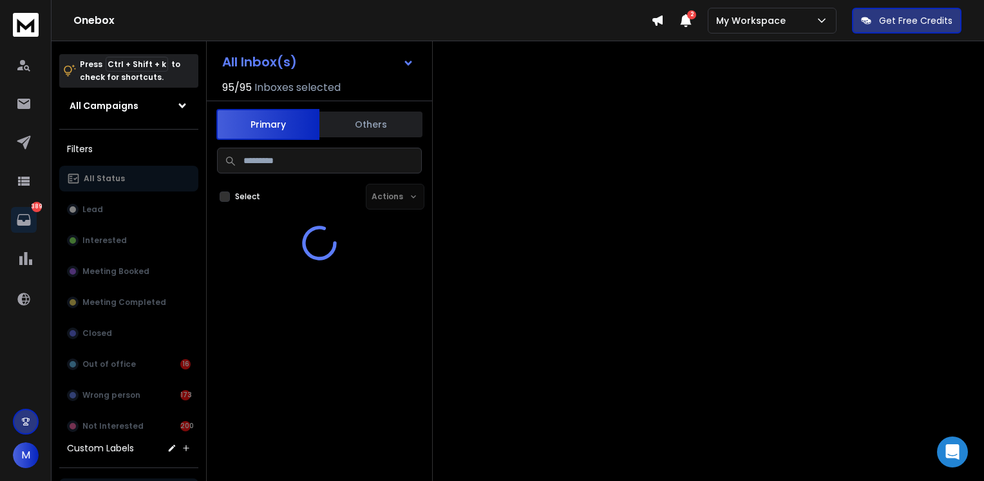
click at [288, 126] on button "Primary" at bounding box center [267, 124] width 103 height 31
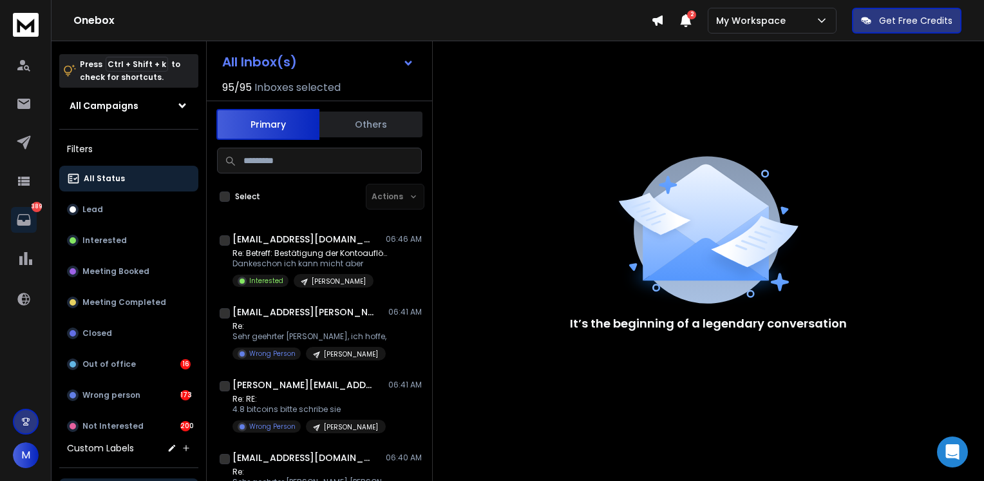
click at [352, 120] on button "Others" at bounding box center [370, 124] width 103 height 28
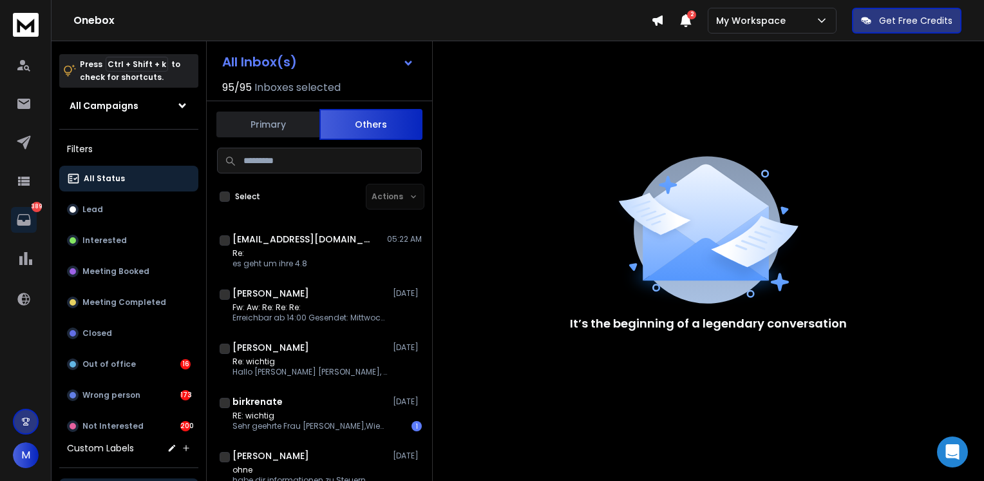
click at [285, 120] on button "Primary" at bounding box center [267, 124] width 103 height 28
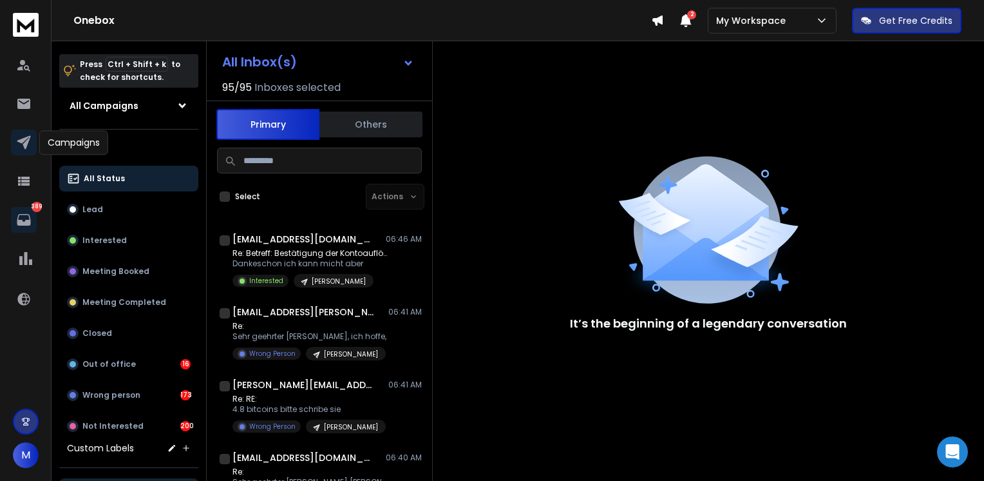
click at [25, 143] on icon at bounding box center [24, 142] width 14 height 14
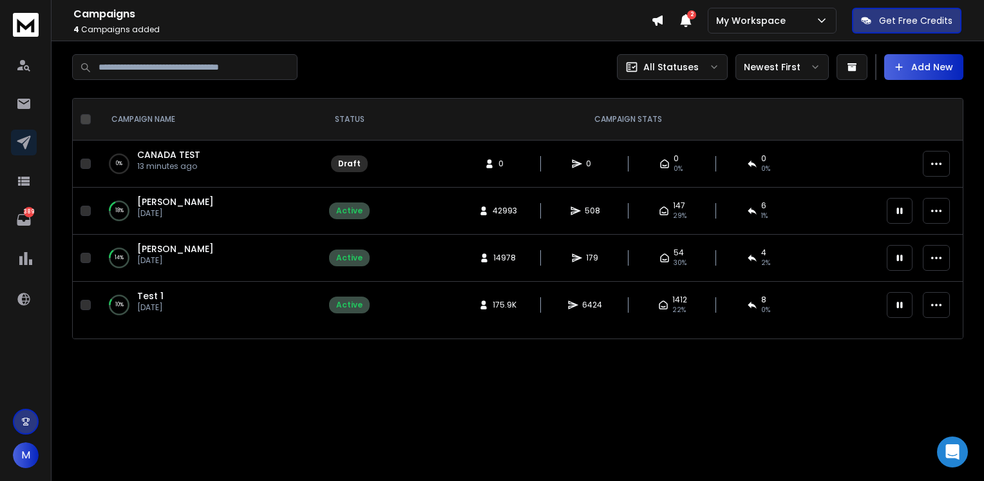
click at [428, 225] on td "42993 508 147 29 % 6 1 %" at bounding box center [628, 210] width 502 height 47
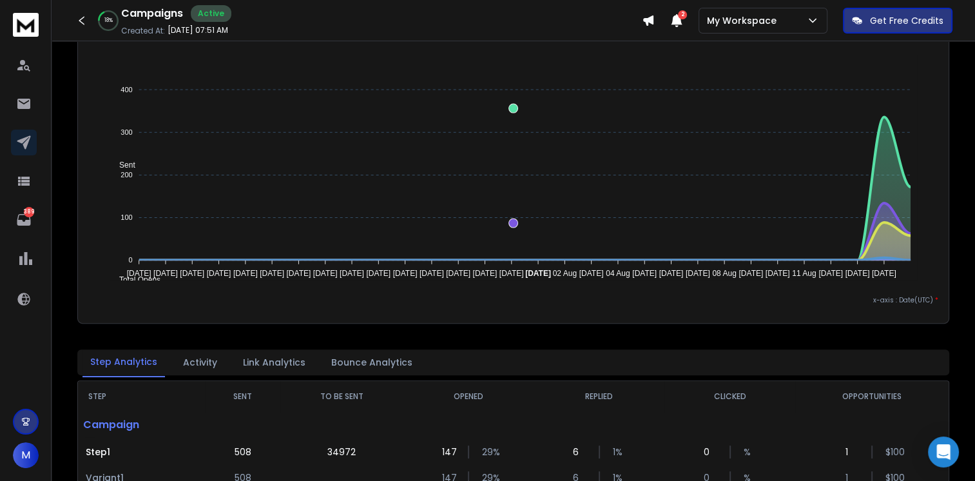
scroll to position [322, 0]
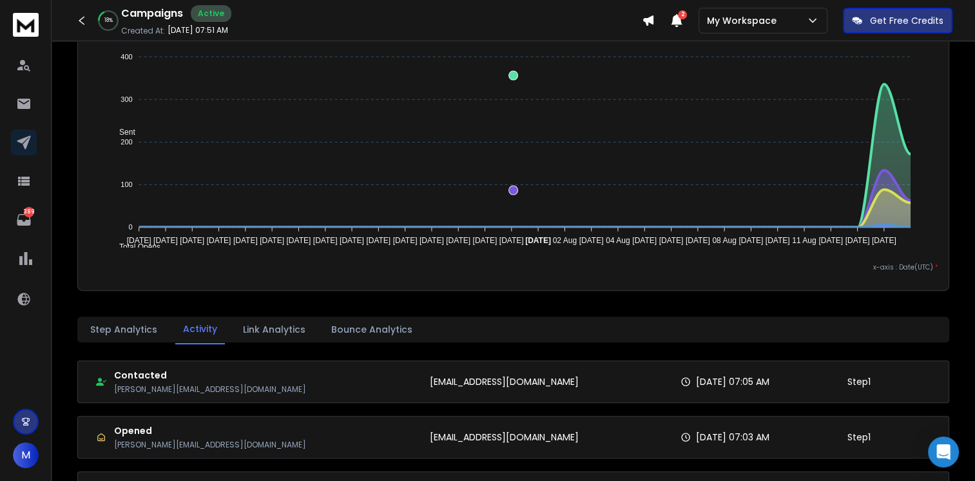
click at [209, 314] on button "Activity" at bounding box center [200, 329] width 50 height 30
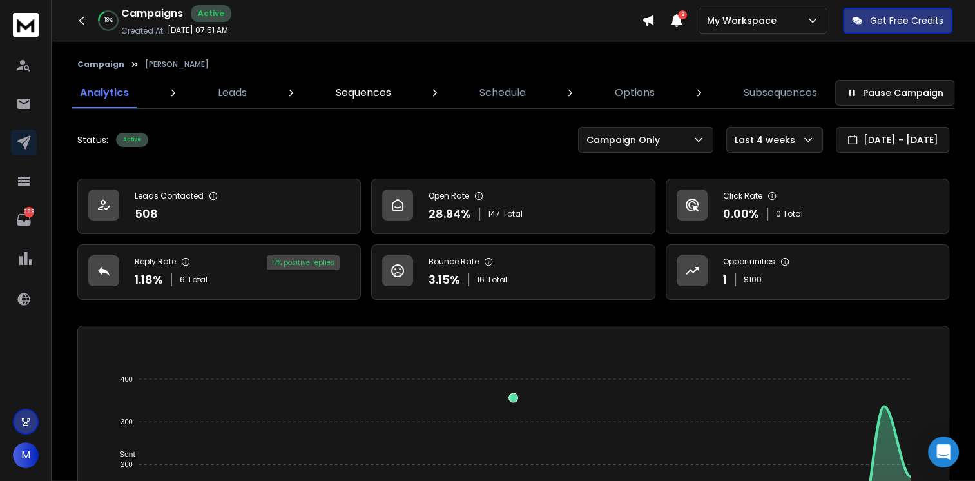
click at [354, 84] on link "Sequences" at bounding box center [363, 92] width 71 height 31
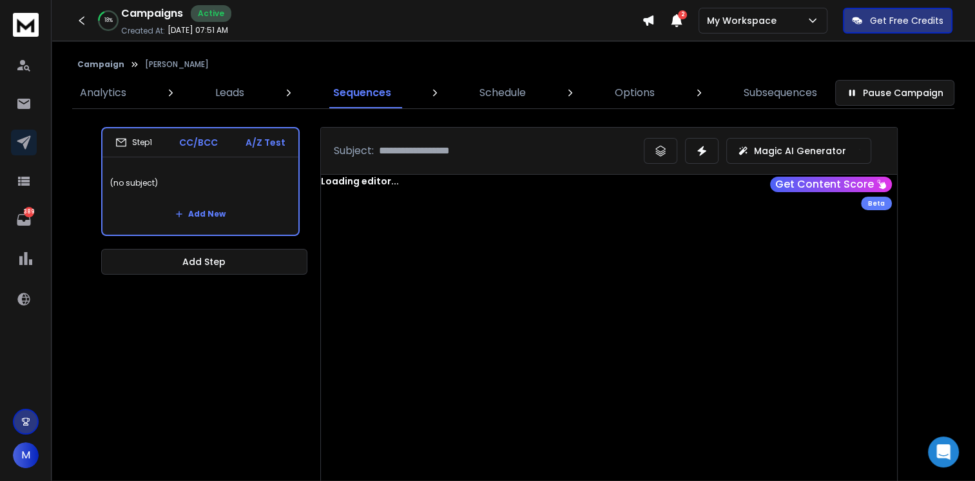
click at [358, 88] on p "Sequences" at bounding box center [362, 92] width 58 height 15
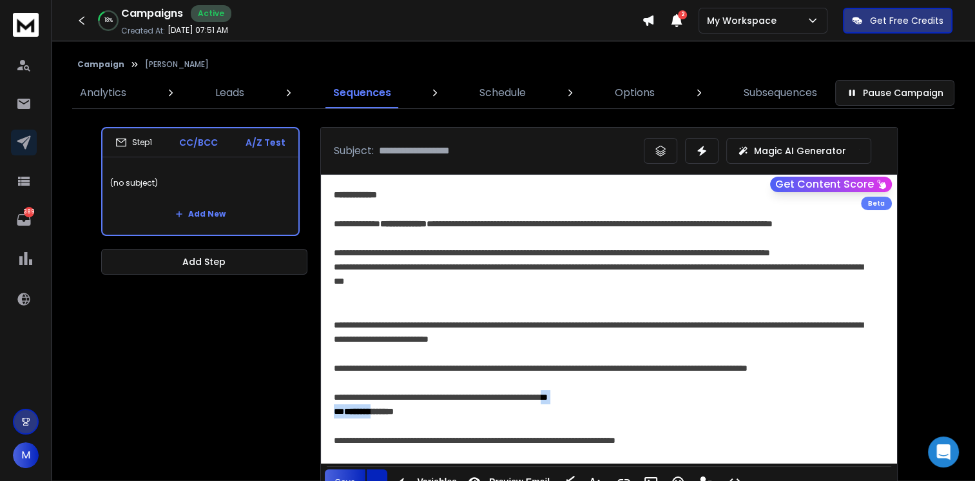
click at [380, 414] on div "**********" at bounding box center [604, 396] width 540 height 43
click at [380, 414] on strong "**********" at bounding box center [369, 410] width 50 height 9
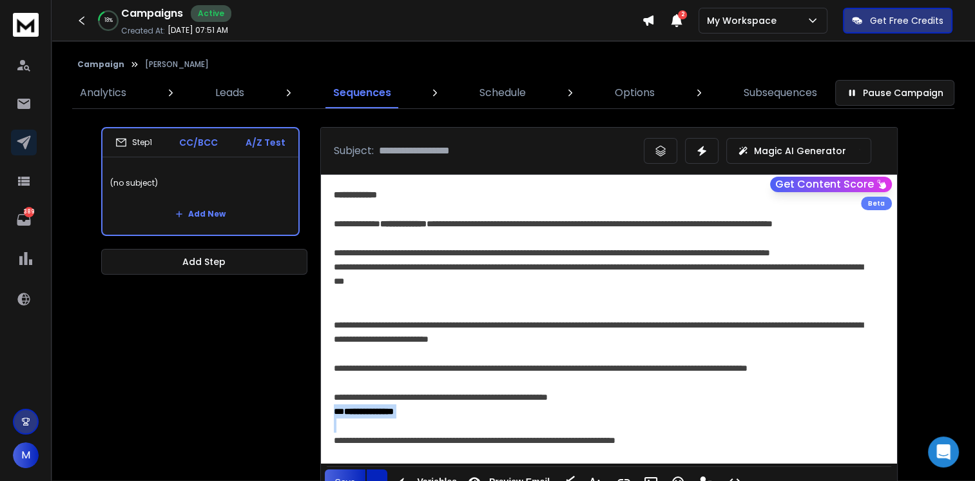
click at [380, 414] on strong "**********" at bounding box center [369, 410] width 50 height 9
copy div "**********"
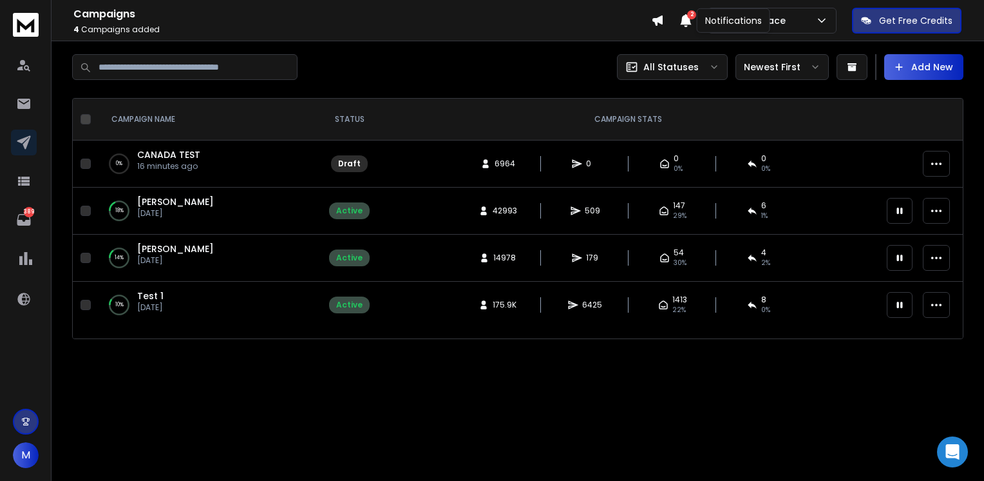
click at [685, 19] on icon at bounding box center [686, 20] width 12 height 13
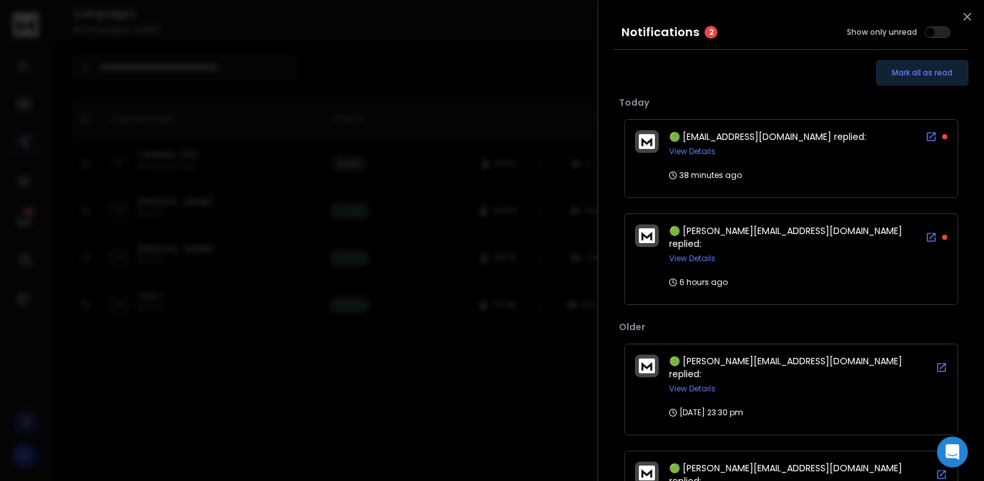
click at [915, 74] on span "Mark all as read" at bounding box center [922, 73] width 61 height 10
